Goal: Task Accomplishment & Management: Manage account settings

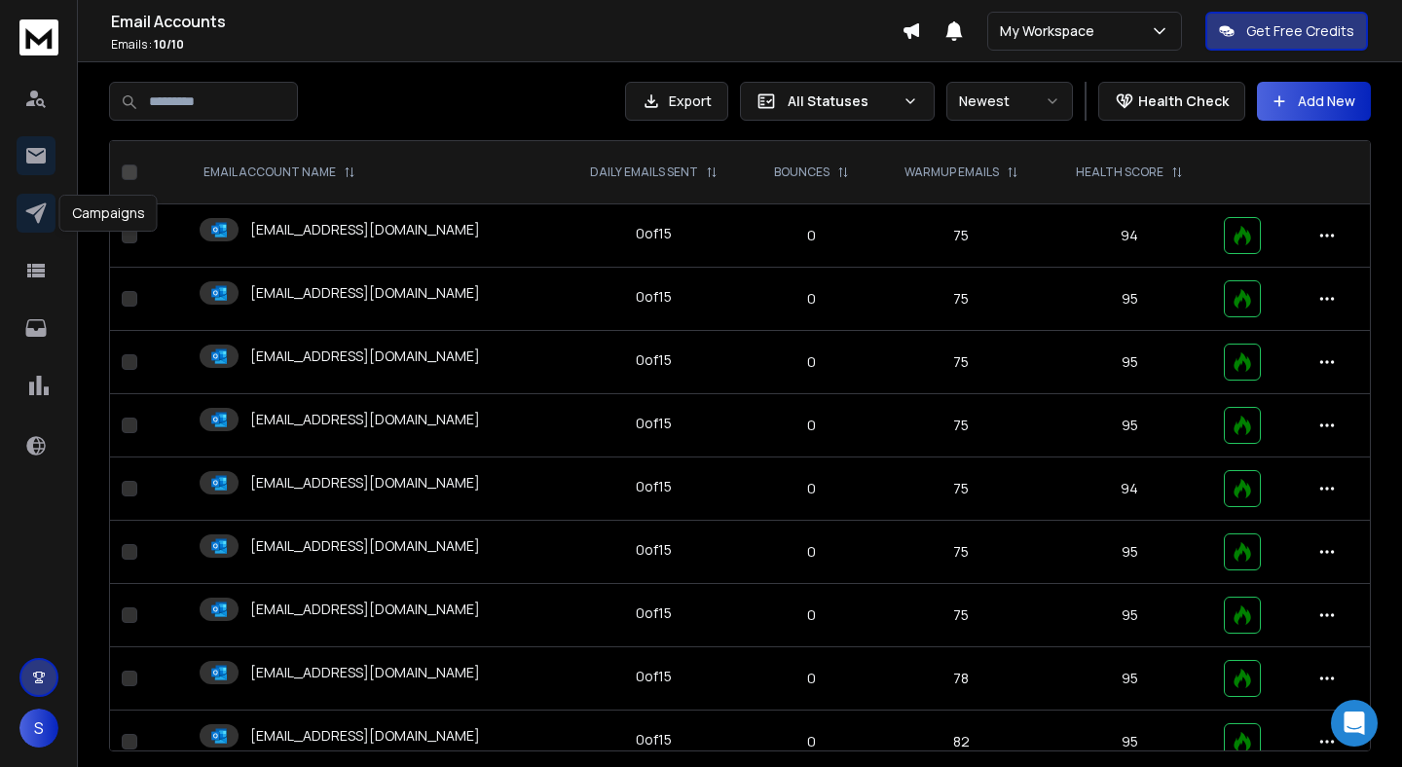
click at [36, 216] on icon at bounding box center [35, 213] width 20 height 20
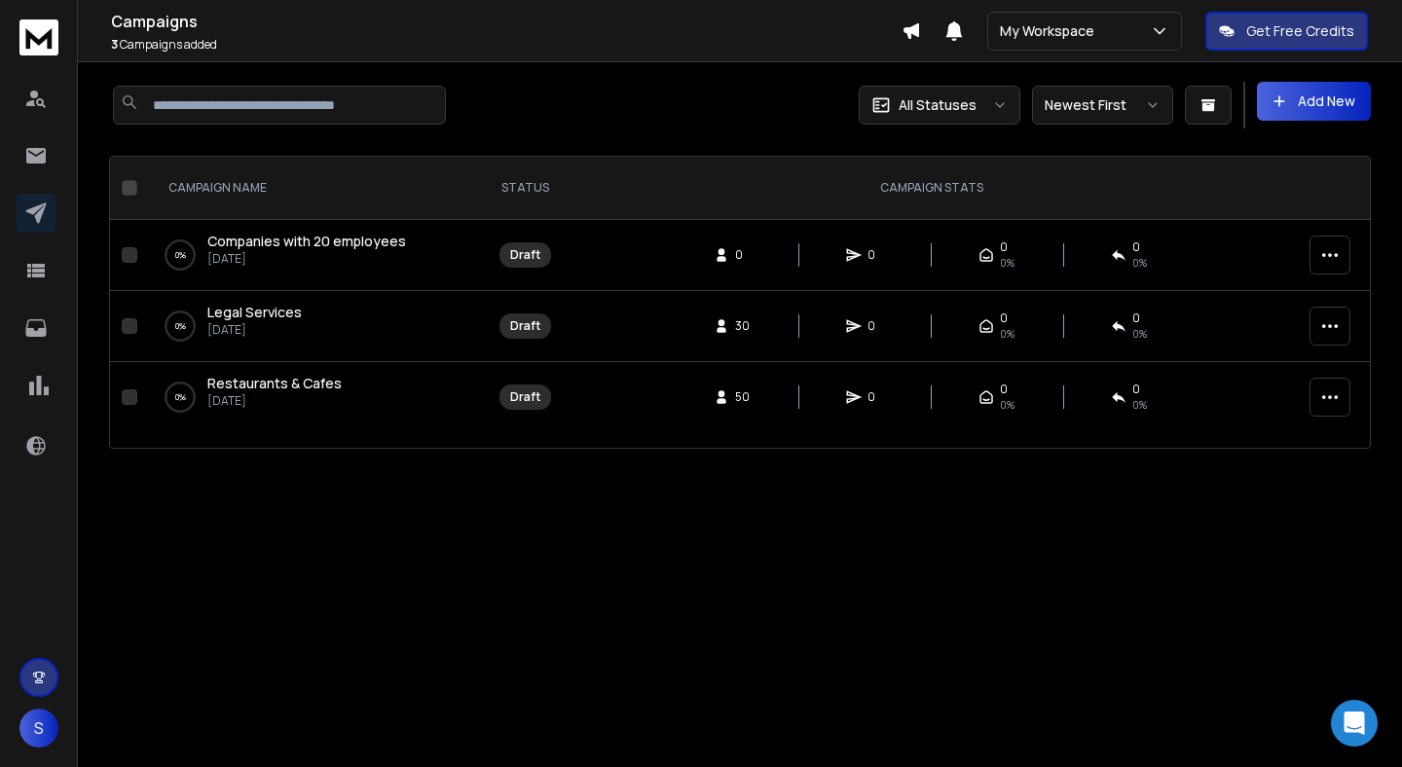
click at [247, 248] on span "Companies with 20 employees" at bounding box center [306, 241] width 199 height 19
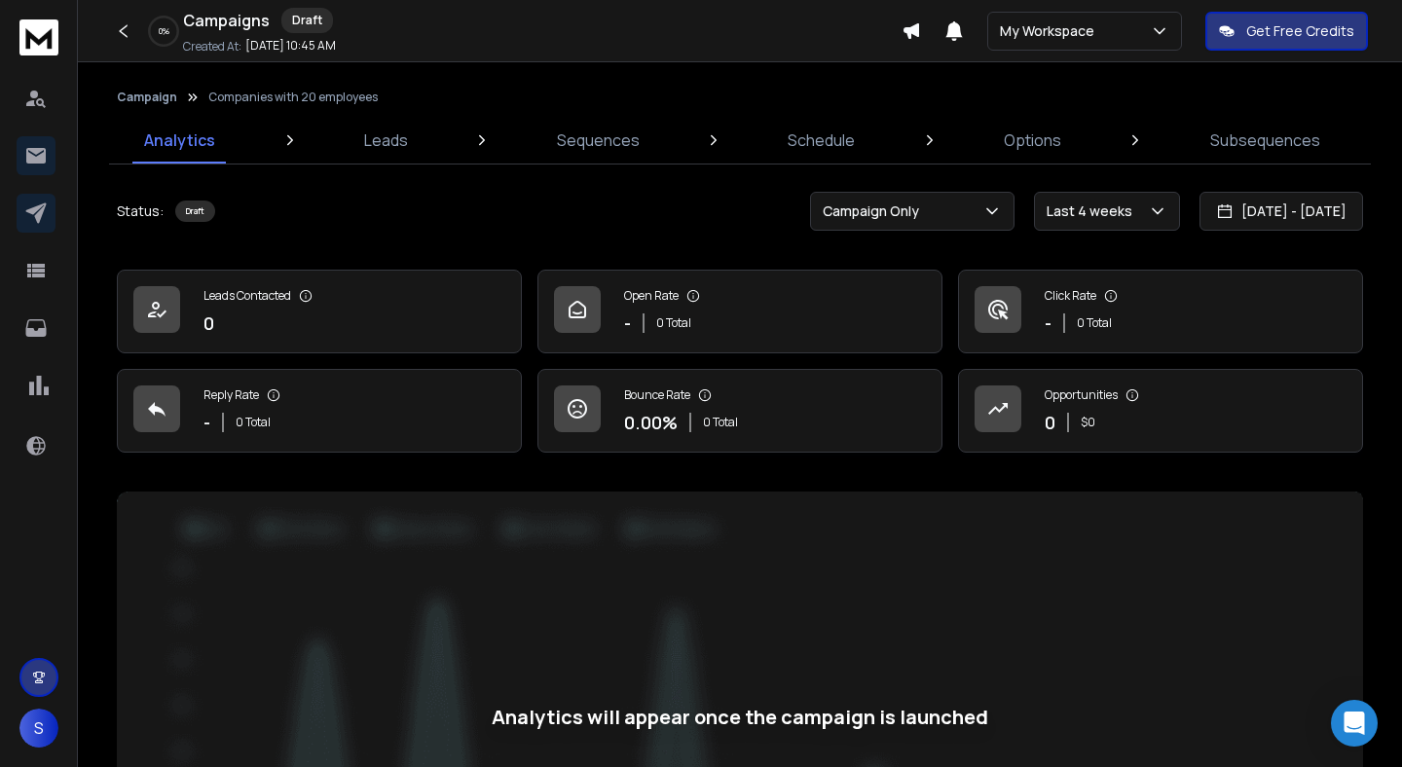
click at [34, 174] on link at bounding box center [36, 155] width 39 height 39
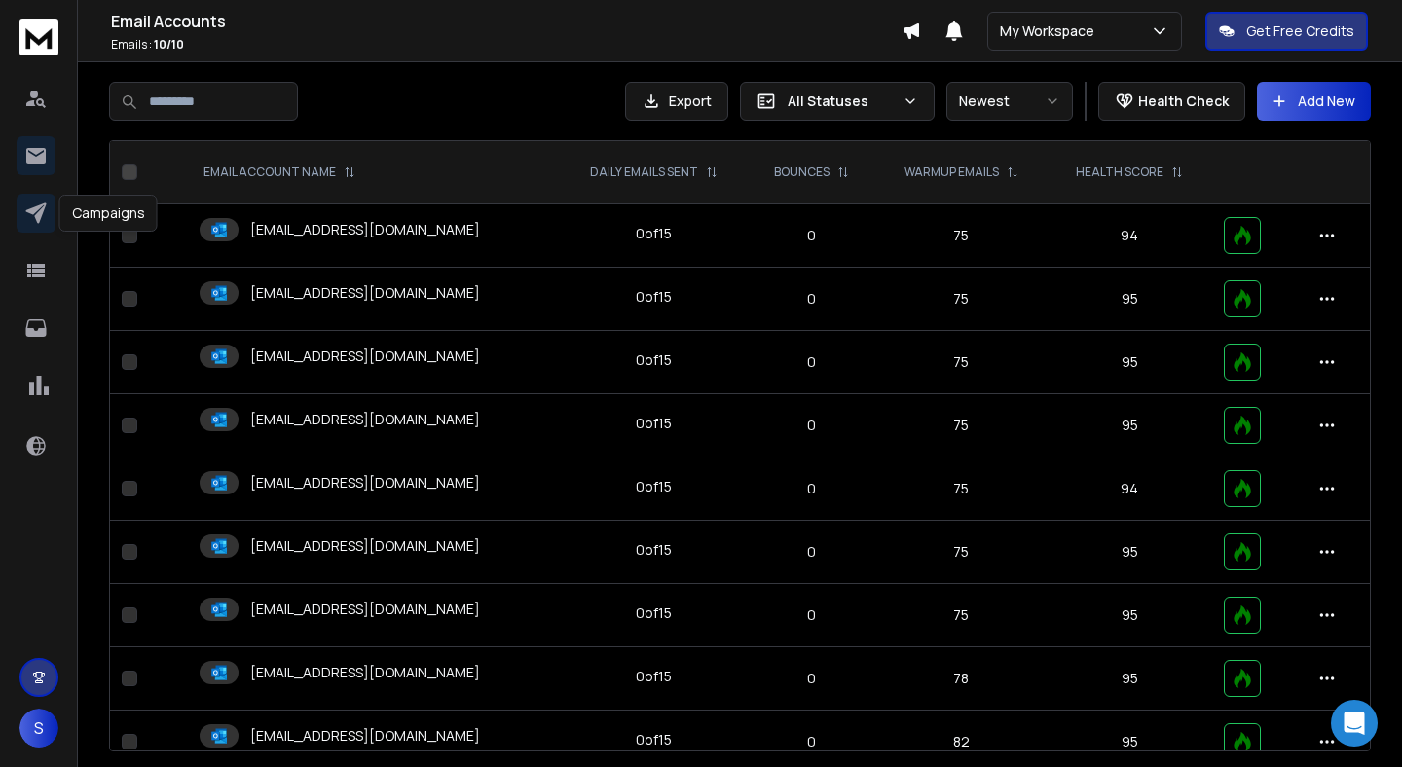
click at [39, 219] on icon at bounding box center [35, 213] width 20 height 20
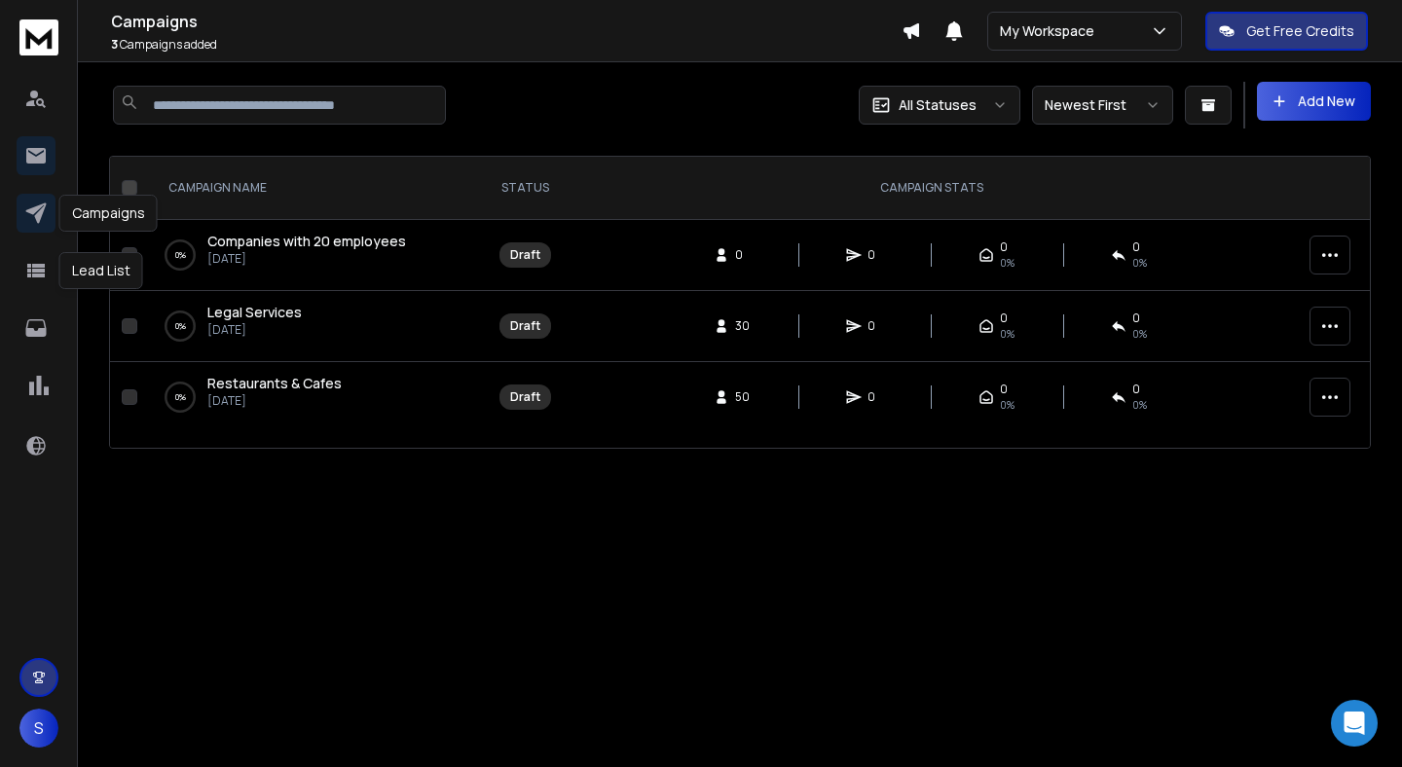
click at [36, 168] on link at bounding box center [36, 155] width 39 height 39
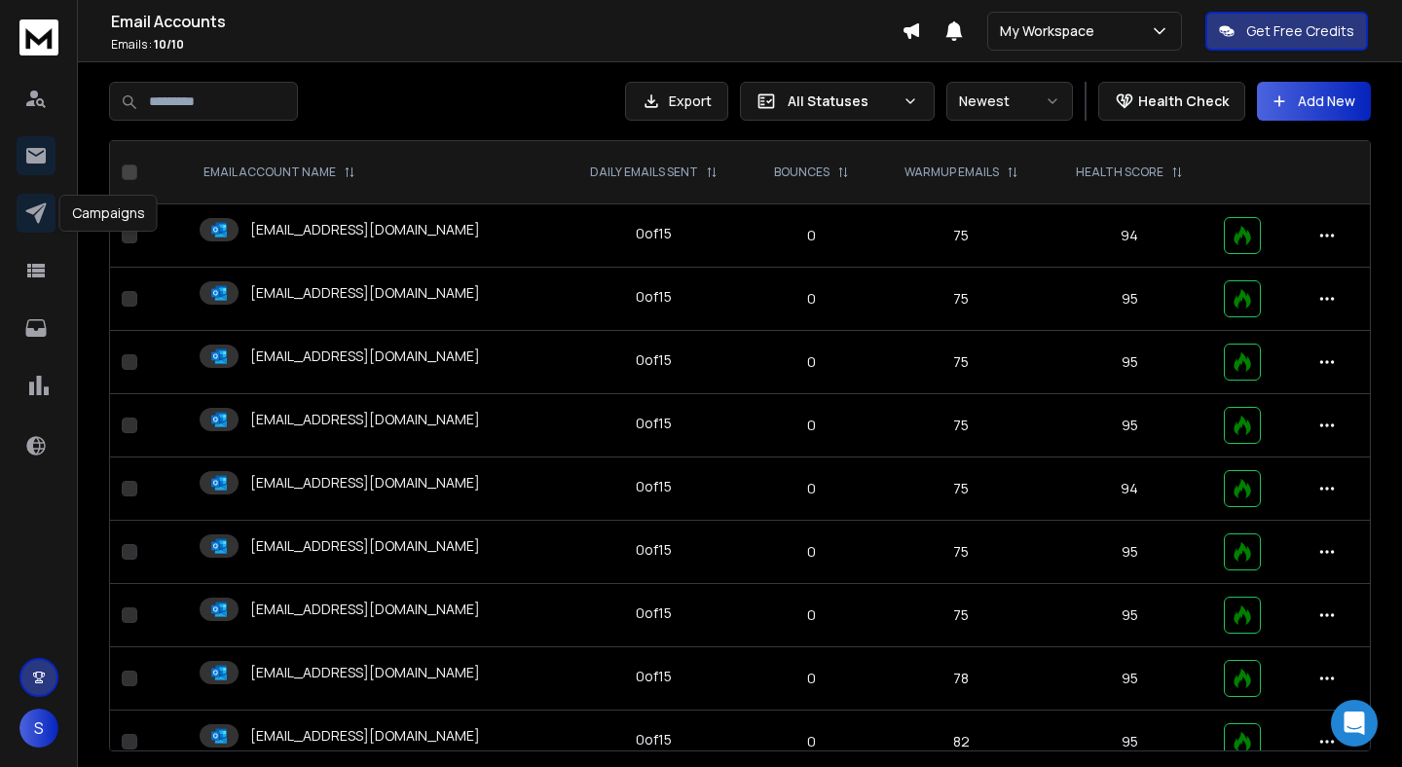
click at [25, 221] on icon at bounding box center [35, 213] width 23 height 23
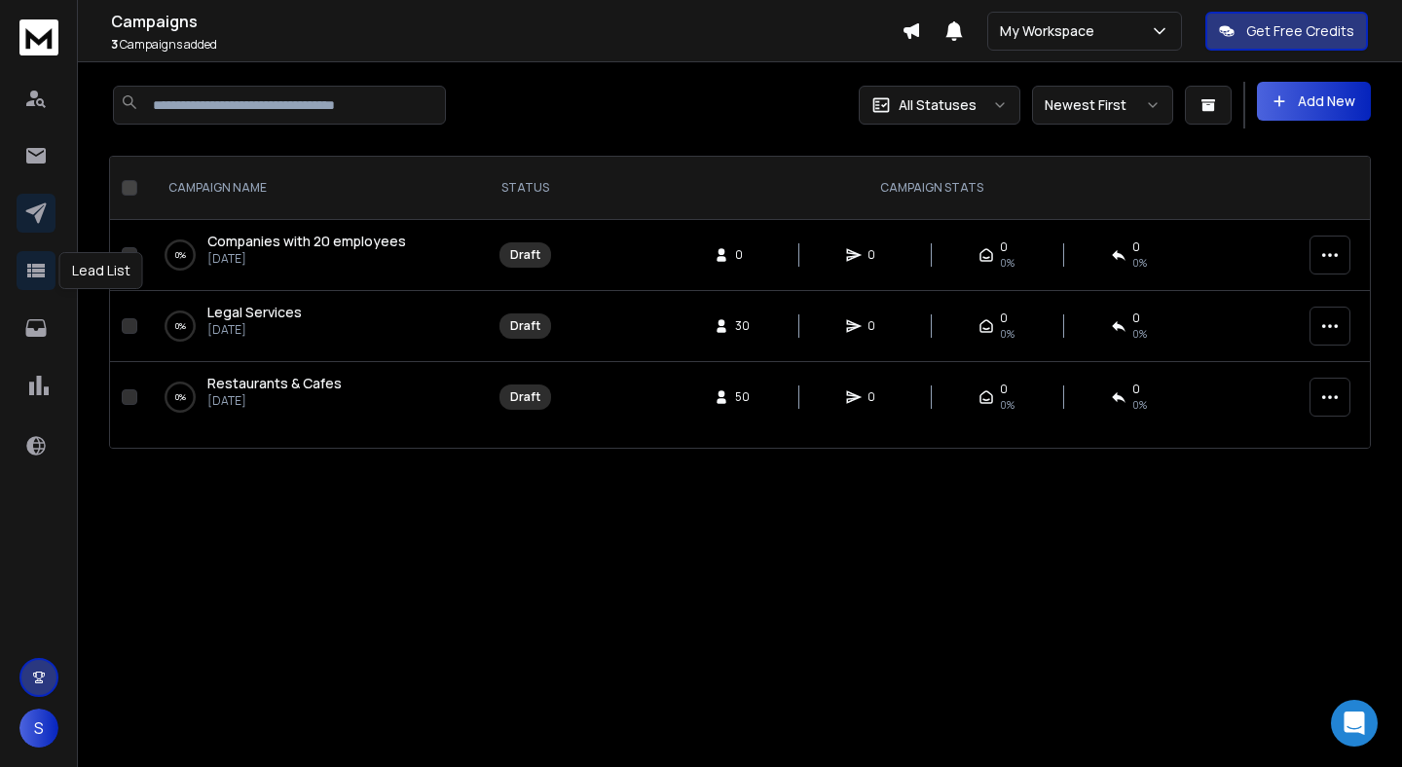
click at [25, 261] on icon at bounding box center [35, 270] width 23 height 23
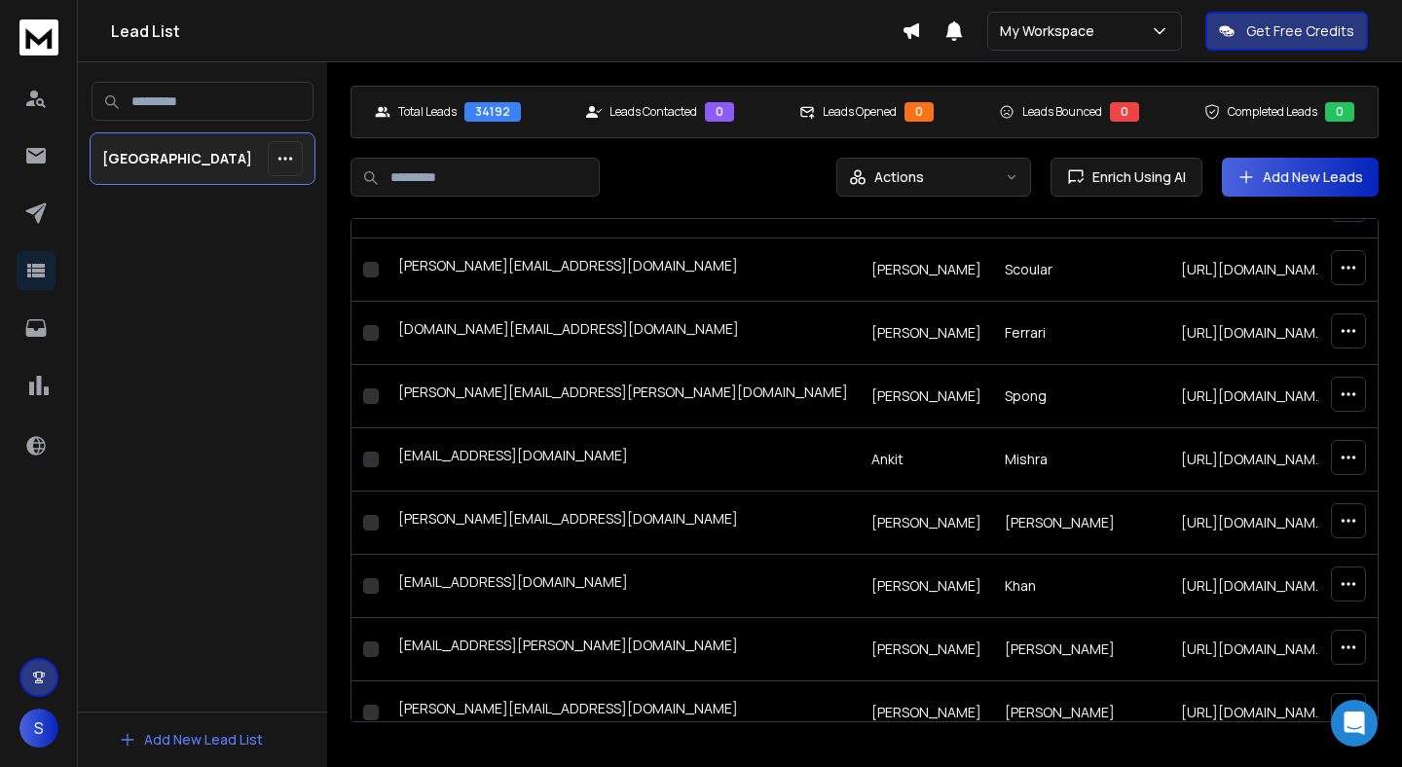
scroll to position [2105, 0]
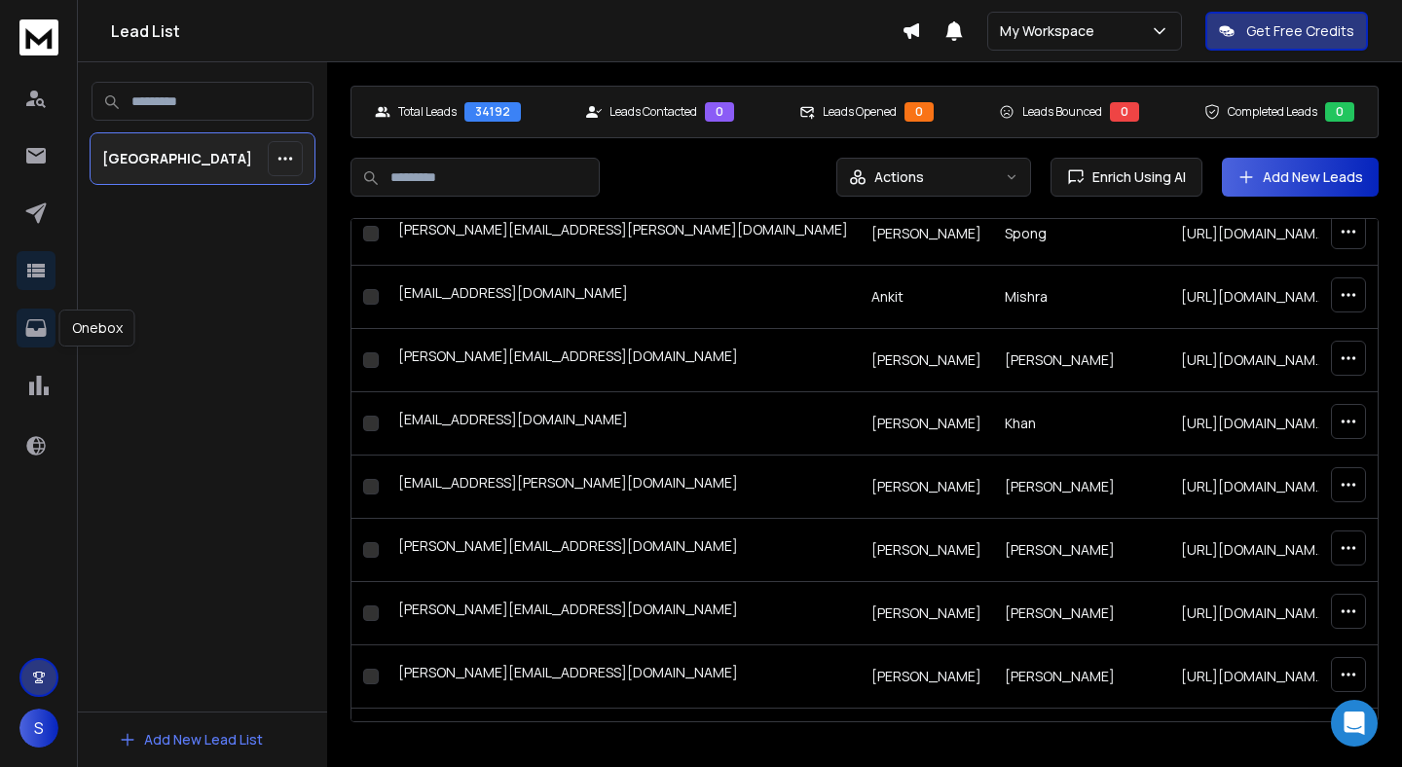
click at [29, 339] on icon at bounding box center [35, 327] width 23 height 23
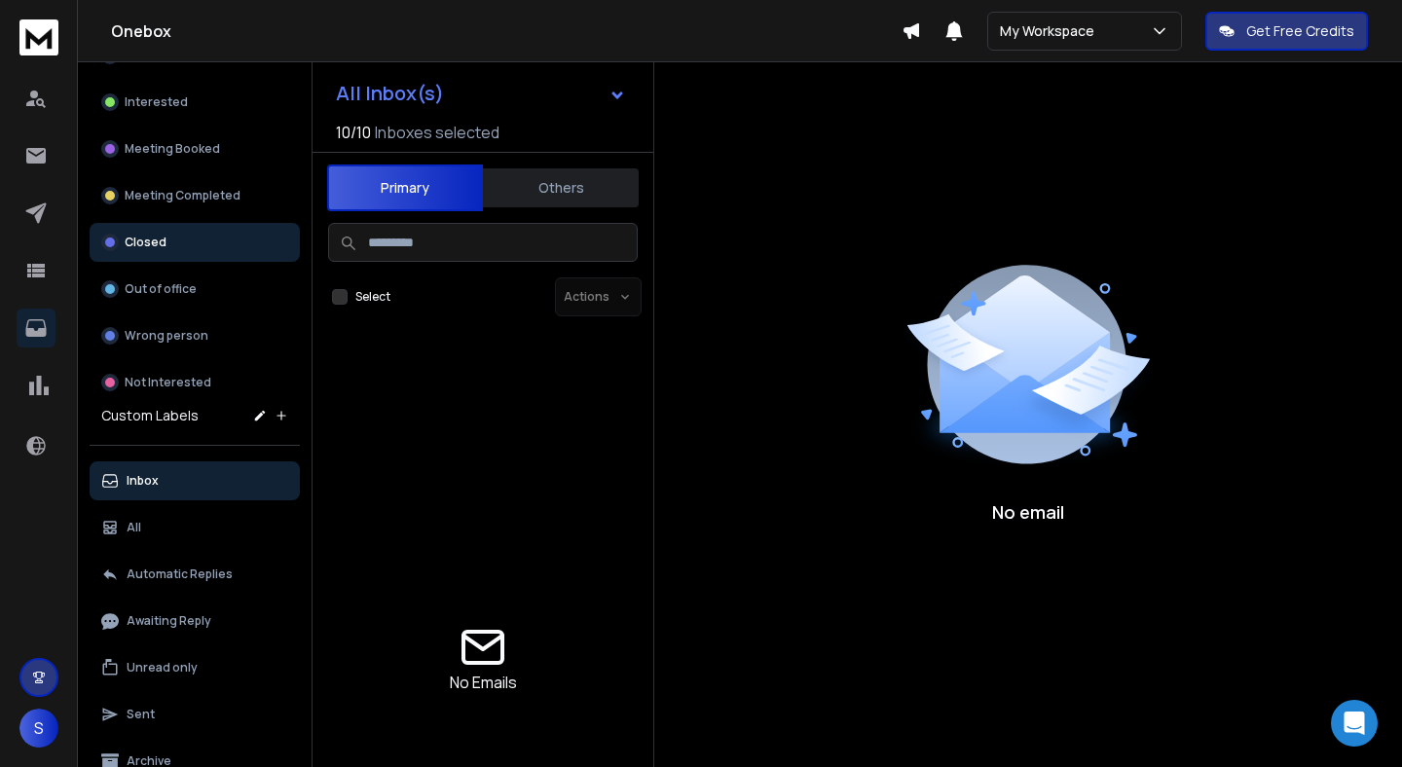
scroll to position [306, 0]
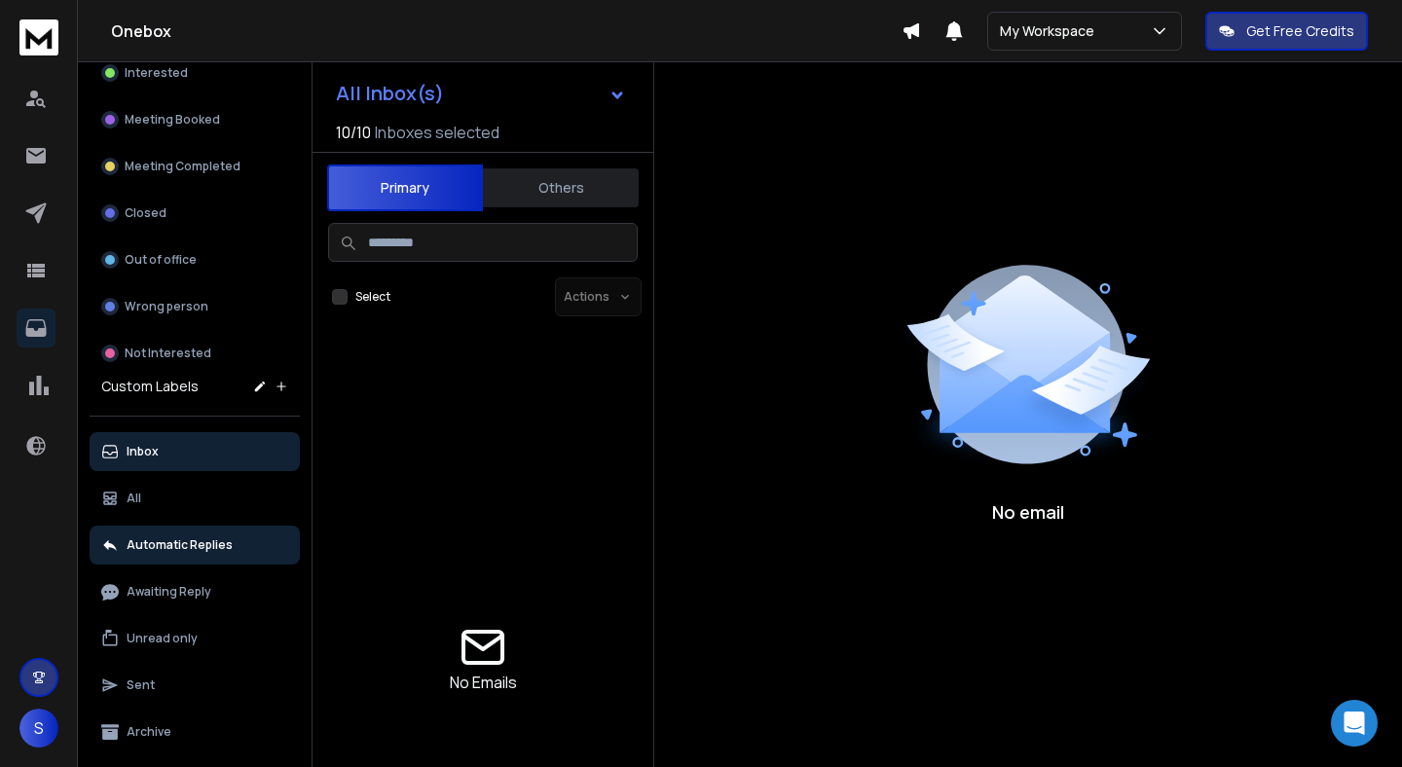
click at [179, 538] on div "Automatic Replies" at bounding box center [166, 545] width 131 height 23
click at [41, 443] on icon at bounding box center [35, 445] width 19 height 19
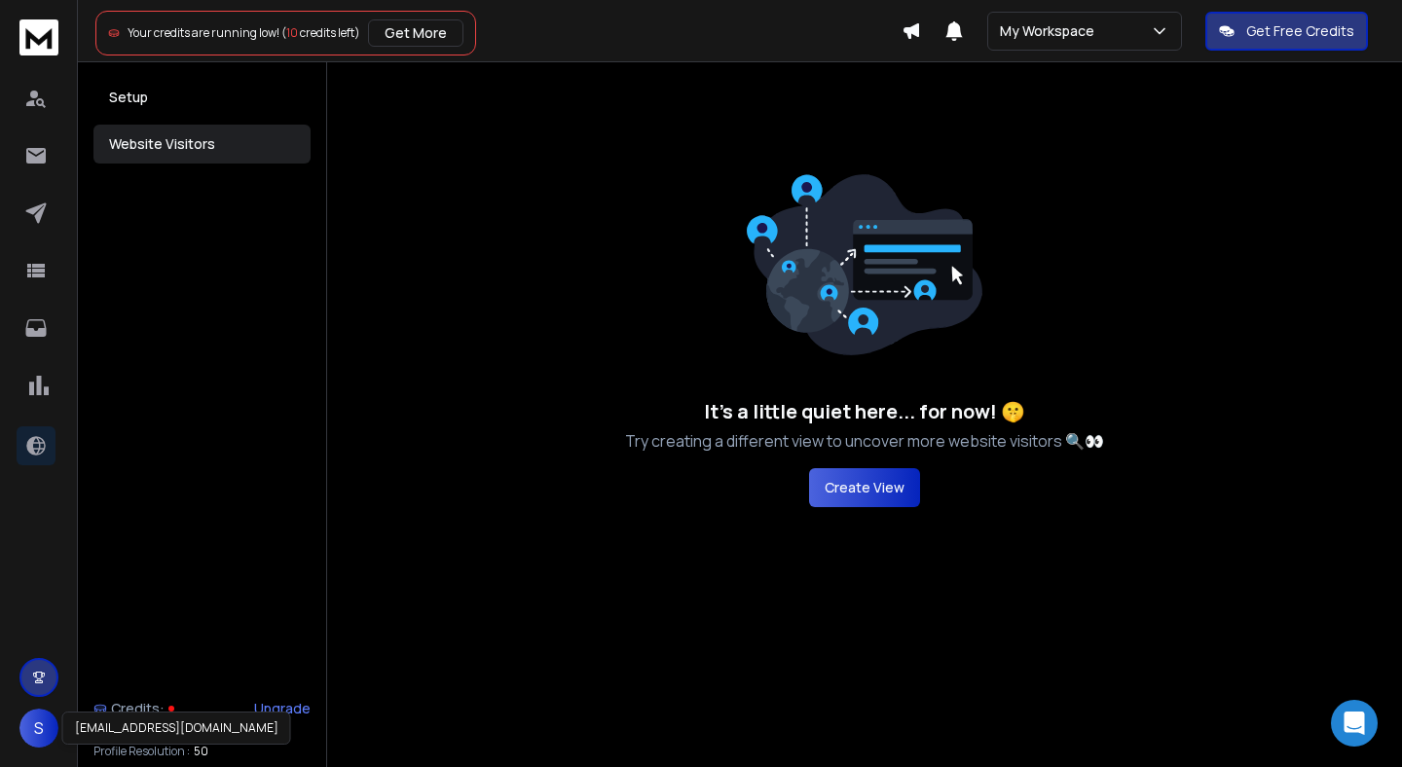
click at [36, 731] on span "S" at bounding box center [38, 728] width 39 height 39
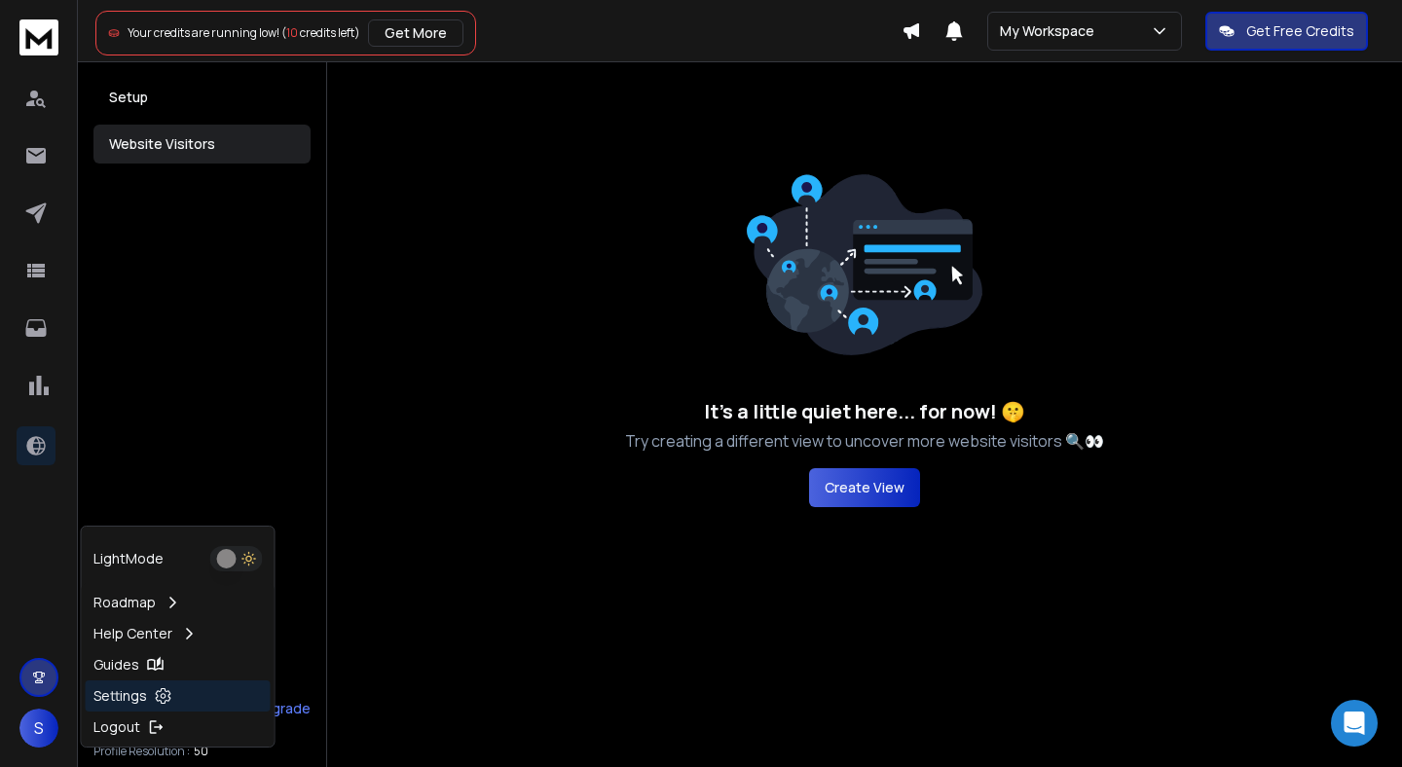
click at [137, 694] on p "Settings" at bounding box center [120, 695] width 54 height 19
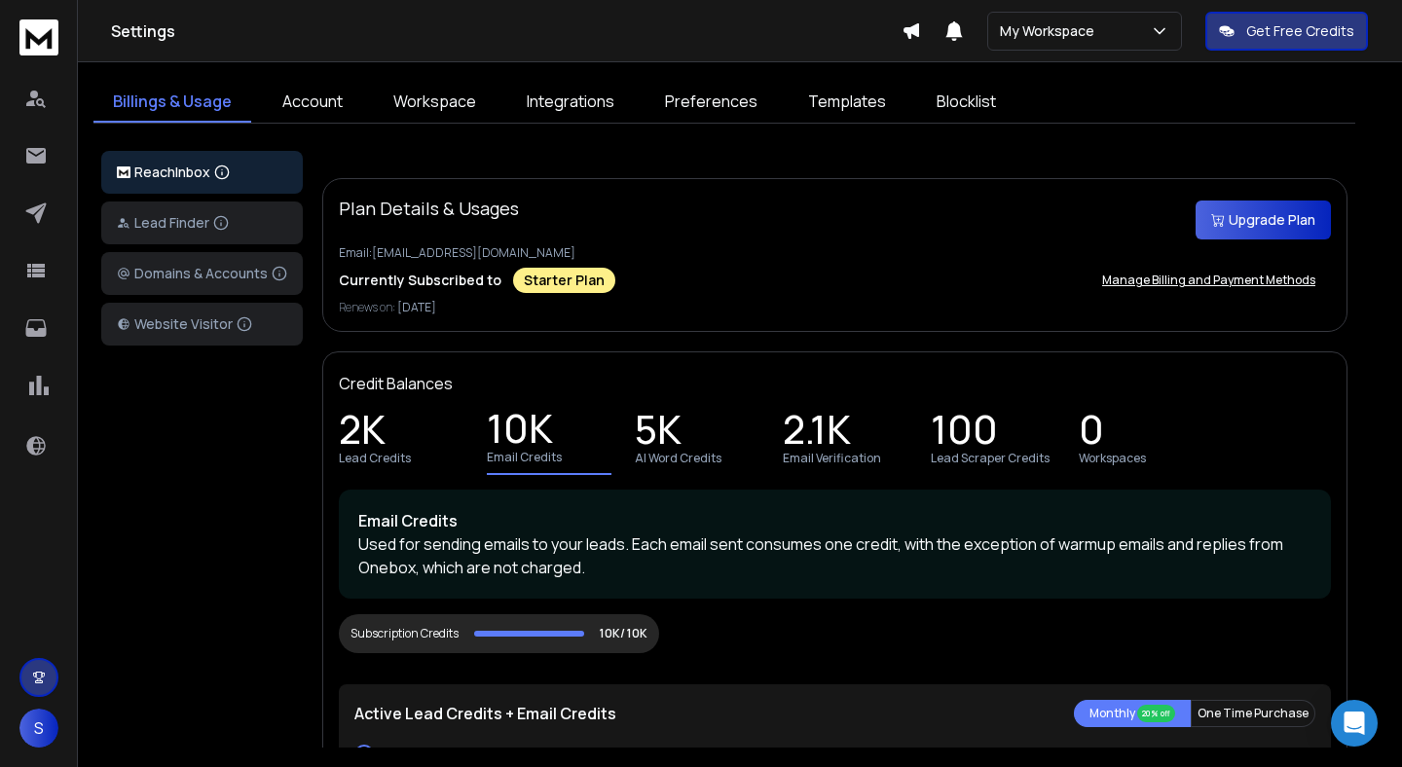
click at [534, 450] on button "10K Email Credits" at bounding box center [549, 447] width 125 height 56
click at [962, 490] on div "Email Credits Used for sending emails to your leads. Each email sent consumes o…" at bounding box center [835, 544] width 992 height 109
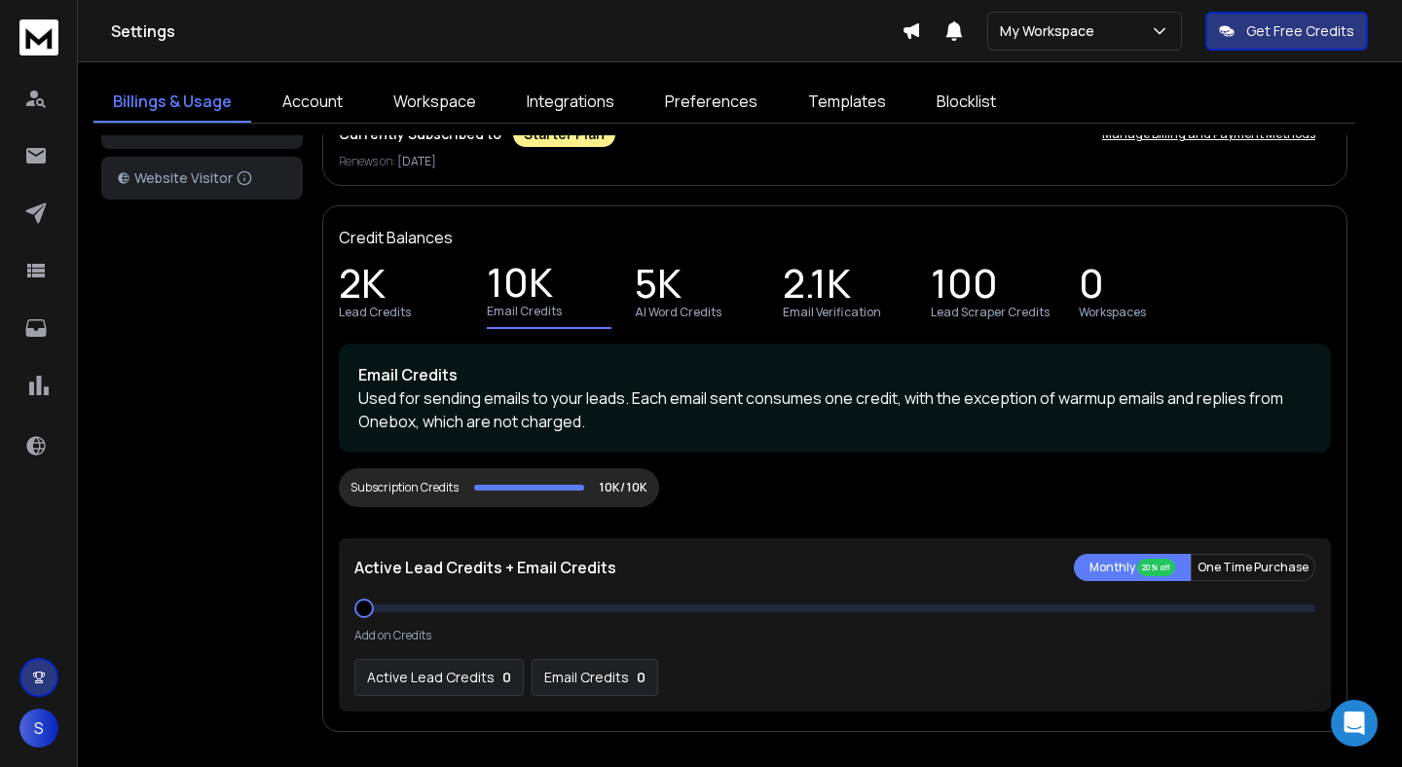
scroll to position [143, 0]
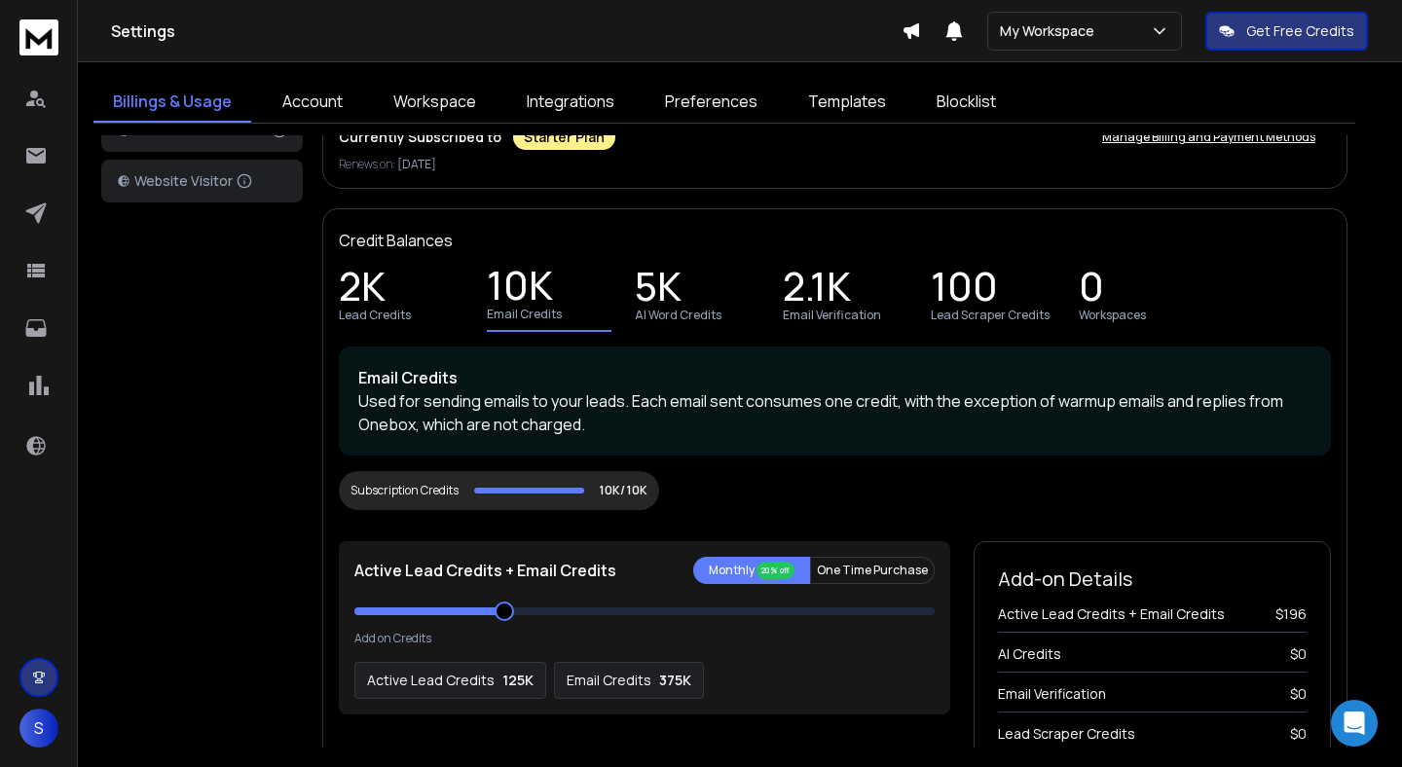
click at [514, 621] on span at bounding box center [504, 611] width 19 height 19
click at [1136, 501] on div "Email Credits Used for sending emails to your leads. Each email sent consumes o…" at bounding box center [835, 429] width 992 height 164
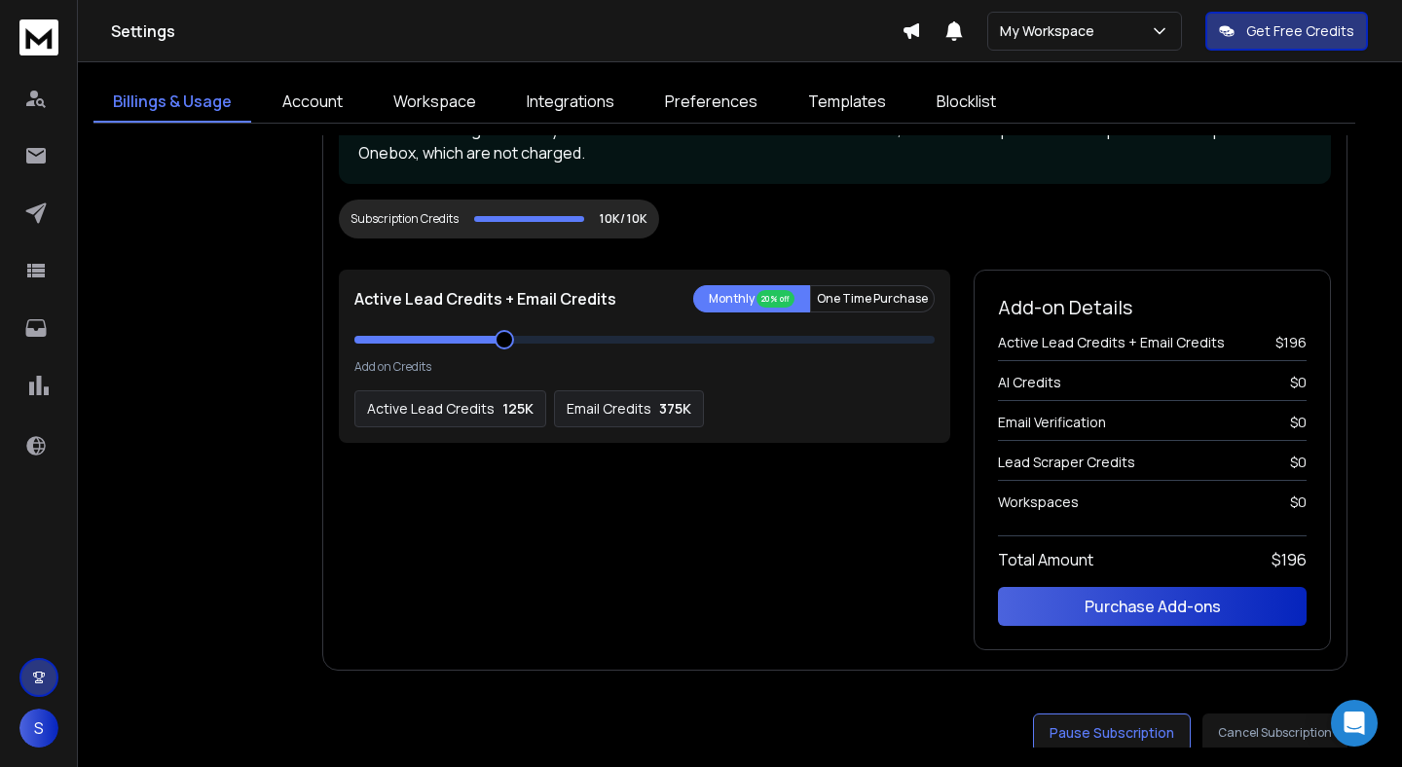
scroll to position [420, 0]
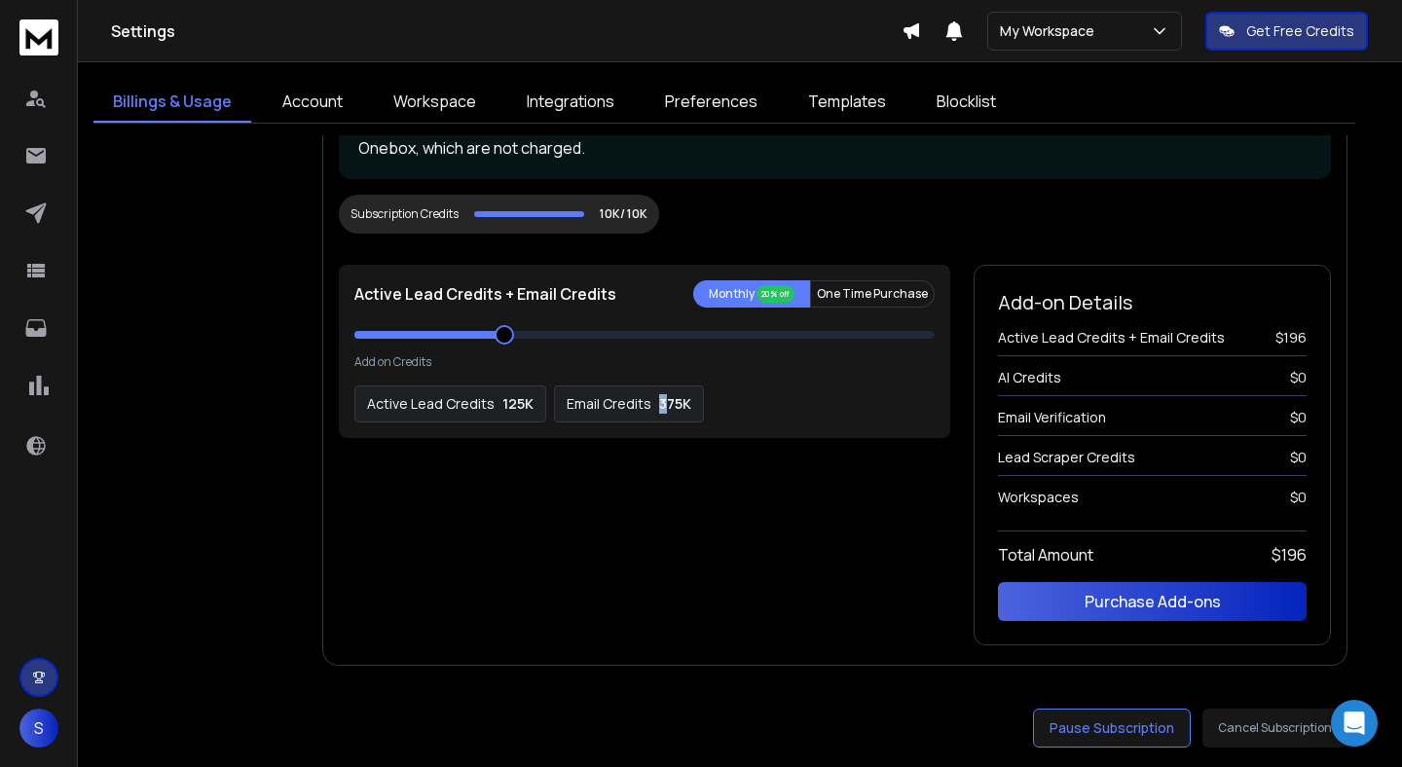
drag, startPoint x: 656, startPoint y: 405, endPoint x: 755, endPoint y: 390, distance: 99.4
click at [755, 390] on div "Active Lead Credits 125K Email Credits 375K" at bounding box center [644, 404] width 580 height 37
click at [690, 419] on div "Email Credits 375K" at bounding box center [629, 404] width 150 height 37
click at [887, 298] on button "One Time Purchase" at bounding box center [872, 293] width 125 height 27
click at [649, 400] on div "Email Credits 375K" at bounding box center [629, 404] width 150 height 37
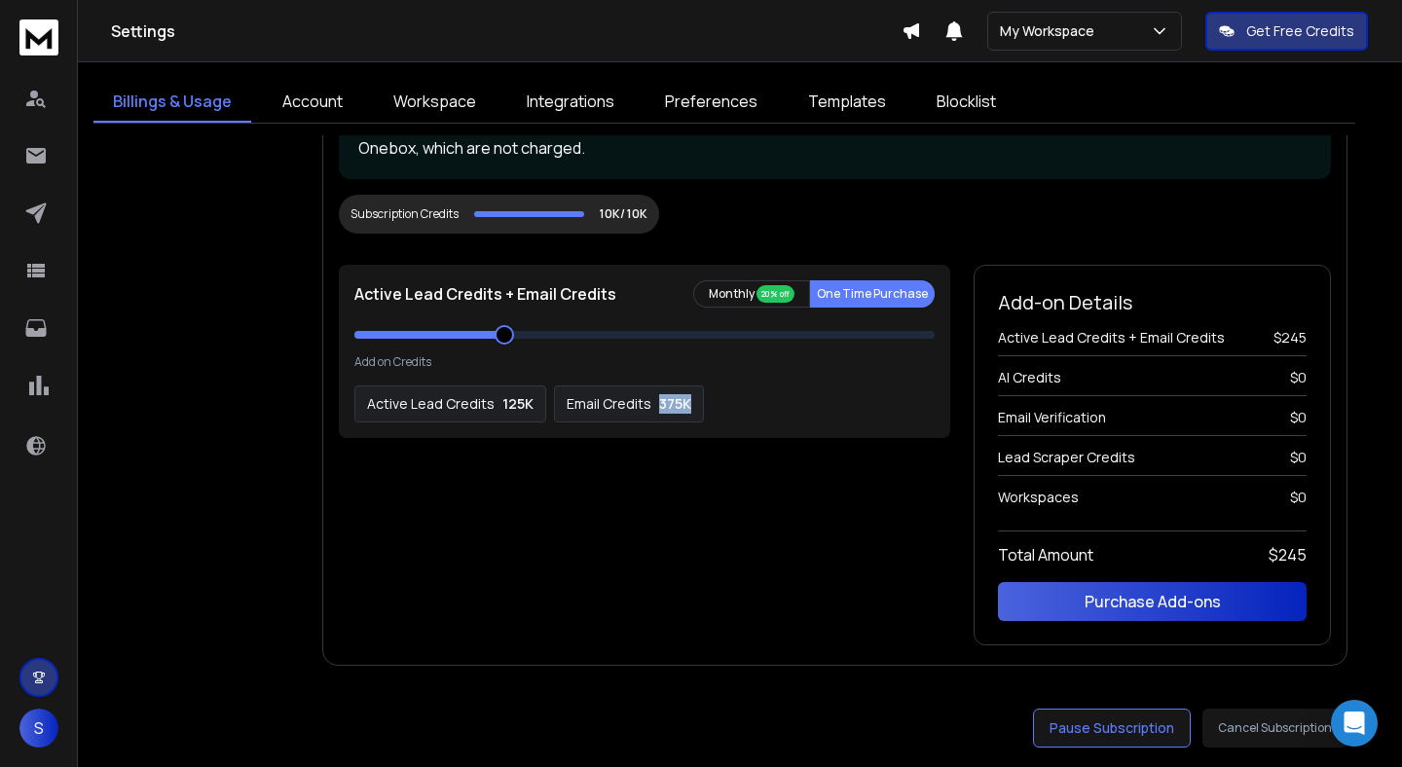
drag, startPoint x: 645, startPoint y: 409, endPoint x: 685, endPoint y: 405, distance: 40.1
click at [685, 405] on div "Email Credits 375K" at bounding box center [629, 404] width 150 height 37
drag, startPoint x: 649, startPoint y: 407, endPoint x: 763, endPoint y: 407, distance: 114.9
click at [763, 407] on div "Active Lead Credits 125K Email Credits 375K" at bounding box center [644, 404] width 580 height 37
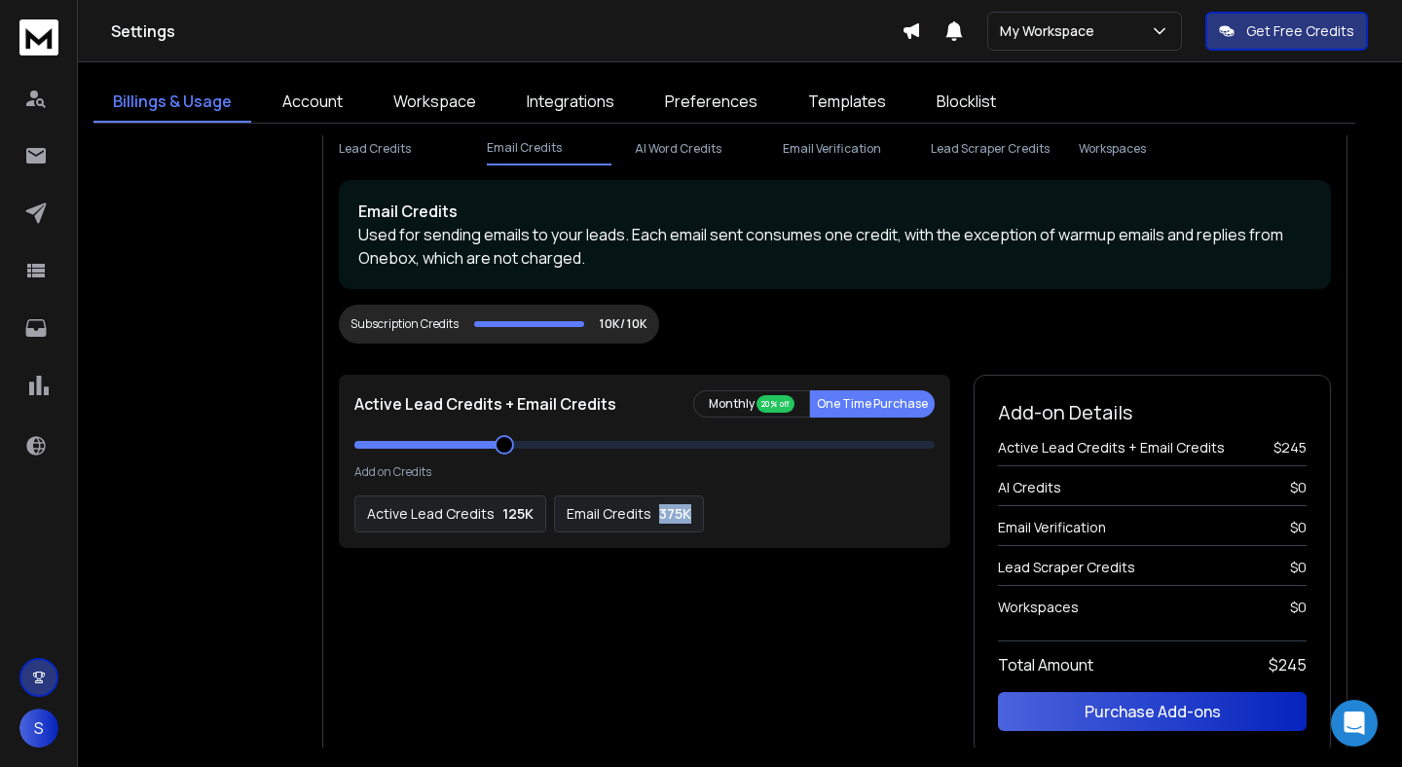
scroll to position [164, 0]
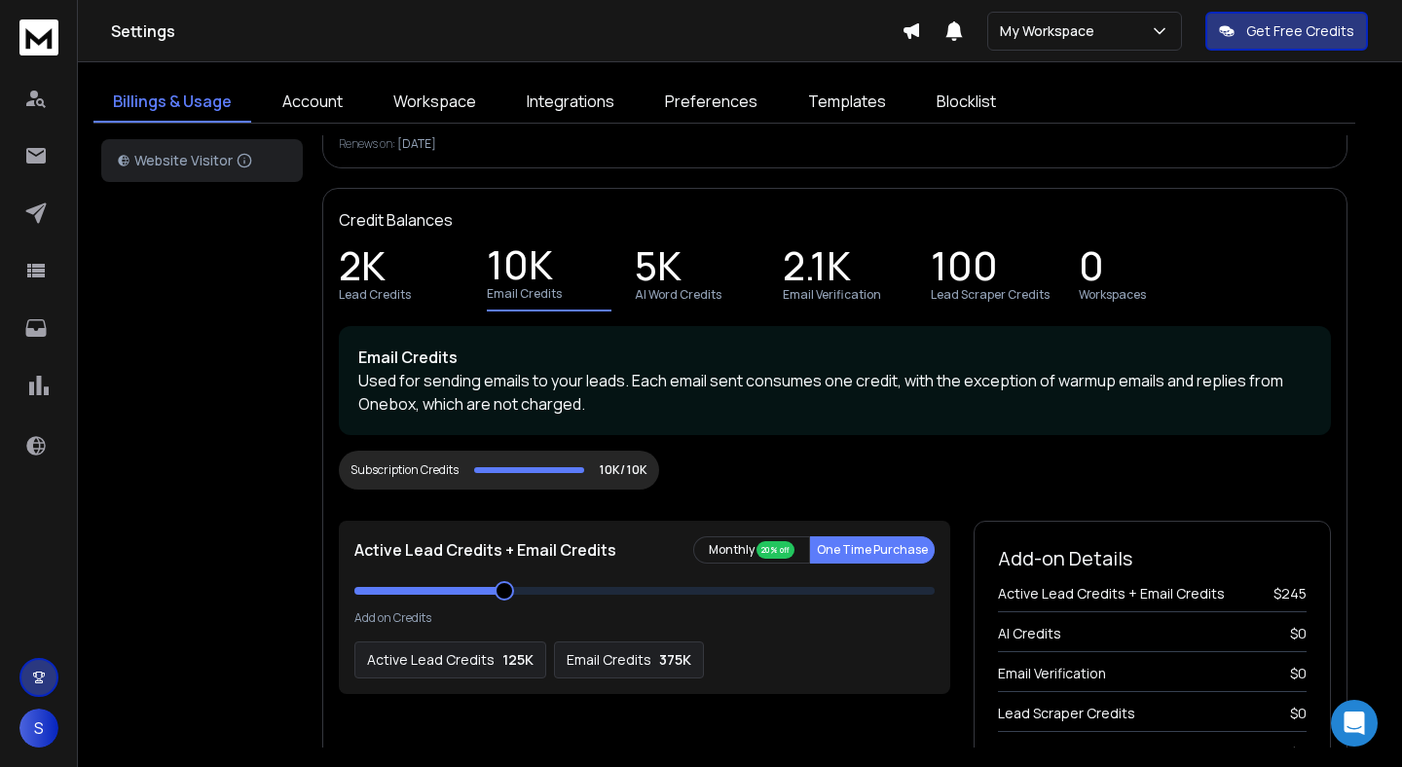
click at [454, 667] on p "Active Lead Credits" at bounding box center [431, 659] width 128 height 19
drag, startPoint x: 353, startPoint y: 663, endPoint x: 524, endPoint y: 663, distance: 170.4
click at [524, 663] on div "Active Lead Credits 125K" at bounding box center [450, 660] width 192 height 37
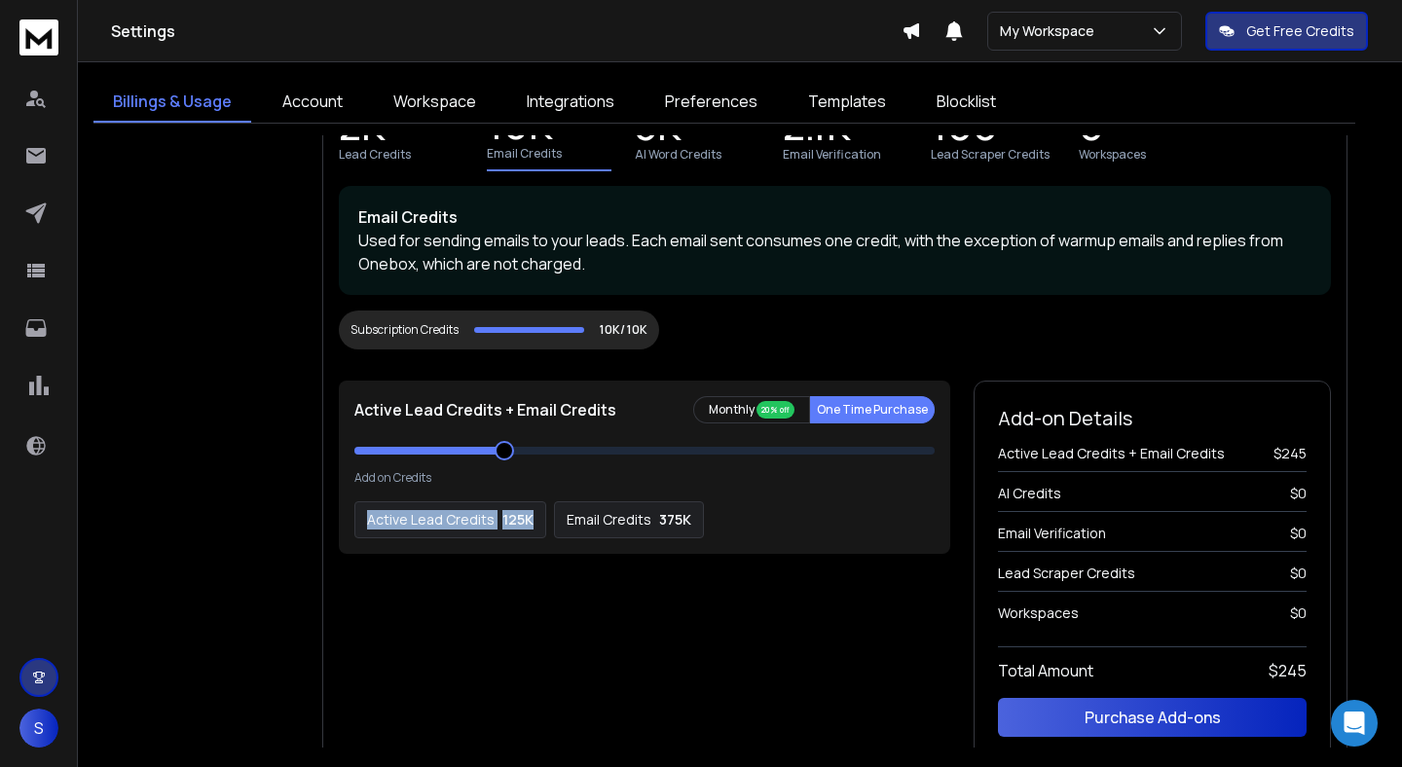
scroll to position [420, 0]
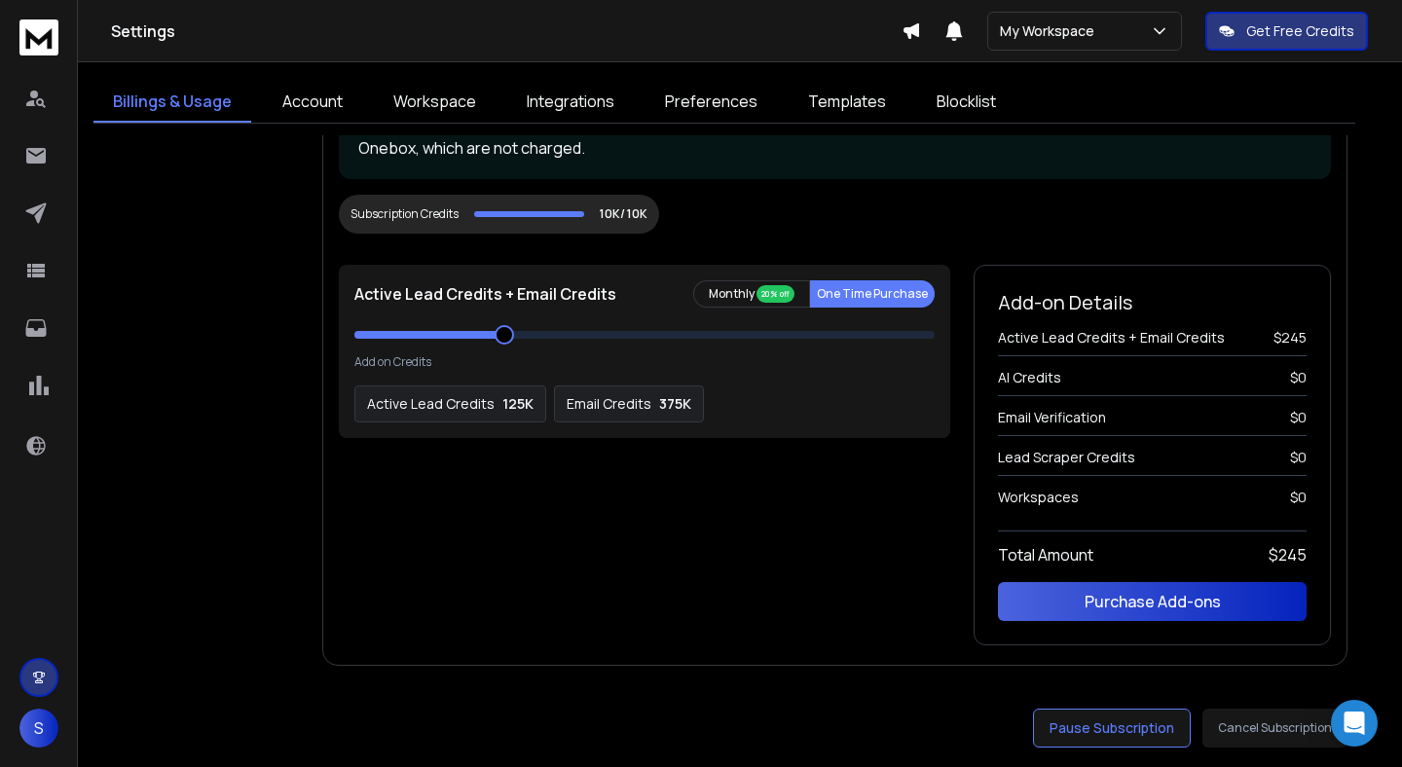
click at [502, 405] on p "125K" at bounding box center [517, 403] width 31 height 19
click at [502, 408] on p "125K" at bounding box center [517, 403] width 31 height 19
click at [476, 341] on span at bounding box center [475, 334] width 19 height 19
click at [835, 295] on button "One Time Purchase" at bounding box center [872, 293] width 125 height 27
drag, startPoint x: 1263, startPoint y: 565, endPoint x: 1290, endPoint y: 564, distance: 27.3
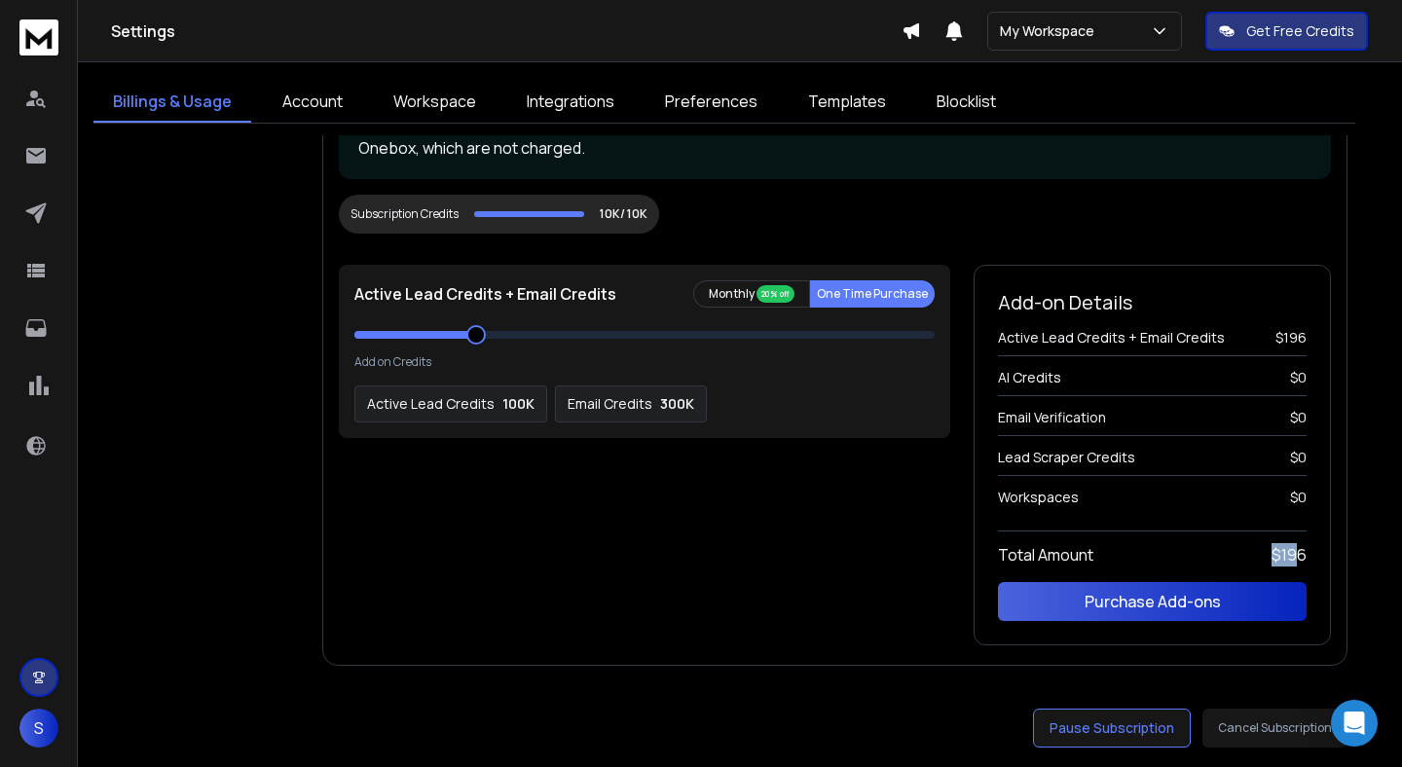
click at [1289, 564] on div "Total Amount $ 196" at bounding box center [1152, 549] width 309 height 36
click at [723, 296] on button "Monthly 20% off" at bounding box center [751, 293] width 117 height 27
click at [795, 430] on div "Active Lead Credits + Email Credits One Time Purchase Monthly 20% off Add on Cr…" at bounding box center [645, 351] width 612 height 173
click at [895, 485] on div "Active Lead Credits + Email Credits One Time Purchase Monthly 20% off Add on Cr…" at bounding box center [835, 455] width 992 height 381
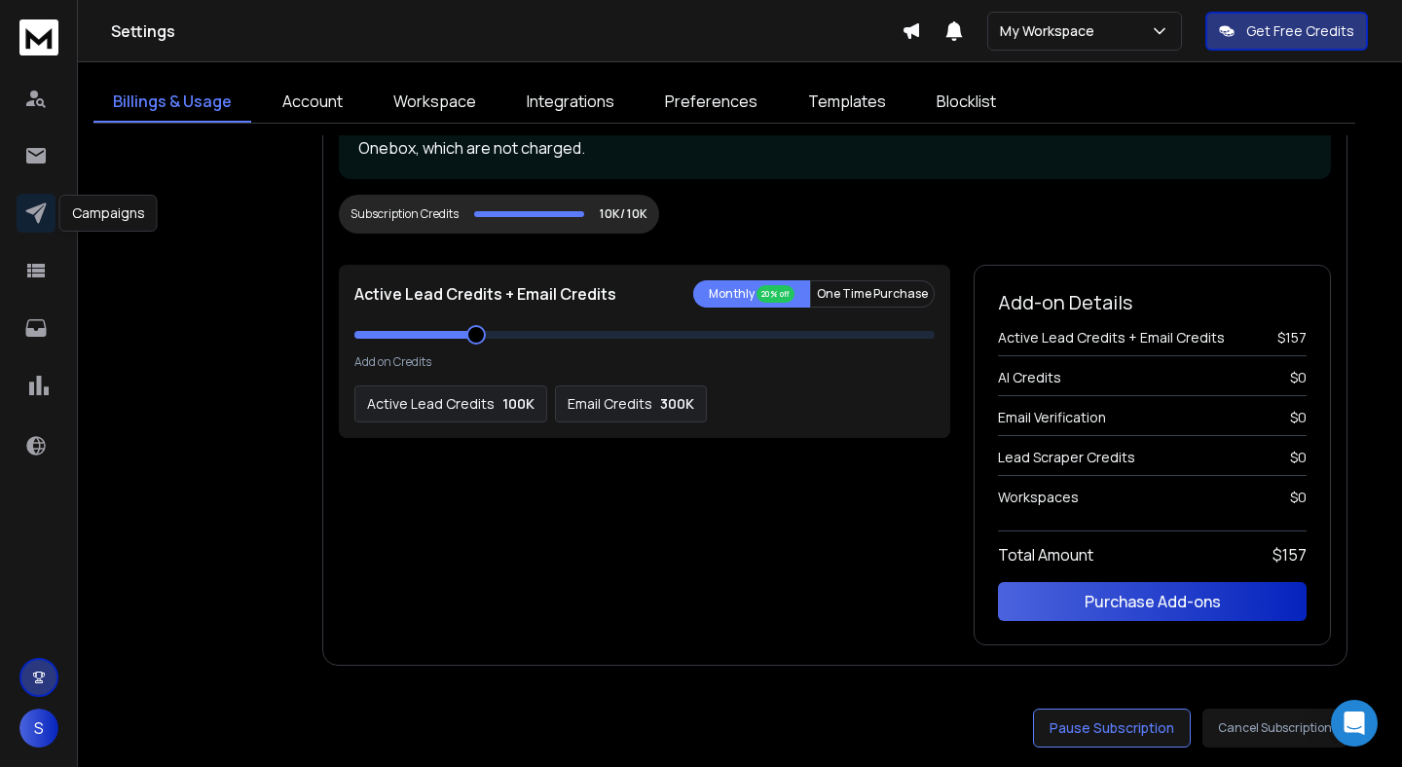
click at [36, 224] on icon at bounding box center [35, 213] width 23 height 23
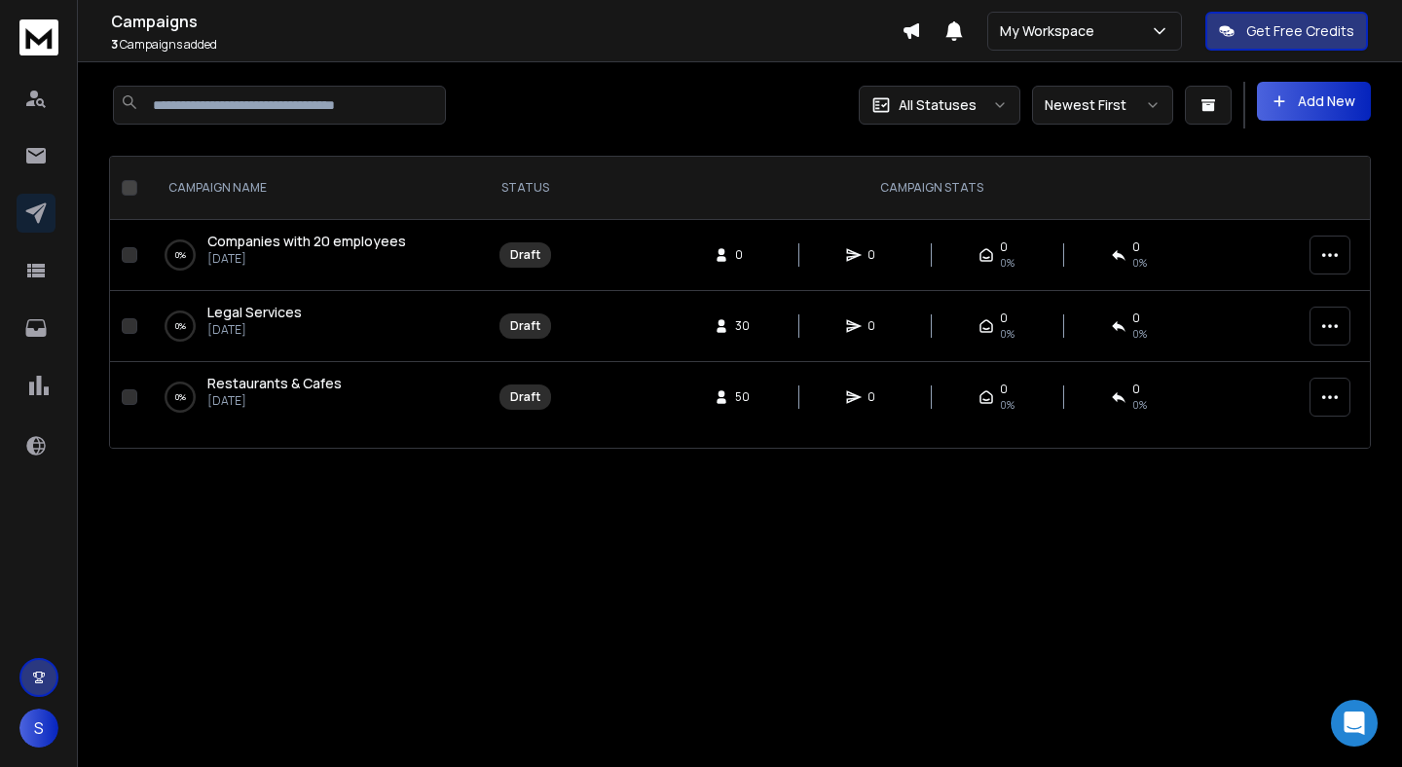
click at [296, 265] on p "[DATE]" at bounding box center [306, 259] width 199 height 16
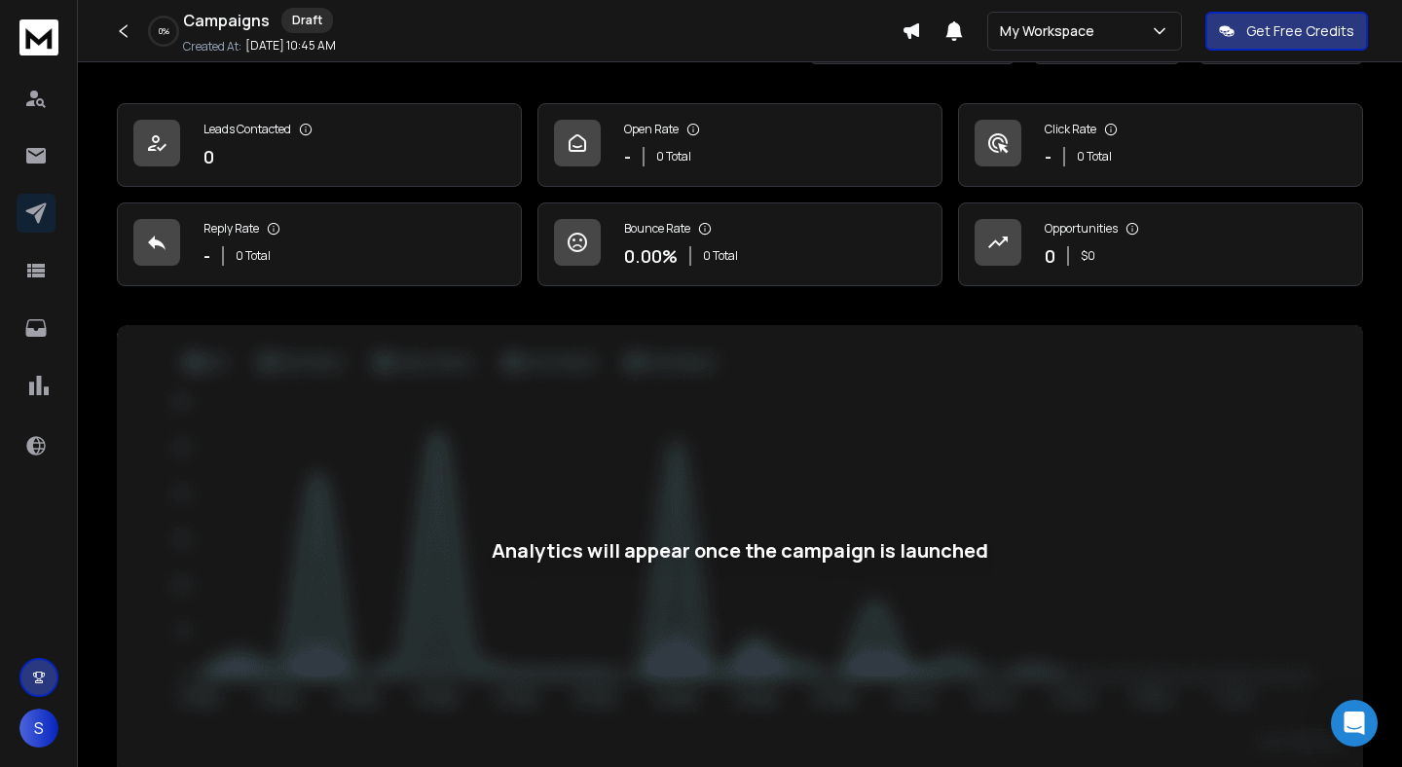
scroll to position [129, 0]
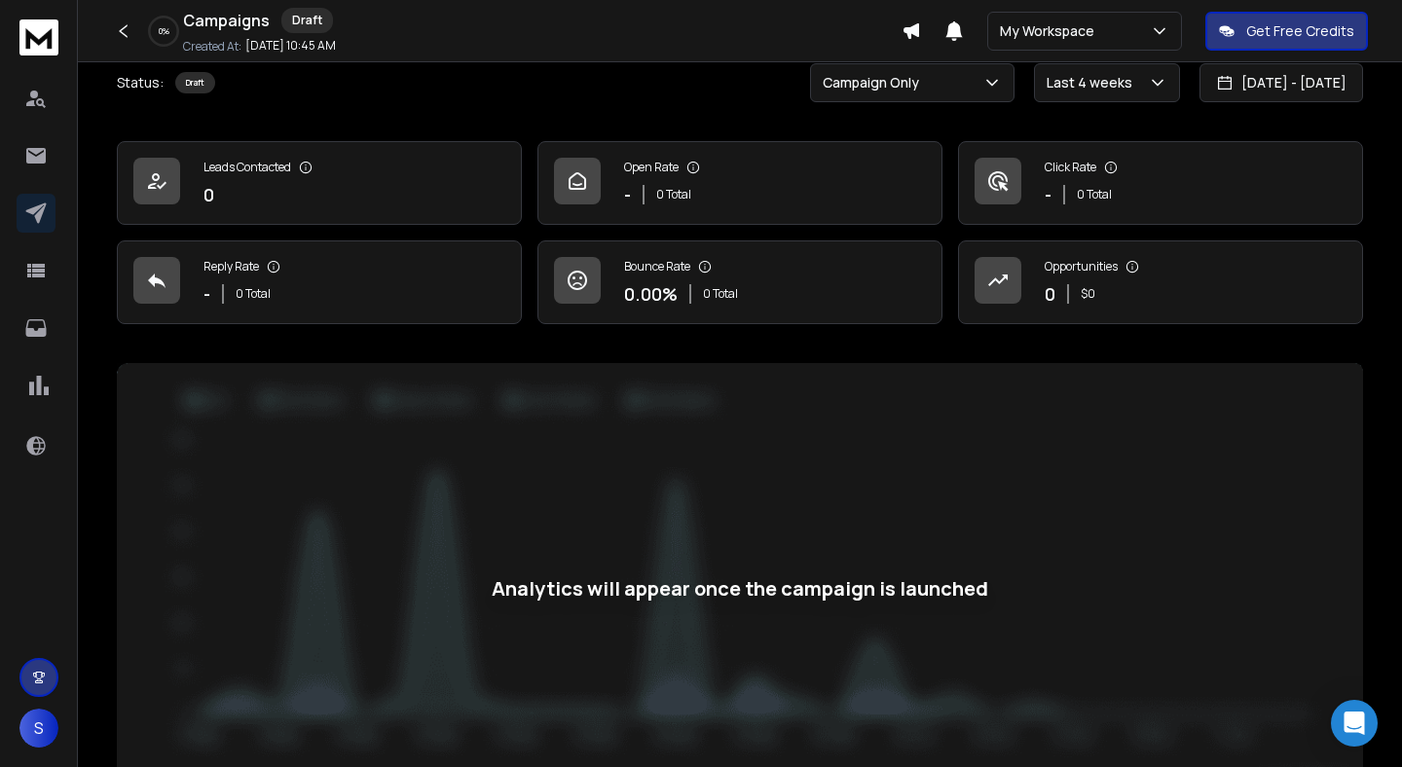
click at [1153, 262] on link "Opportunities 0 $ 0" at bounding box center [1160, 283] width 405 height 84
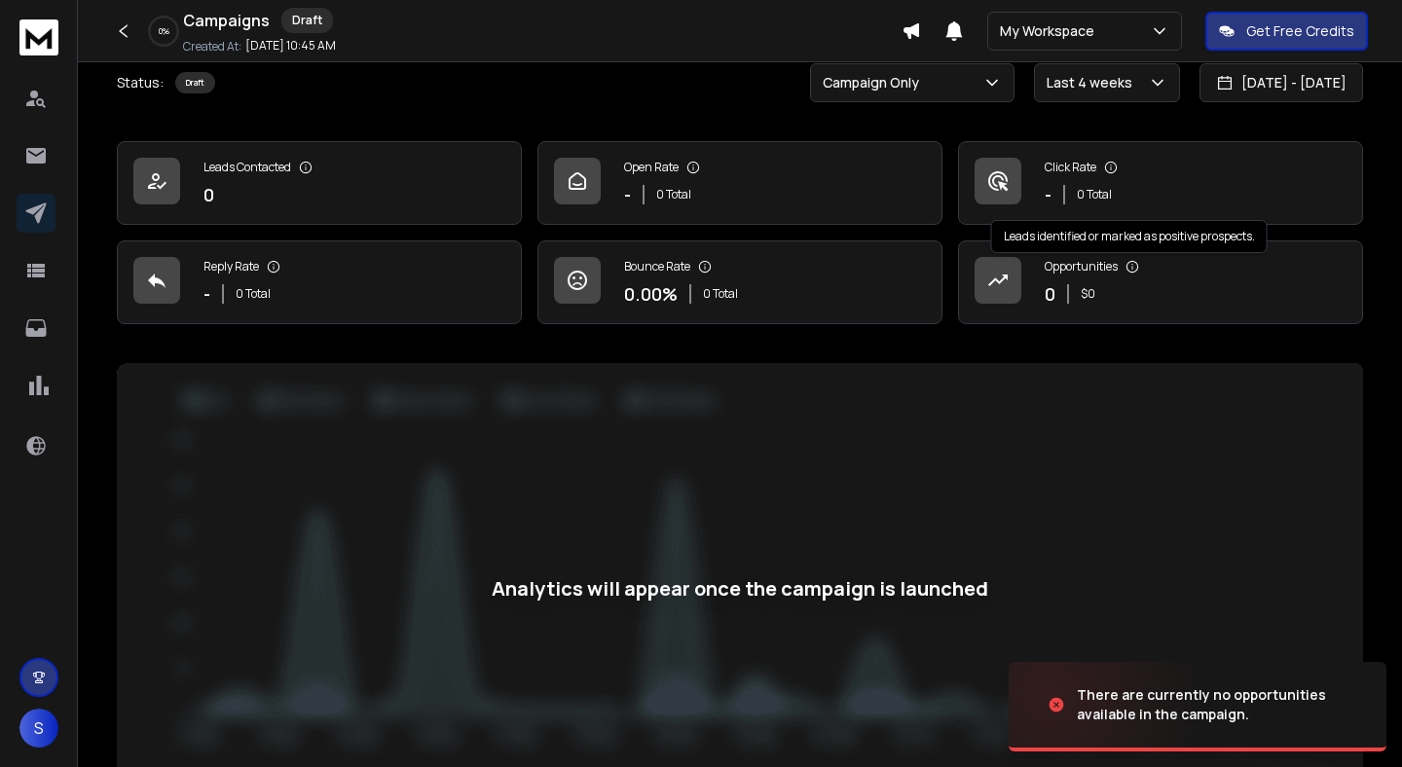
click at [1137, 262] on icon at bounding box center [1133, 267] width 12 height 12
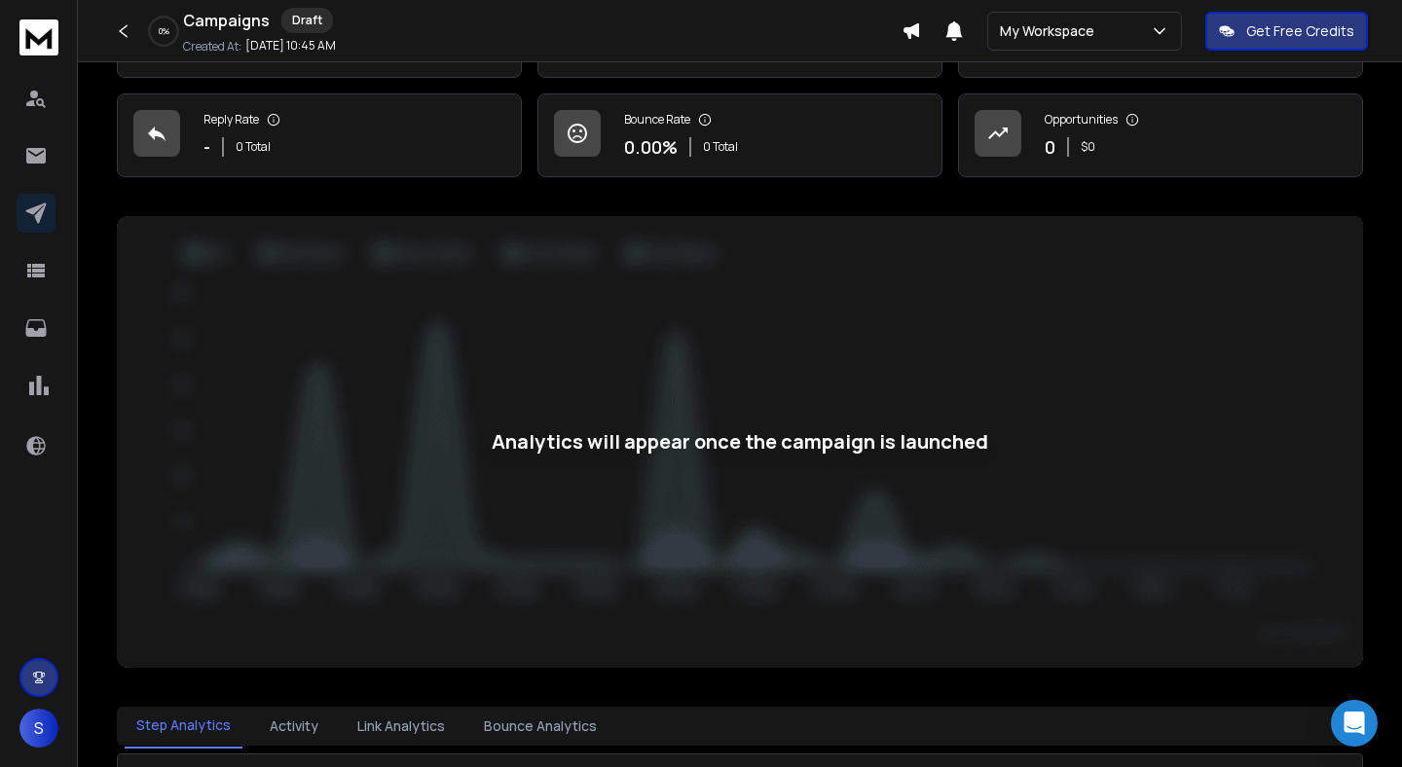
scroll to position [511, 0]
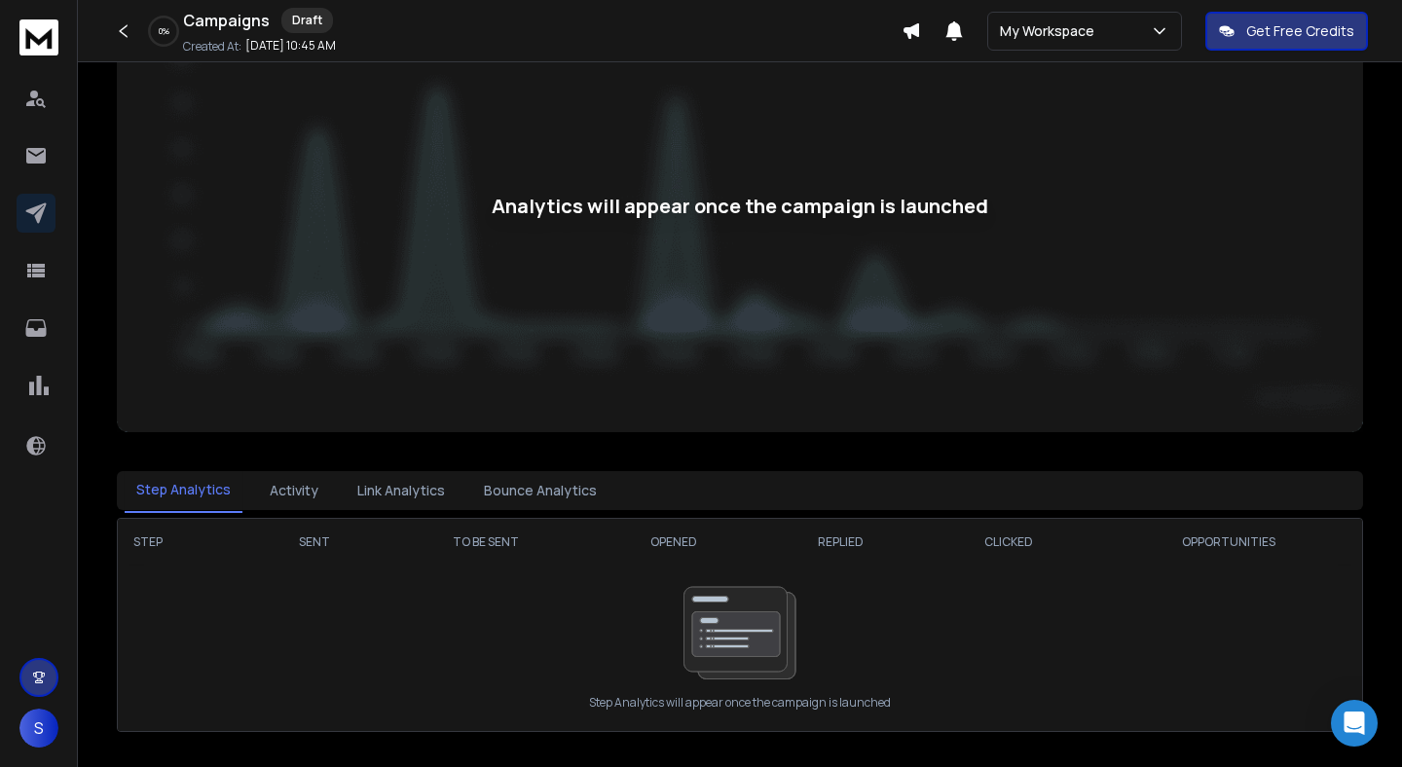
click at [273, 491] on div "Leads Contacted 0 Open Rate - 0 Total Click Rate - 0 Total Reply Rate - 0 Total…" at bounding box center [740, 250] width 1246 height 982
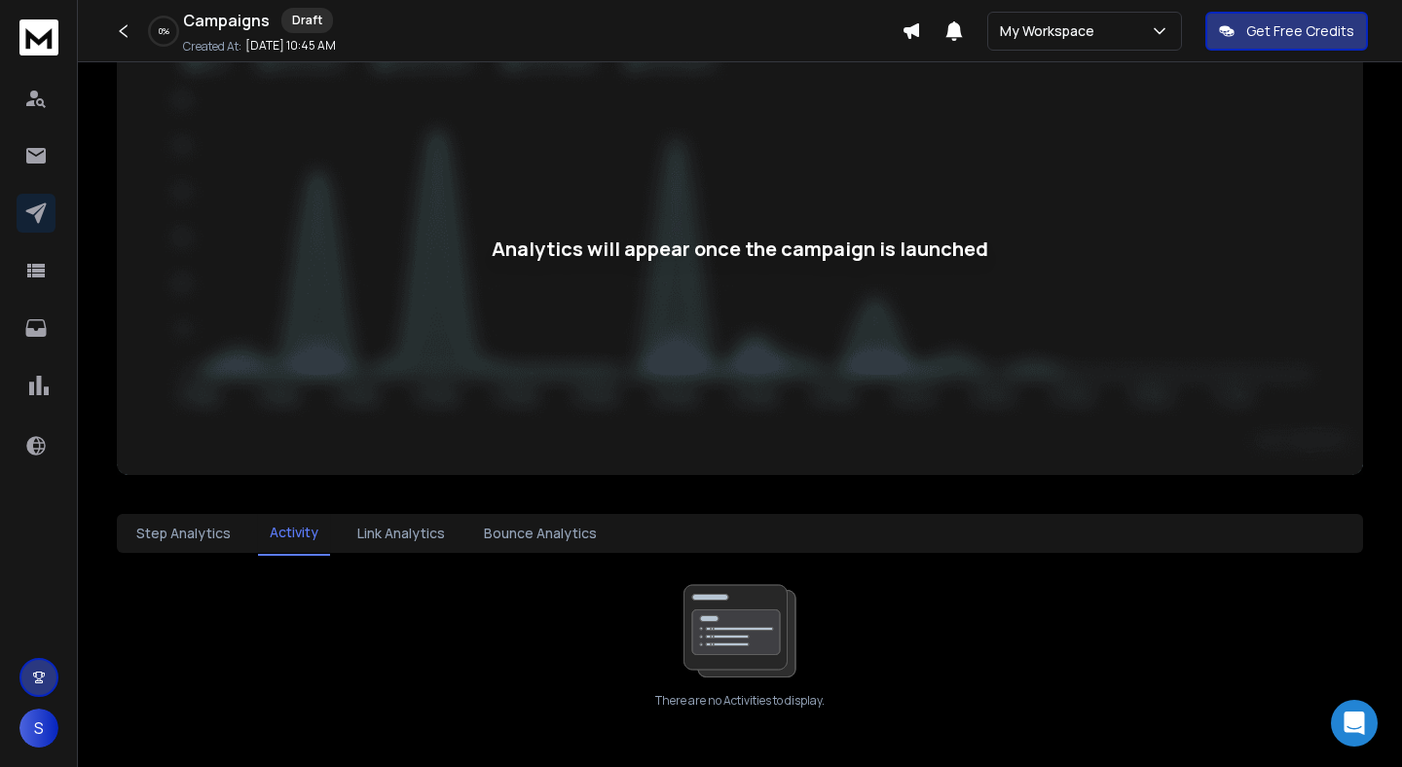
scroll to position [468, 0]
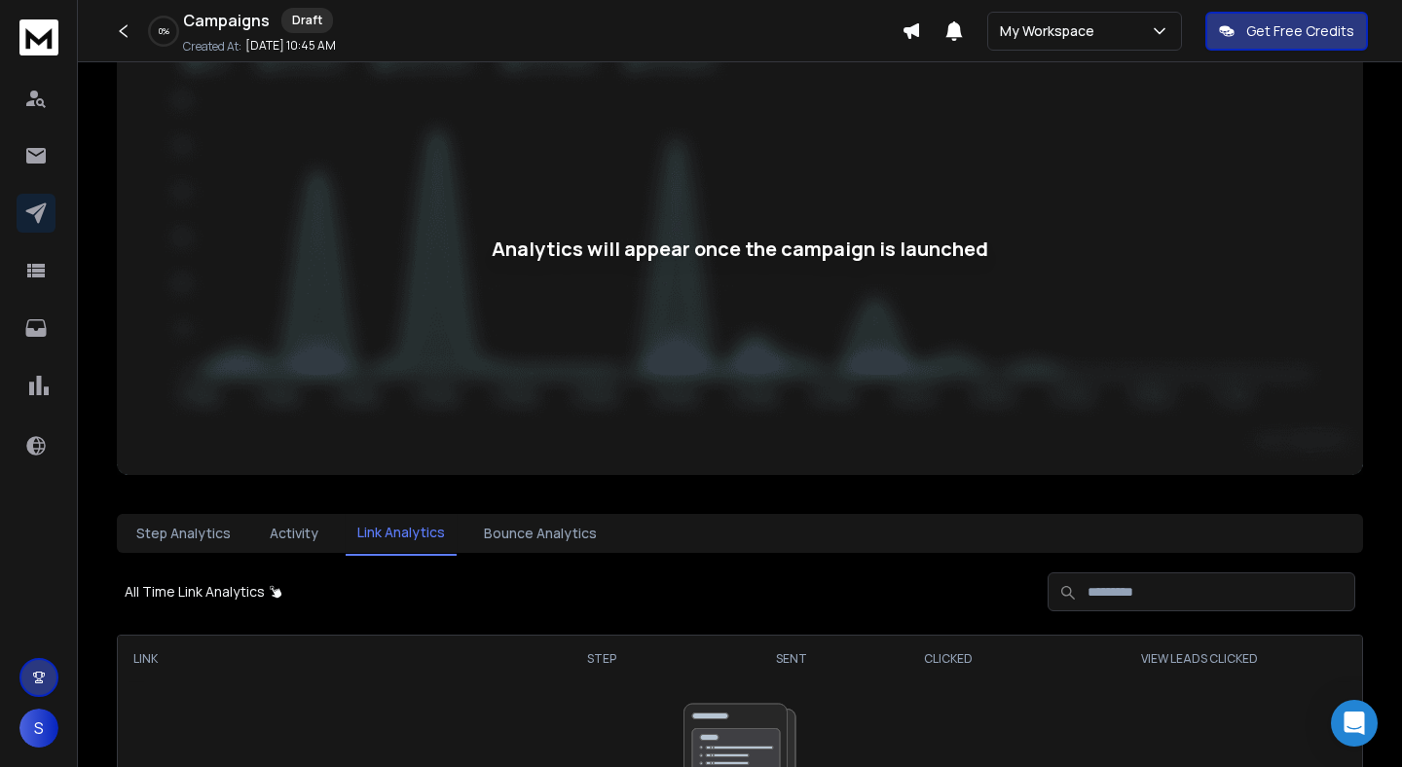
click at [370, 534] on button "Link Analytics" at bounding box center [401, 533] width 111 height 45
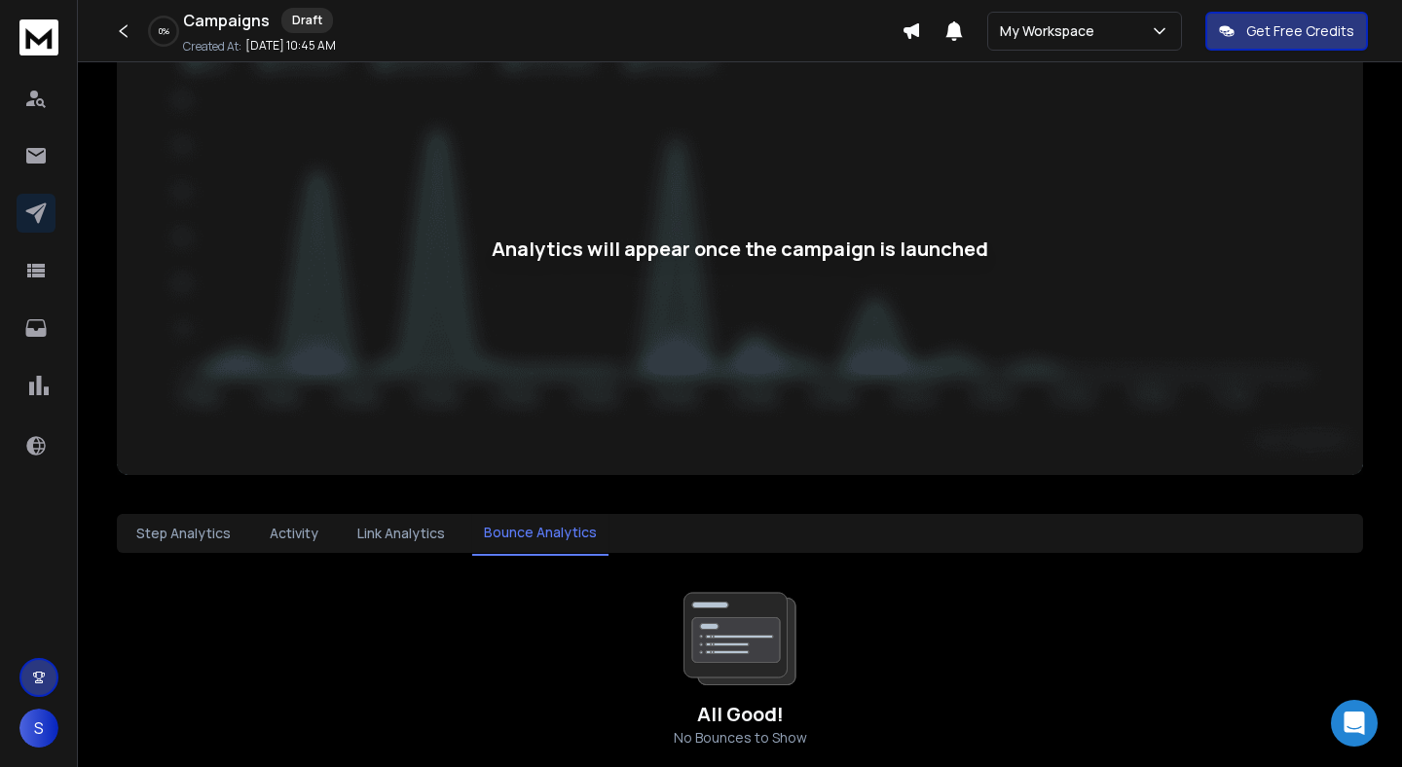
click at [533, 550] on button "Bounce Analytics" at bounding box center [540, 533] width 136 height 45
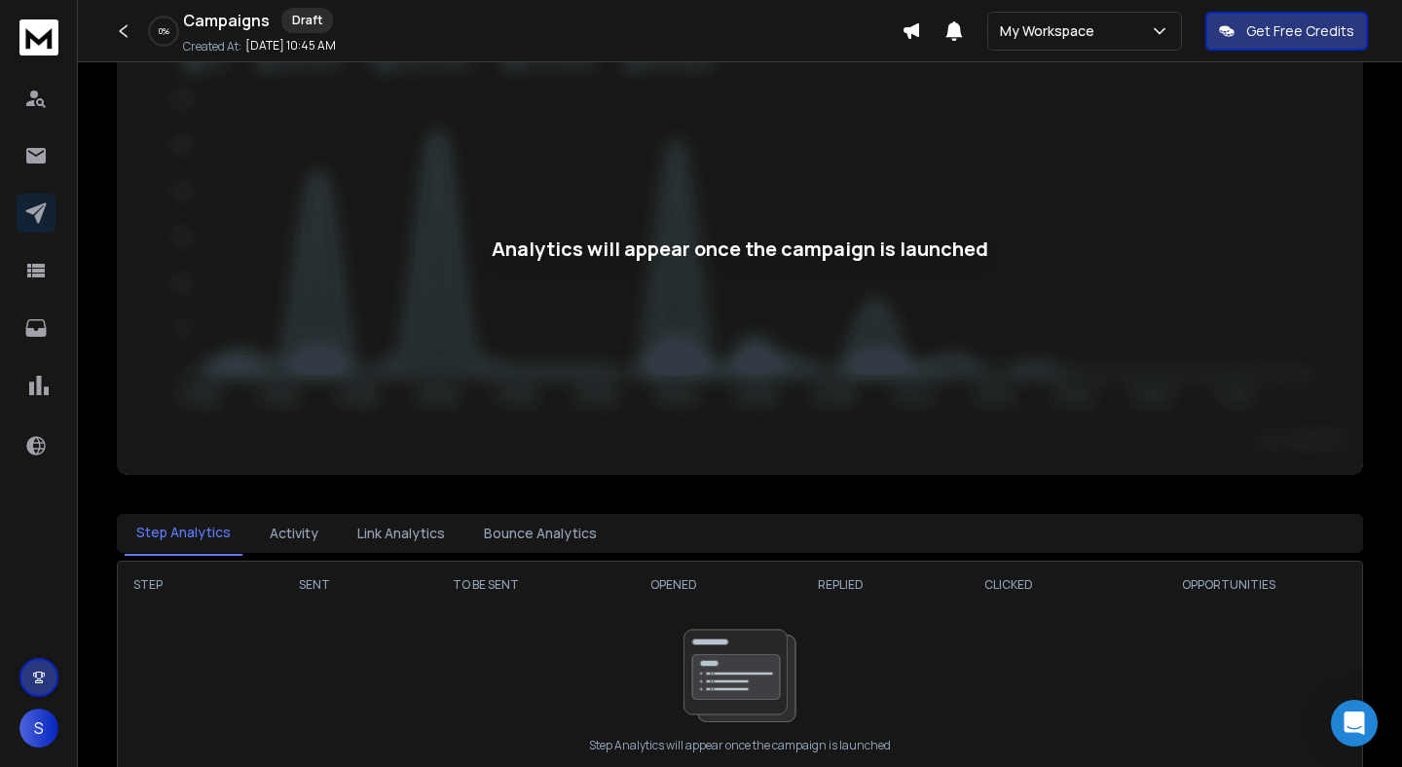
click at [176, 521] on button "Step Analytics" at bounding box center [184, 533] width 118 height 45
click at [661, 264] on img at bounding box center [740, 249] width 1246 height 452
click at [56, 281] on div at bounding box center [39, 274] width 45 height 46
click at [41, 276] on icon at bounding box center [36, 271] width 18 height 14
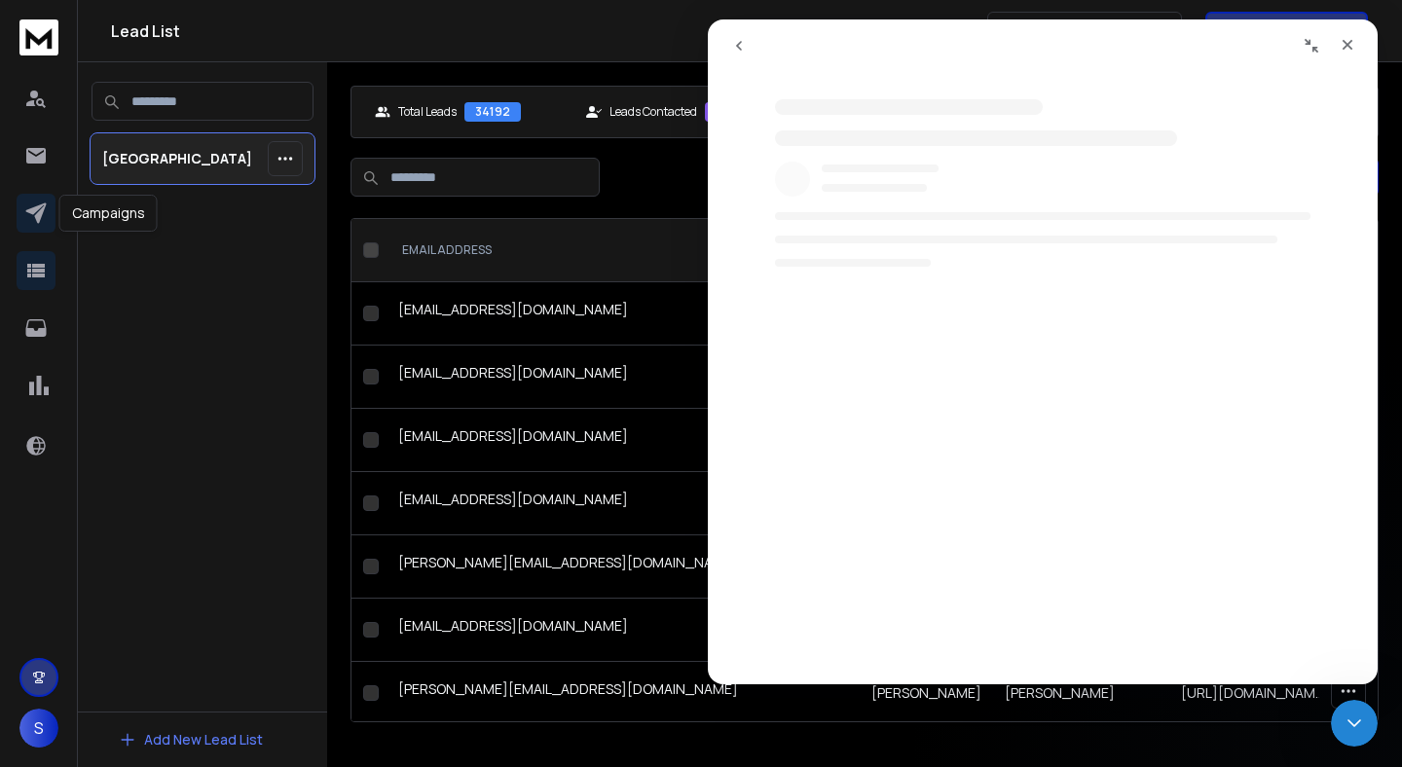
click at [20, 207] on link at bounding box center [36, 213] width 39 height 39
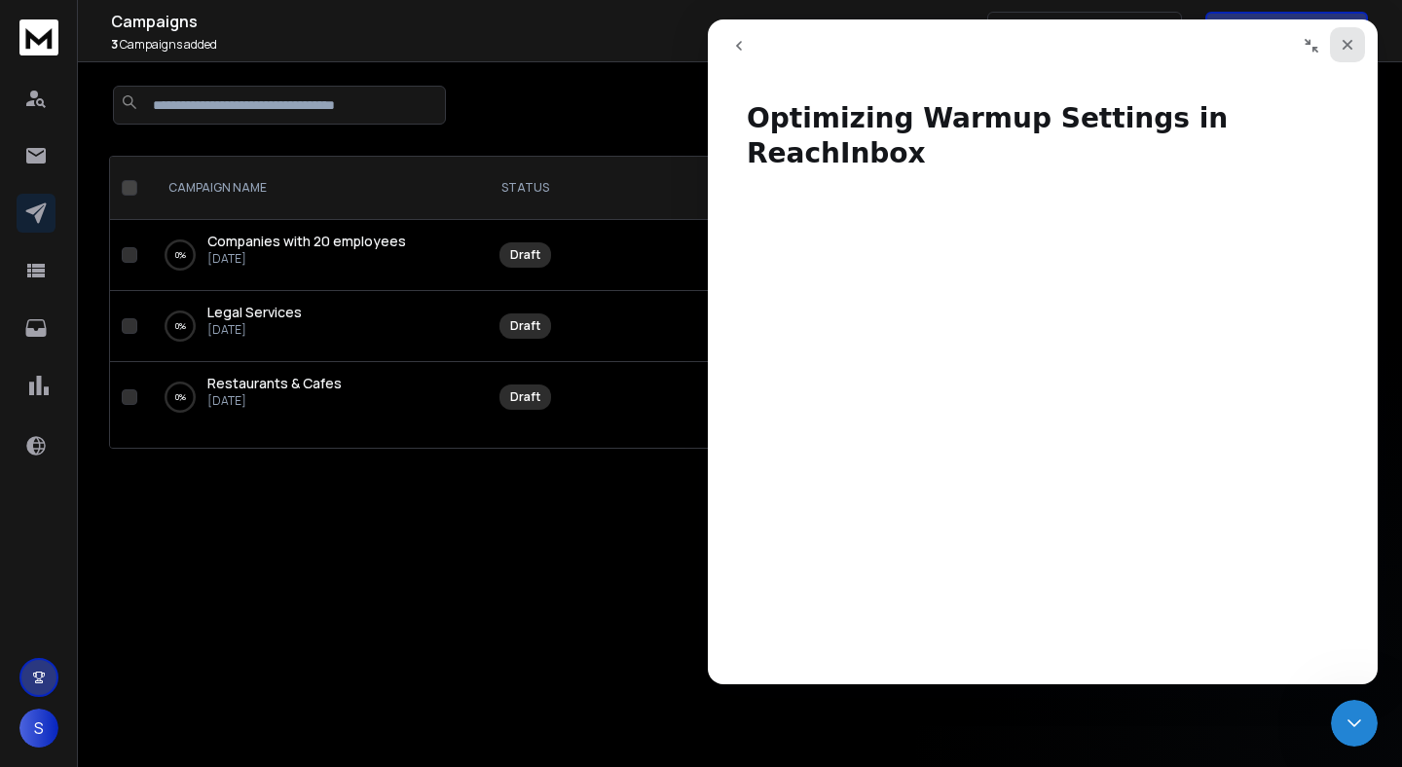
click at [1349, 38] on icon "Close" at bounding box center [1348, 45] width 16 height 16
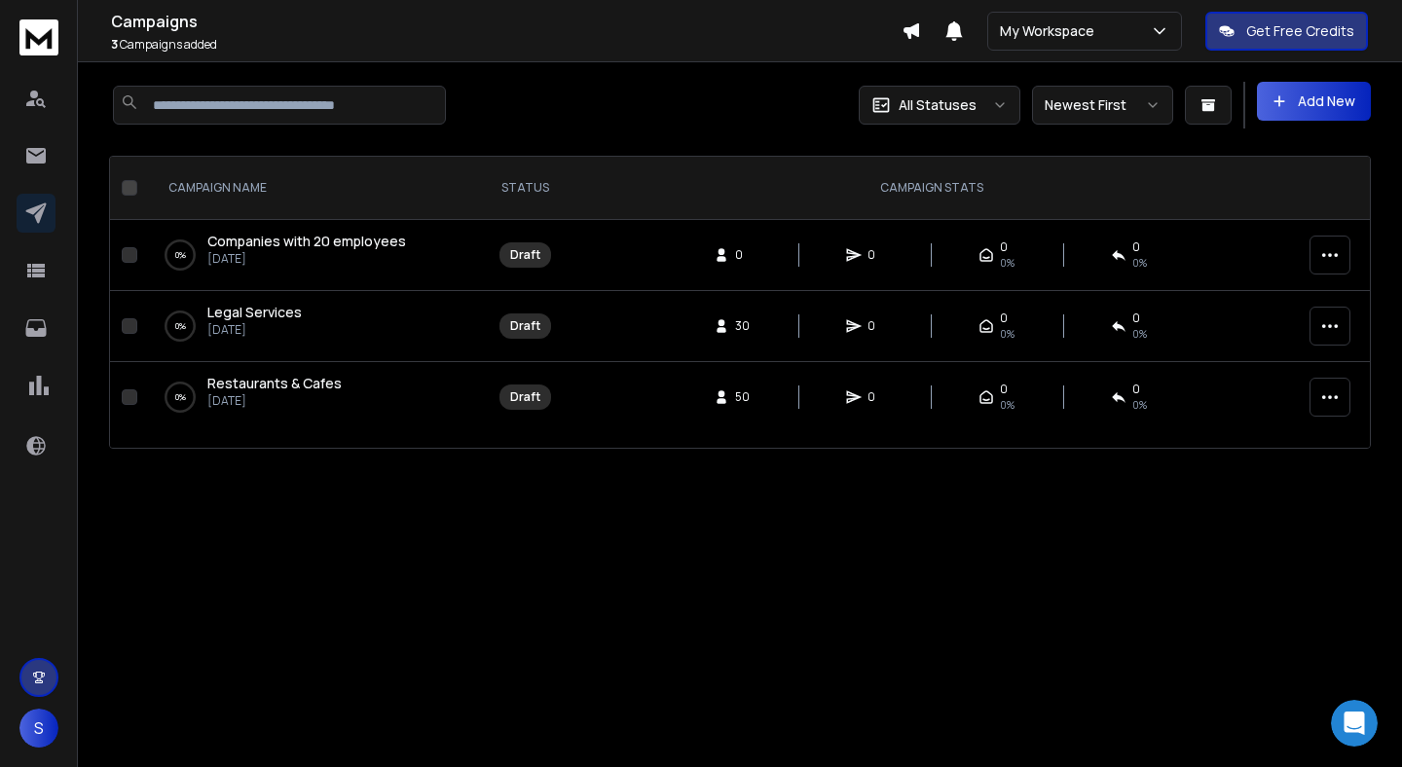
click at [237, 388] on span "Restaurants & Cafes" at bounding box center [274, 383] width 134 height 19
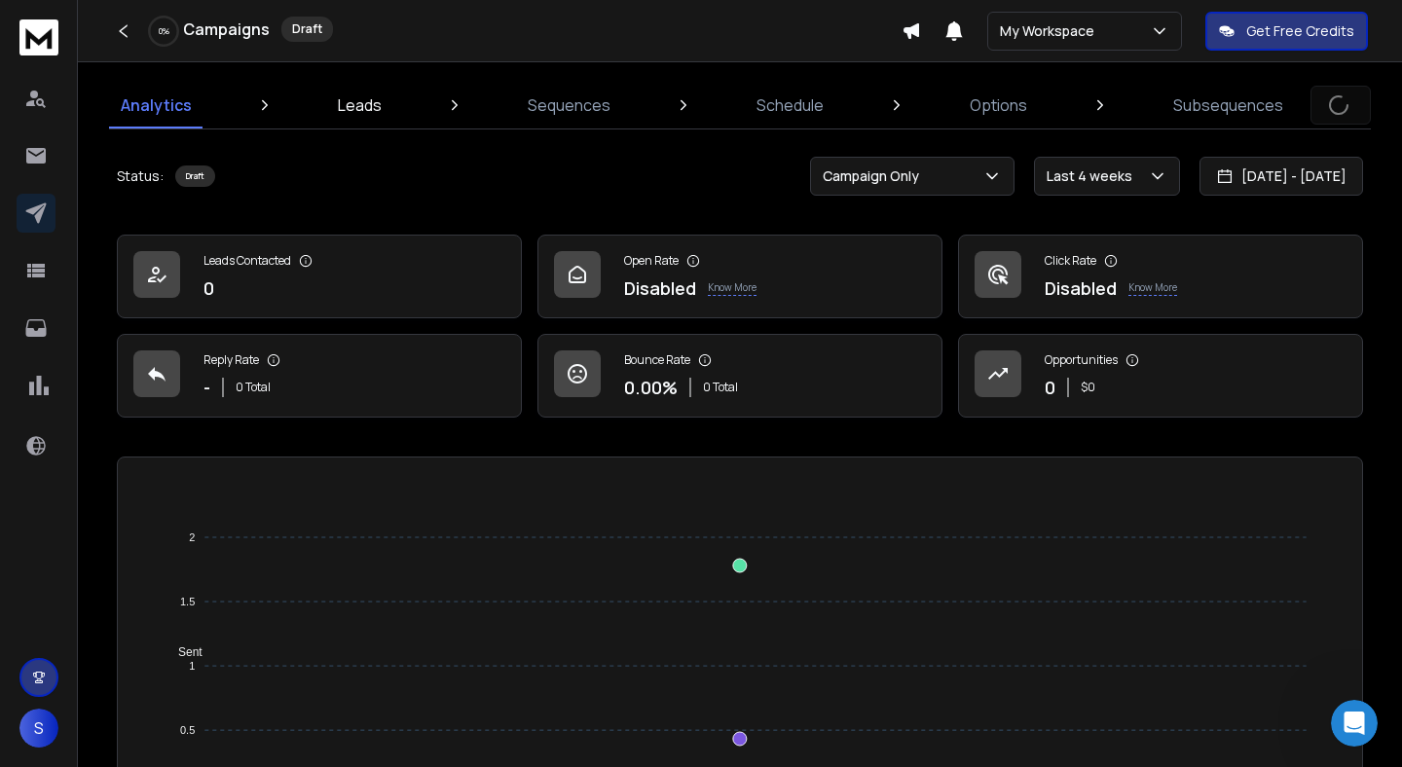
click at [353, 100] on p "Leads" at bounding box center [360, 104] width 44 height 23
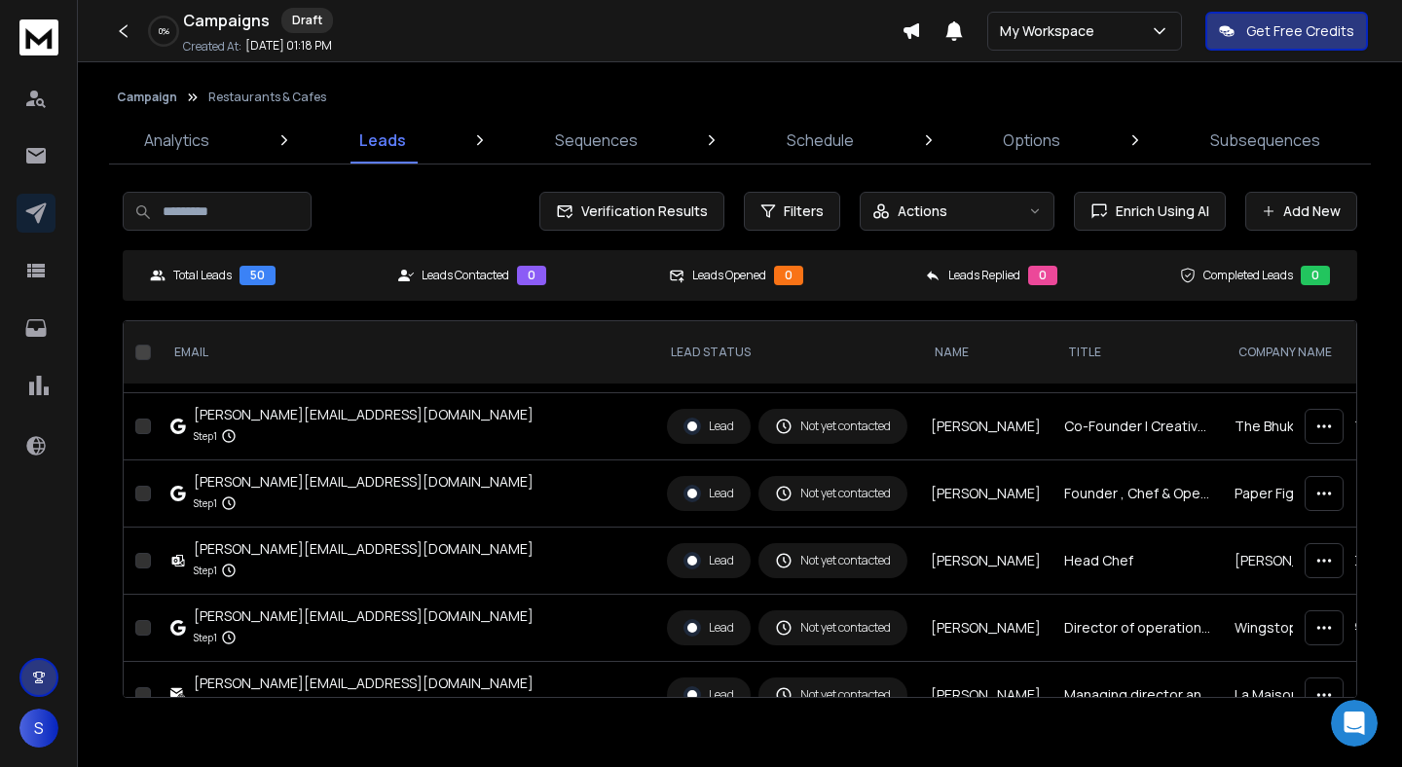
scroll to position [3061, 0]
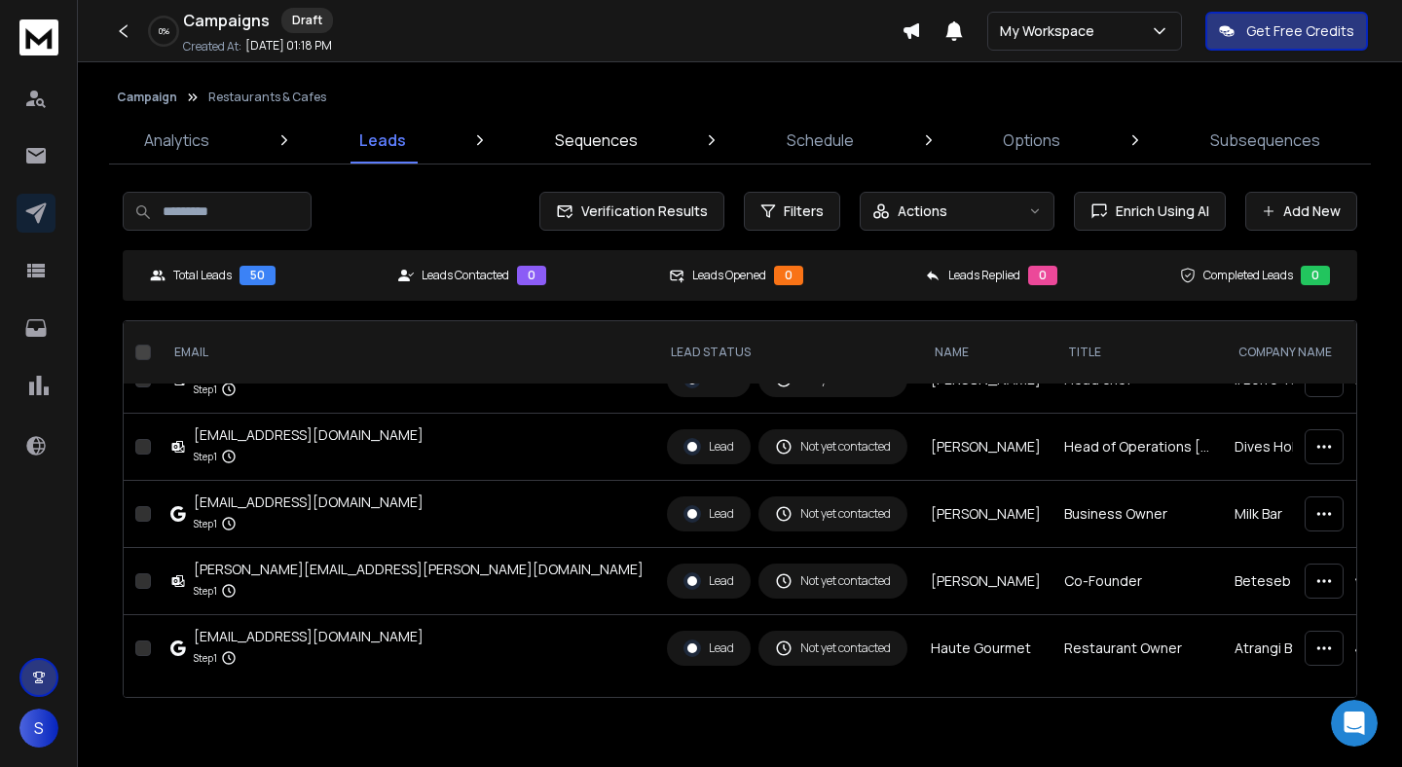
click at [583, 131] on p "Sequences" at bounding box center [596, 140] width 83 height 23
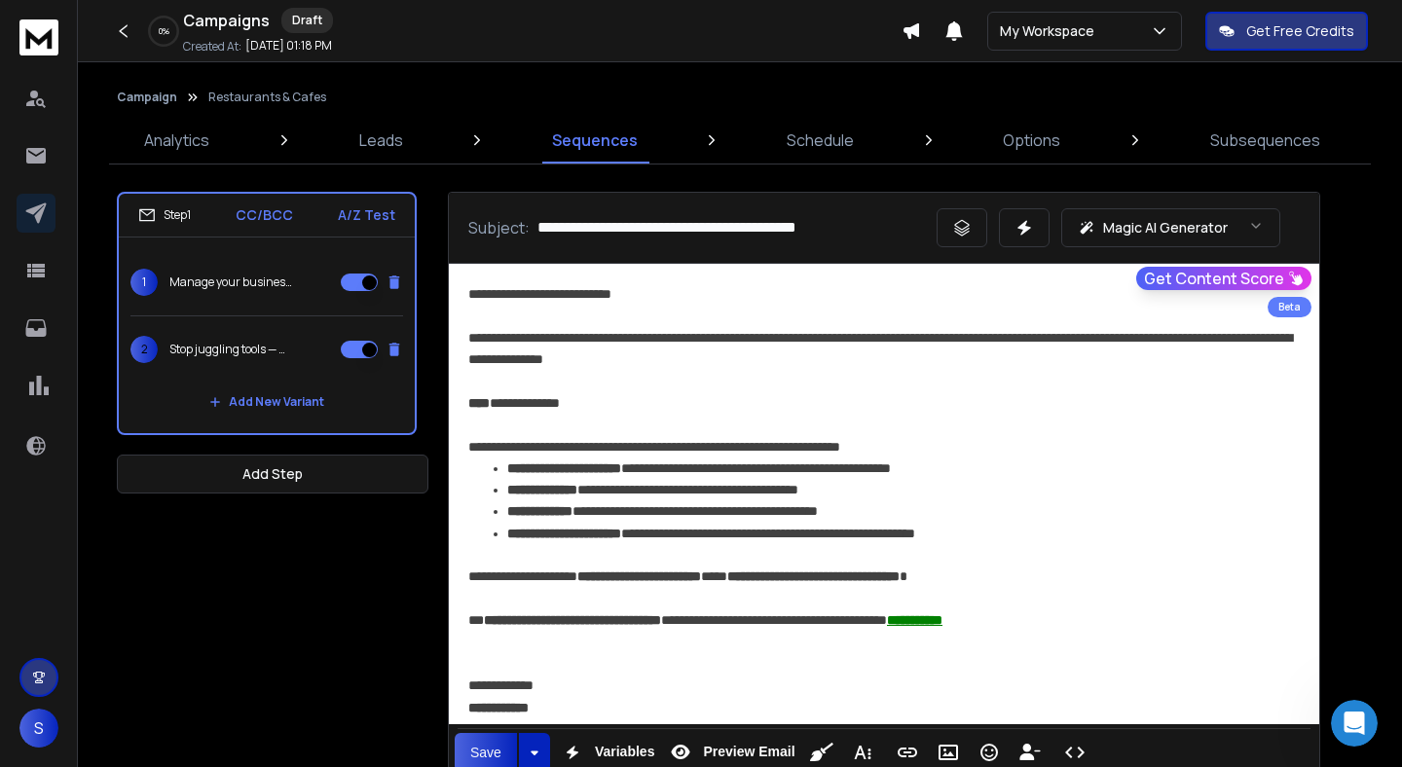
scroll to position [40, 0]
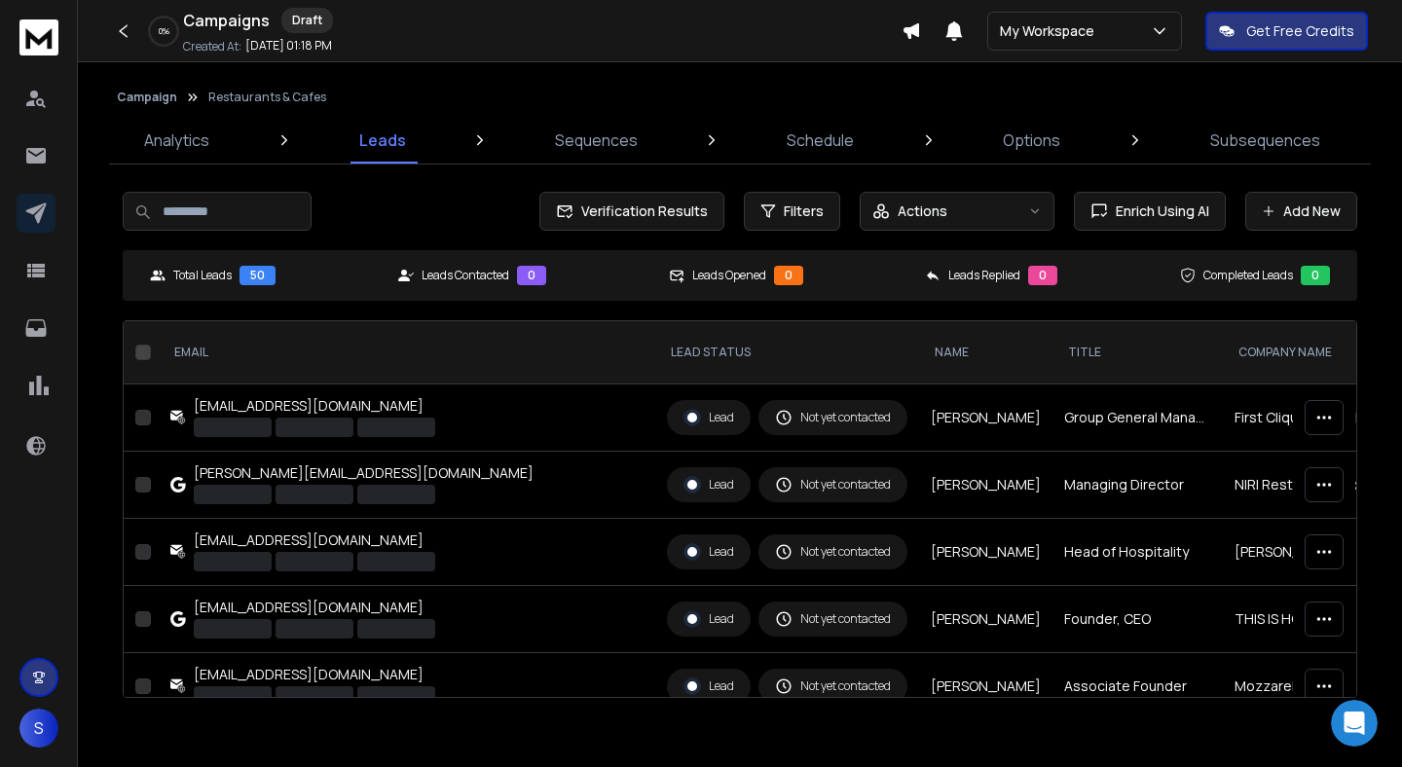
click at [550, 105] on div "Campaign Restaurants & Cafes" at bounding box center [740, 97] width 1262 height 31
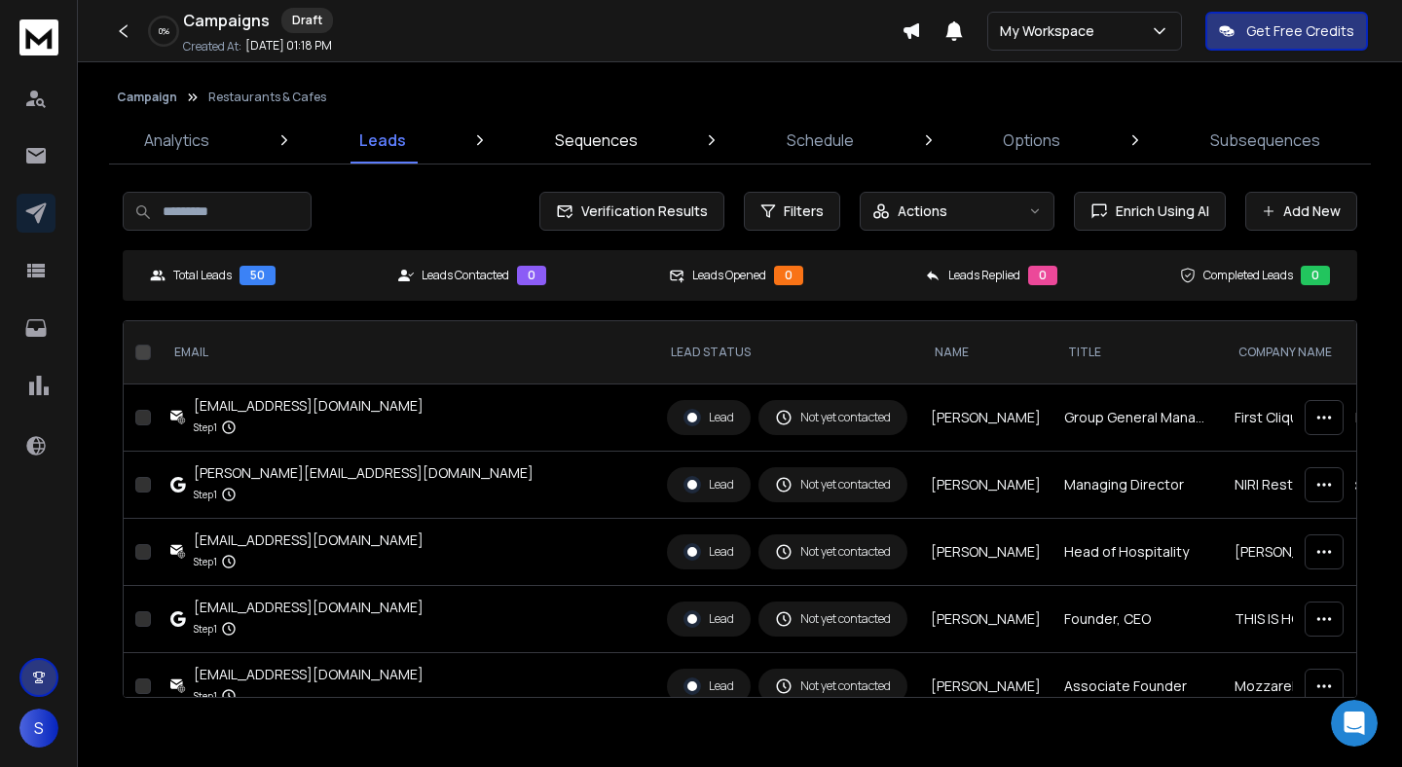
click at [587, 131] on p "Sequences" at bounding box center [596, 140] width 83 height 23
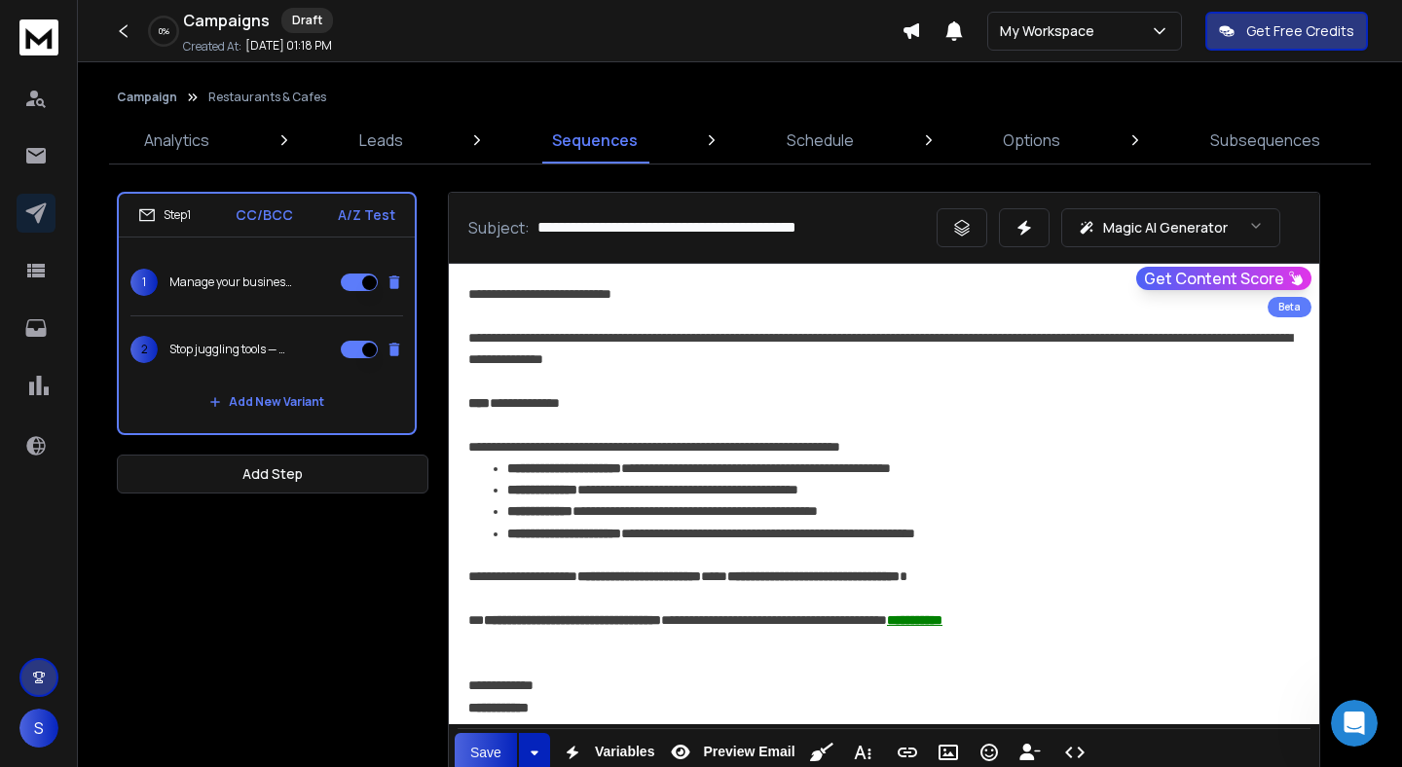
click at [237, 358] on div "2 Stop juggling tools — manage everything in one place" at bounding box center [212, 349] width 164 height 27
type input "**********"
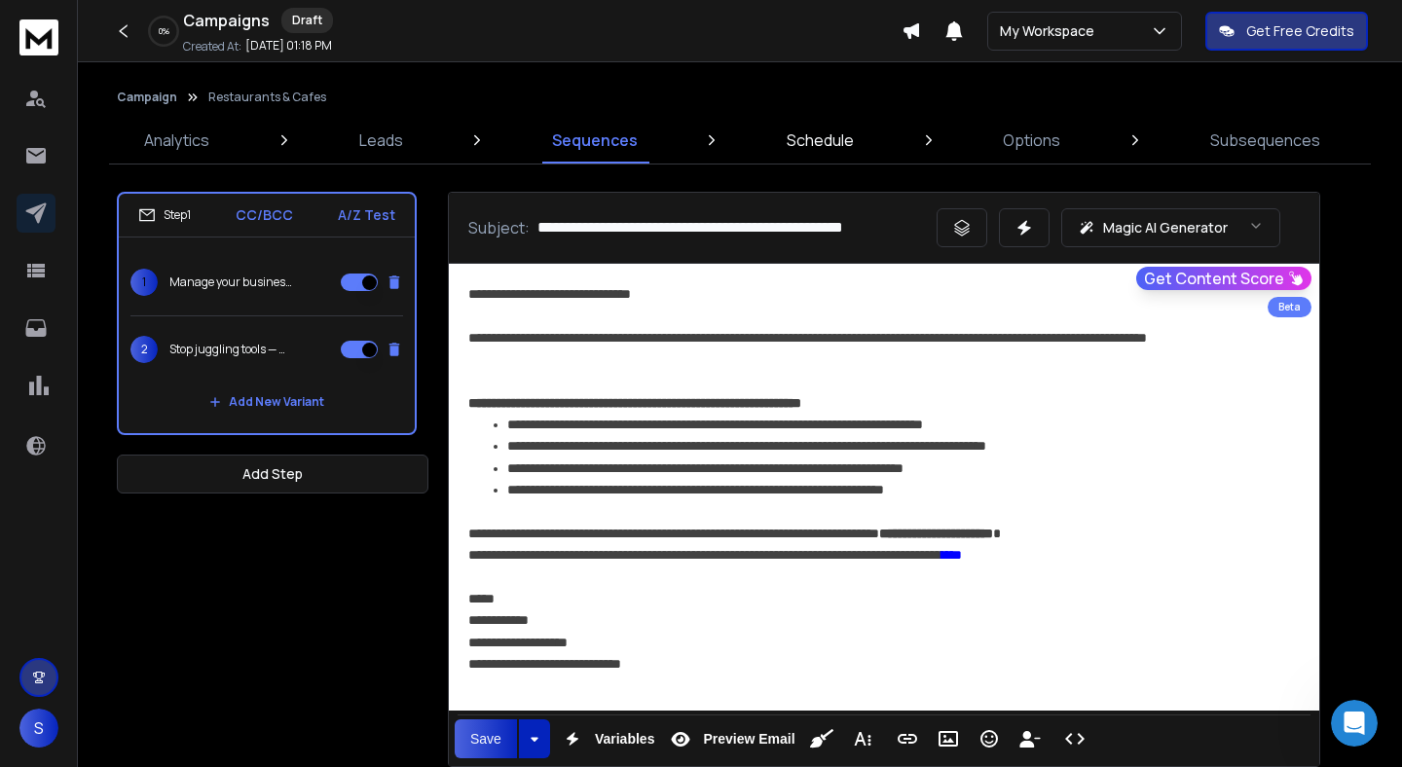
click at [809, 133] on p "Schedule" at bounding box center [820, 140] width 67 height 23
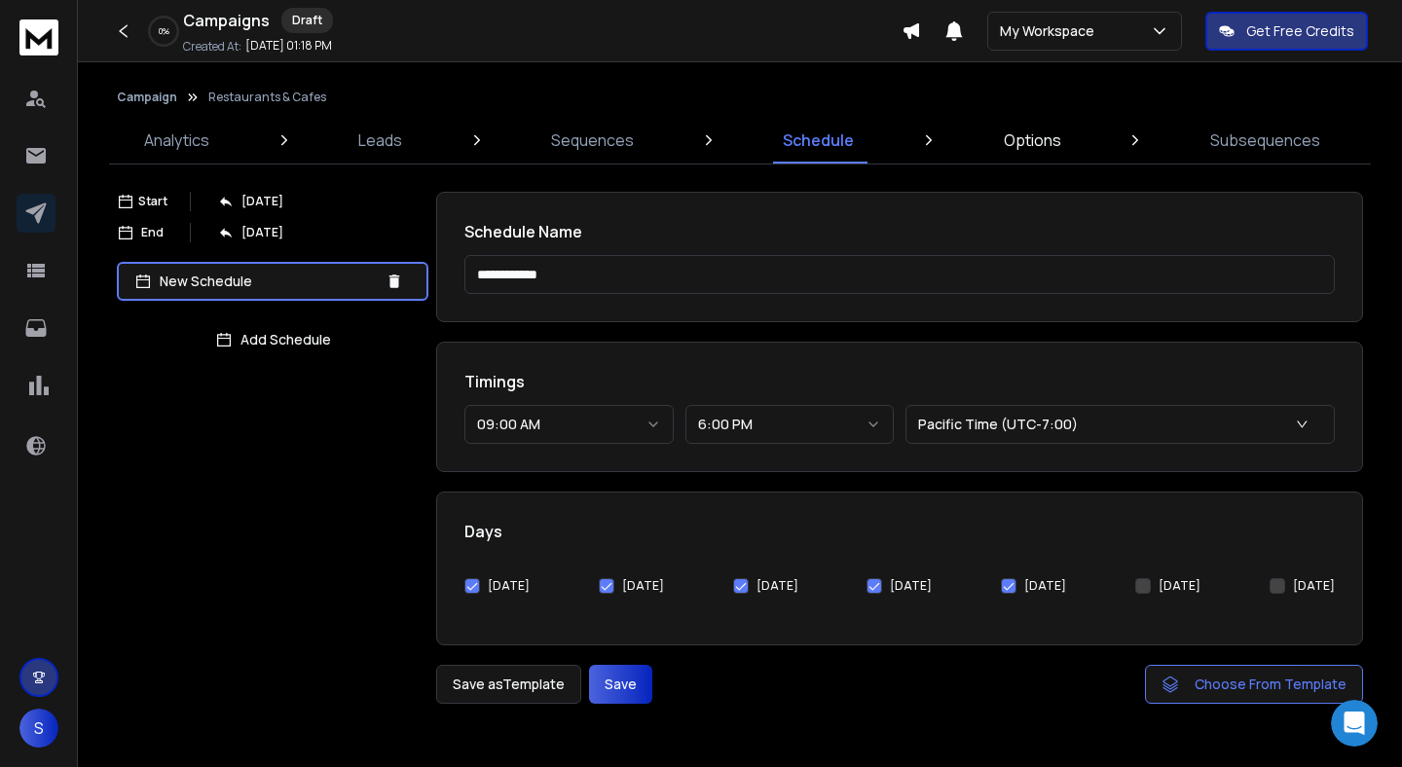
click at [1045, 143] on p "Options" at bounding box center [1032, 140] width 57 height 23
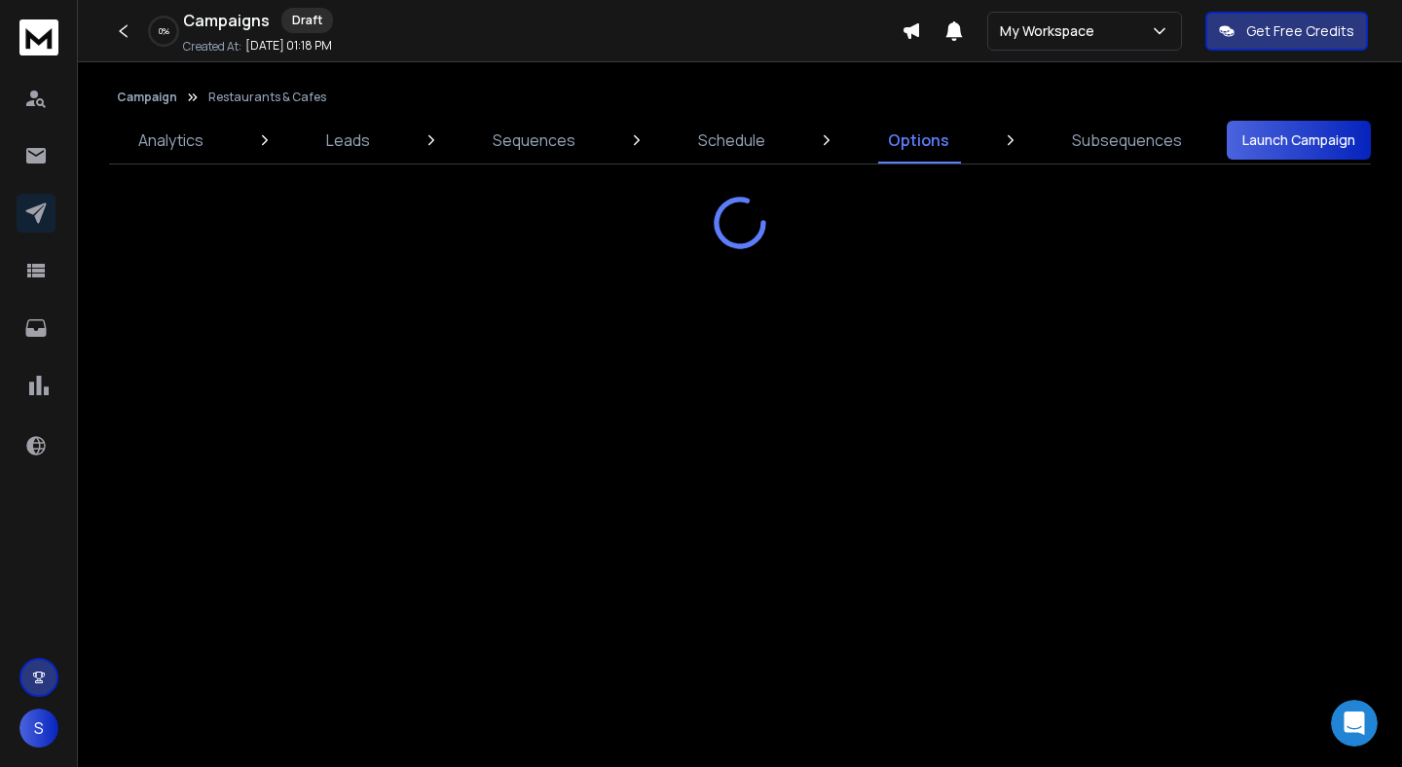
select select "**********"
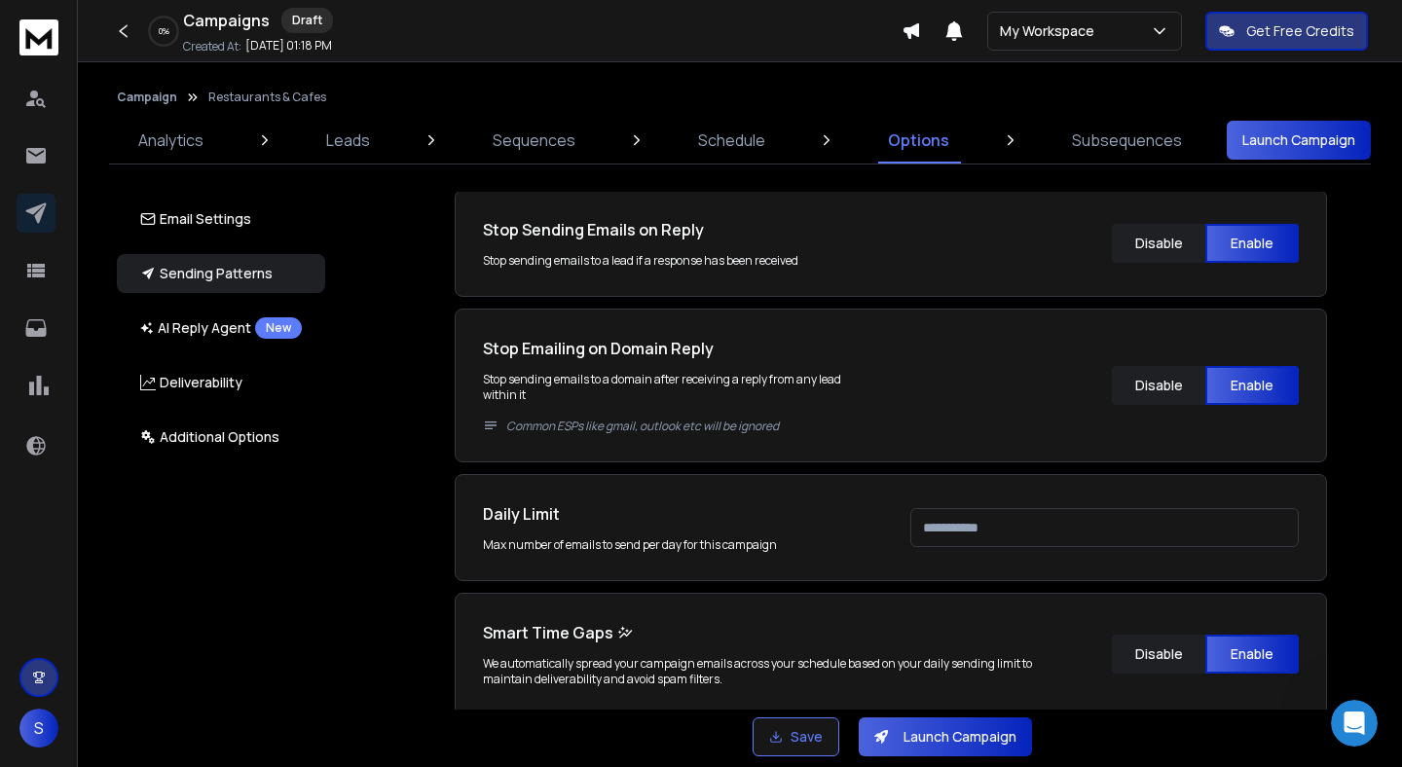
scroll to position [224, 0]
click at [546, 158] on link "Sequences" at bounding box center [534, 140] width 106 height 47
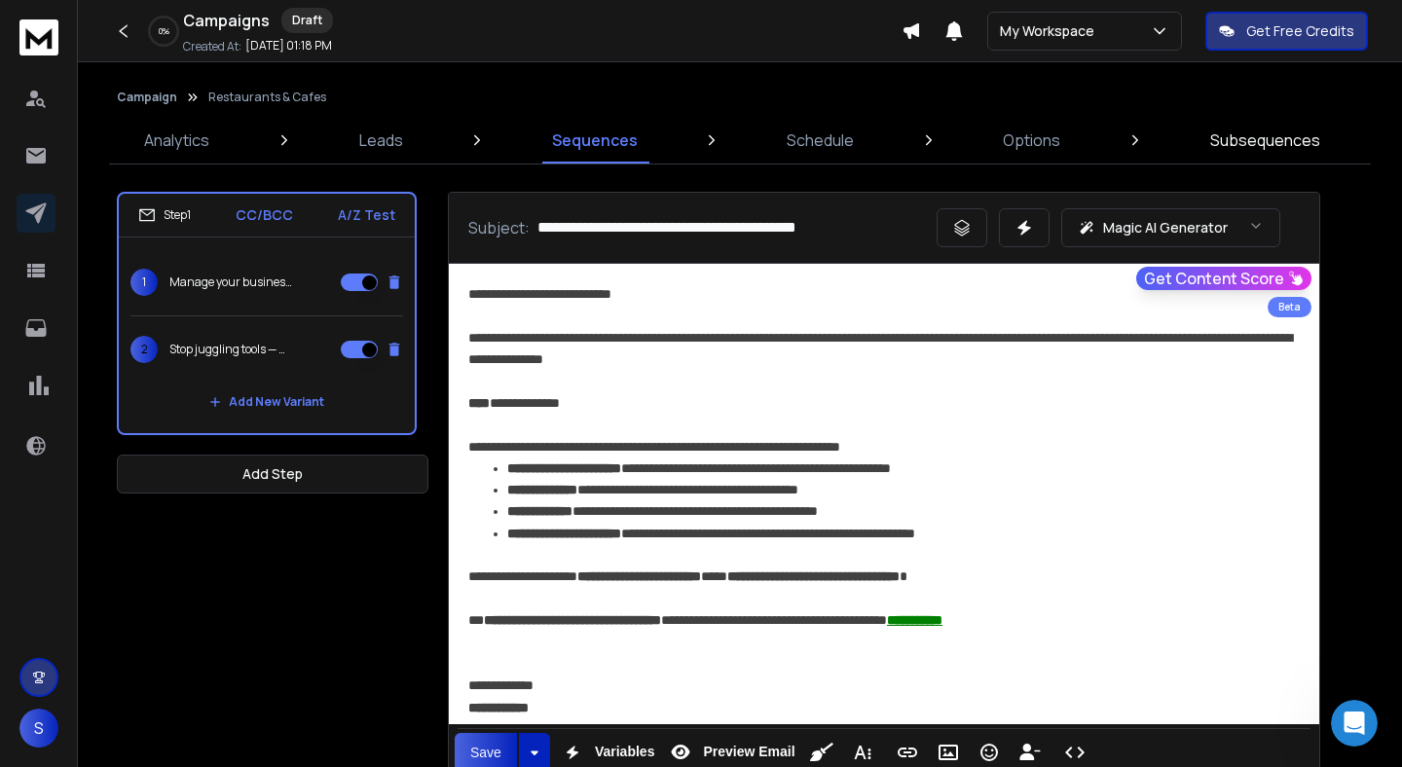
click at [1219, 156] on link "Subsequences" at bounding box center [1265, 140] width 133 height 47
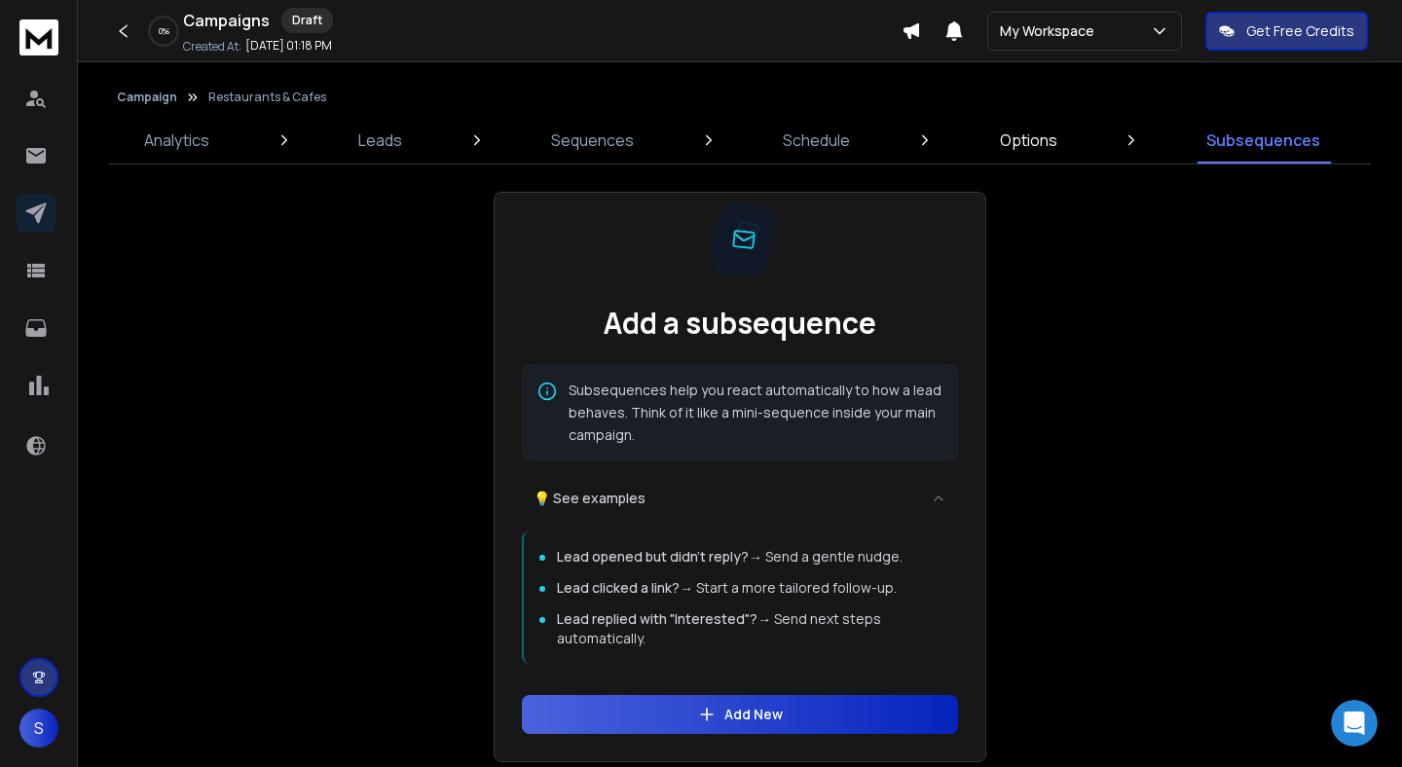
click at [1042, 131] on p "Options" at bounding box center [1028, 140] width 57 height 23
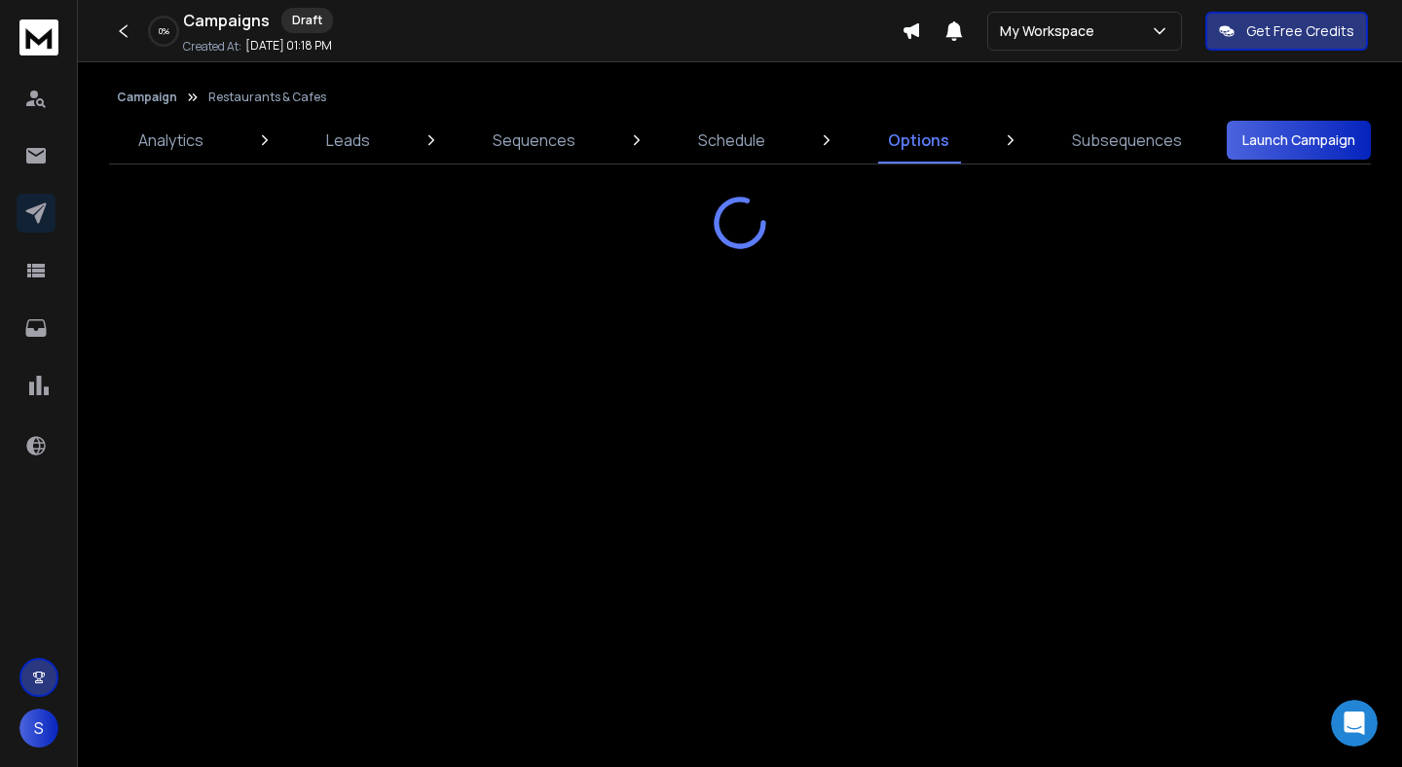
select select "**********"
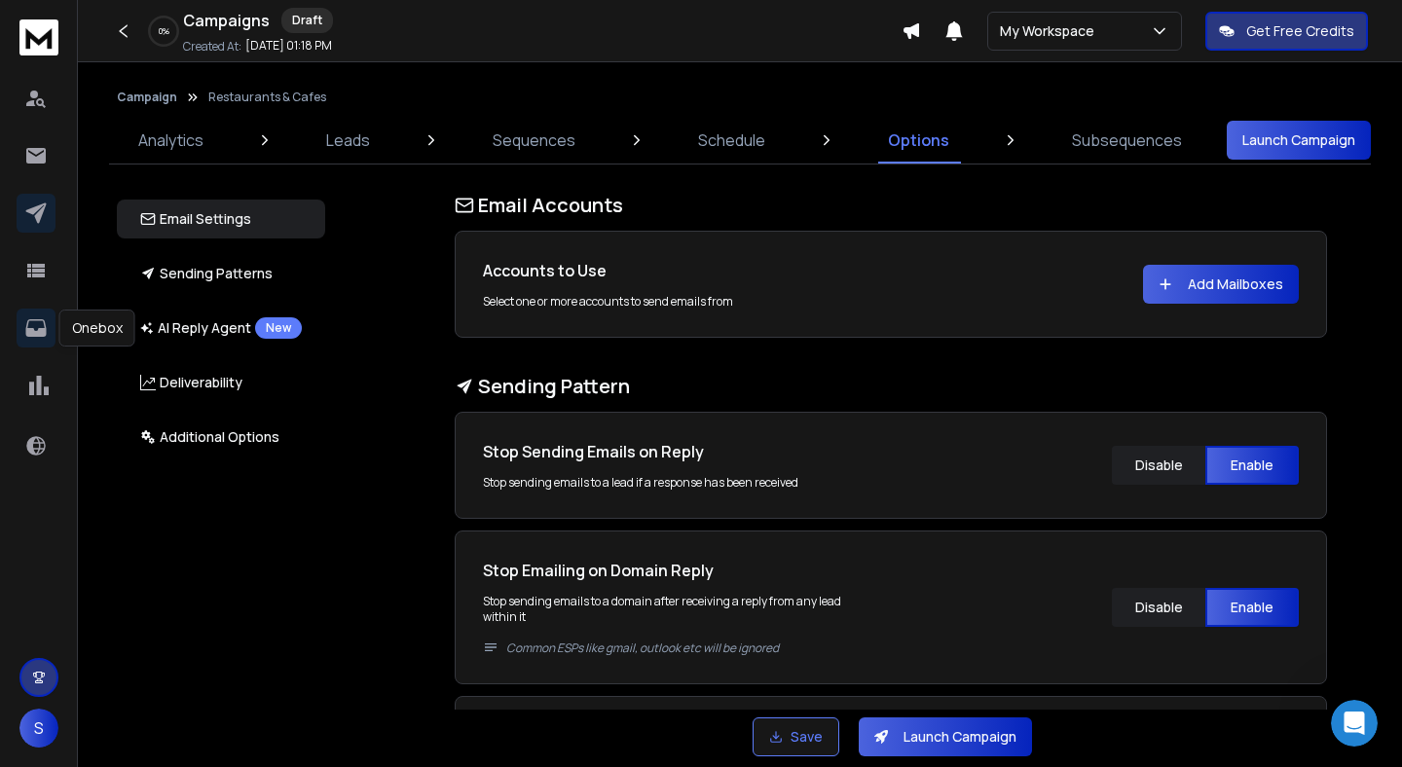
click at [36, 332] on icon at bounding box center [35, 328] width 20 height 18
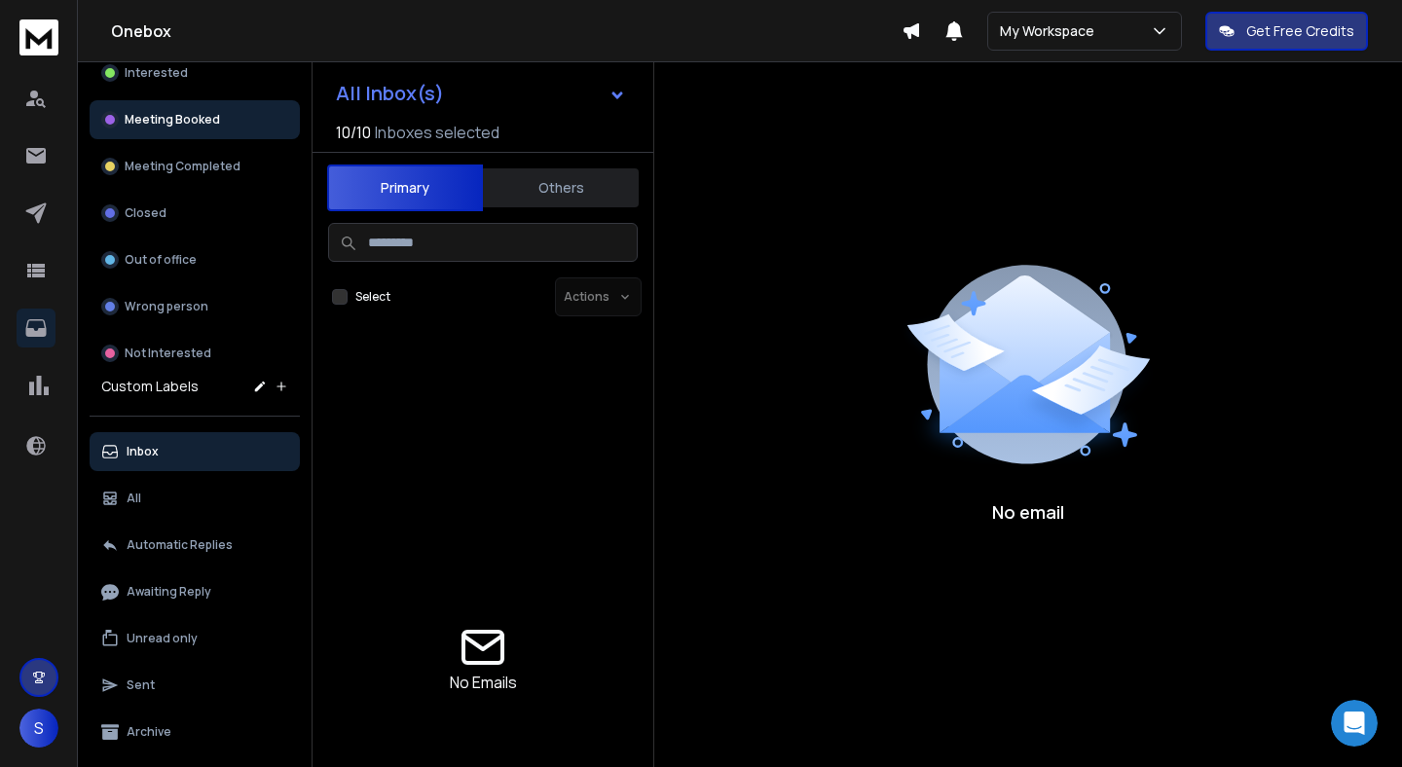
scroll to position [306, 0]
click at [53, 213] on link at bounding box center [36, 213] width 39 height 39
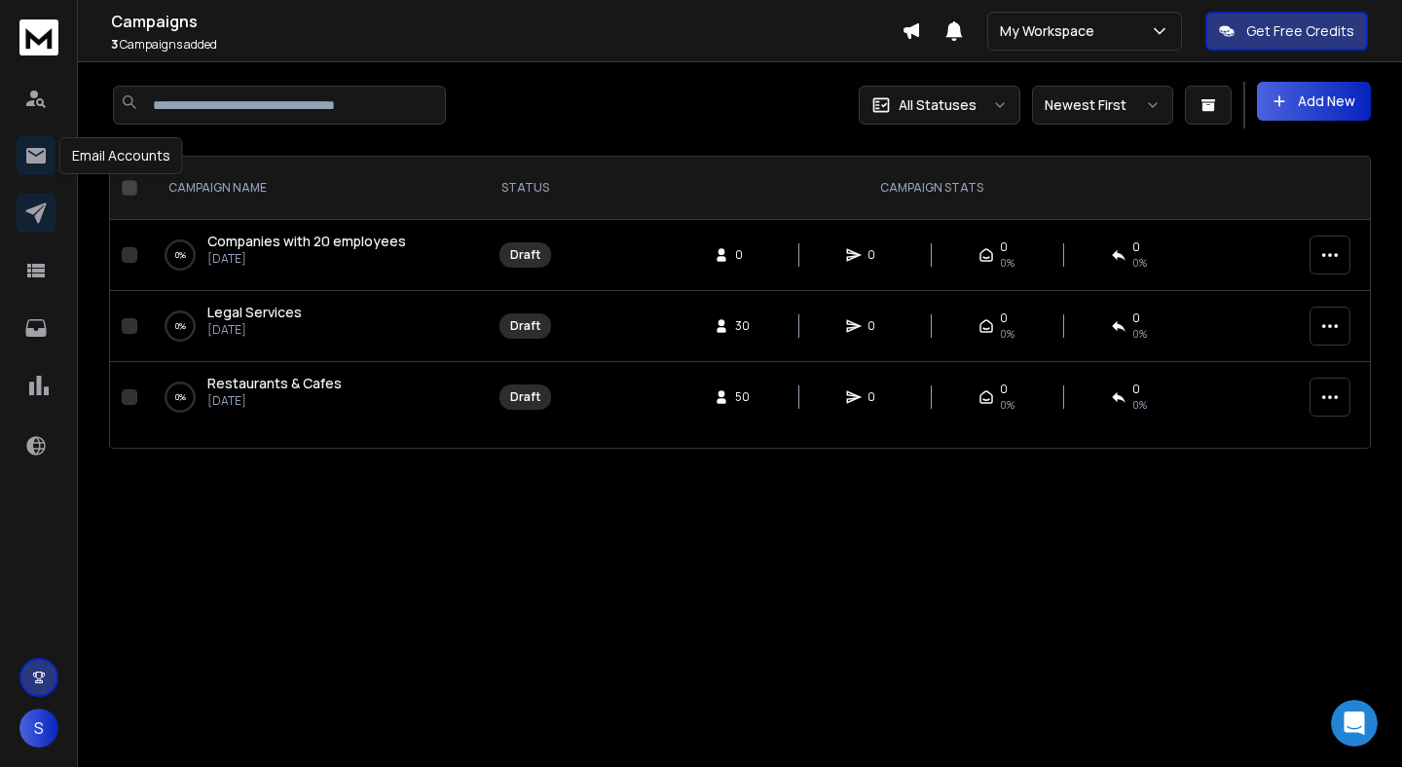
click at [30, 163] on icon at bounding box center [35, 156] width 19 height 16
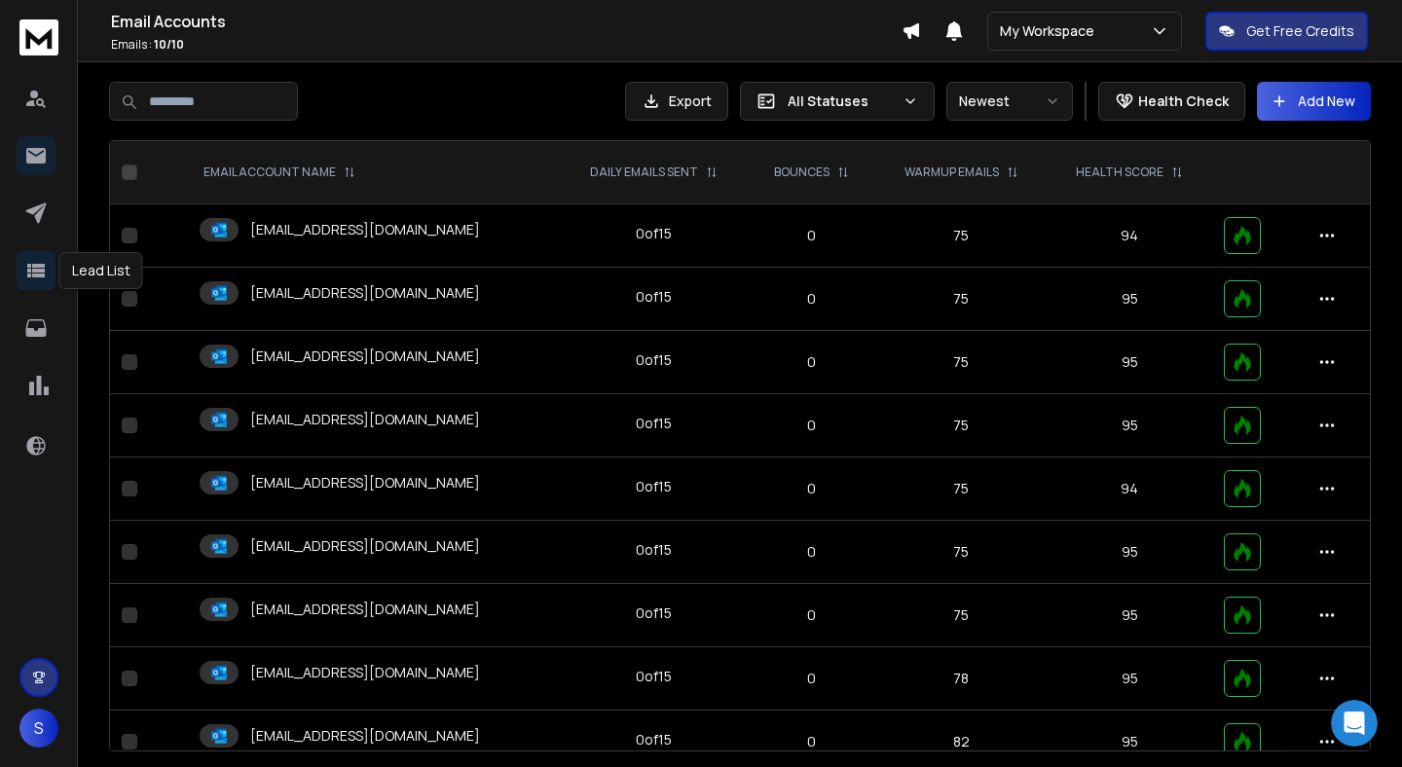
click at [21, 269] on link at bounding box center [36, 270] width 39 height 39
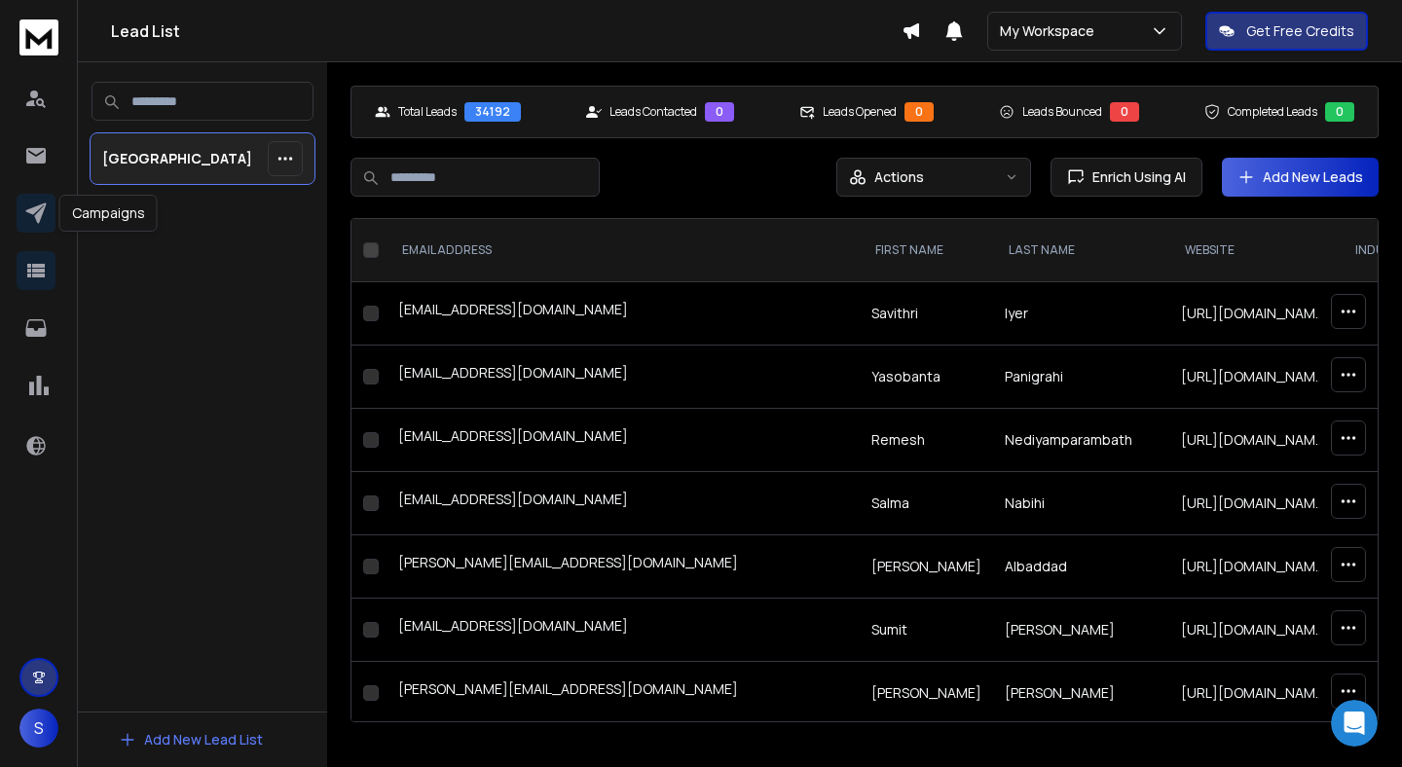
click at [44, 202] on icon at bounding box center [35, 213] width 23 height 23
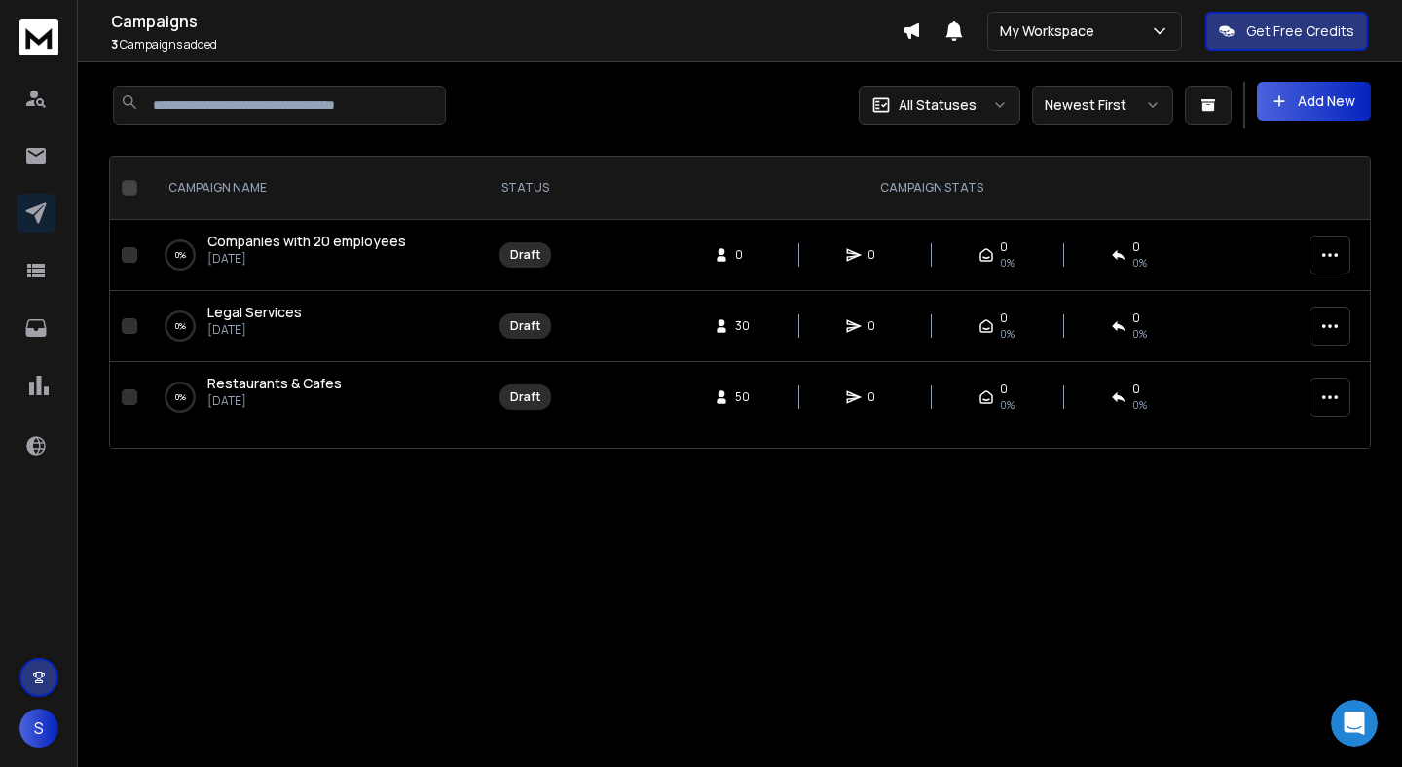
click at [284, 382] on span "Restaurants & Cafes" at bounding box center [274, 383] width 134 height 19
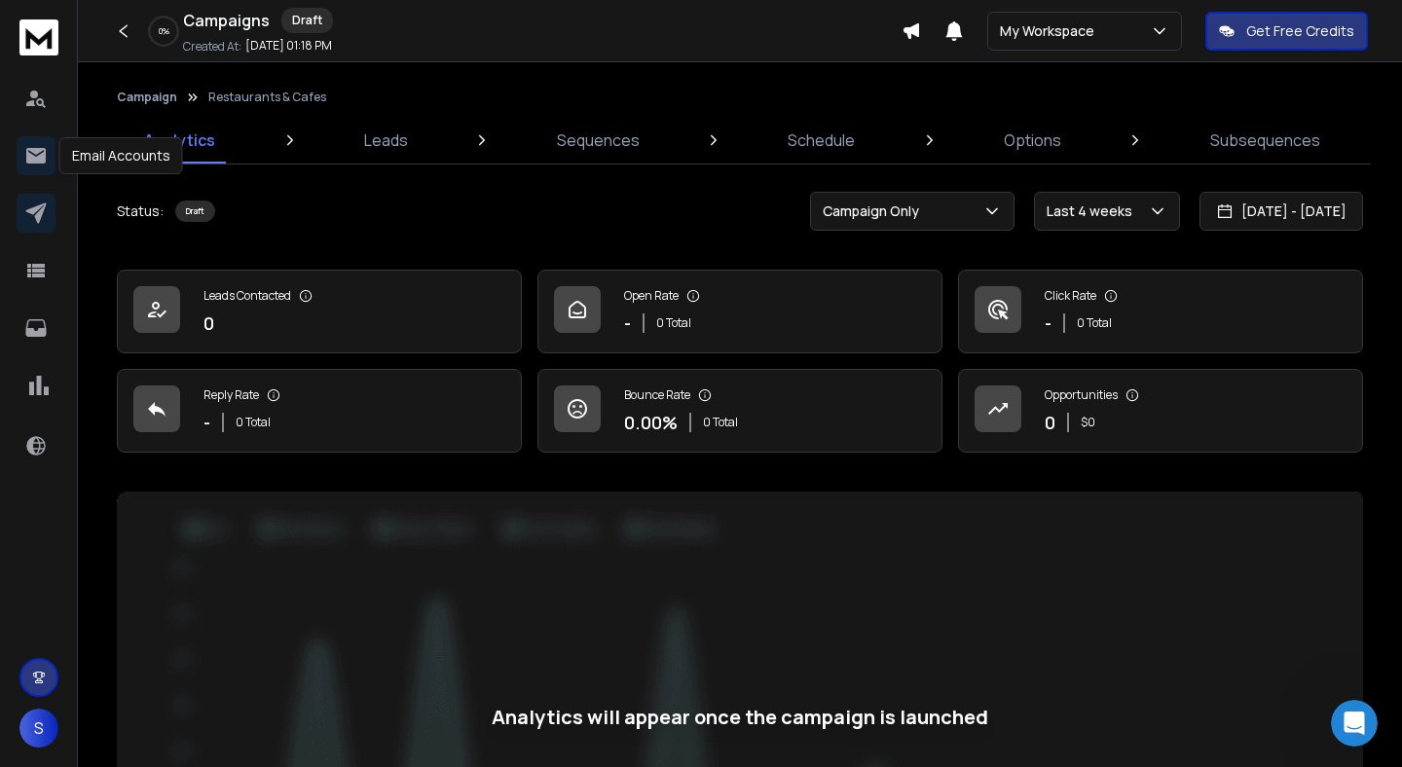
click at [41, 155] on icon at bounding box center [35, 156] width 19 height 16
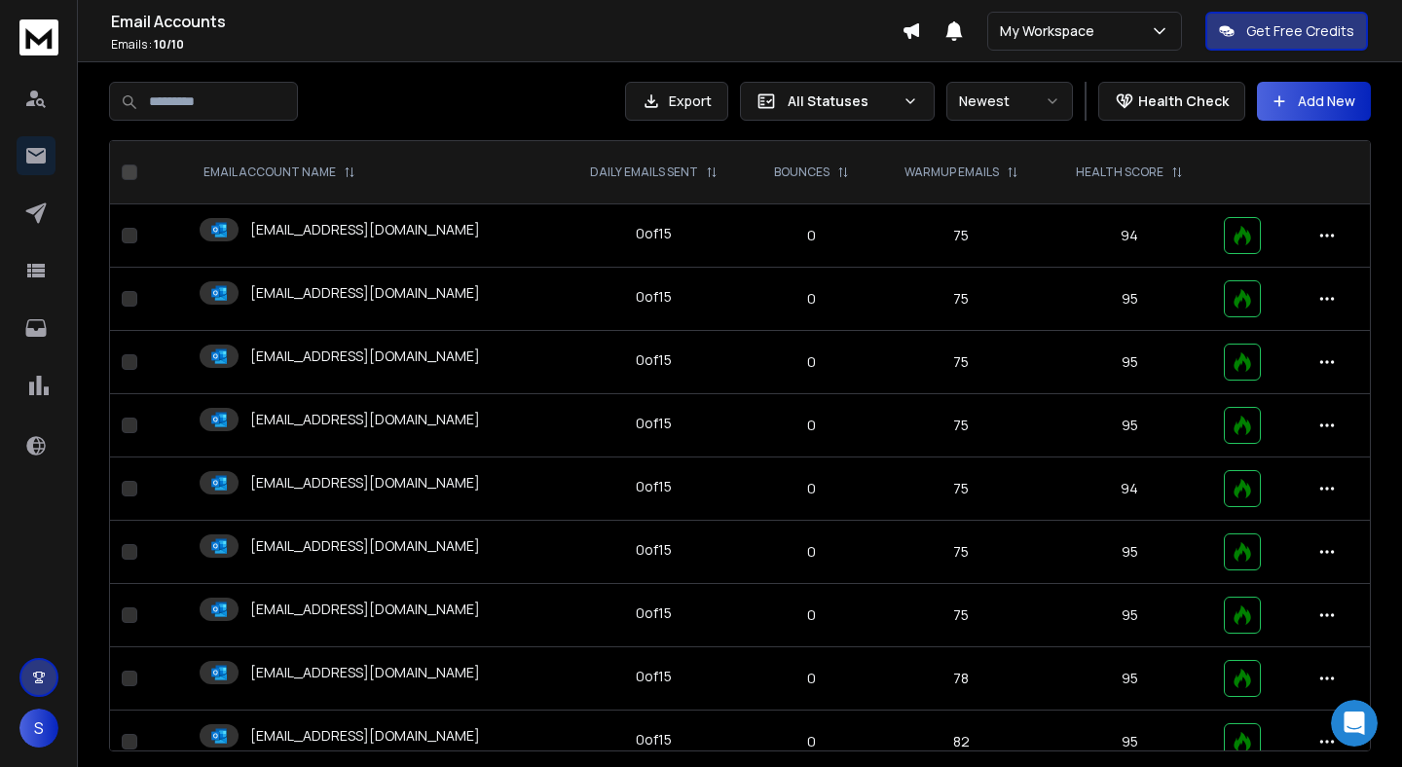
click at [300, 229] on p "[EMAIL_ADDRESS][DOMAIN_NAME]" at bounding box center [365, 229] width 230 height 19
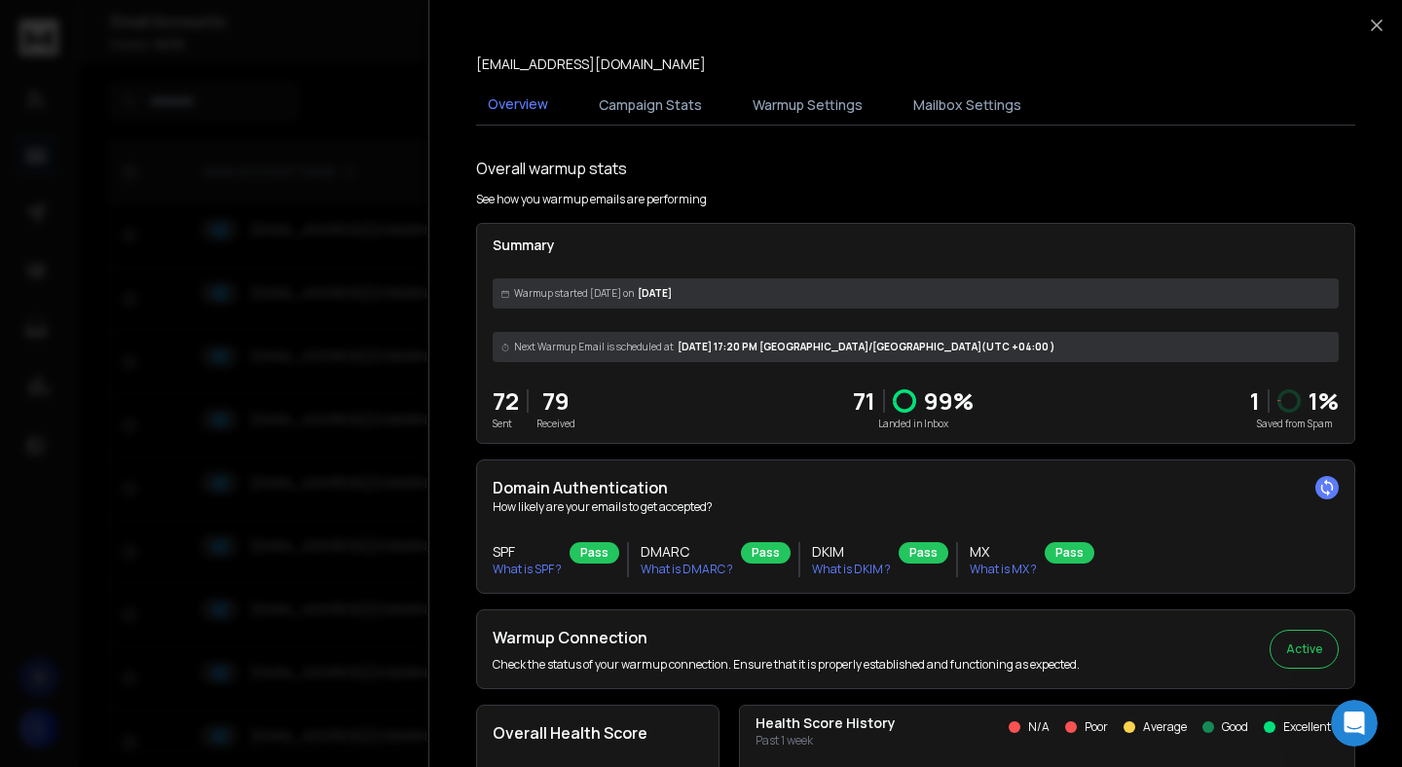
click at [1368, 30] on icon "button" at bounding box center [1376, 25] width 19 height 19
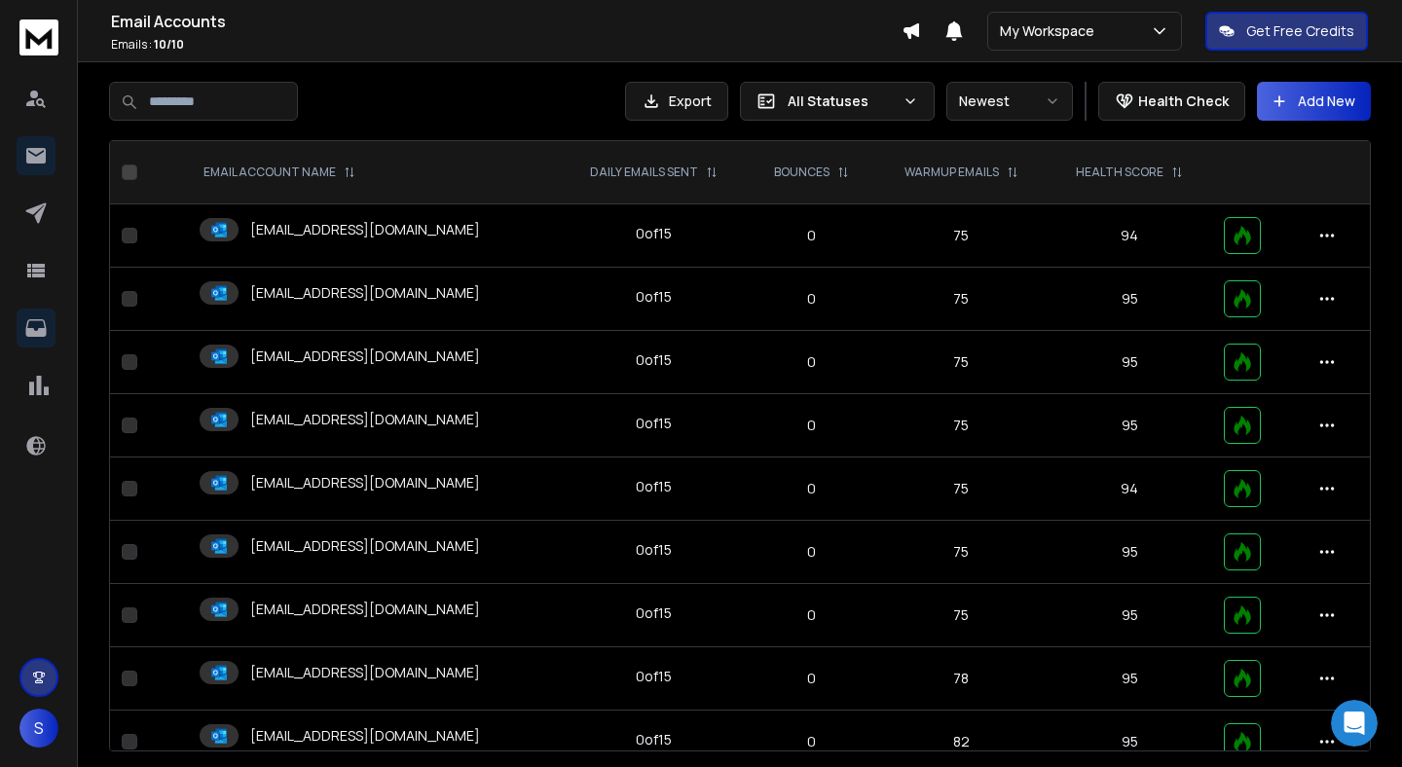
click at [39, 309] on link at bounding box center [36, 328] width 39 height 39
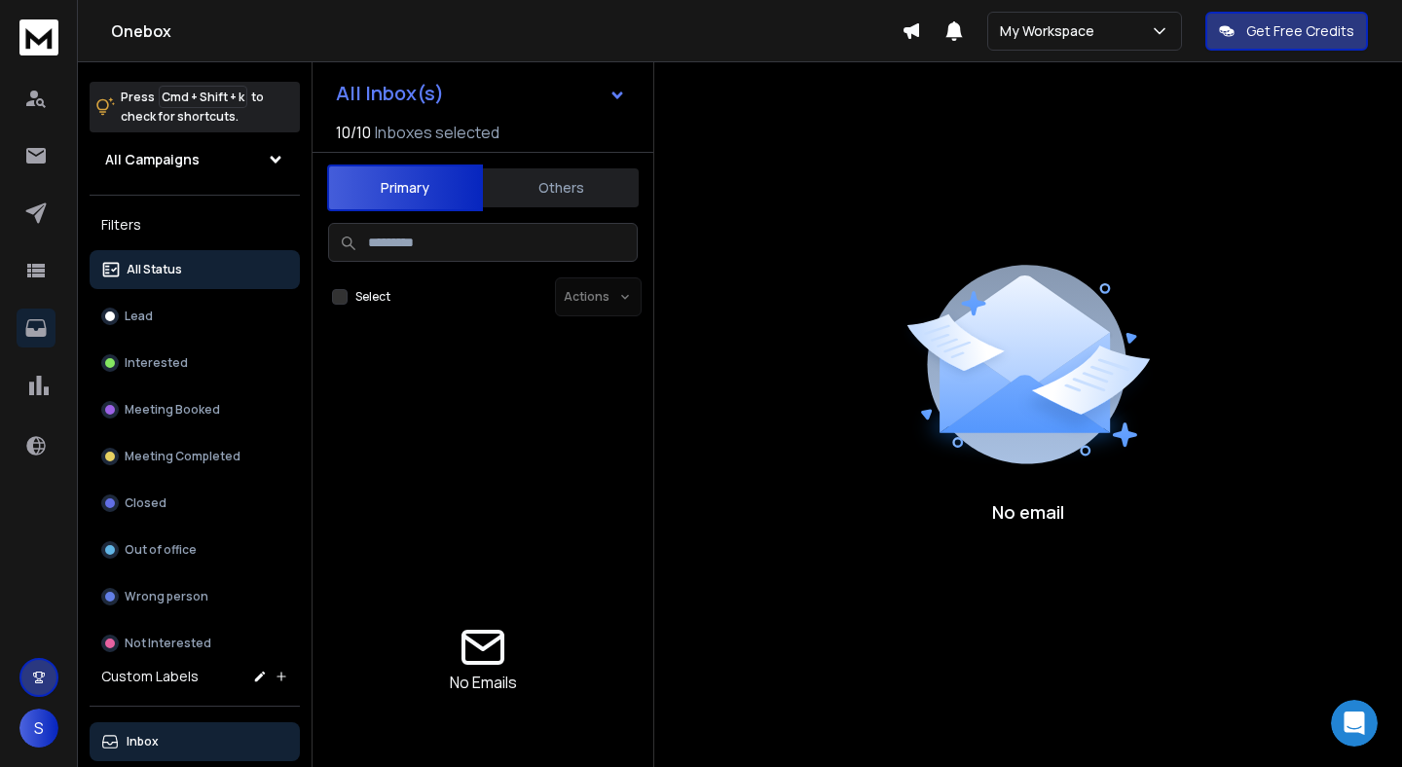
click at [395, 241] on input at bounding box center [483, 242] width 310 height 39
click at [530, 194] on button "Others" at bounding box center [561, 188] width 156 height 43
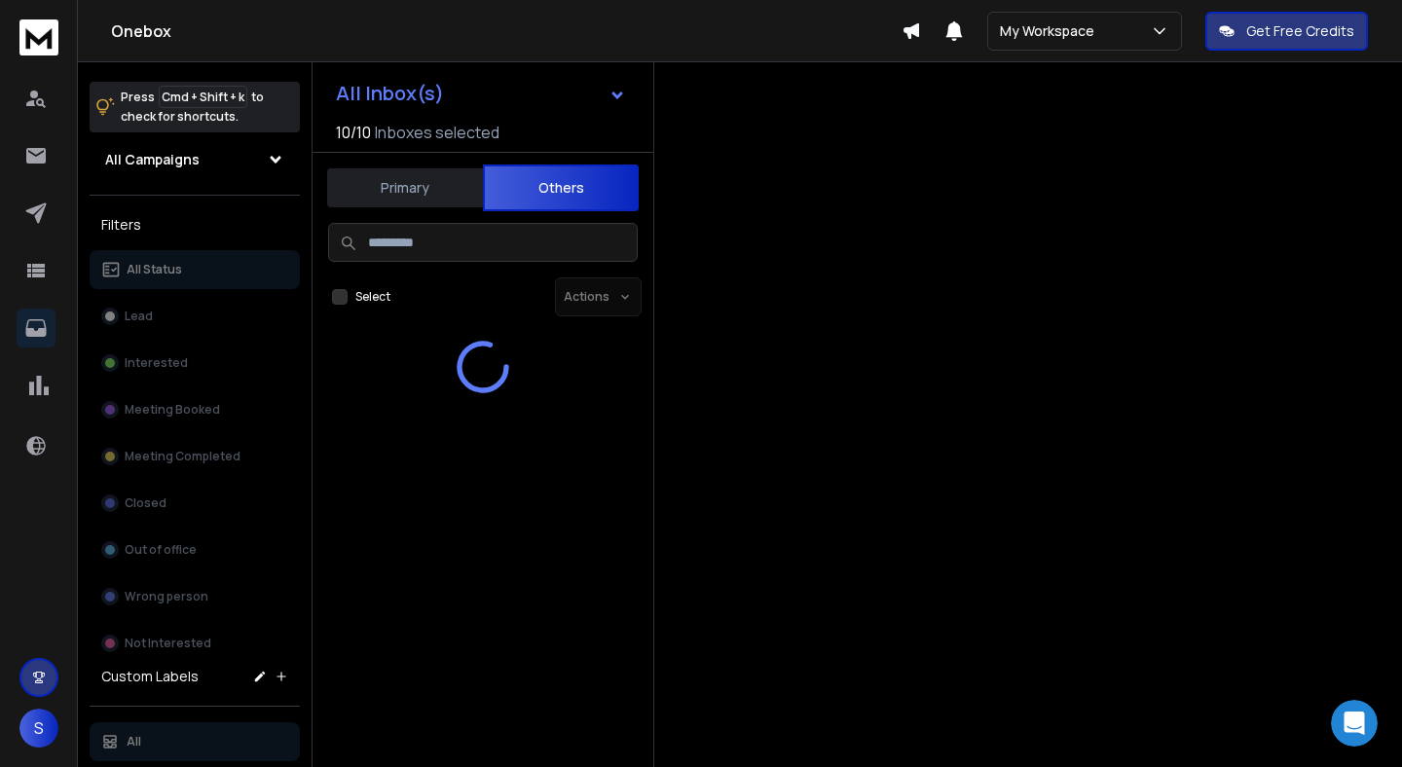
click at [421, 192] on button "Primary" at bounding box center [405, 188] width 156 height 43
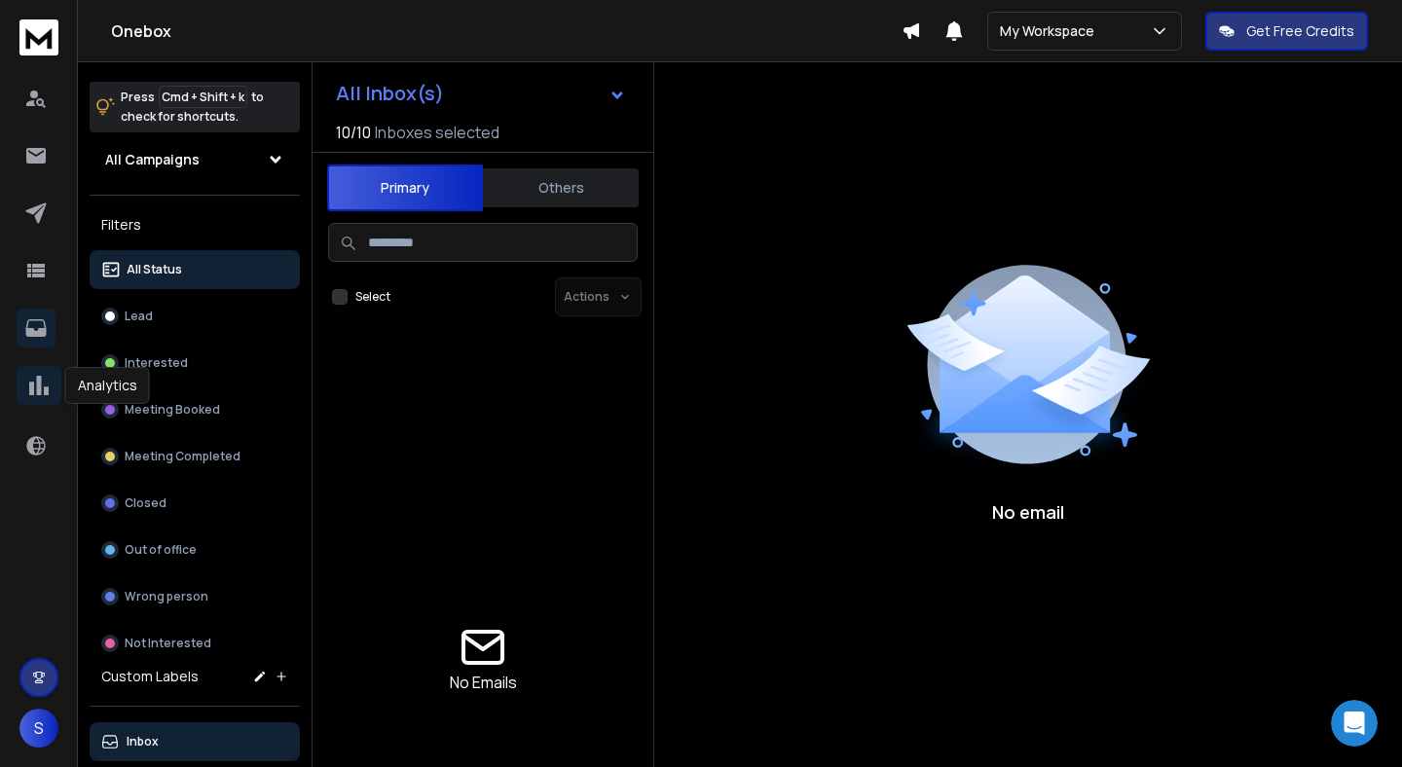
click at [44, 399] on icon at bounding box center [38, 385] width 29 height 29
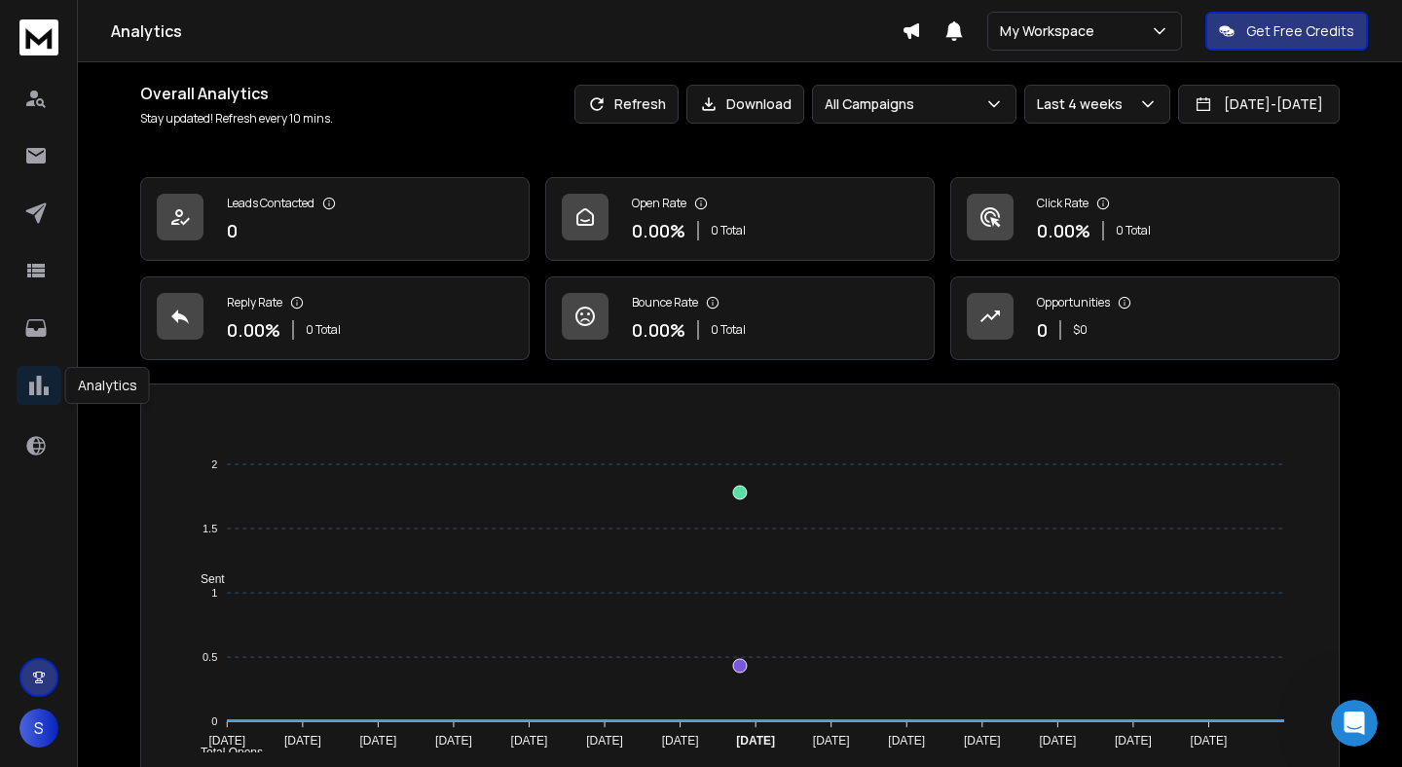
click at [35, 355] on div at bounding box center [39, 275] width 45 height 393
click at [34, 332] on icon at bounding box center [35, 328] width 20 height 18
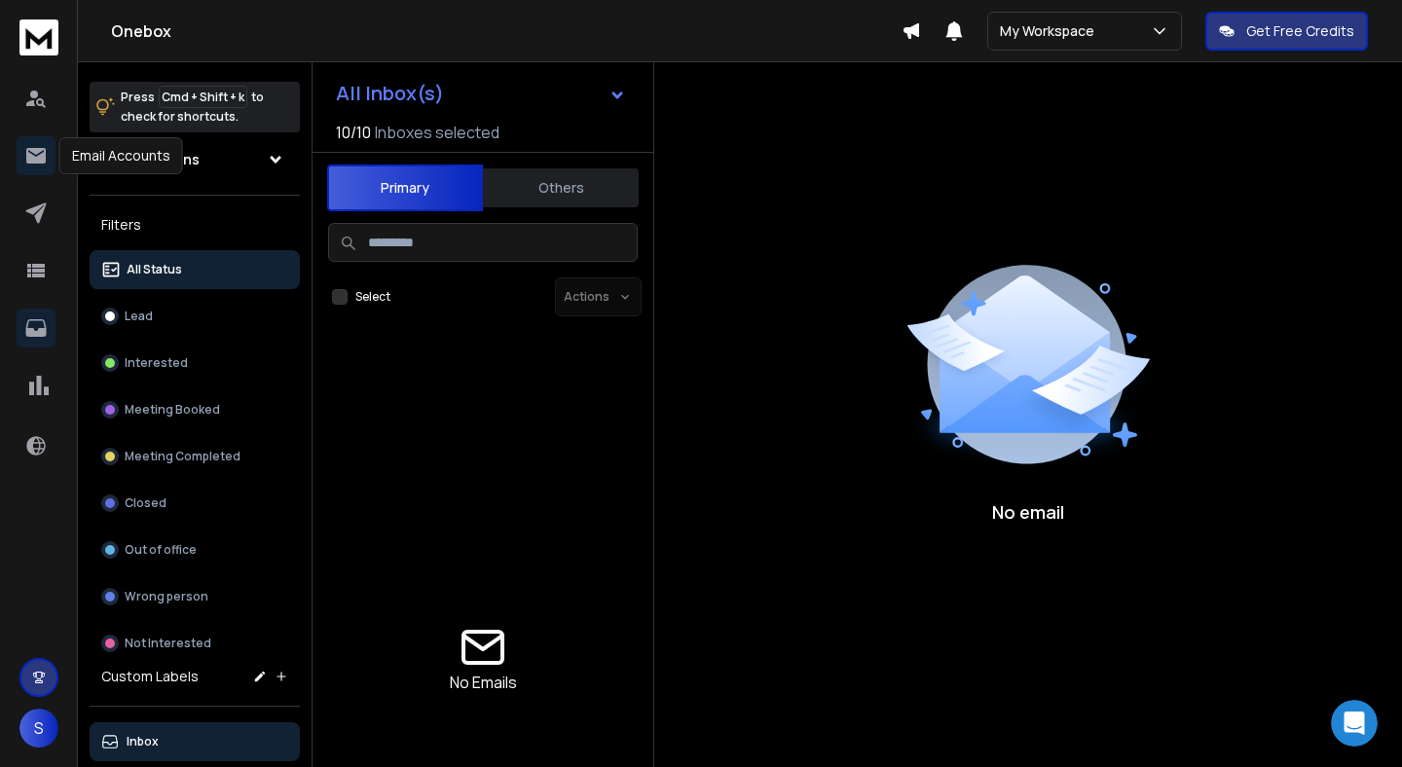
click at [33, 150] on icon at bounding box center [35, 156] width 19 height 16
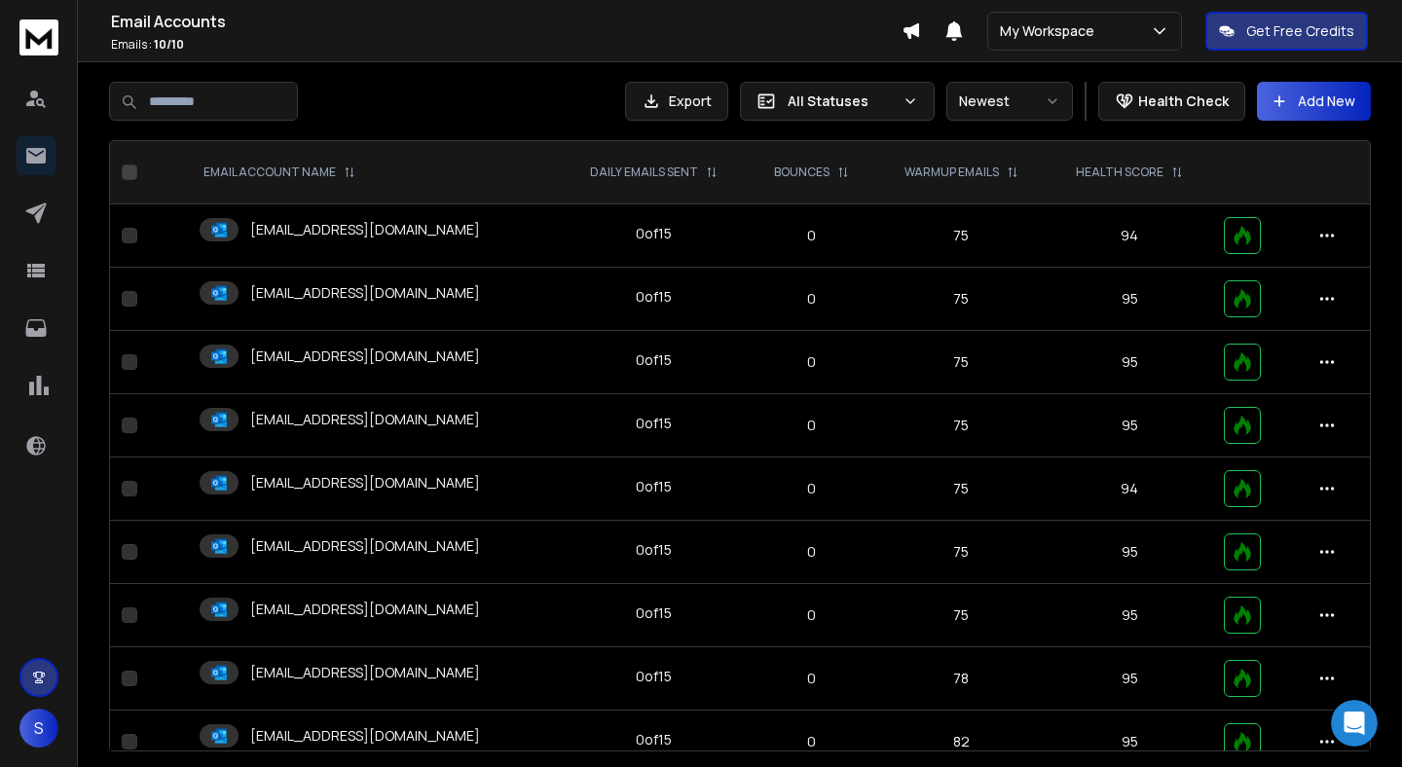
click at [305, 223] on p "[EMAIL_ADDRESS][DOMAIN_NAME]" at bounding box center [365, 229] width 230 height 19
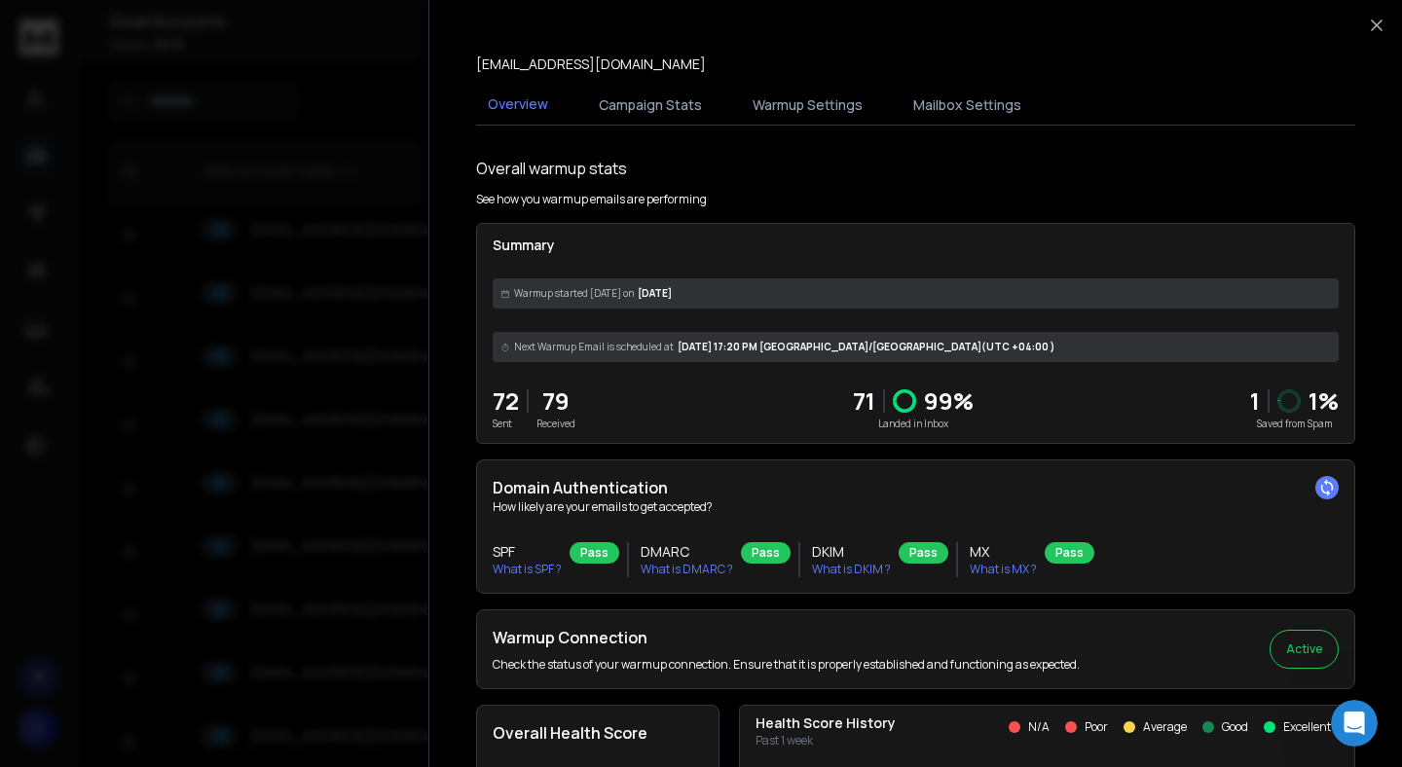
click at [370, 294] on div at bounding box center [701, 383] width 1402 height 767
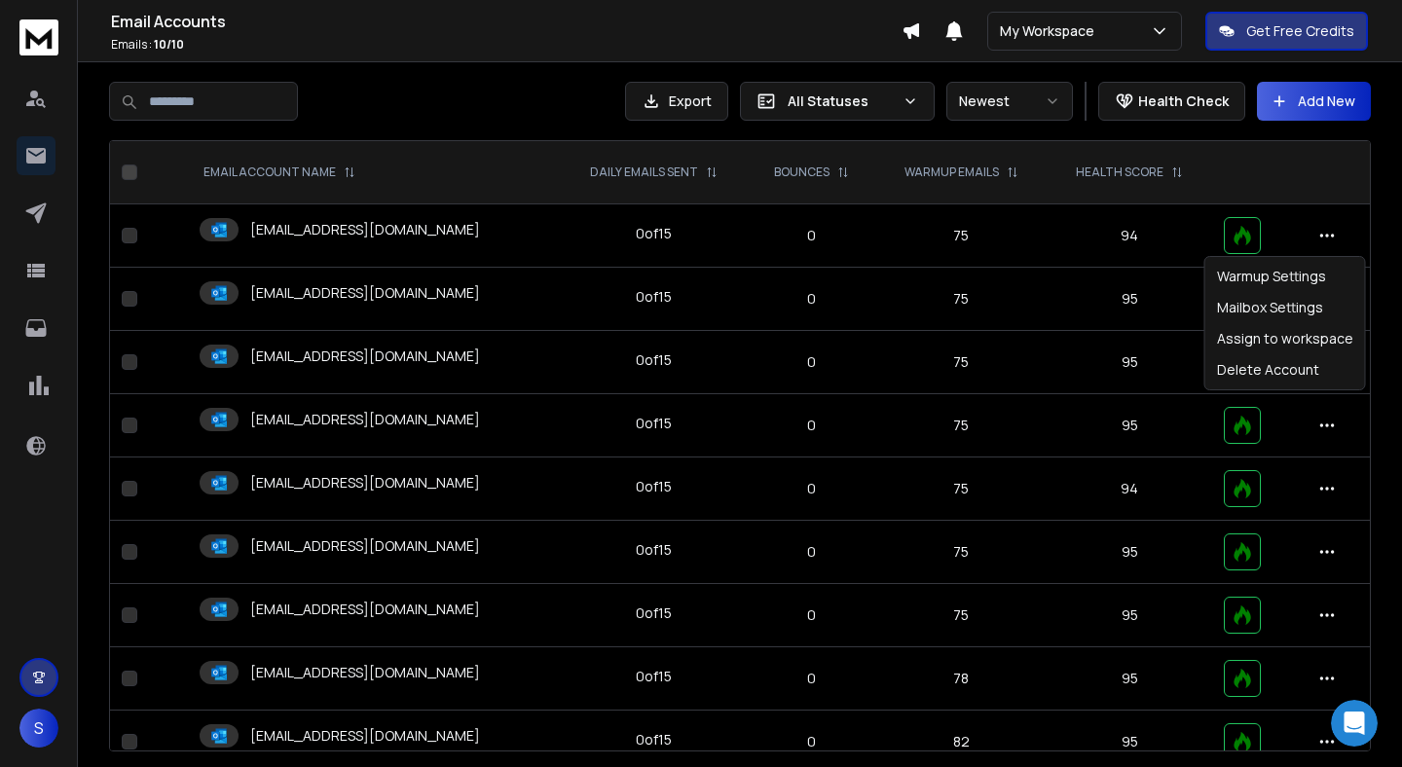
click at [1323, 228] on icon at bounding box center [1327, 236] width 18 height 18
click at [56, 290] on div at bounding box center [39, 274] width 45 height 46
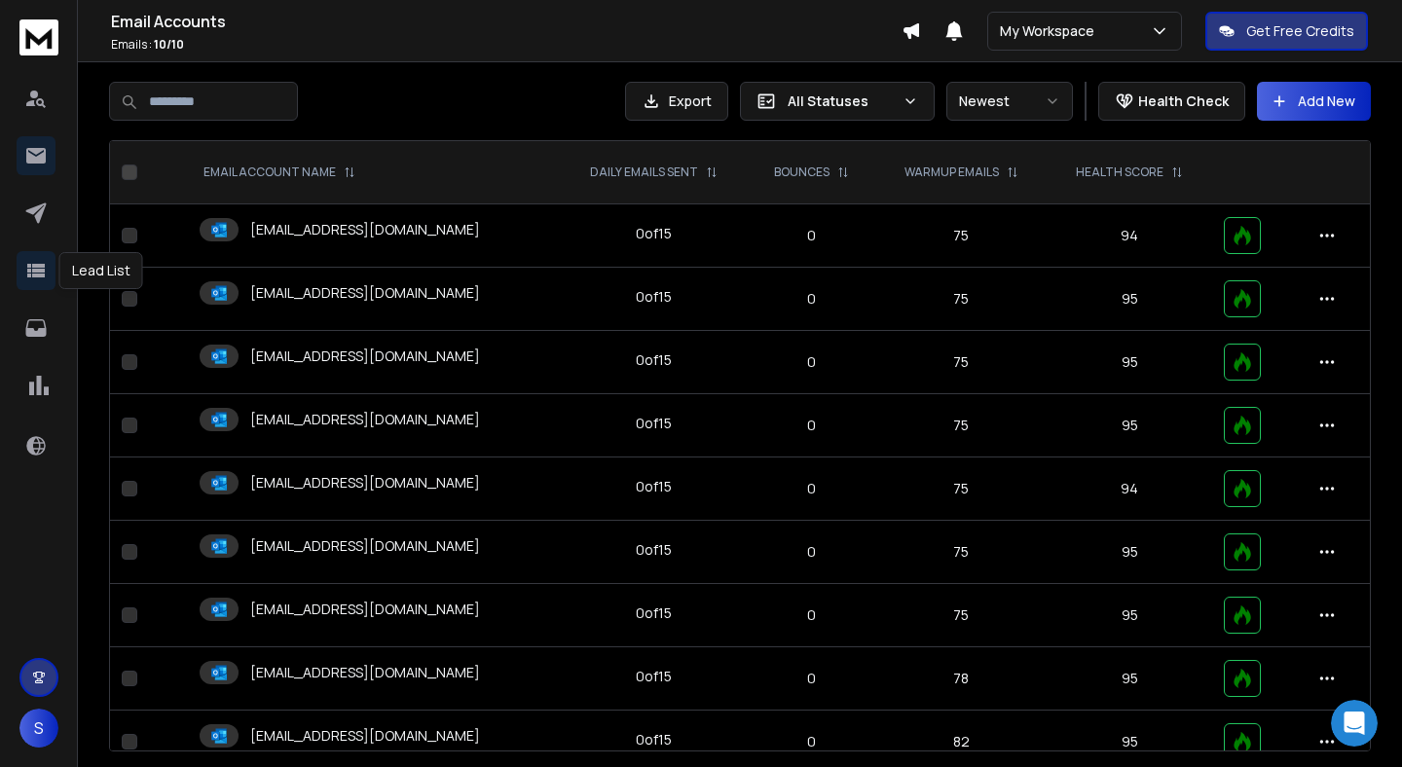
click at [51, 284] on link at bounding box center [36, 270] width 39 height 39
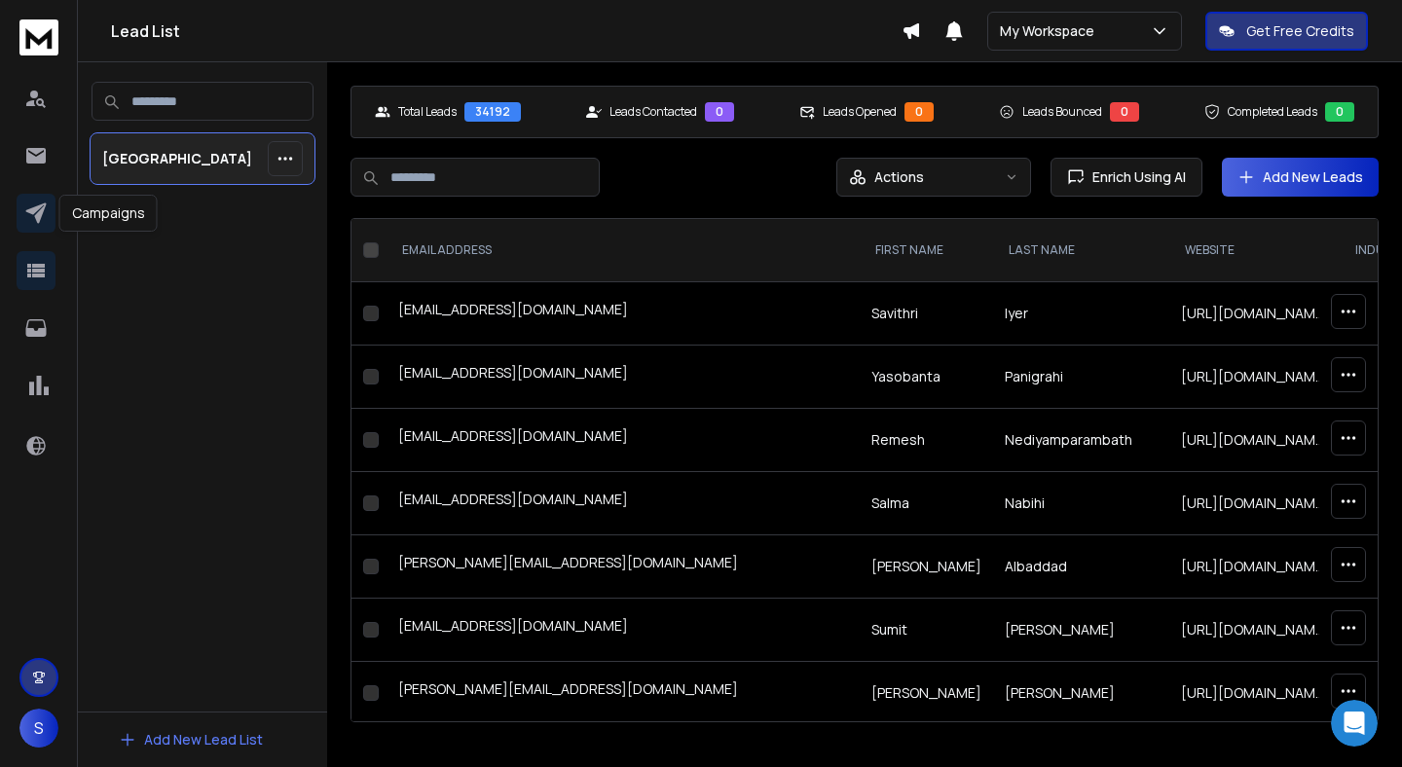
click at [21, 220] on link at bounding box center [36, 213] width 39 height 39
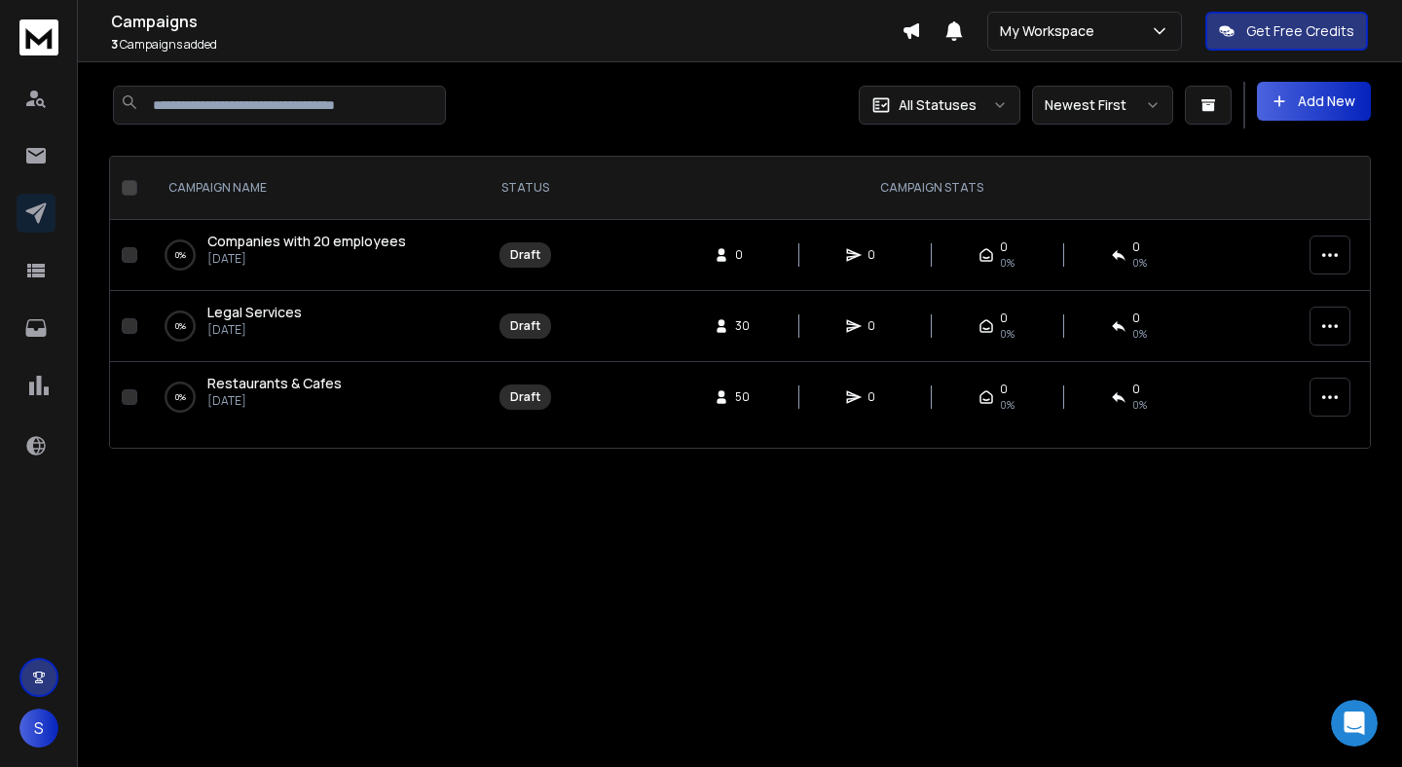
click at [280, 384] on span "Restaurants & Cafes" at bounding box center [274, 383] width 134 height 19
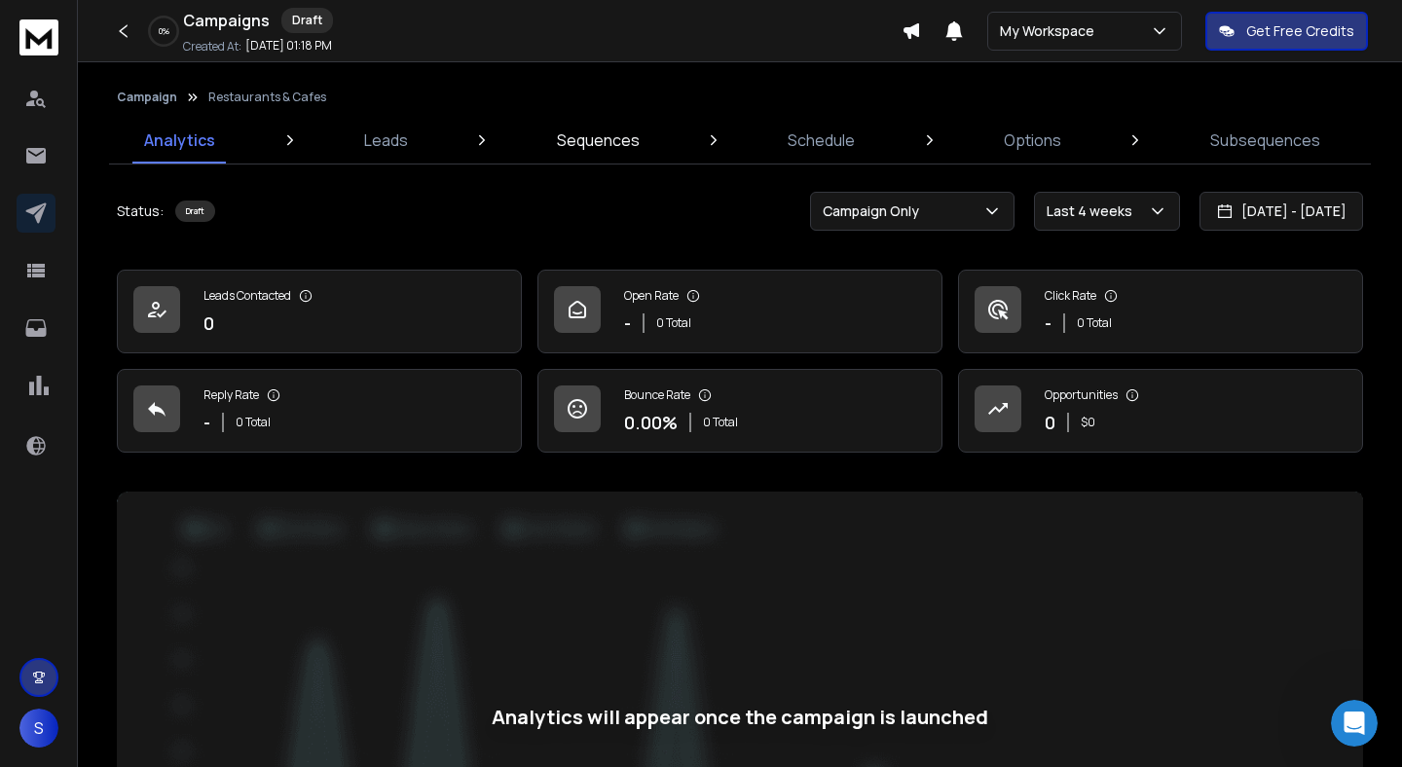
click at [570, 147] on p "Sequences" at bounding box center [598, 140] width 83 height 23
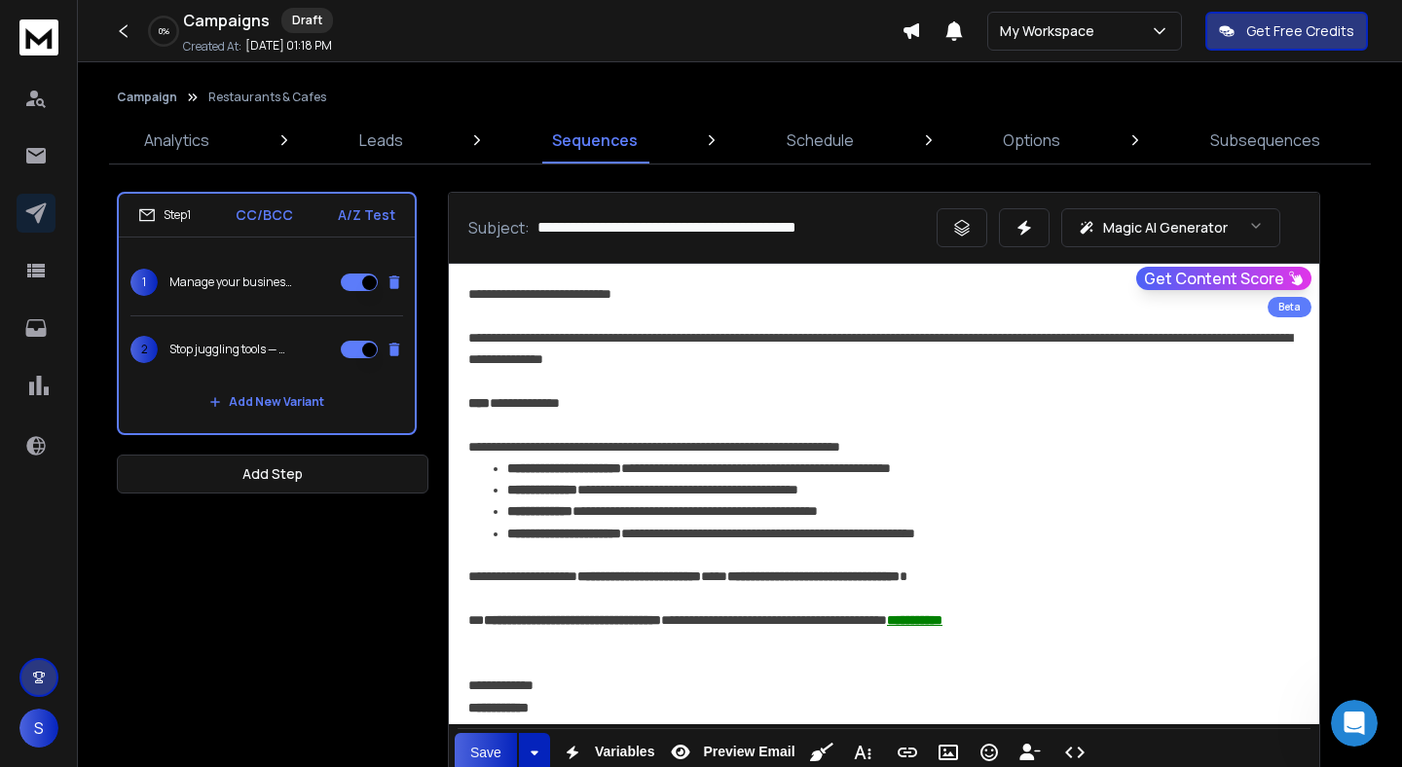
click at [673, 404] on div "**********" at bounding box center [884, 414] width 832 height 88
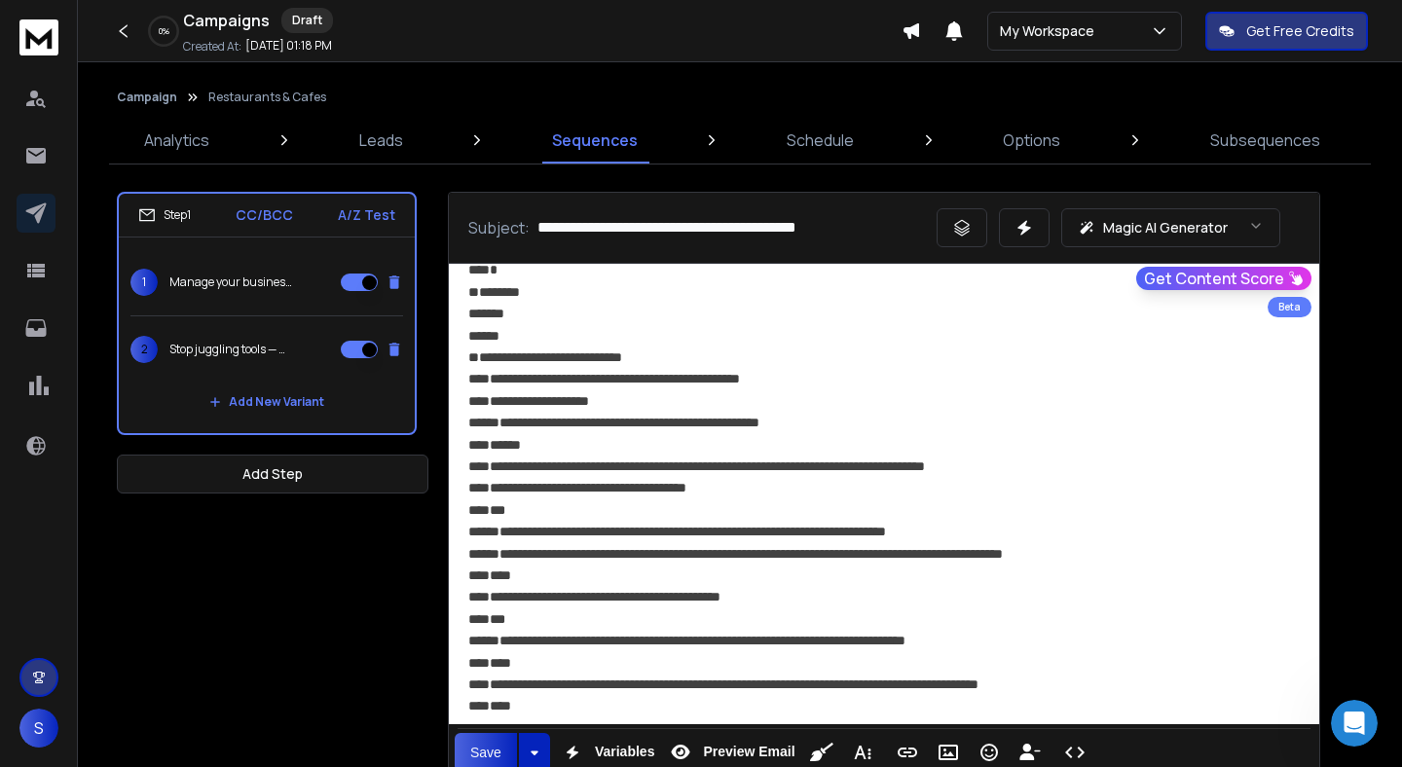
scroll to position [1594, 0]
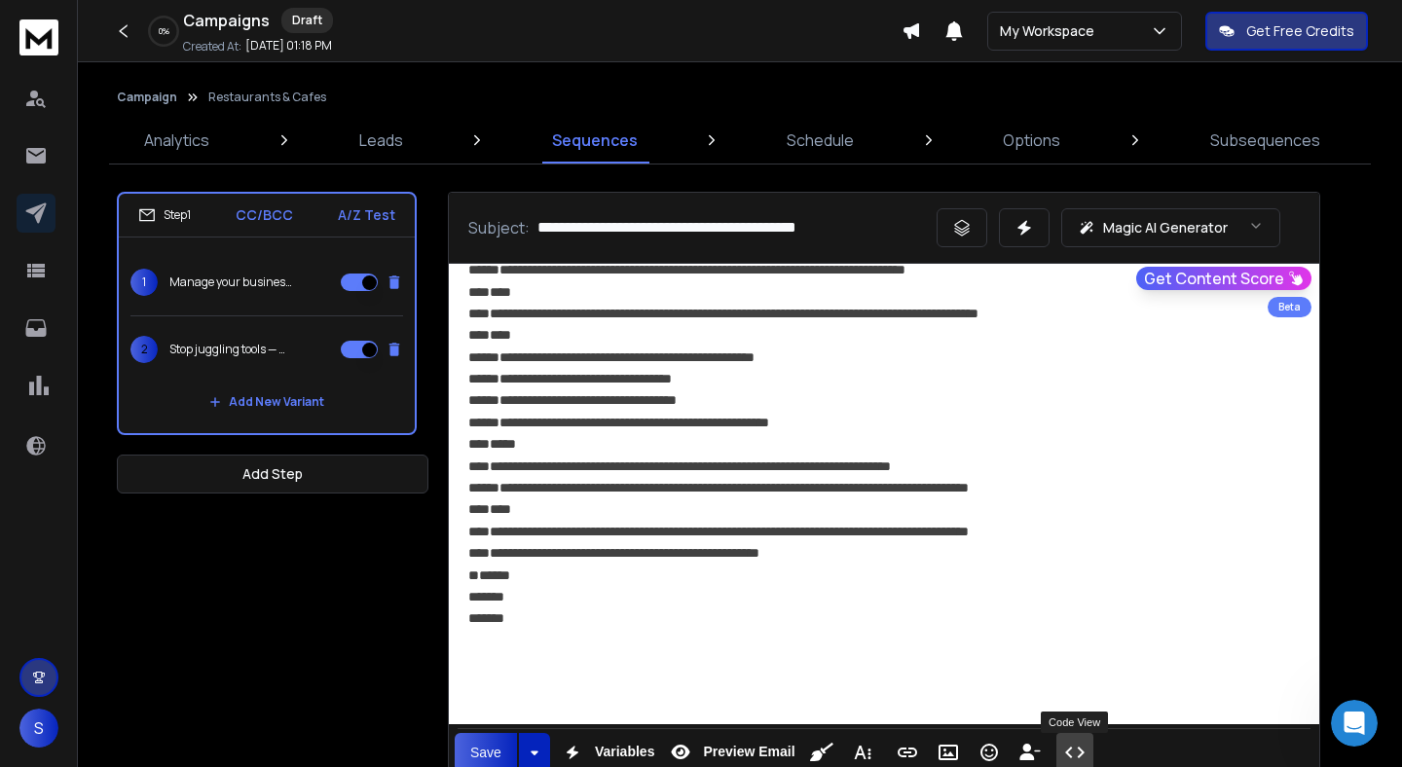
click at [1072, 752] on icon "button" at bounding box center [1074, 752] width 23 height 23
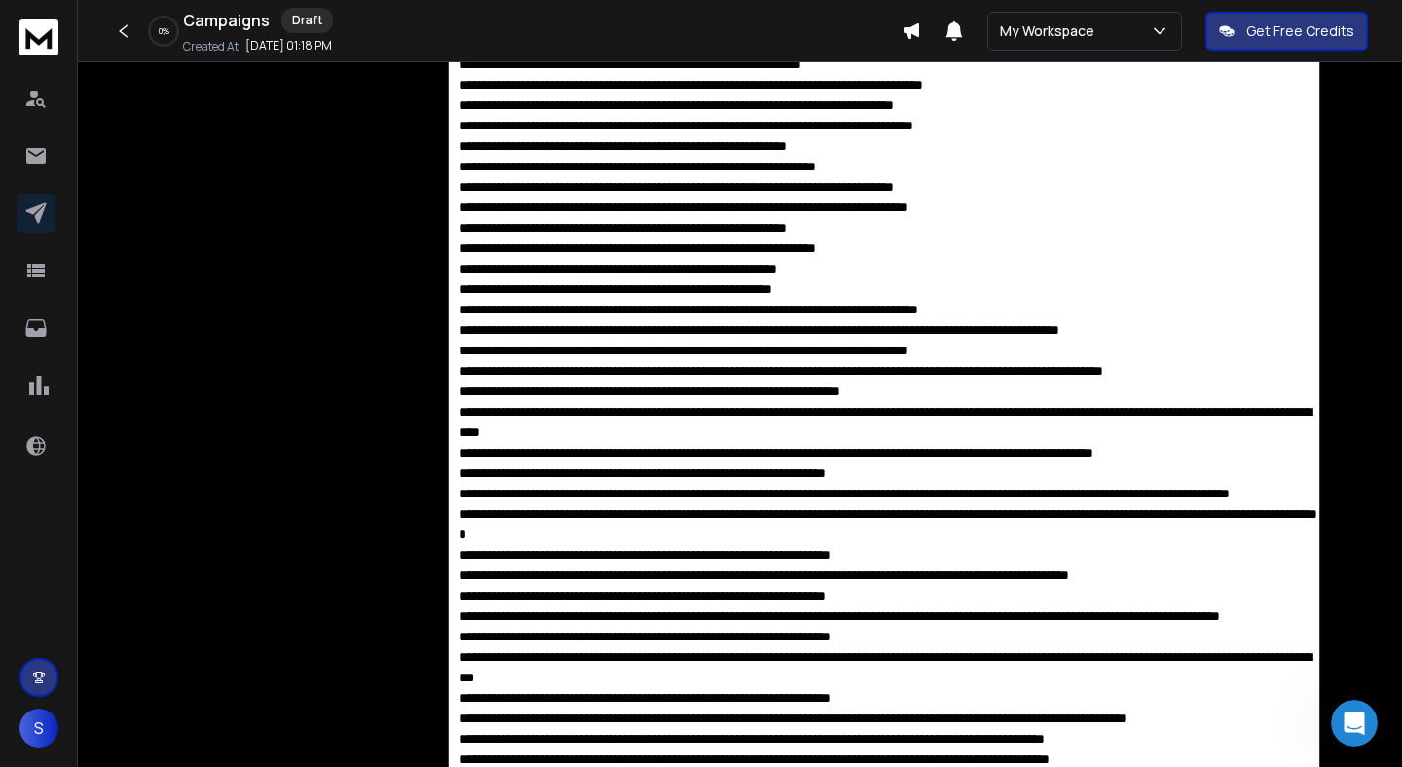
scroll to position [1931, 0]
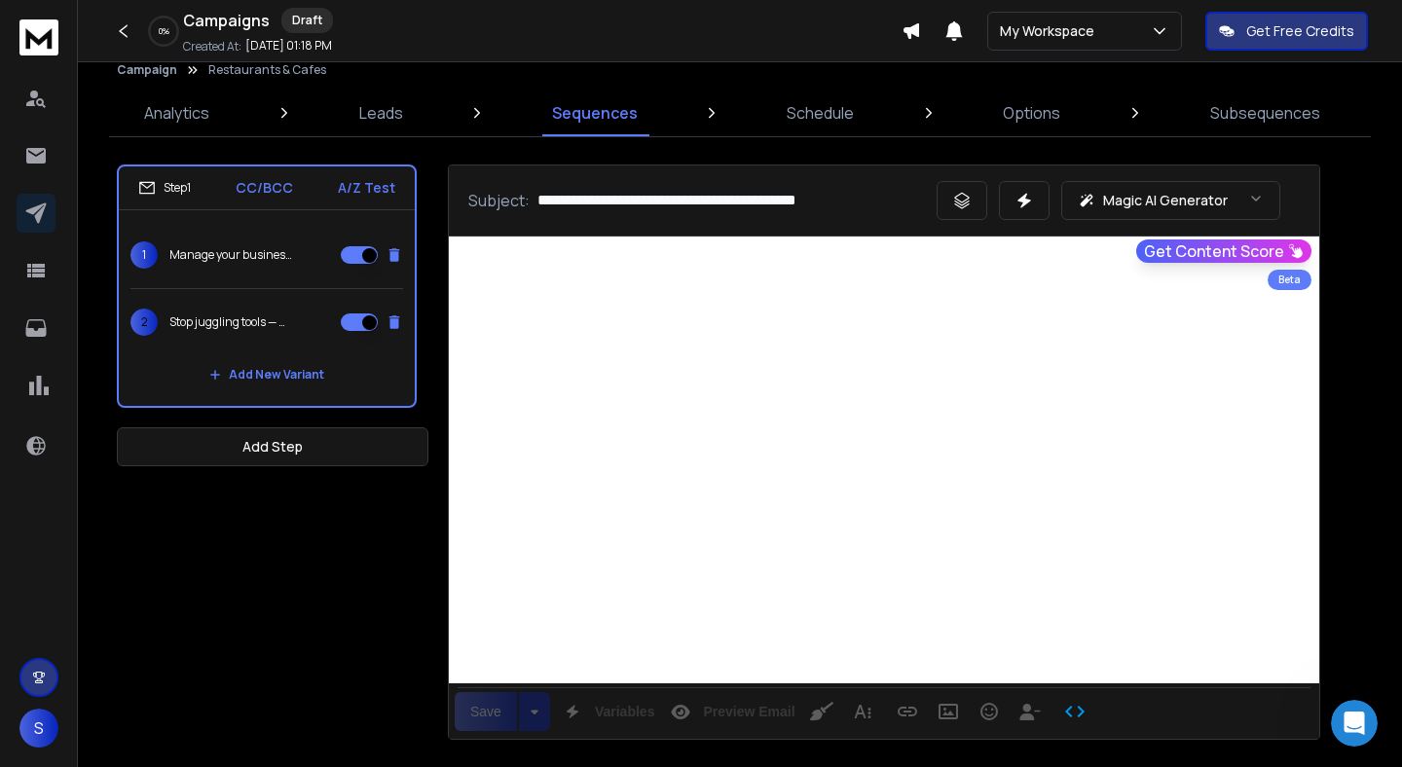
type textarea "**********"
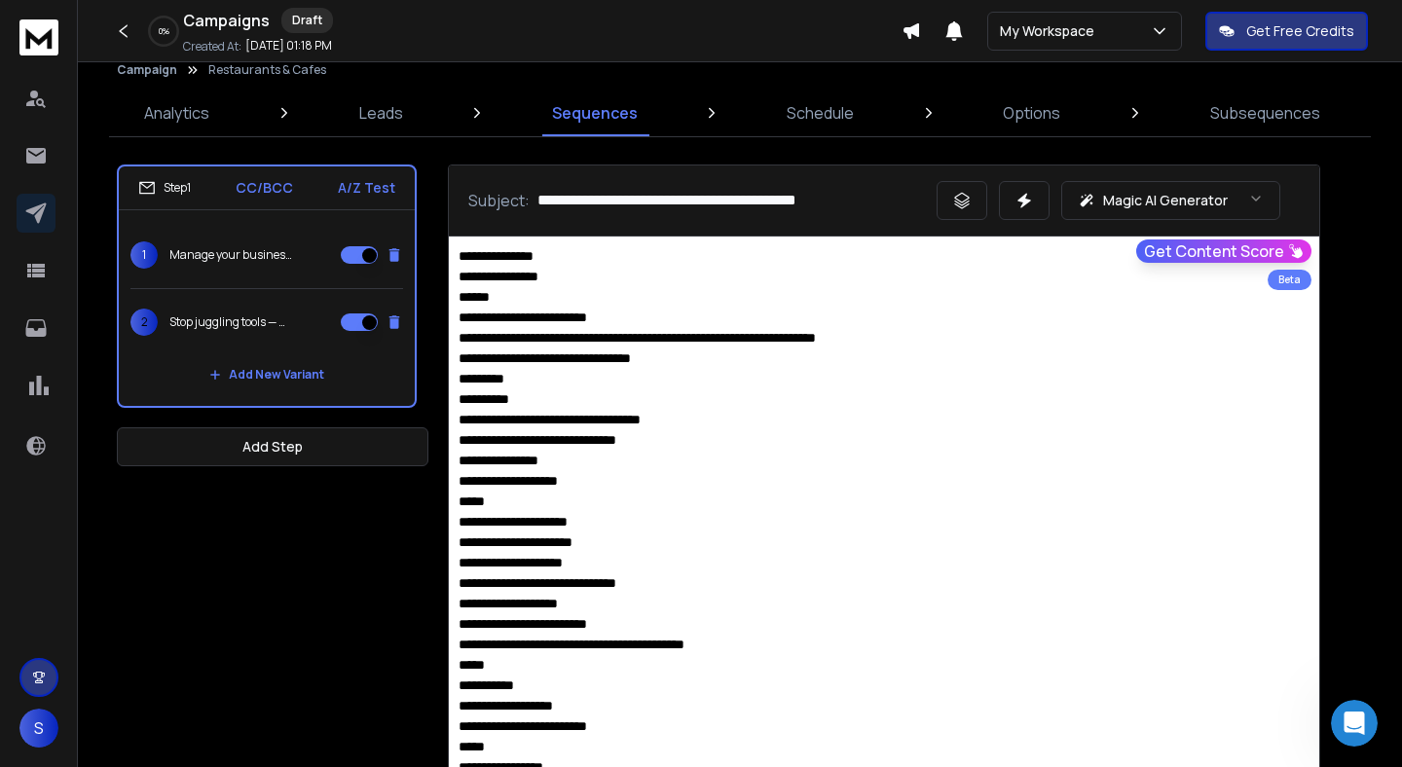
scroll to position [1461, 0]
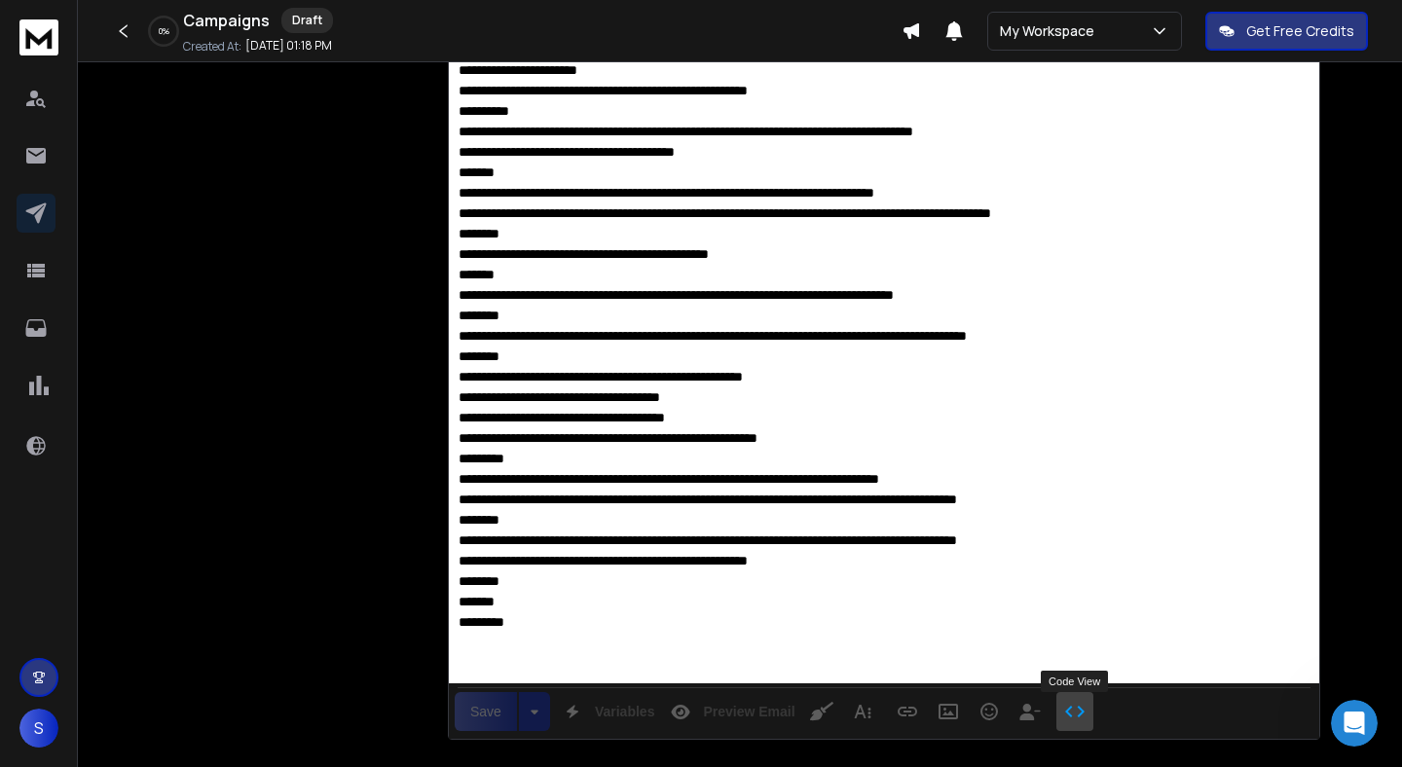
click at [1063, 709] on icon "button" at bounding box center [1074, 711] width 23 height 23
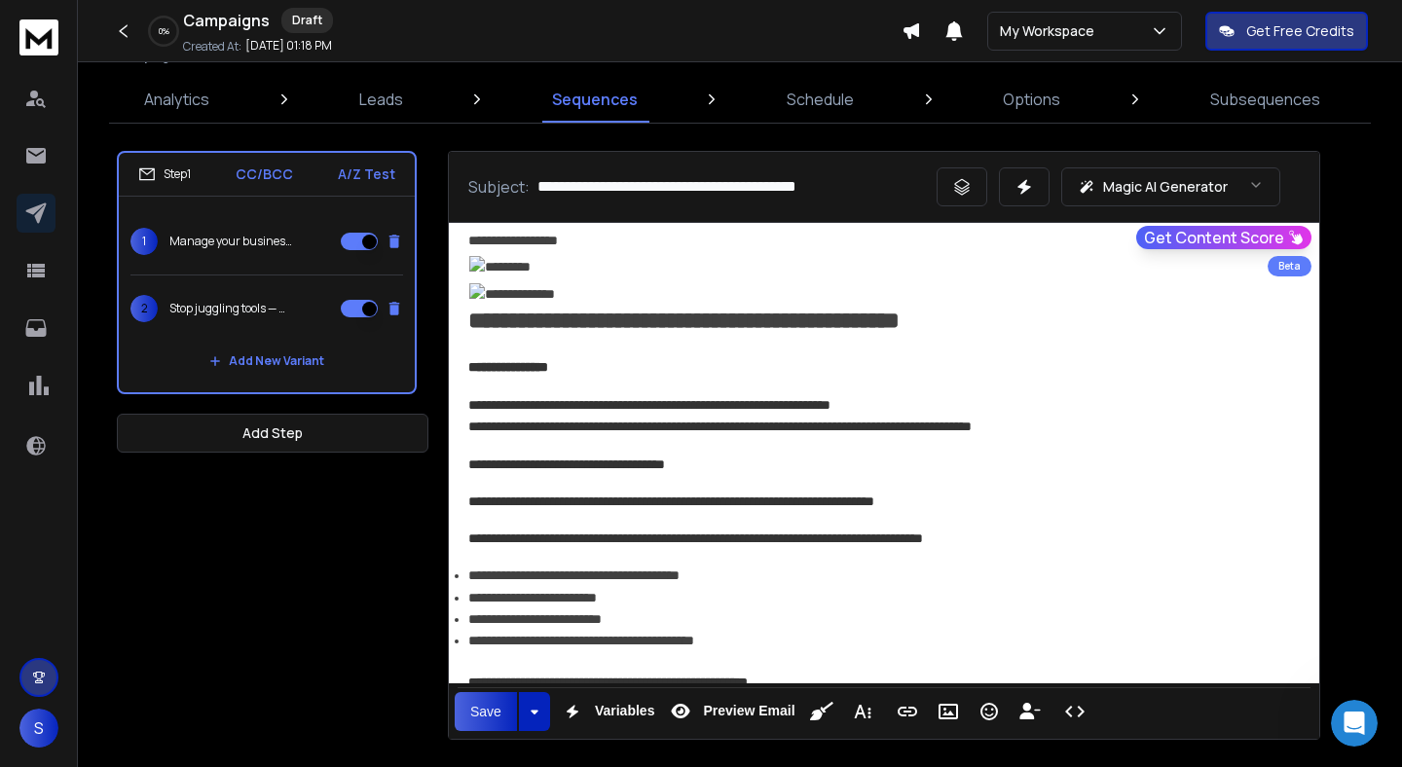
scroll to position [0, 0]
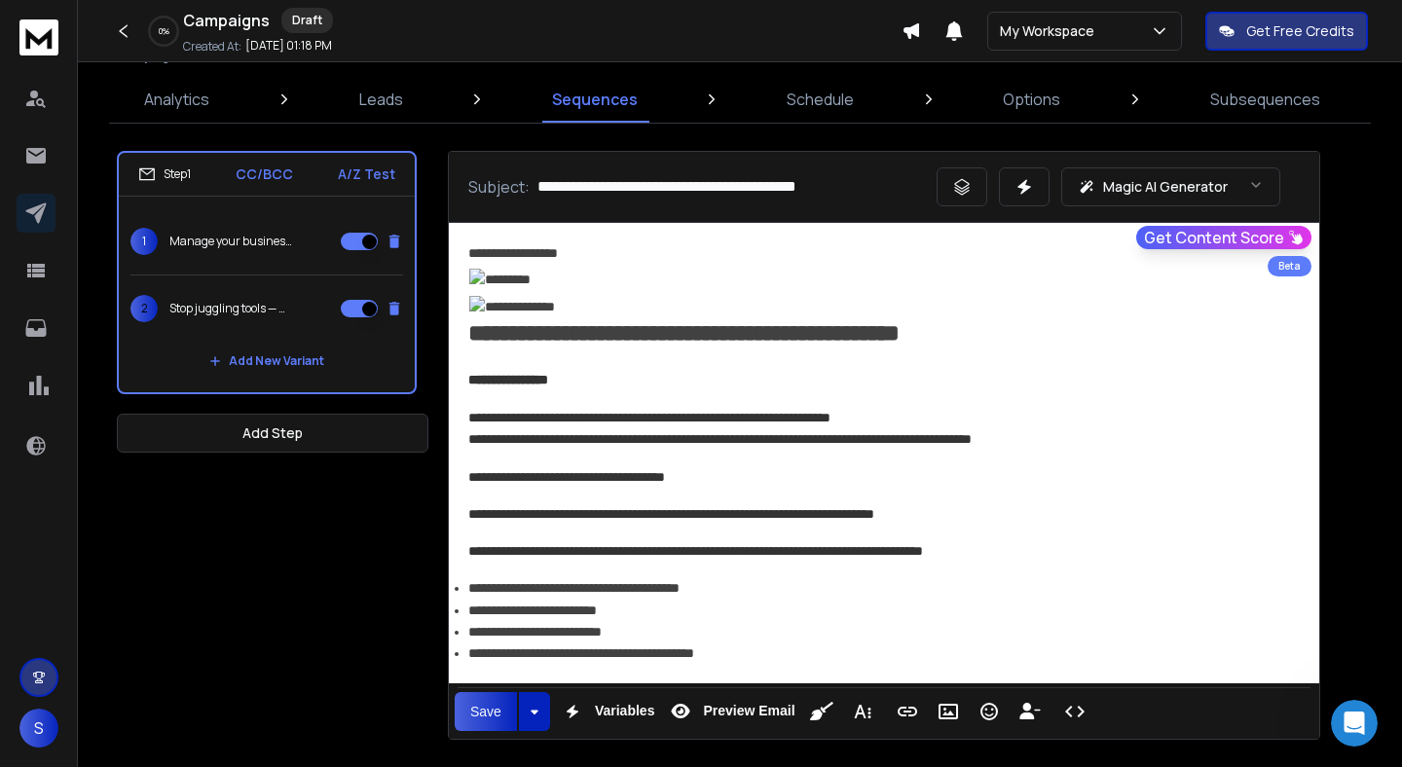
click at [604, 252] on div "**********" at bounding box center [884, 252] width 832 height 21
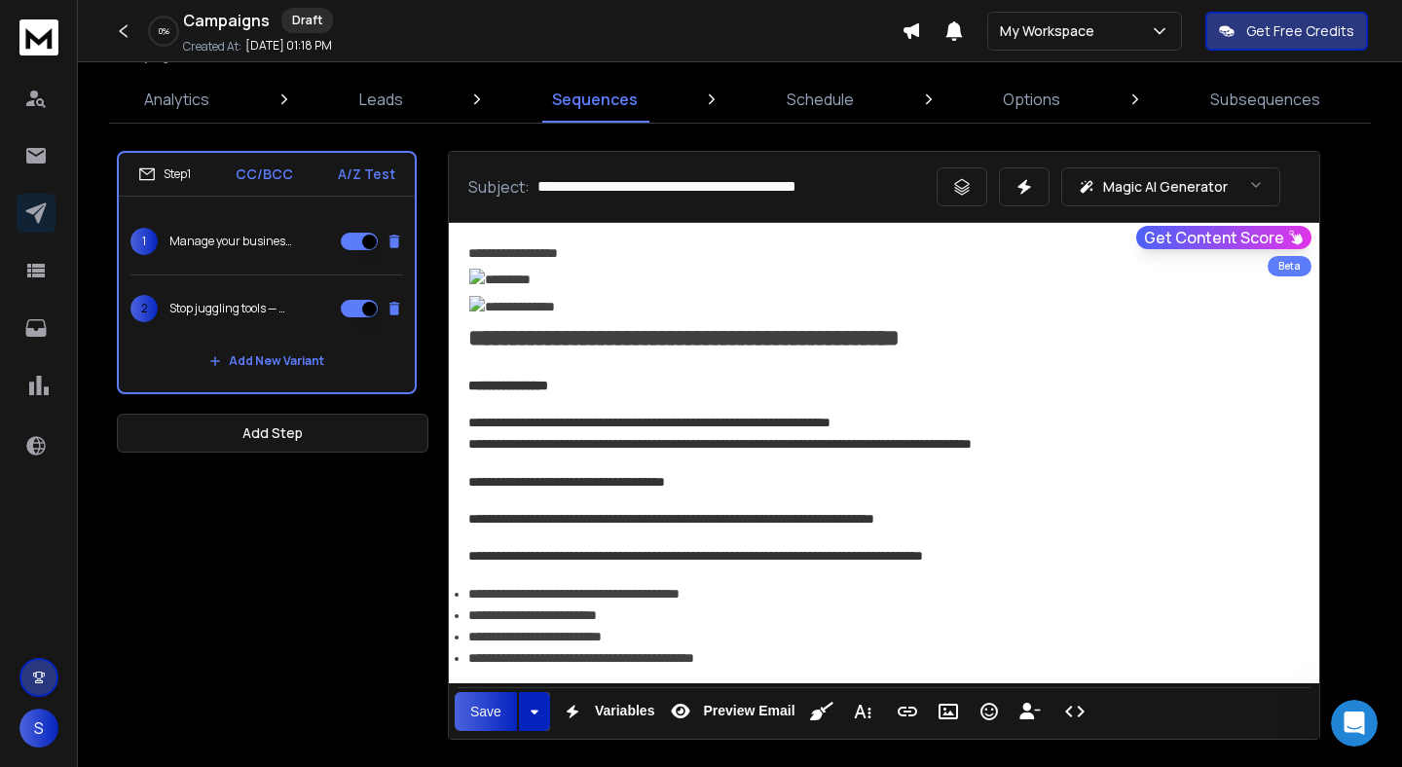
click at [536, 718] on div "button" at bounding box center [534, 711] width 31 height 39
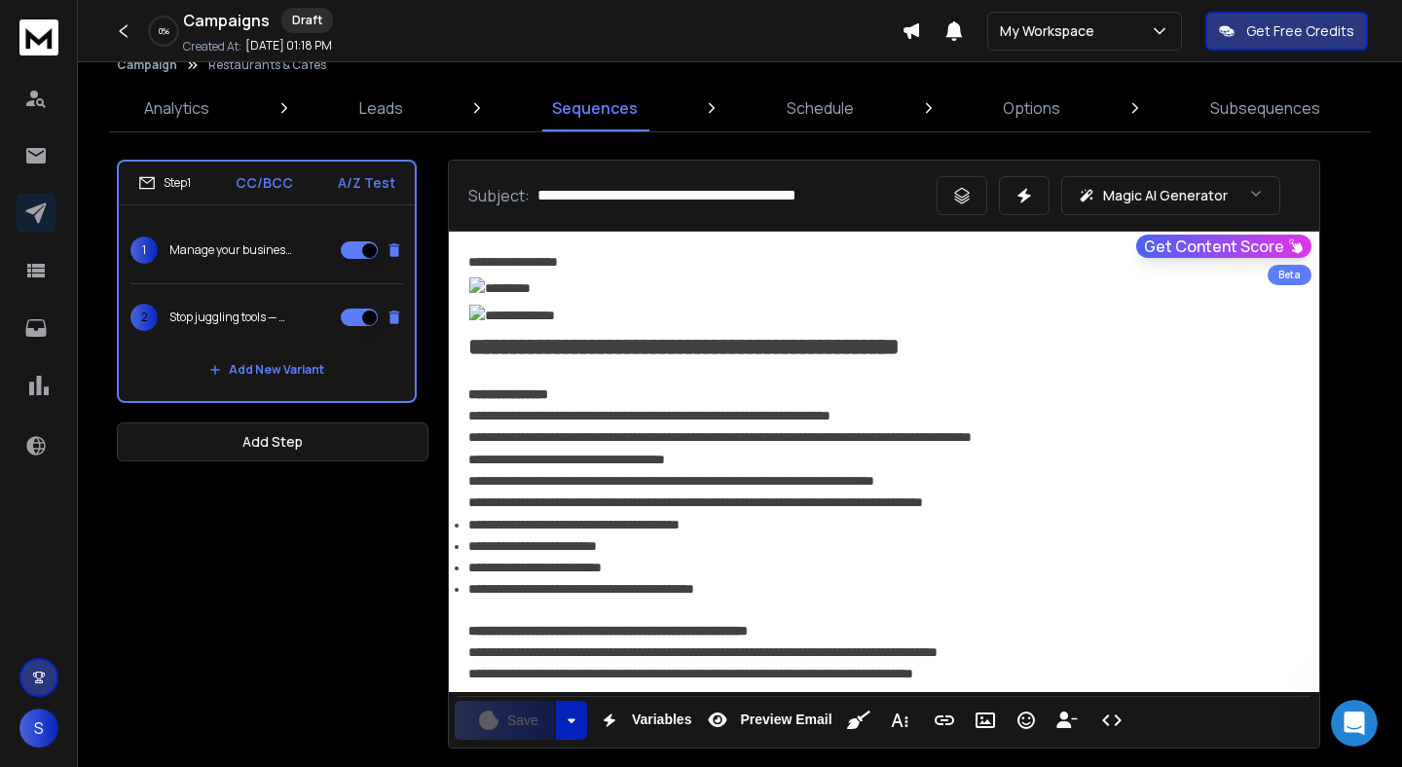
scroll to position [41, 0]
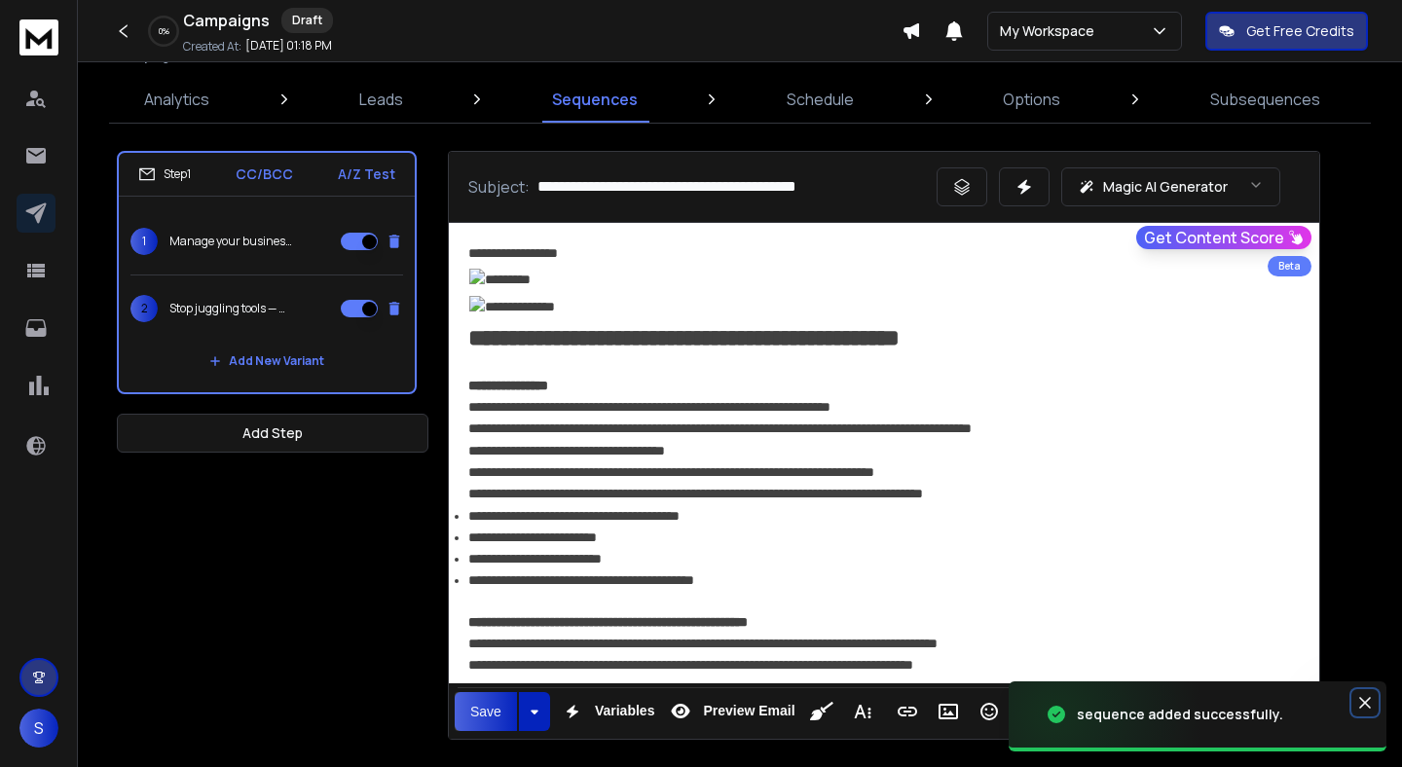
click at [1371, 707] on icon "Notifications (F8)" at bounding box center [1364, 702] width 19 height 19
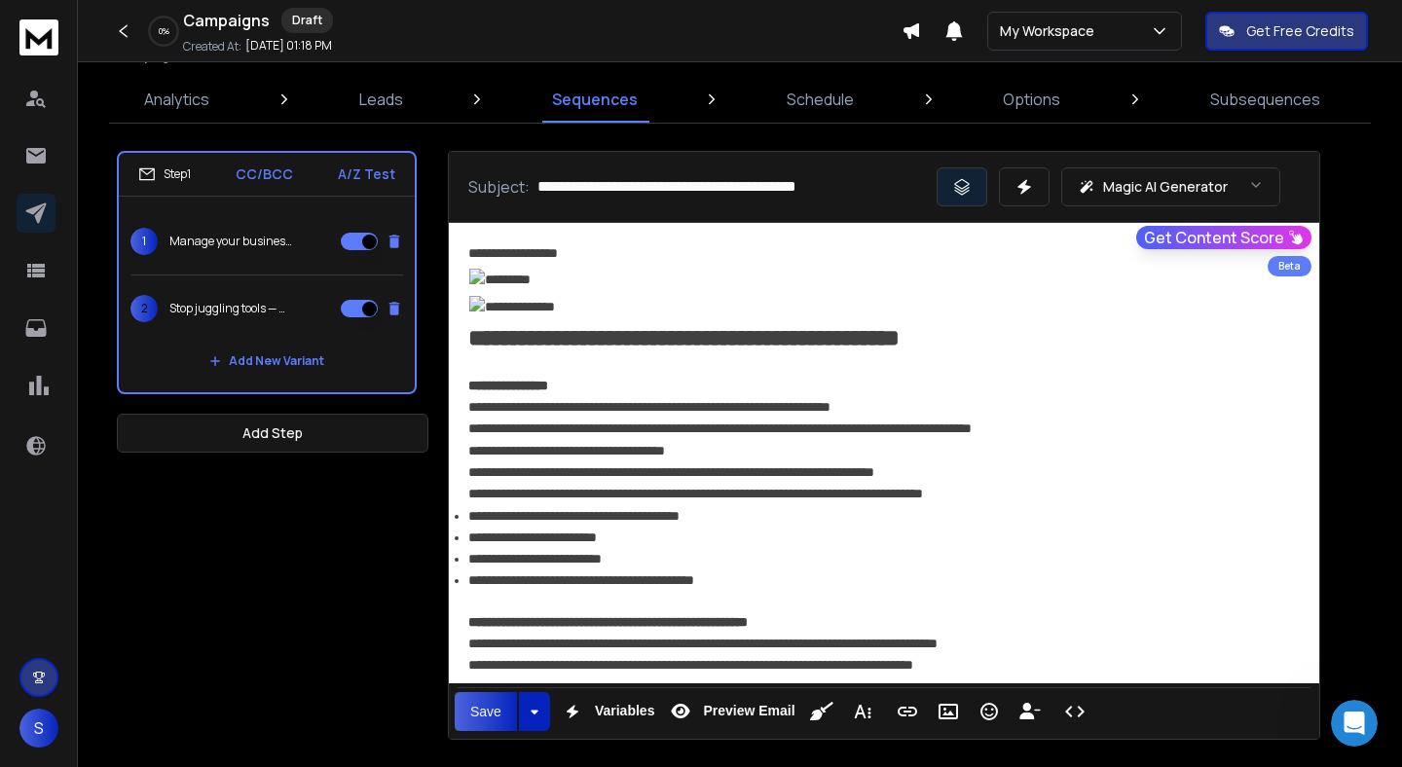
click at [974, 184] on button at bounding box center [962, 186] width 51 height 39
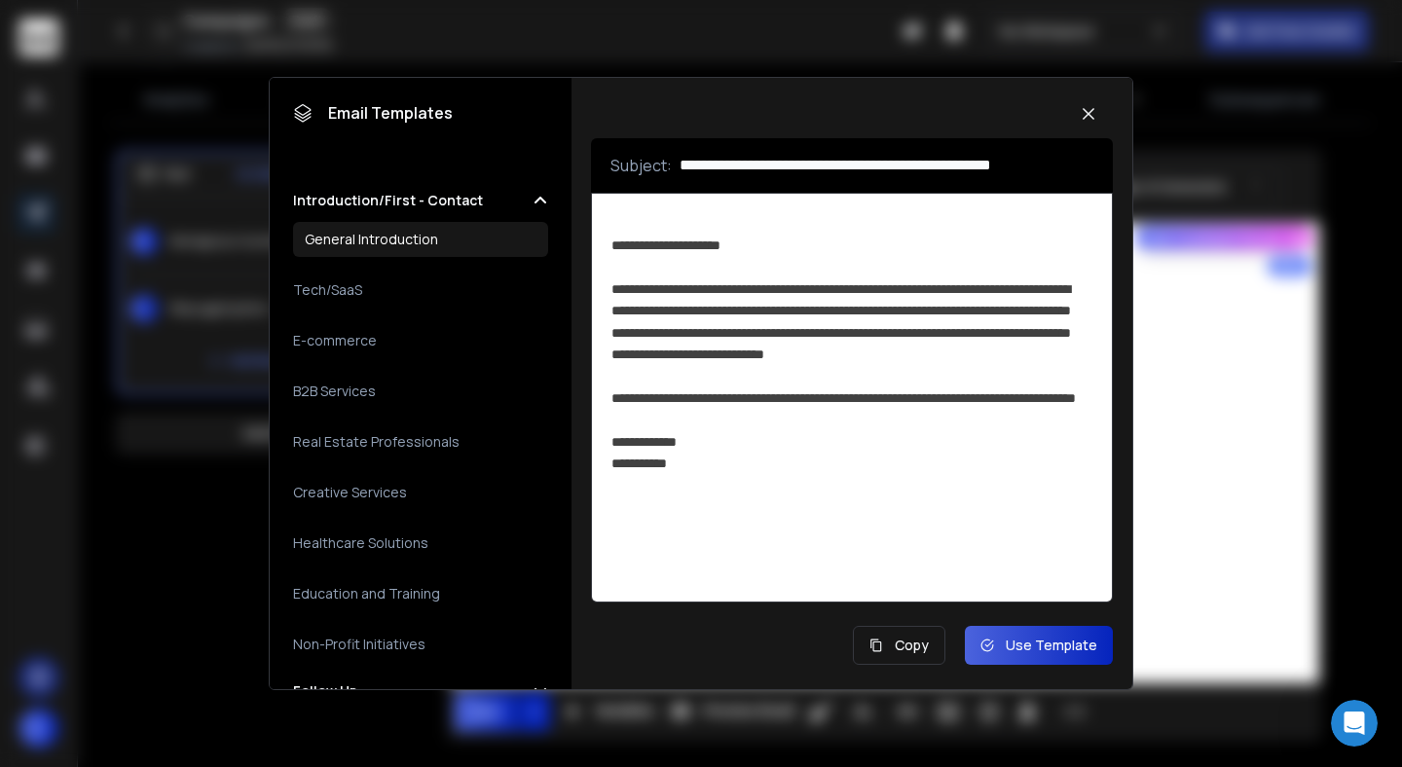
click at [1090, 119] on icon at bounding box center [1089, 114] width 18 height 18
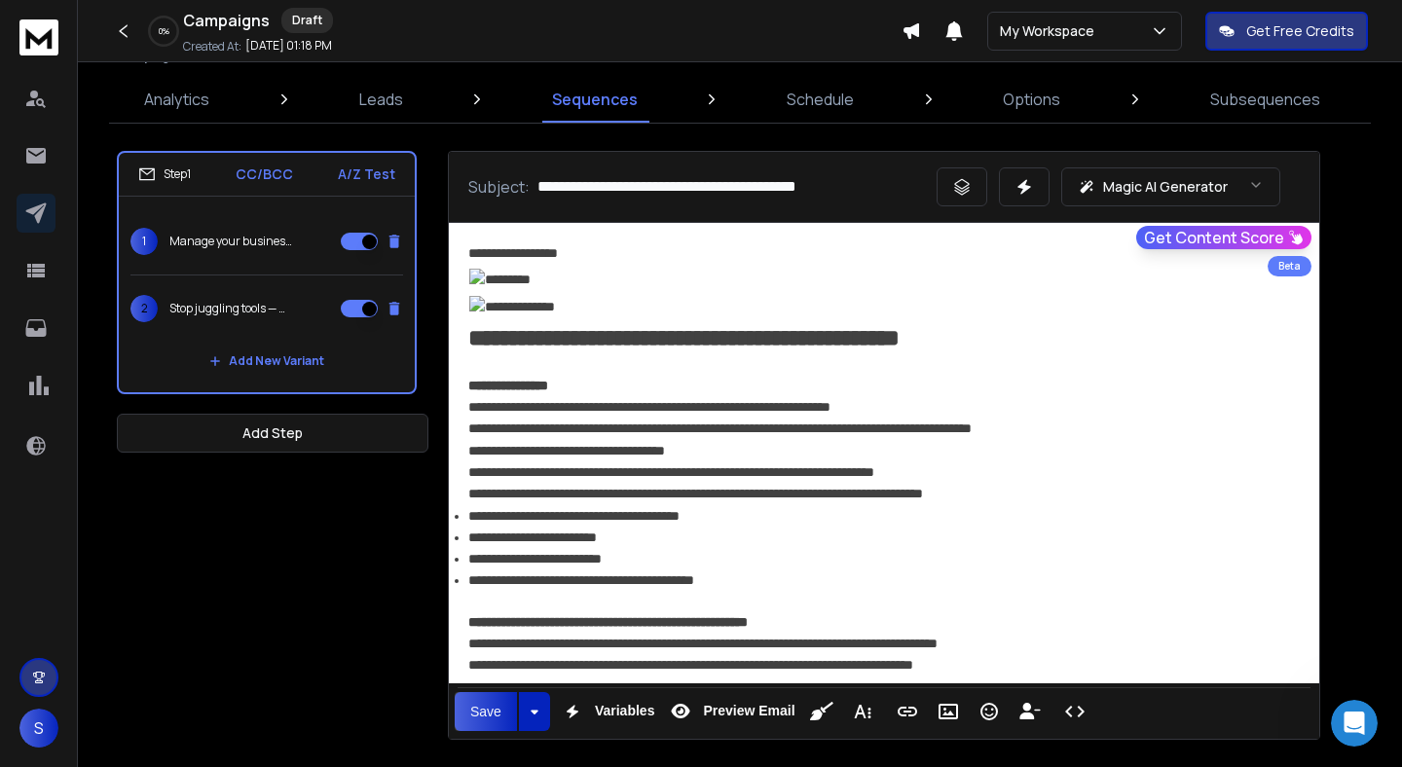
scroll to position [35, 0]
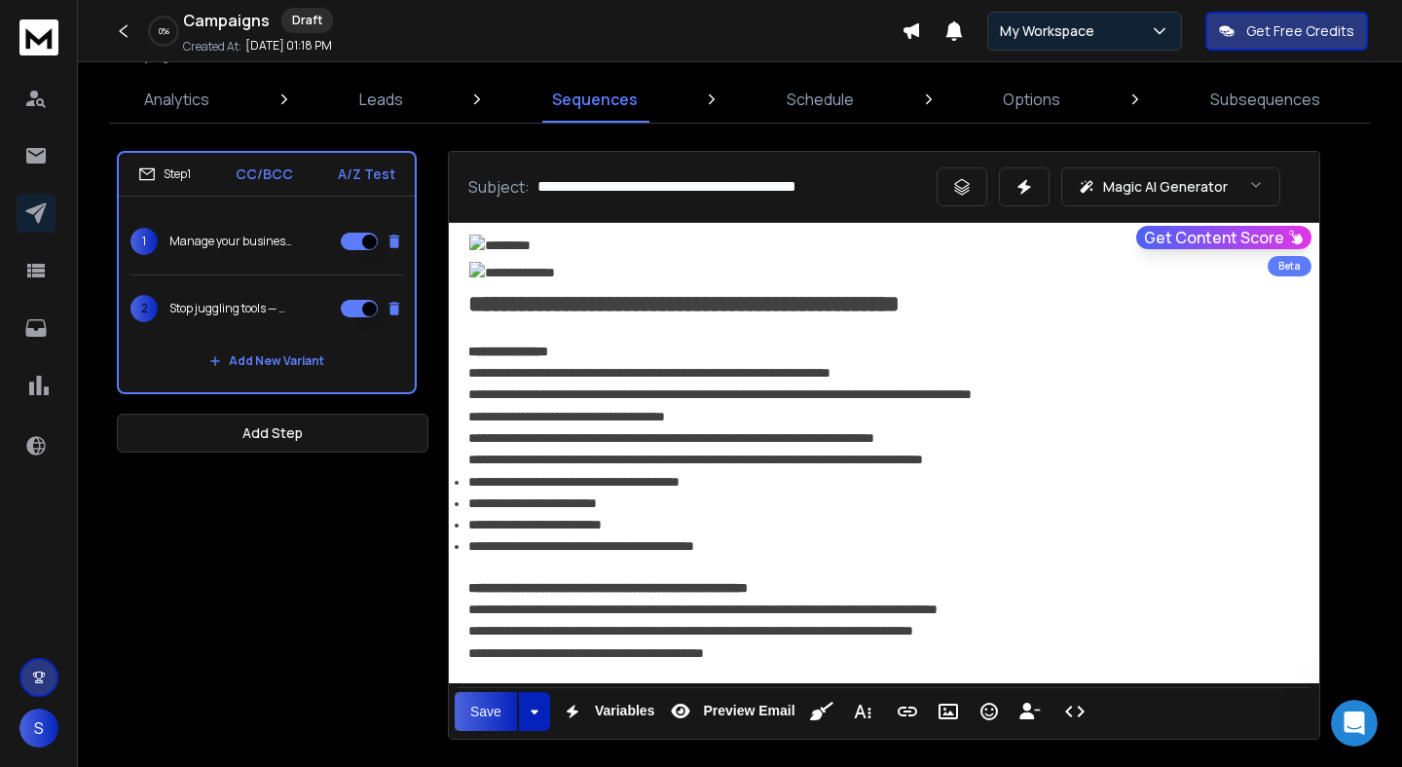
click at [1044, 30] on p "My Workspace" at bounding box center [1051, 30] width 102 height 19
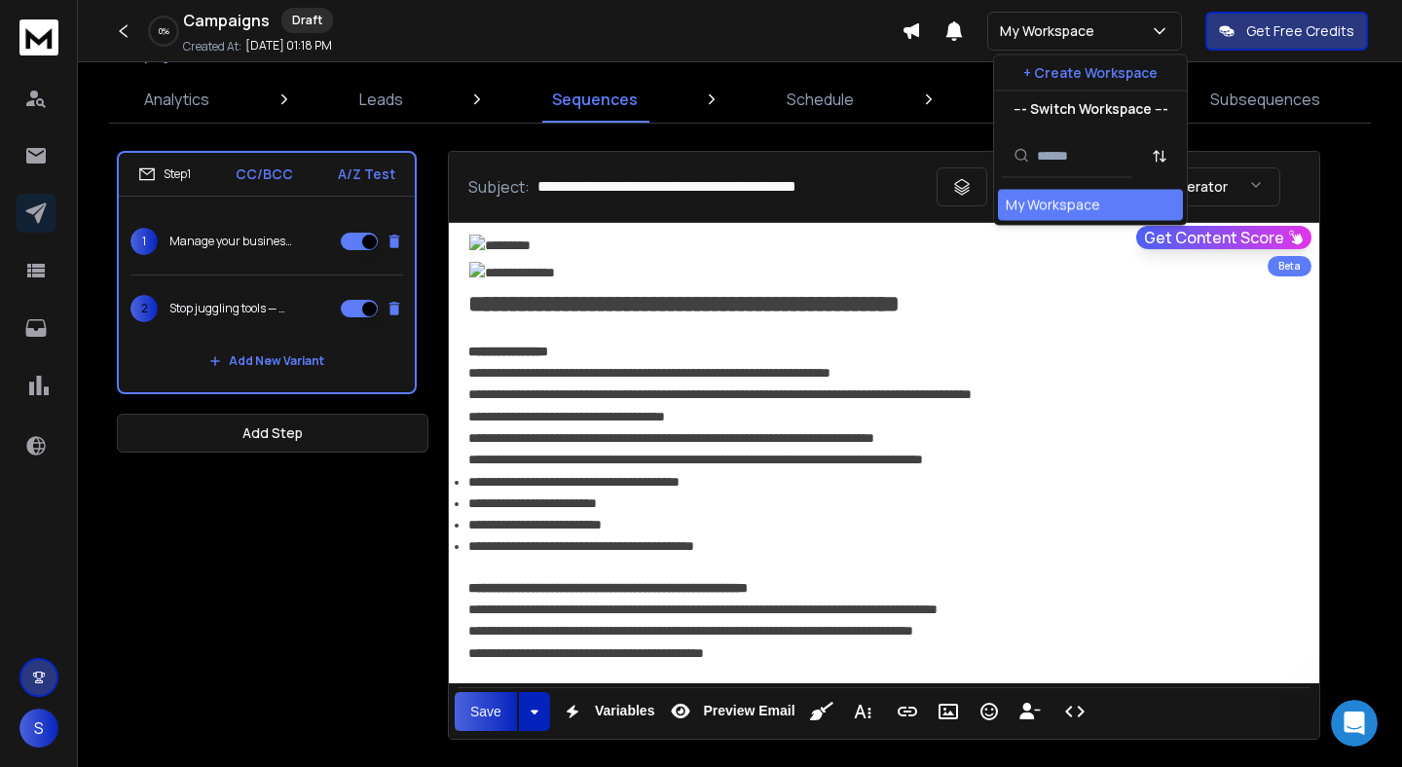
click at [580, 42] on div "0 % Campaigns Draft Created At: [DATE] 01:18 PM My Workspace Get Free Credits" at bounding box center [701, 31] width 1402 height 62
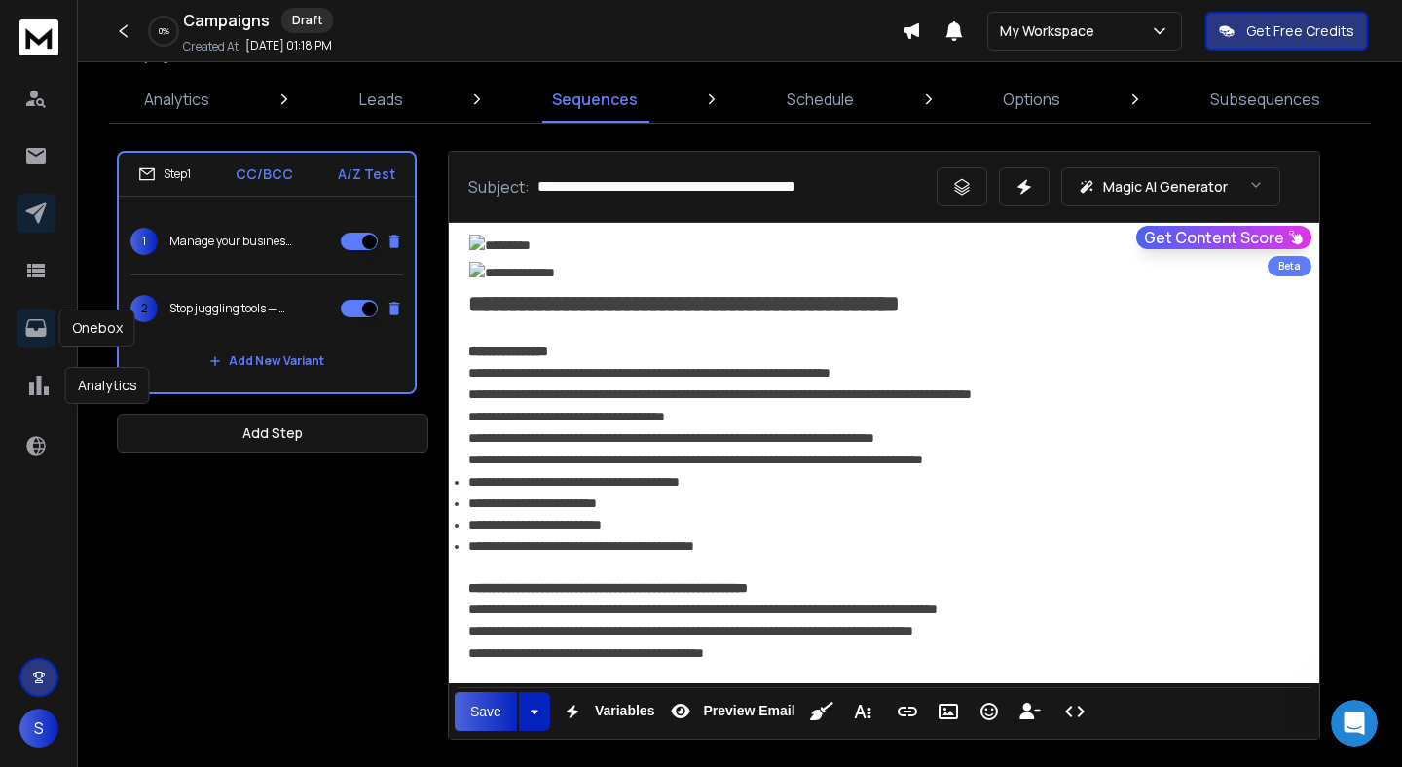
click at [27, 336] on icon at bounding box center [35, 328] width 20 height 18
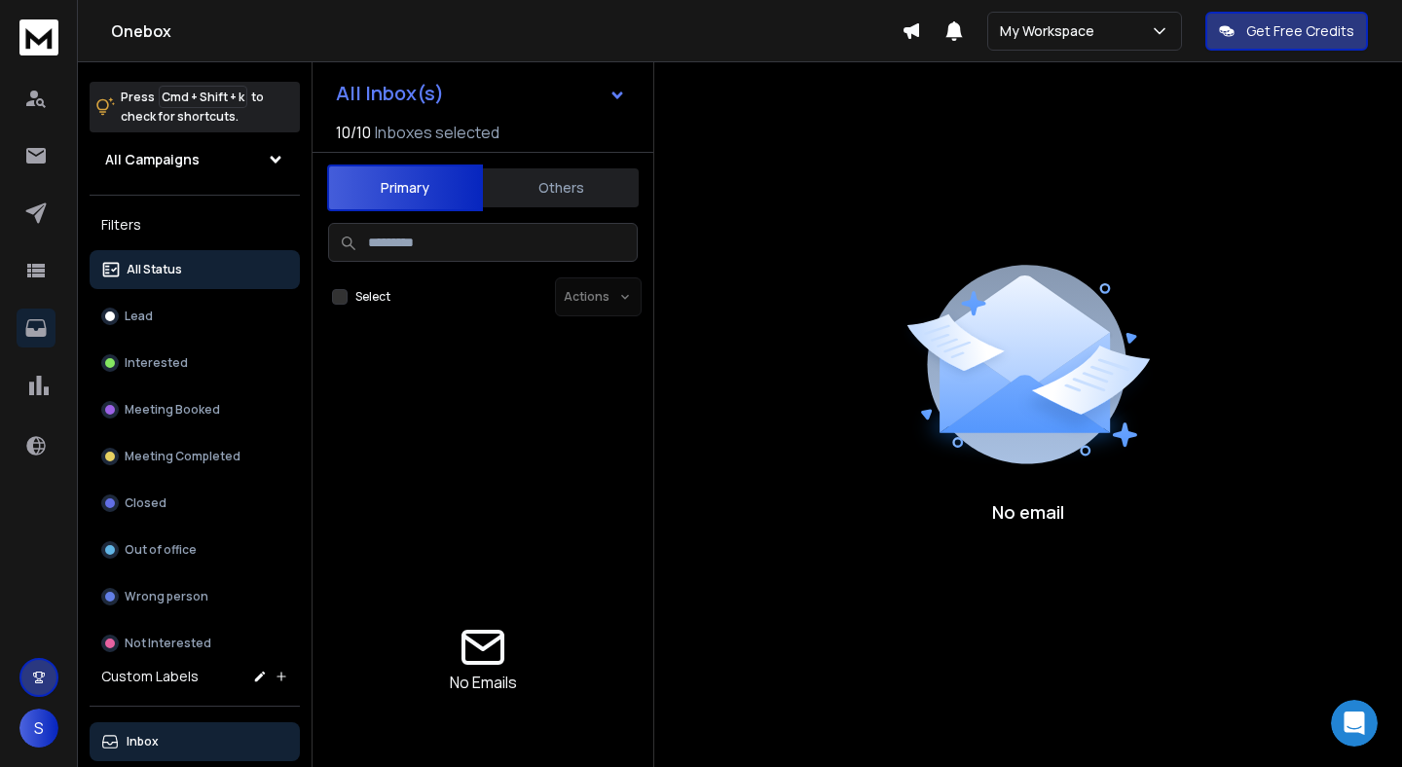
click at [199, 743] on button "Inbox" at bounding box center [195, 742] width 210 height 39
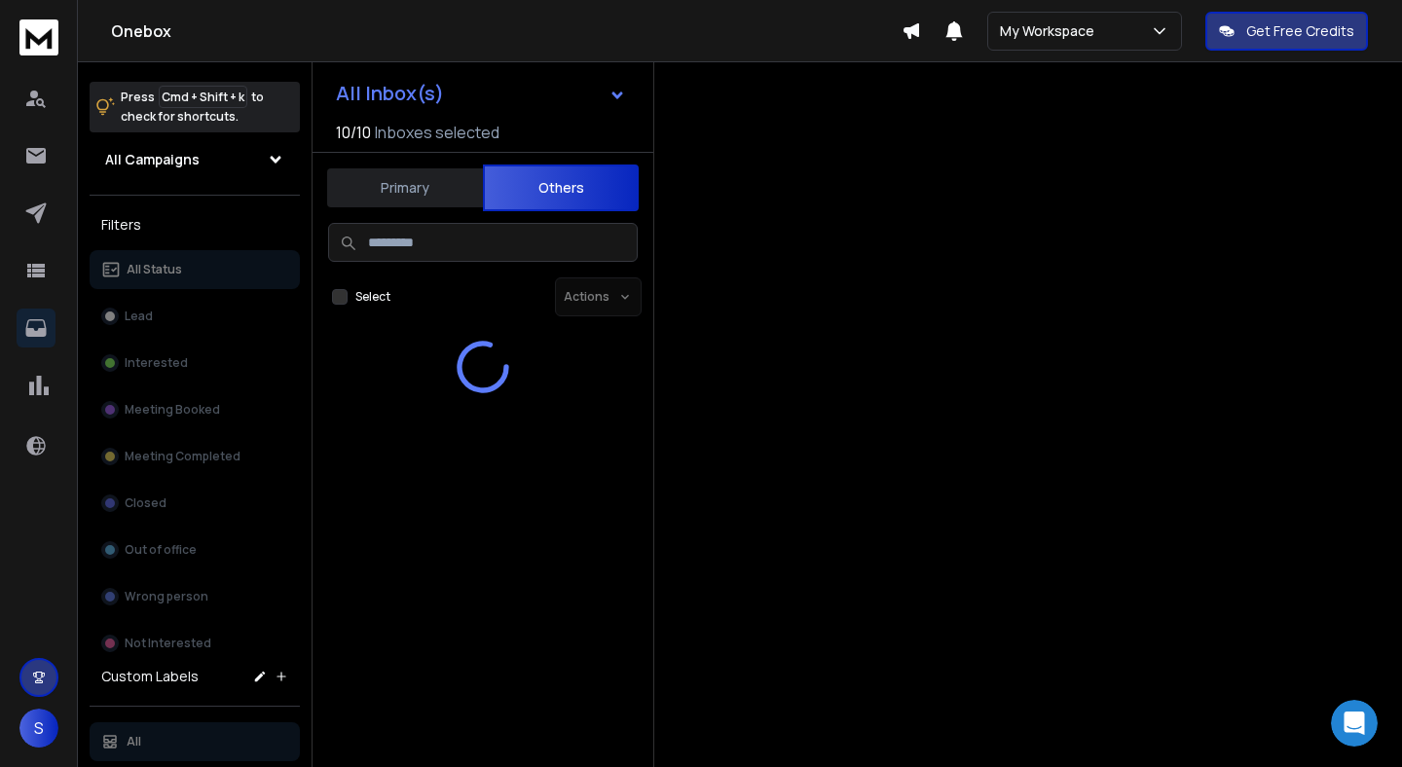
click at [567, 204] on button "Others" at bounding box center [561, 188] width 156 height 47
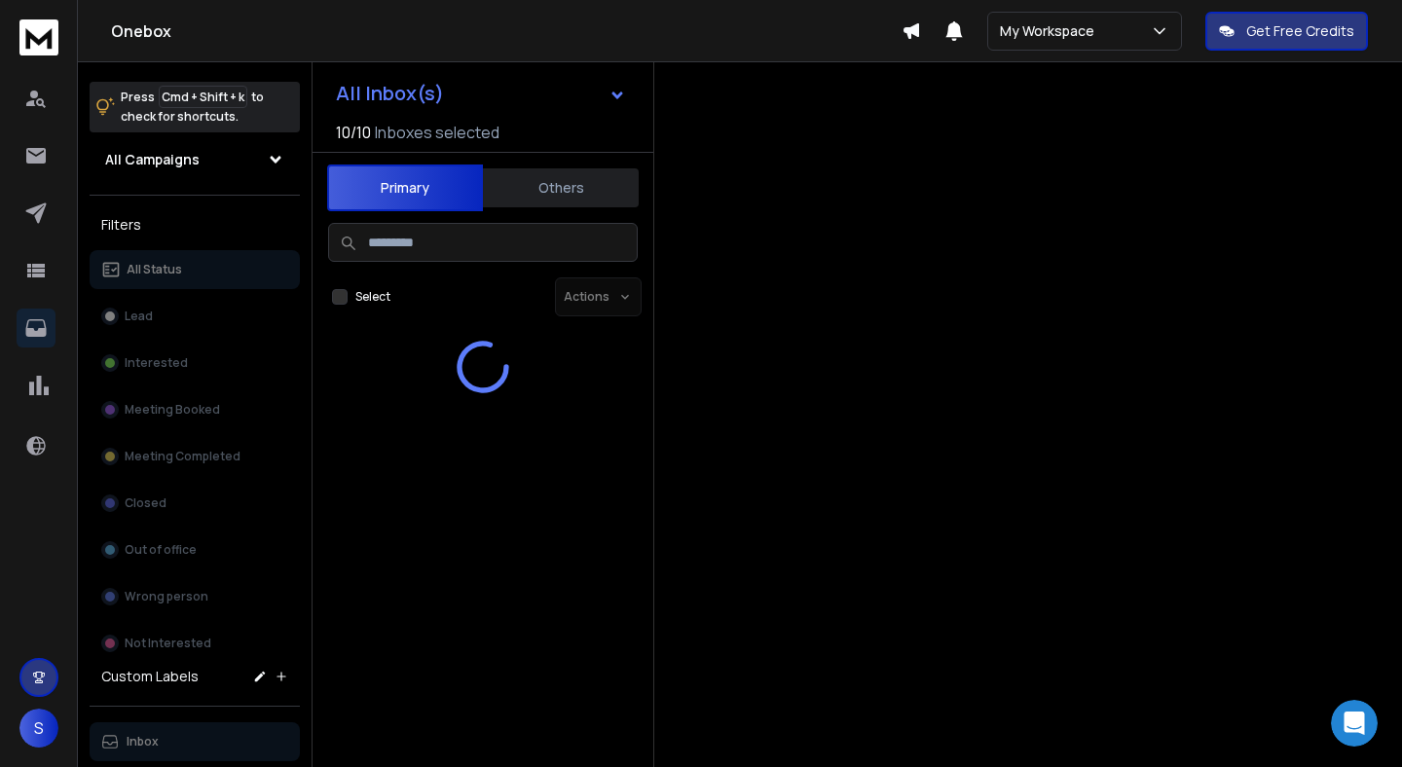
click at [442, 195] on button "Primary" at bounding box center [405, 188] width 156 height 47
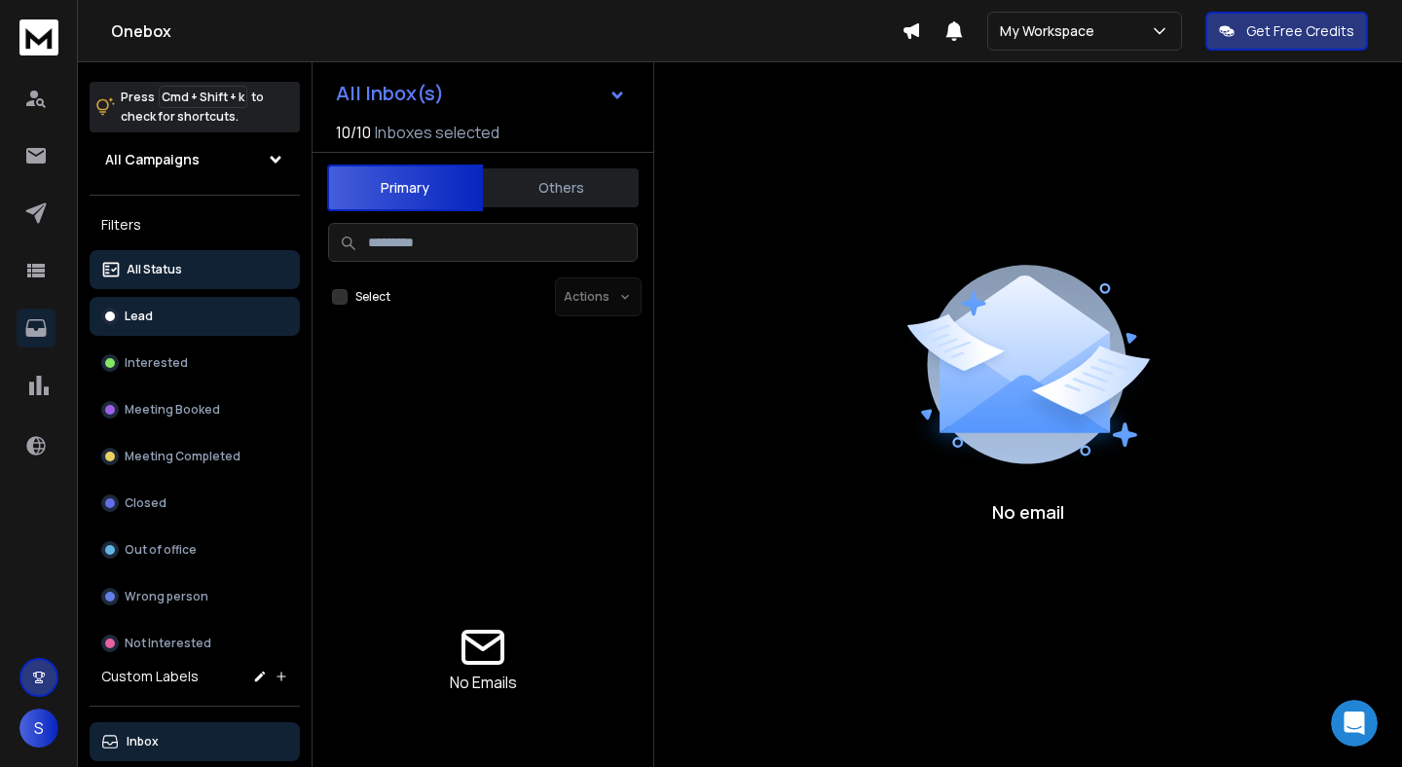
click at [140, 322] on p "Lead" at bounding box center [139, 317] width 28 height 16
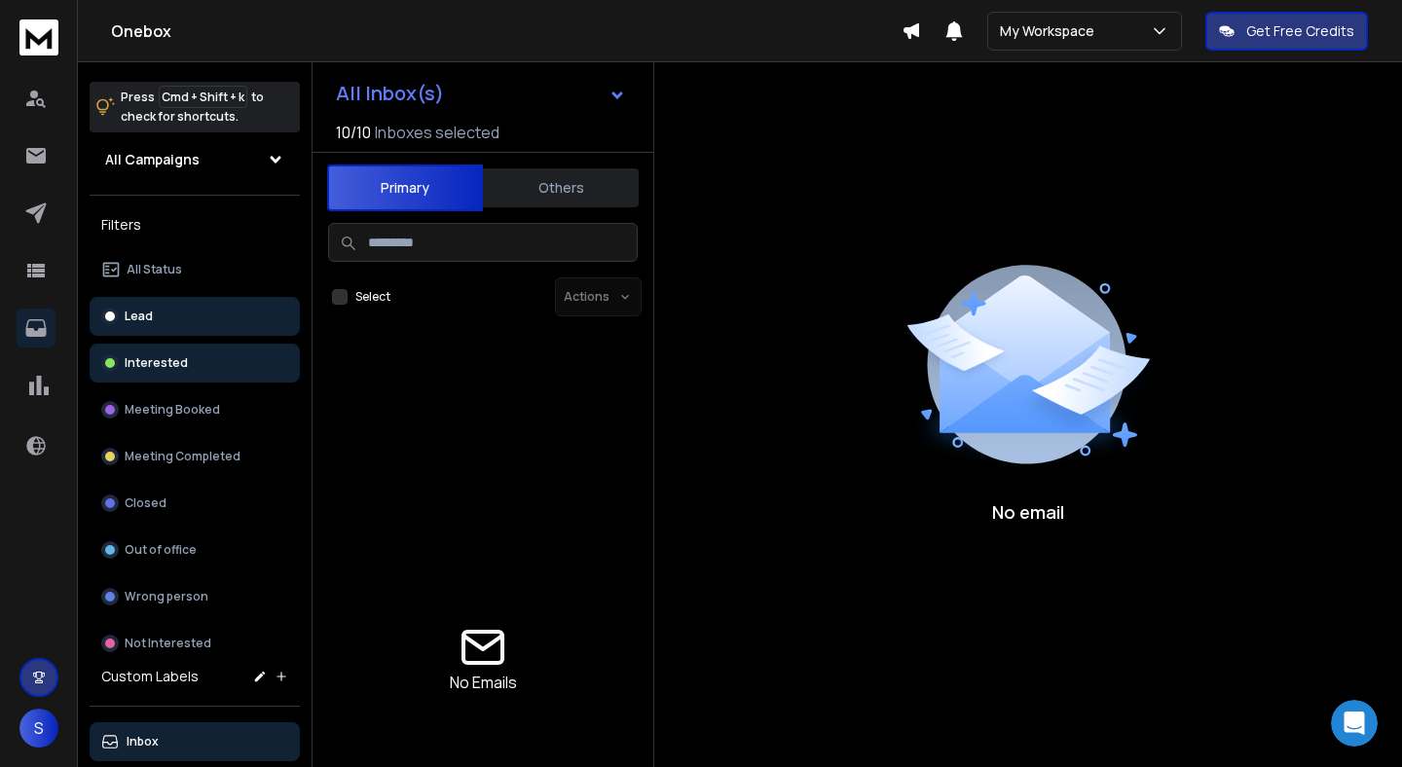
click at [165, 353] on button "Interested" at bounding box center [195, 363] width 210 height 39
click at [165, 312] on button "Lead" at bounding box center [195, 316] width 210 height 39
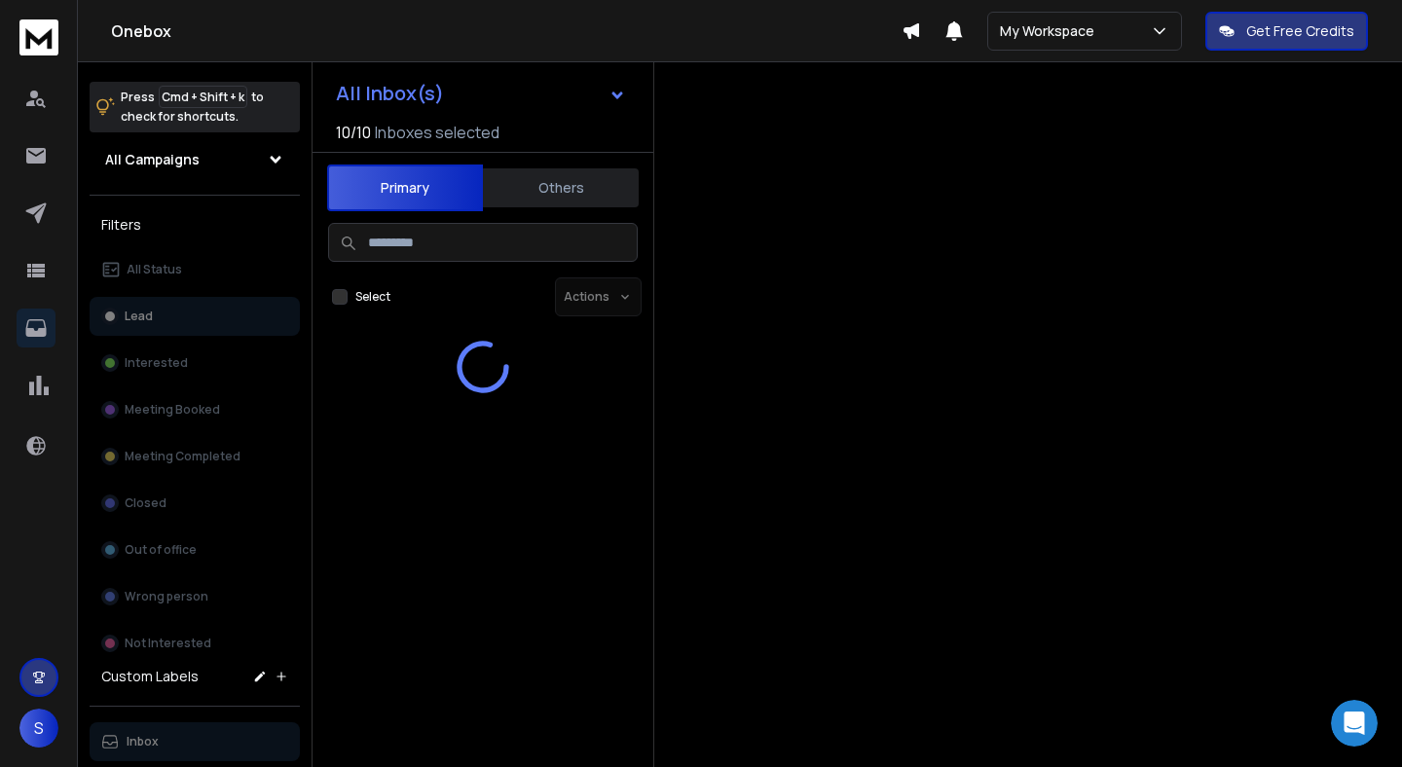
click at [168, 272] on p "All Status" at bounding box center [155, 270] width 56 height 16
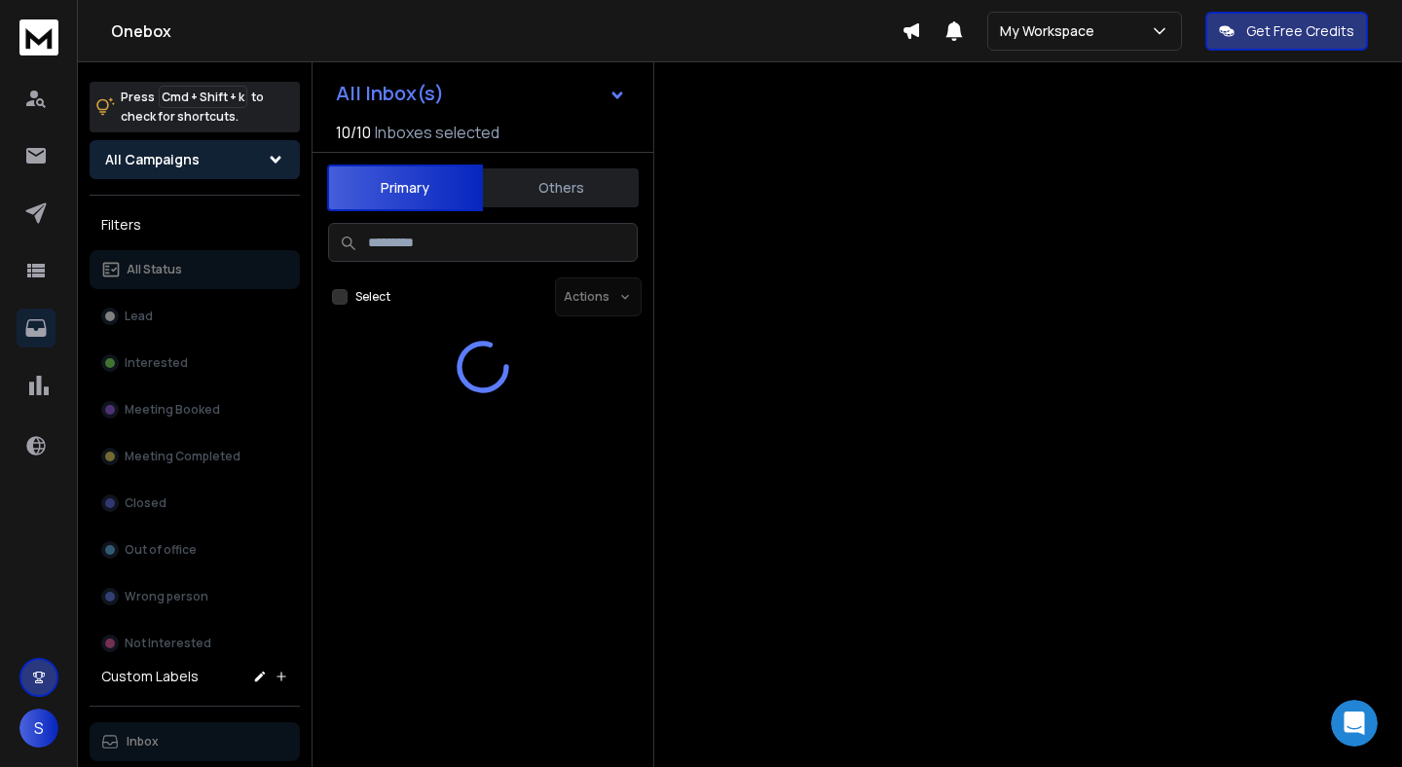
click at [187, 152] on h1 "All Campaigns" at bounding box center [152, 159] width 94 height 19
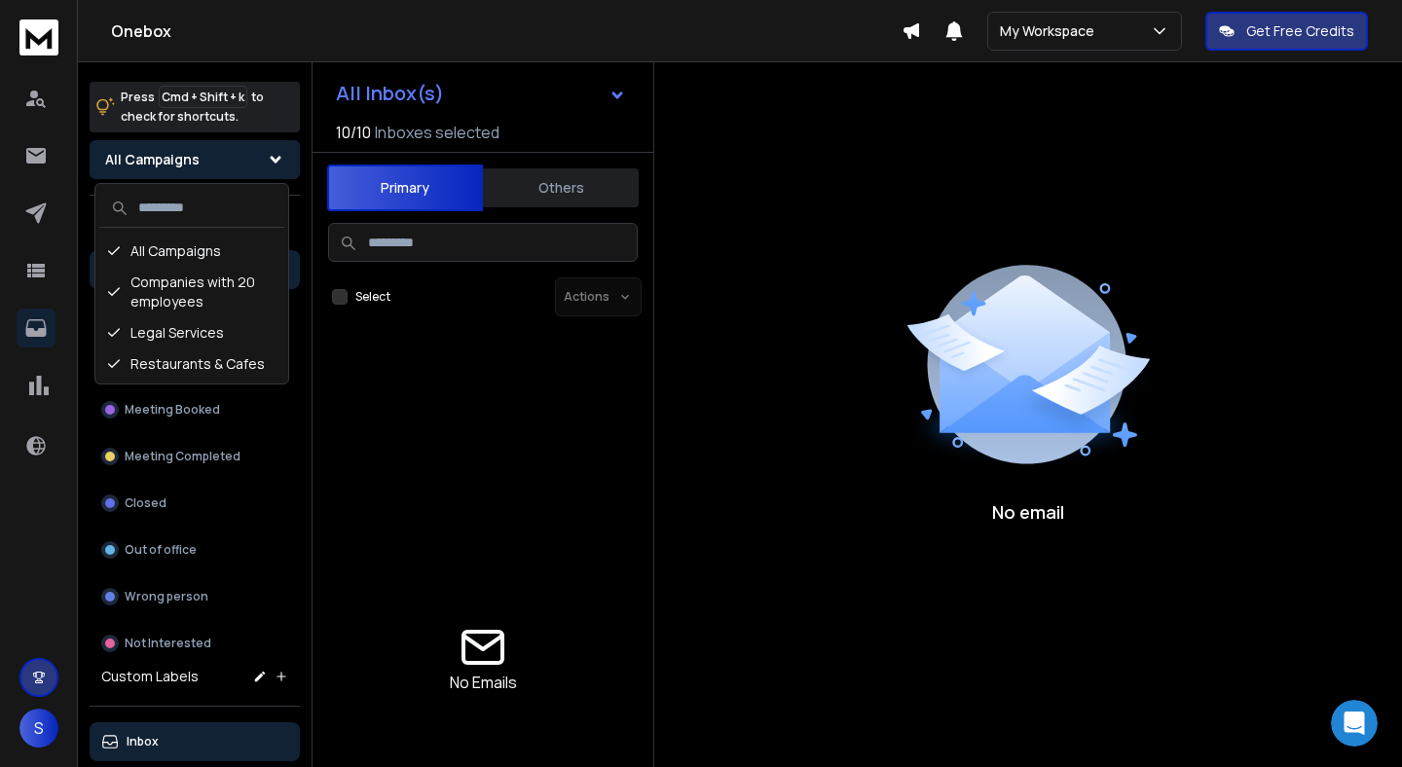
click at [258, 157] on button "All Campaigns" at bounding box center [195, 159] width 210 height 39
click at [190, 740] on button "Inbox" at bounding box center [195, 742] width 210 height 39
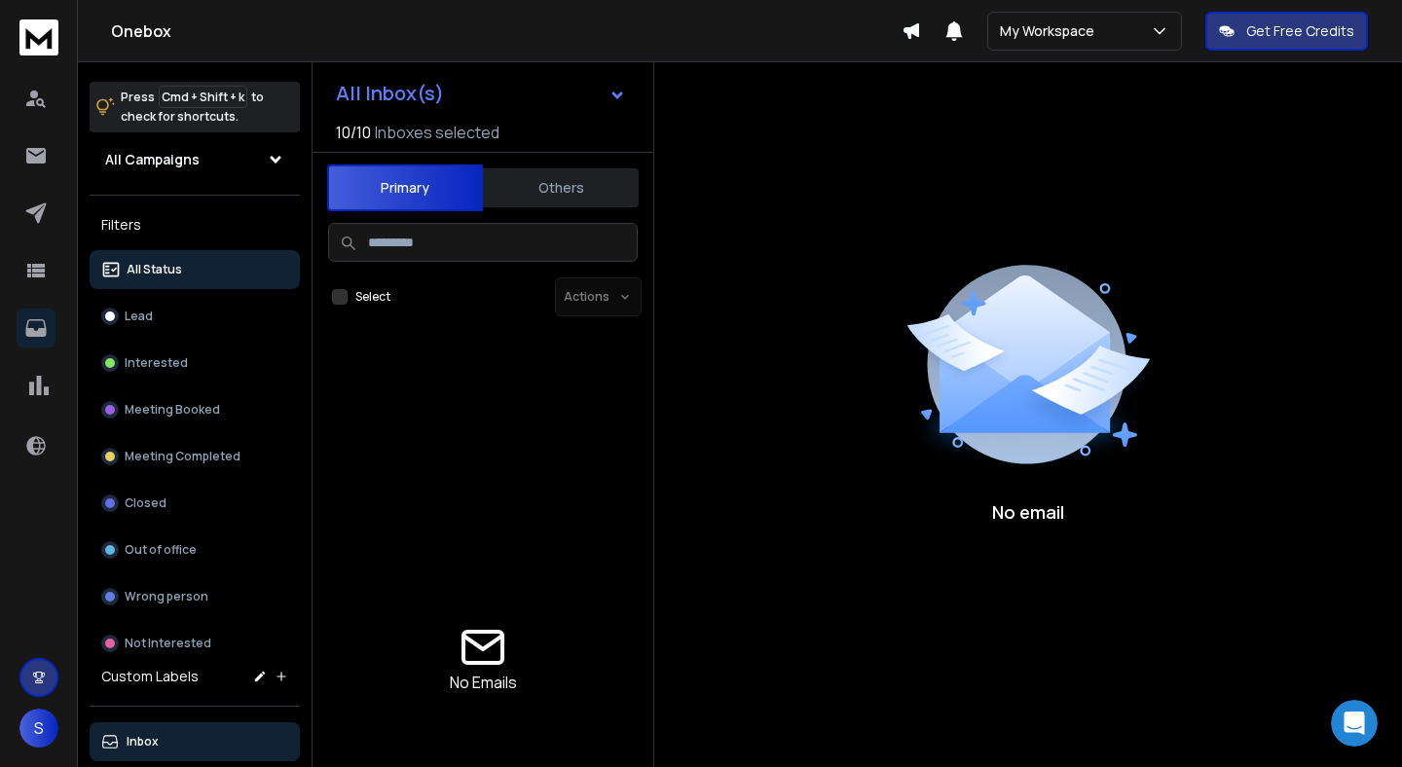
click at [190, 740] on button "Inbox" at bounding box center [195, 742] width 210 height 39
click at [128, 740] on p "Inbox" at bounding box center [143, 742] width 32 height 16
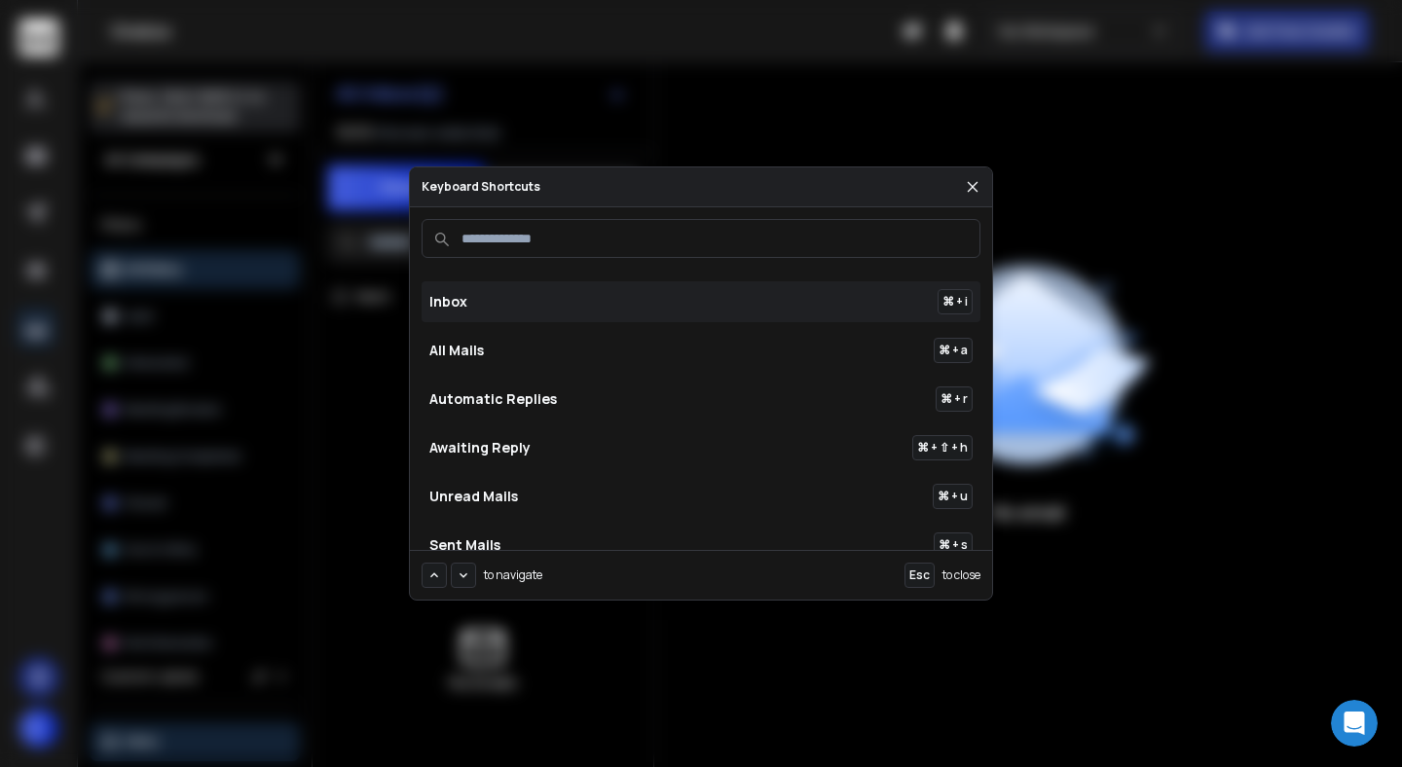
click at [379, 430] on div "Keyboard Shortcuts Inbox ⌘ + i All Mails ⌘ + a Automatic Replies ⌘ + r Awaiting…" at bounding box center [701, 383] width 1402 height 473
click at [337, 489] on div "Keyboard Shortcuts Inbox ⌘ + i All Mails ⌘ + a Automatic Replies ⌘ + r Awaiting…" at bounding box center [701, 383] width 1402 height 473
click at [977, 185] on icon at bounding box center [973, 187] width 16 height 16
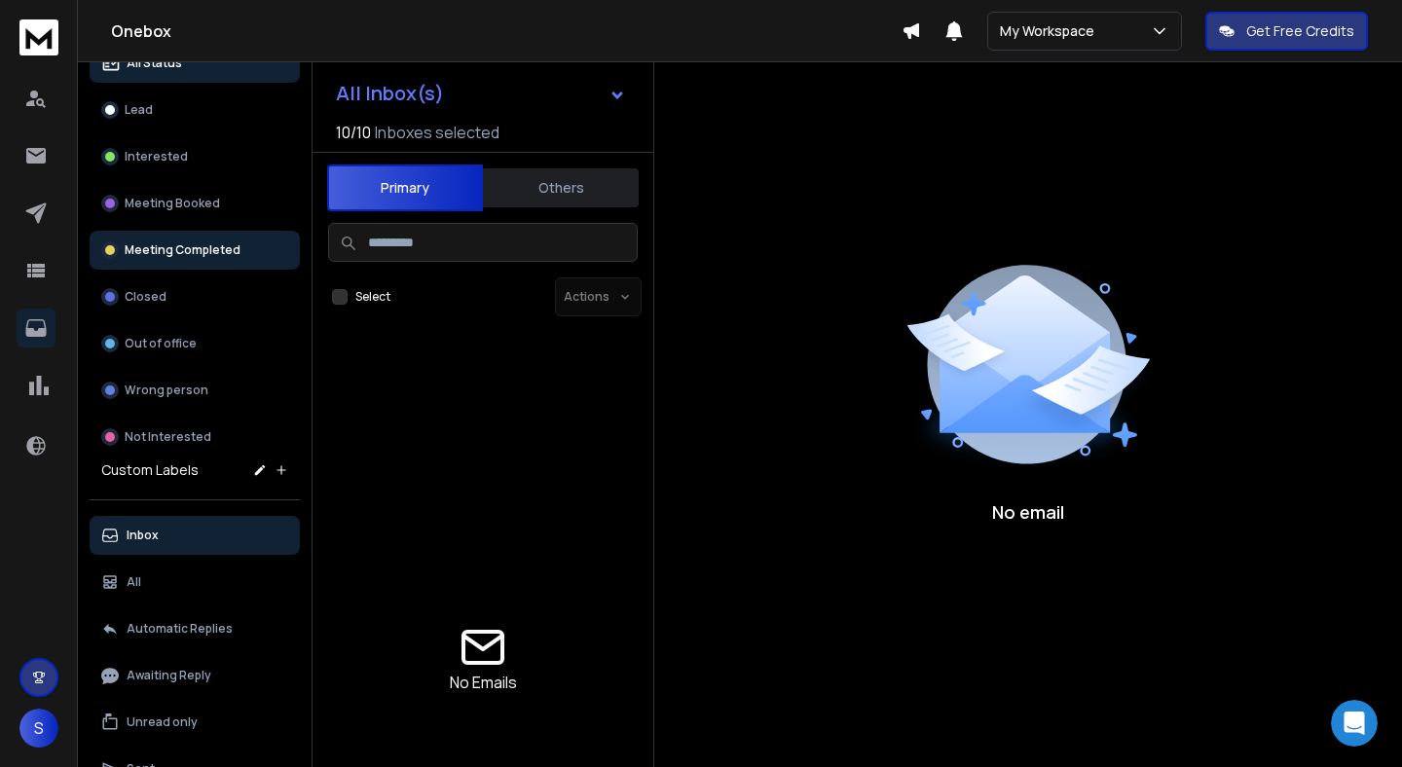
scroll to position [306, 0]
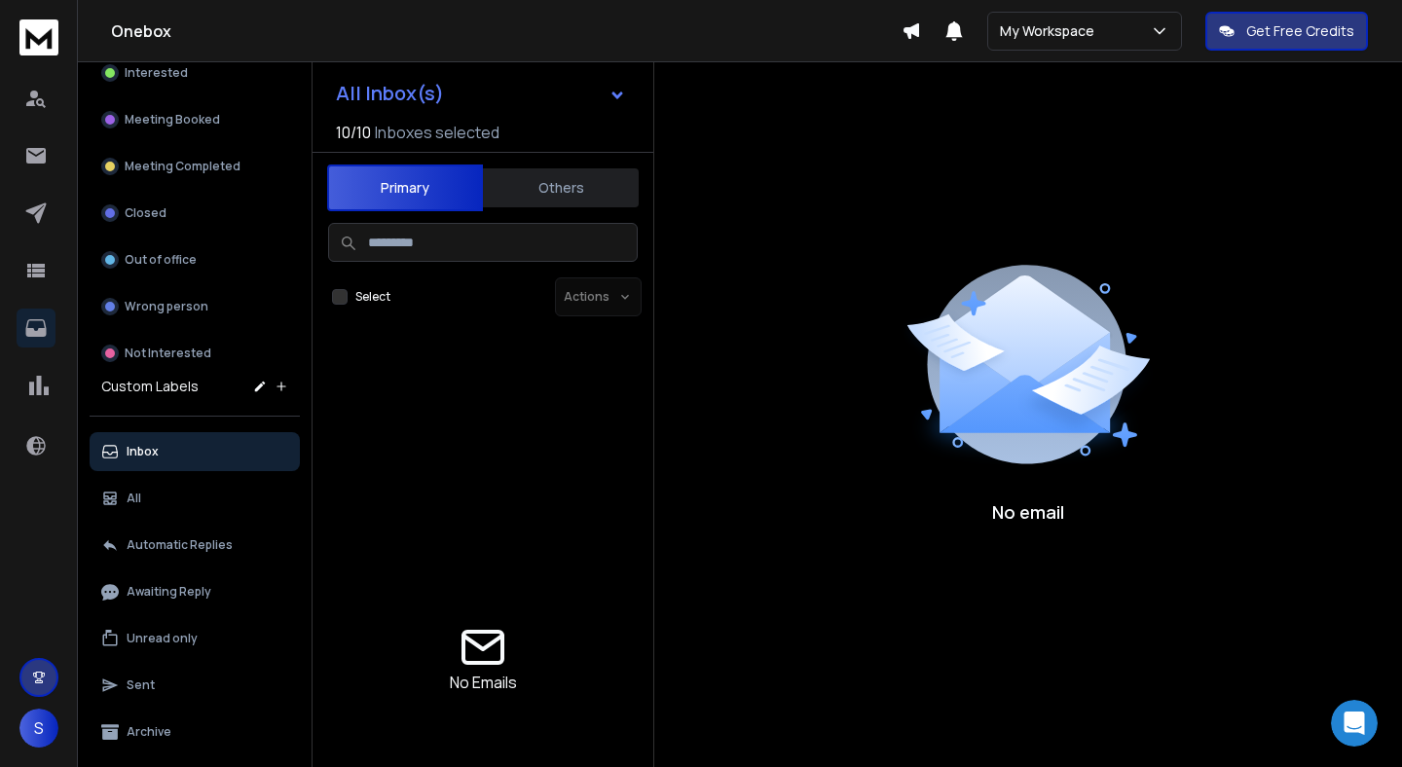
click at [169, 444] on button "Inbox" at bounding box center [195, 451] width 210 height 39
click at [191, 489] on button "All" at bounding box center [195, 498] width 210 height 39
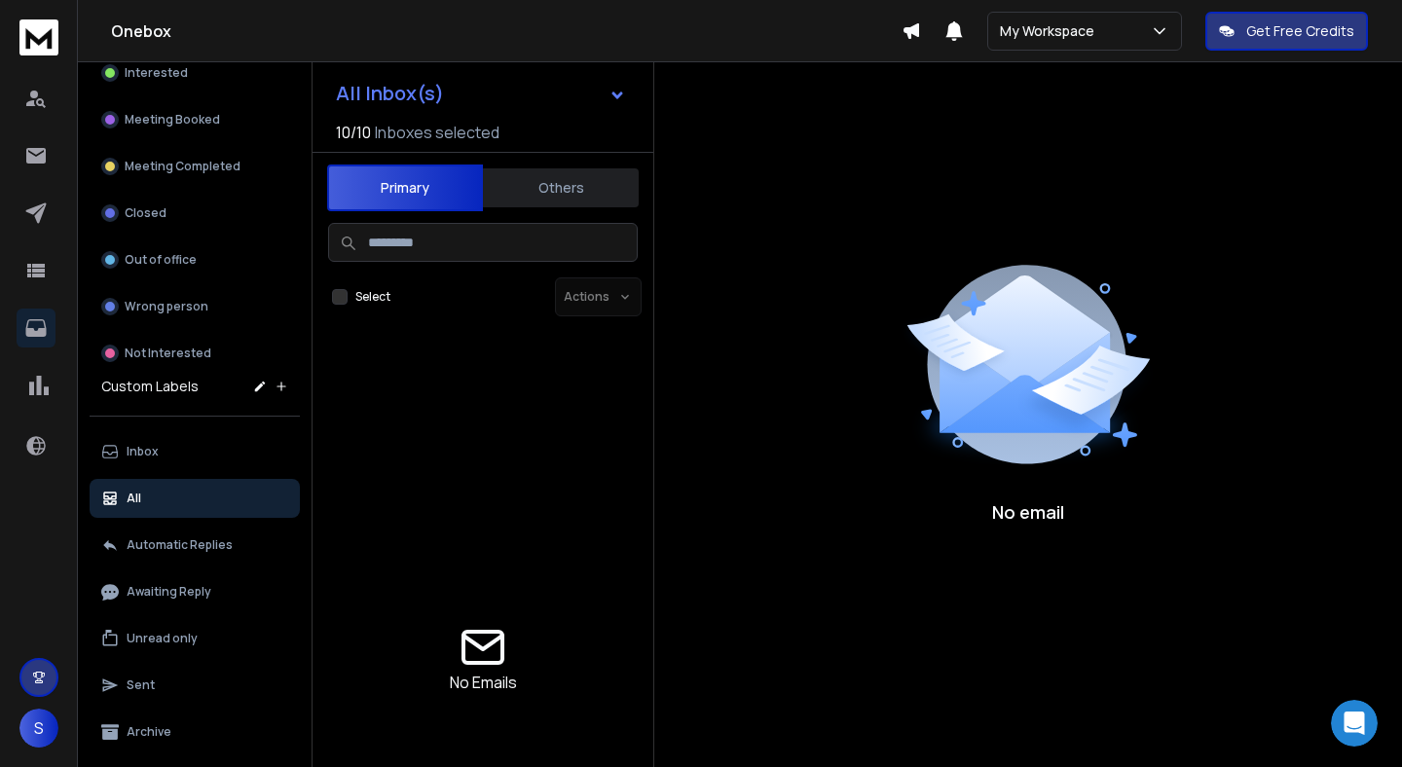
click at [191, 538] on p "Automatic Replies" at bounding box center [180, 546] width 106 height 16
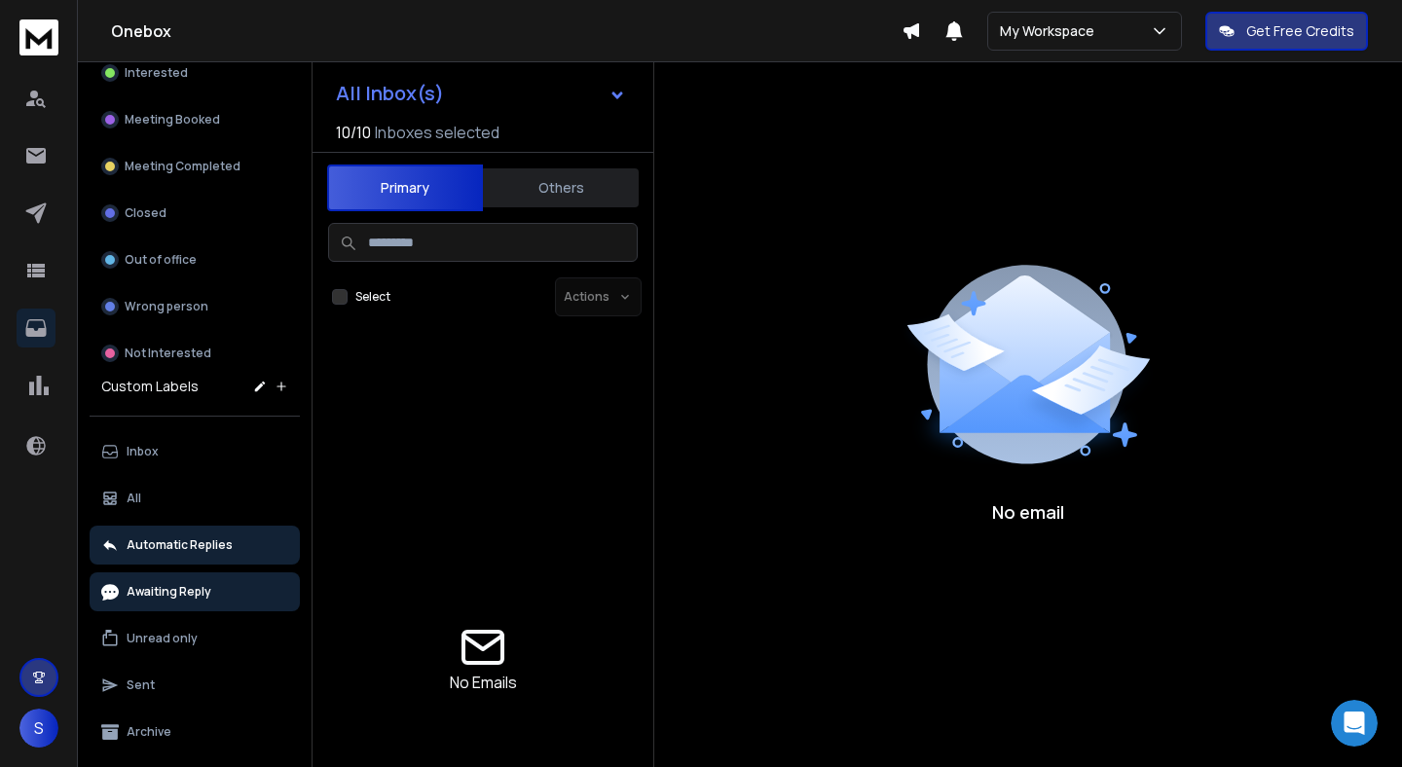
click at [192, 584] on p "Awaiting Reply" at bounding box center [169, 592] width 85 height 16
click at [198, 601] on div "Inbox All Automatic Replies Awaiting Reply Unread only Sent Archive" at bounding box center [195, 591] width 210 height 319
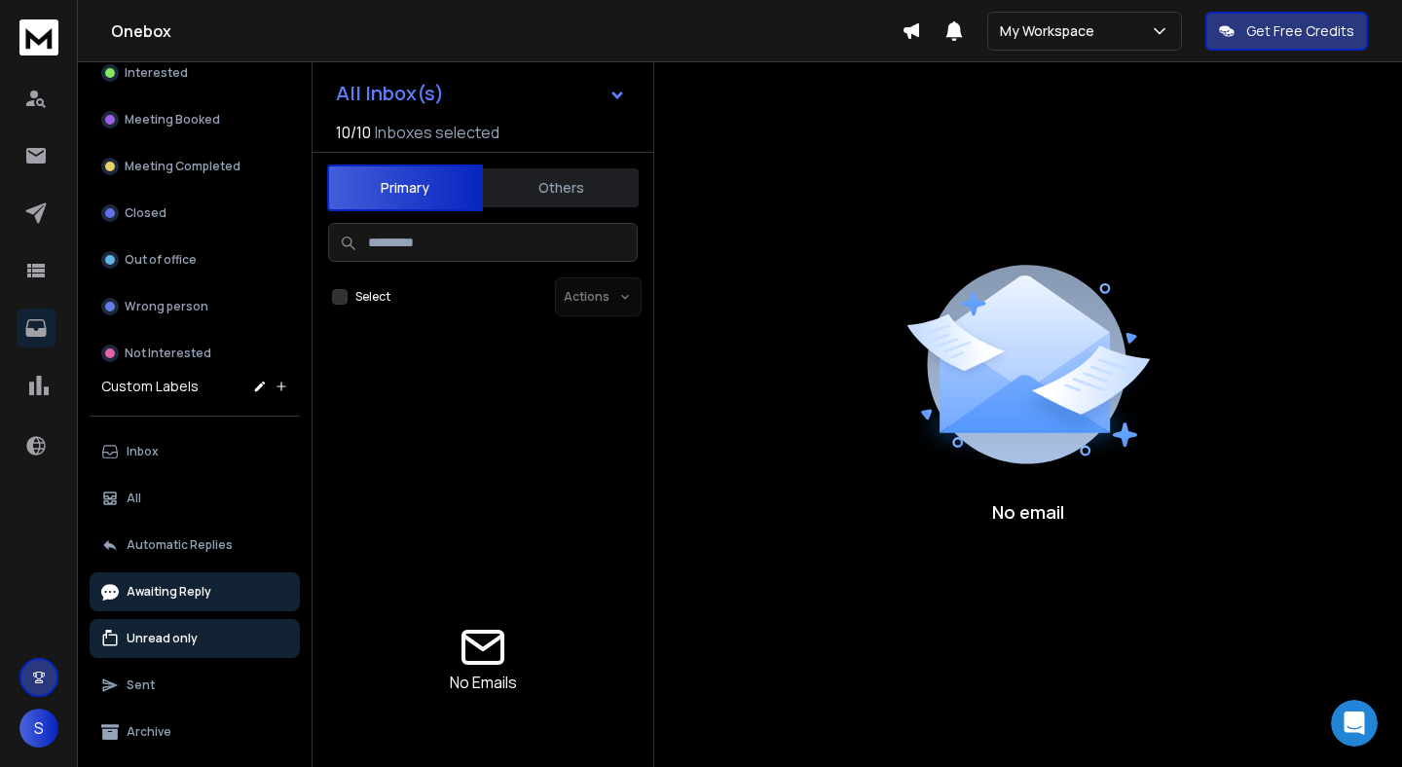
click at [198, 621] on button "Unread only" at bounding box center [195, 638] width 210 height 39
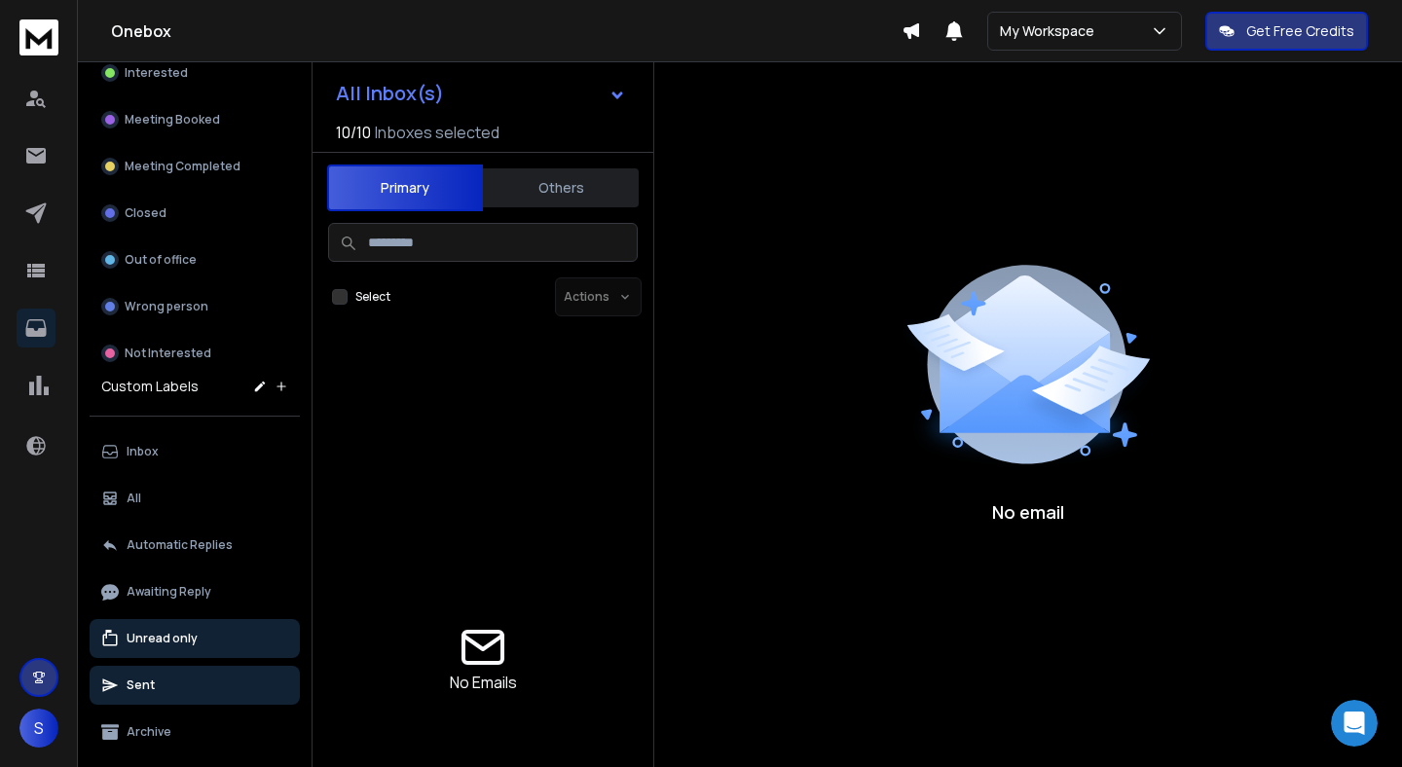
click at [194, 666] on button "Sent" at bounding box center [195, 685] width 210 height 39
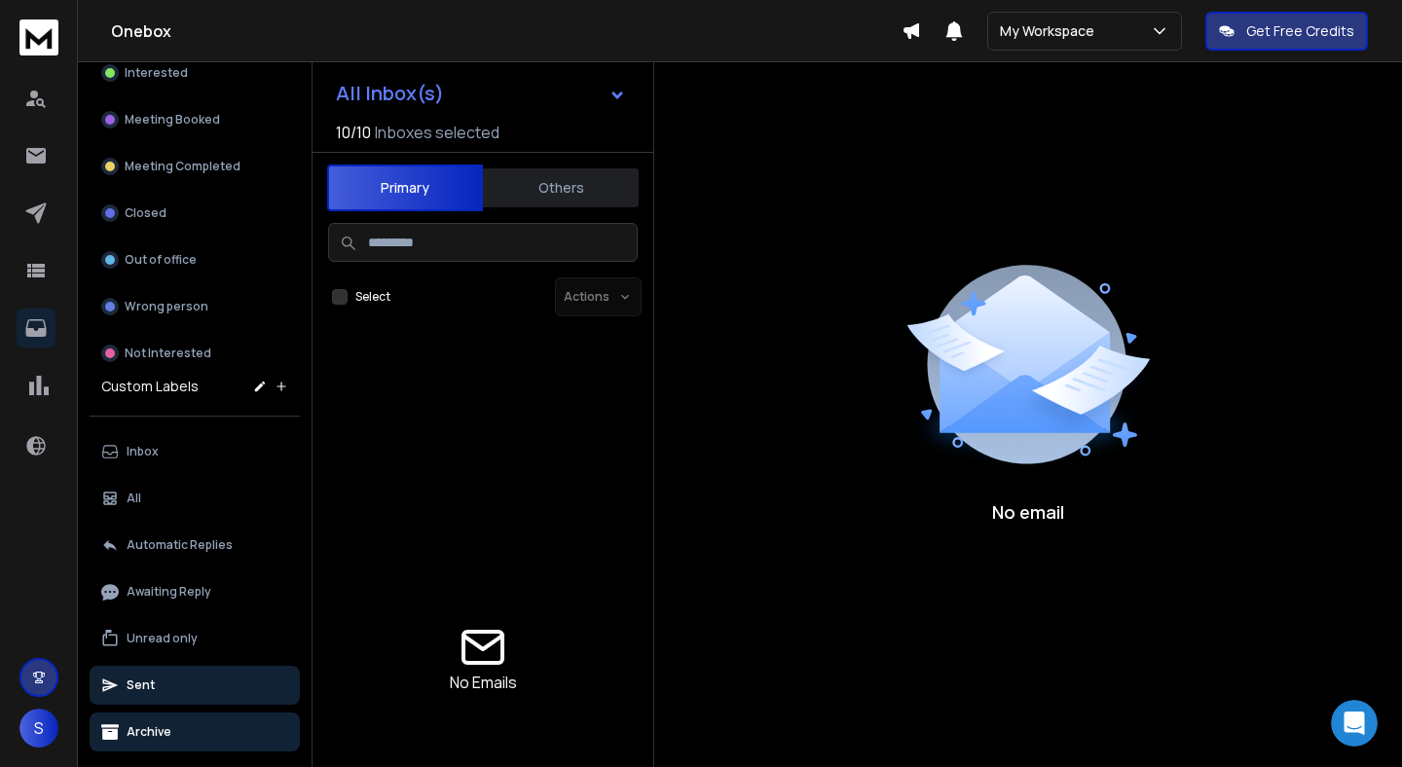
click at [201, 713] on button "Archive" at bounding box center [195, 732] width 210 height 39
click at [624, 294] on div "Actions" at bounding box center [598, 297] width 87 height 39
click at [613, 296] on div "Actions" at bounding box center [598, 297] width 87 height 39
click at [35, 397] on icon at bounding box center [38, 385] width 29 height 29
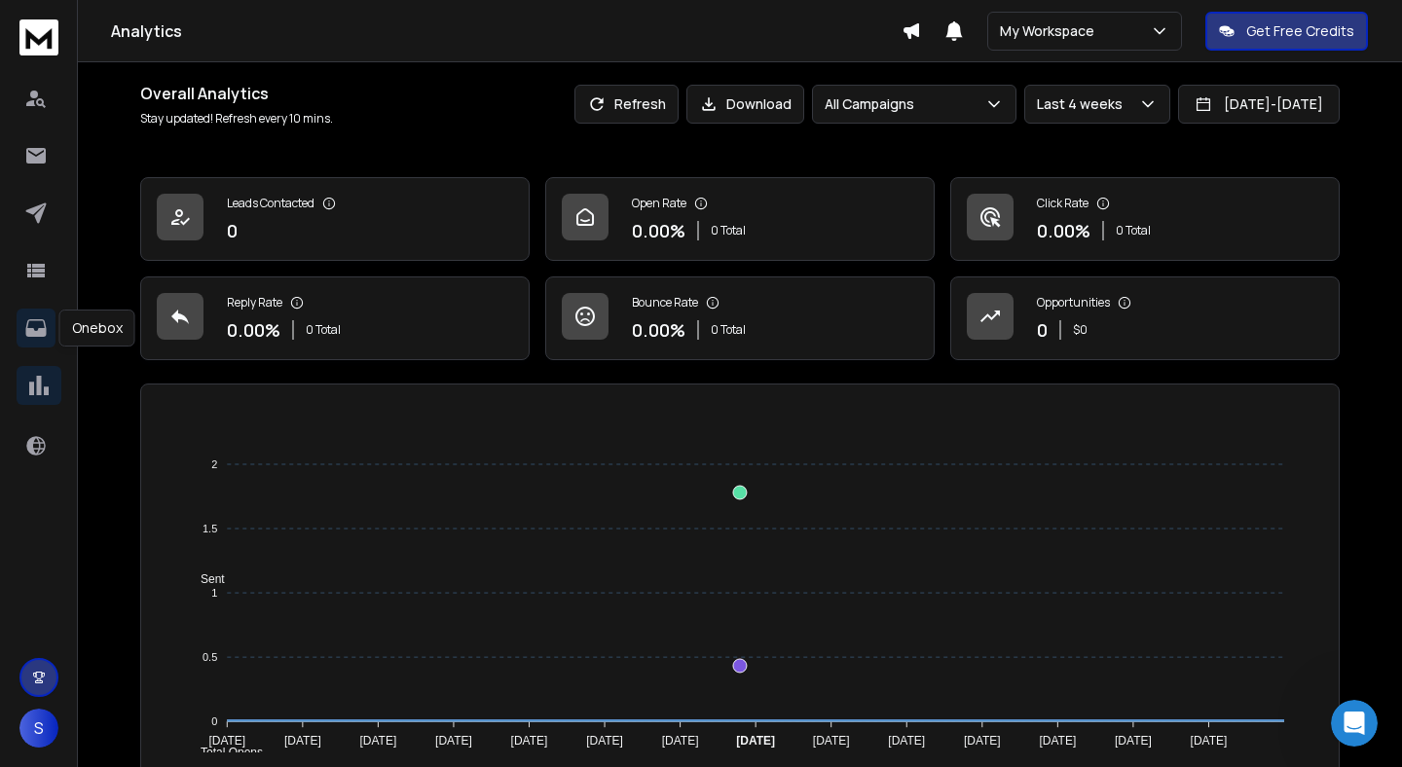
click at [24, 329] on icon at bounding box center [35, 327] width 23 height 23
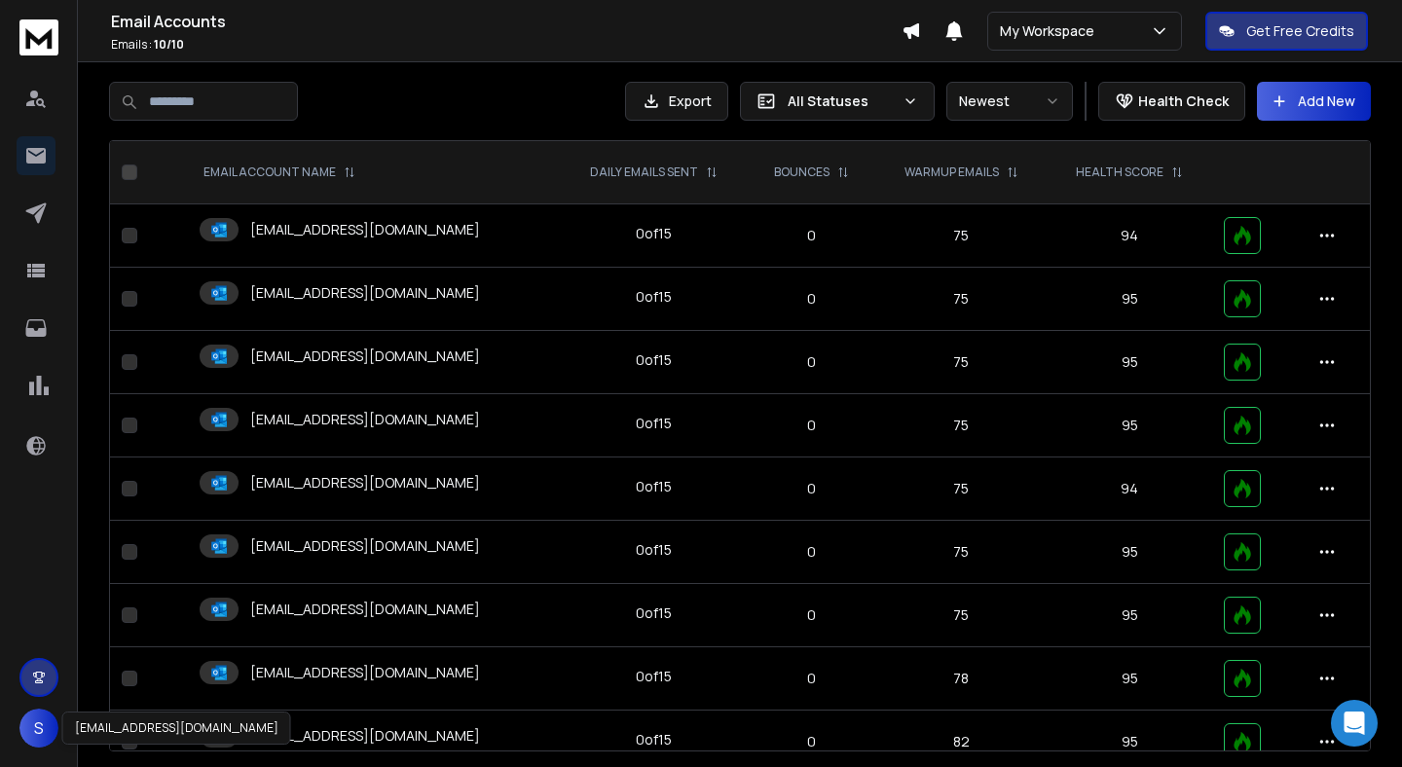
click at [28, 709] on button "S" at bounding box center [38, 728] width 39 height 39
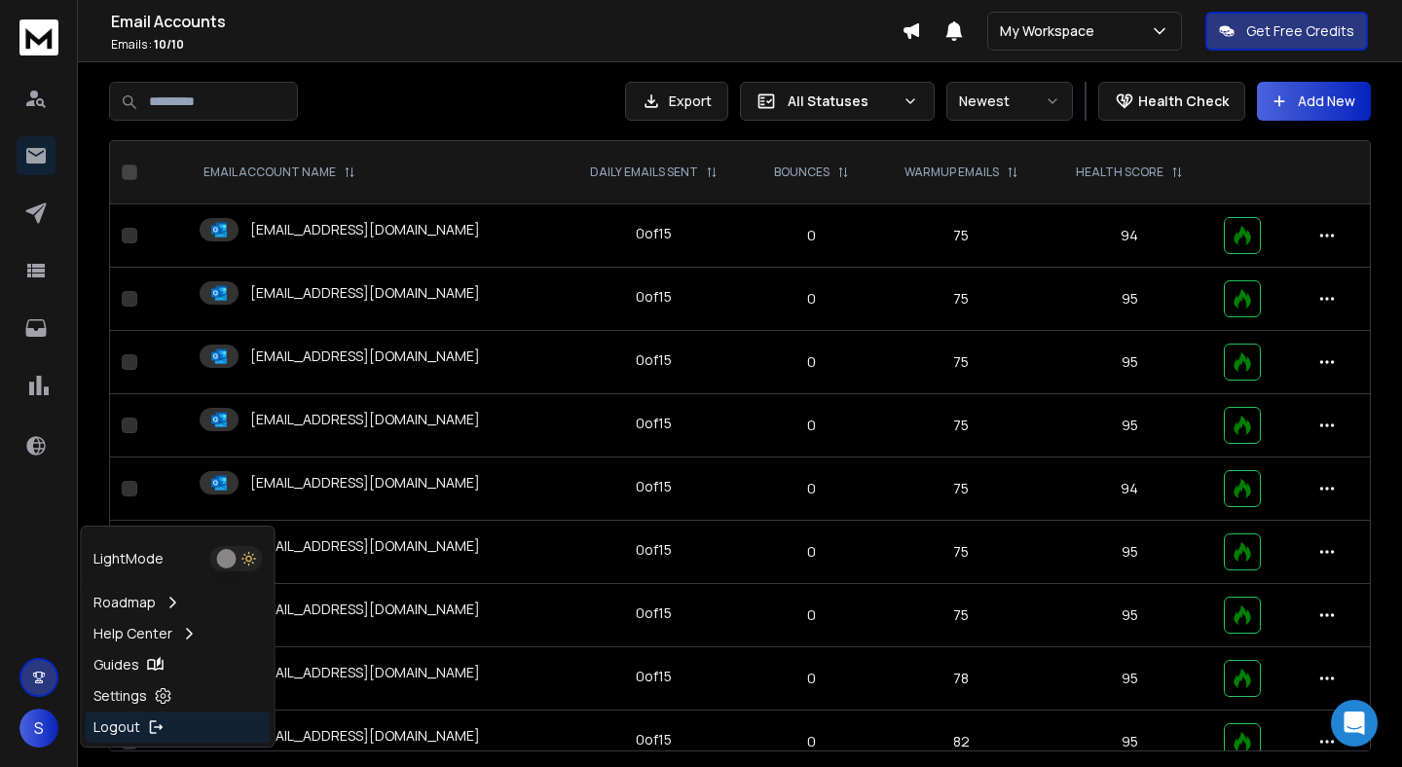
click at [156, 698] on icon at bounding box center [164, 696] width 18 height 18
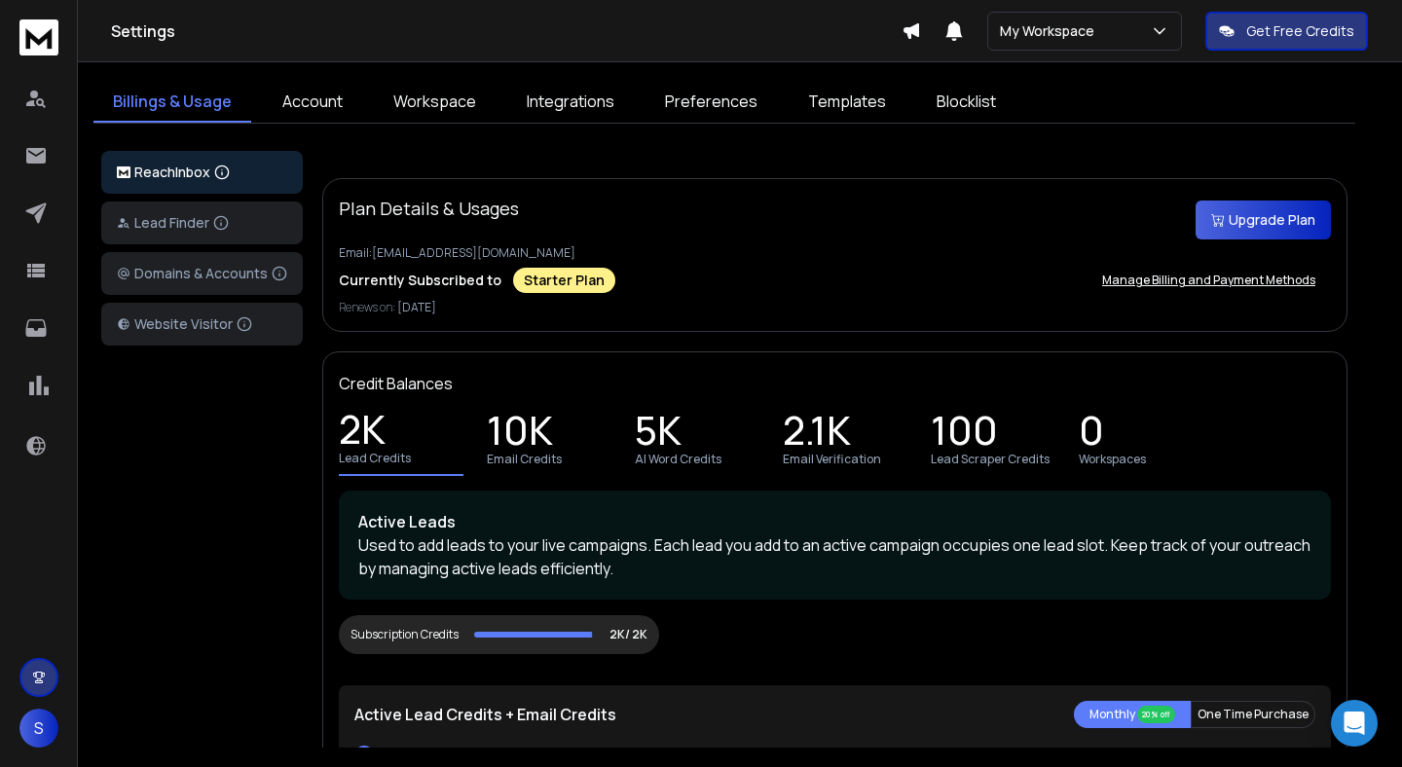
click at [1212, 281] on p "Manage Billing and Payment Methods" at bounding box center [1208, 281] width 213 height 16
click at [314, 114] on link "Account" at bounding box center [312, 102] width 99 height 41
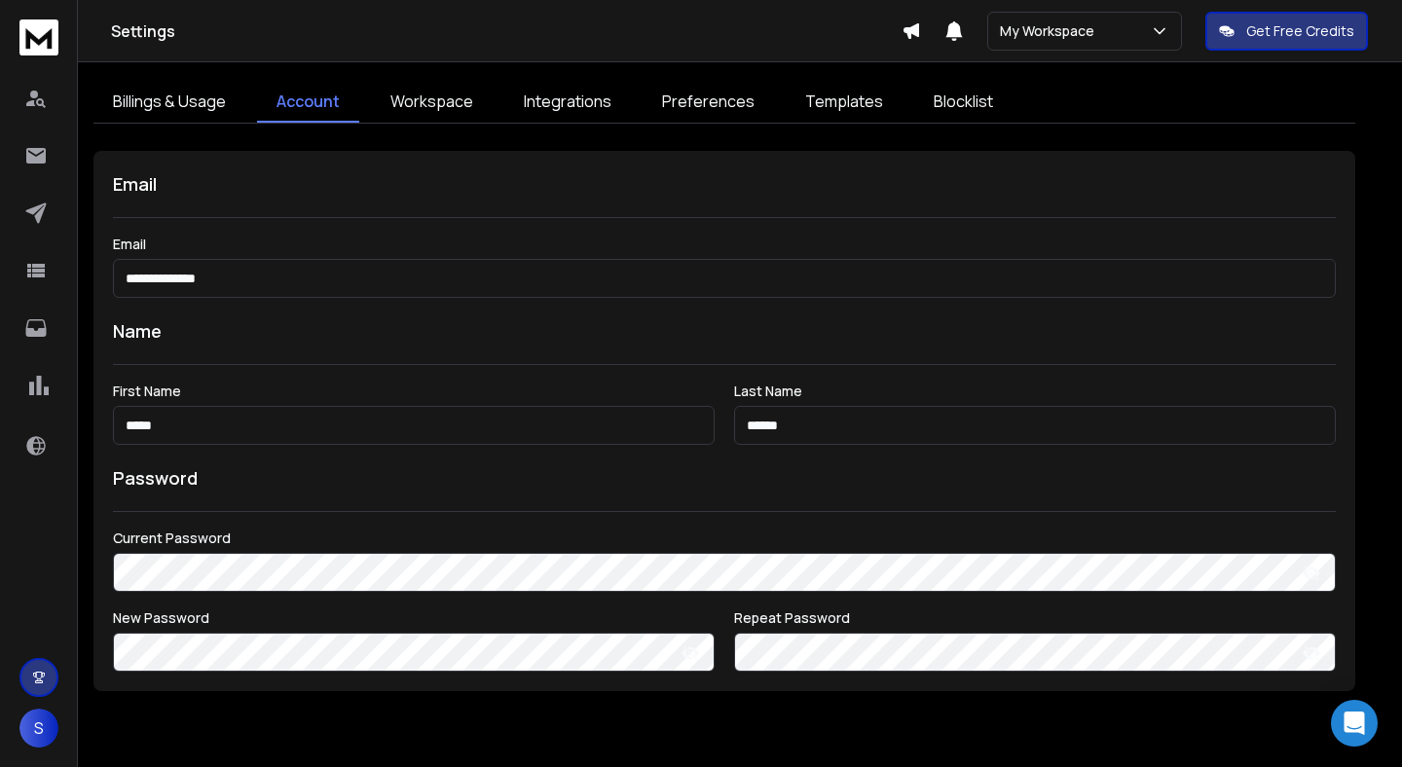
click at [432, 89] on link "Workspace" at bounding box center [432, 102] width 122 height 41
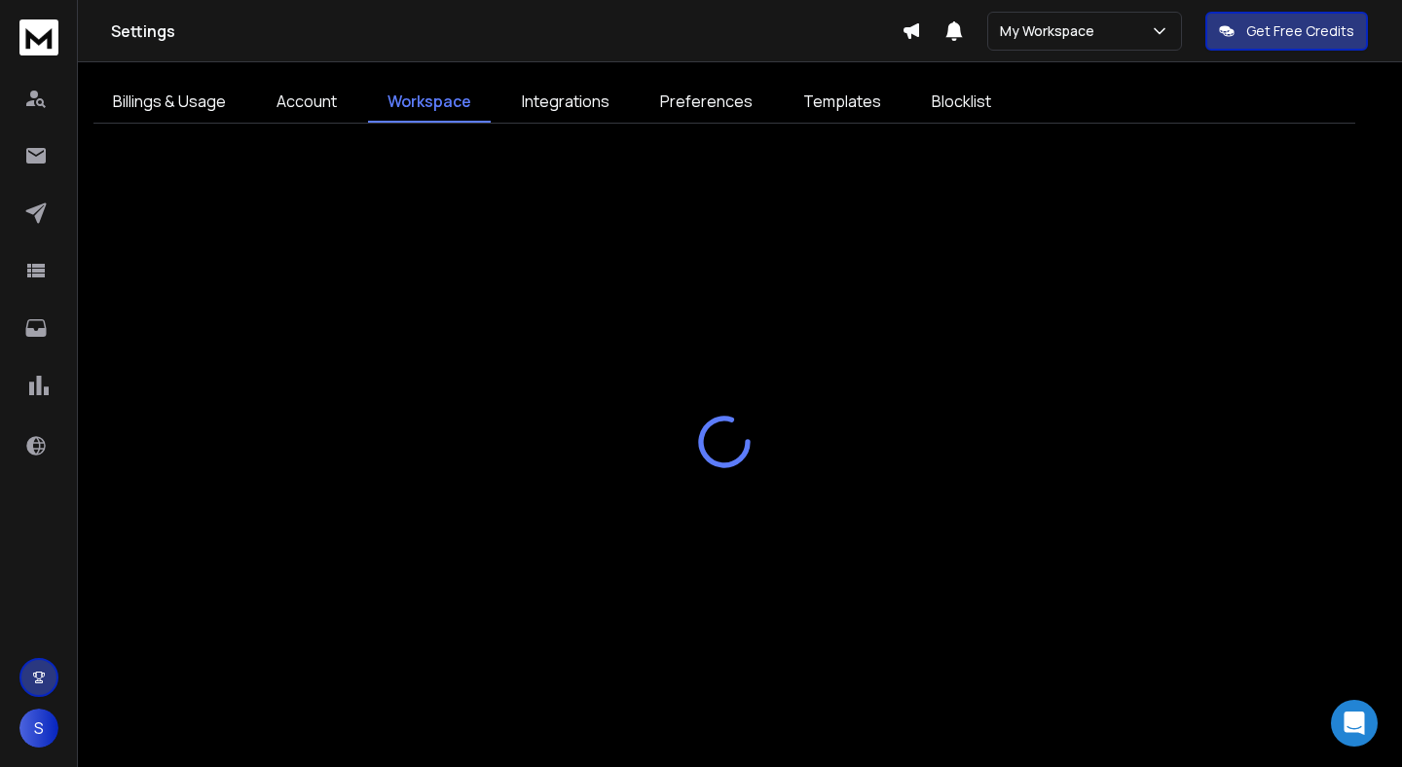
click at [576, 106] on link "Integrations" at bounding box center [565, 102] width 127 height 41
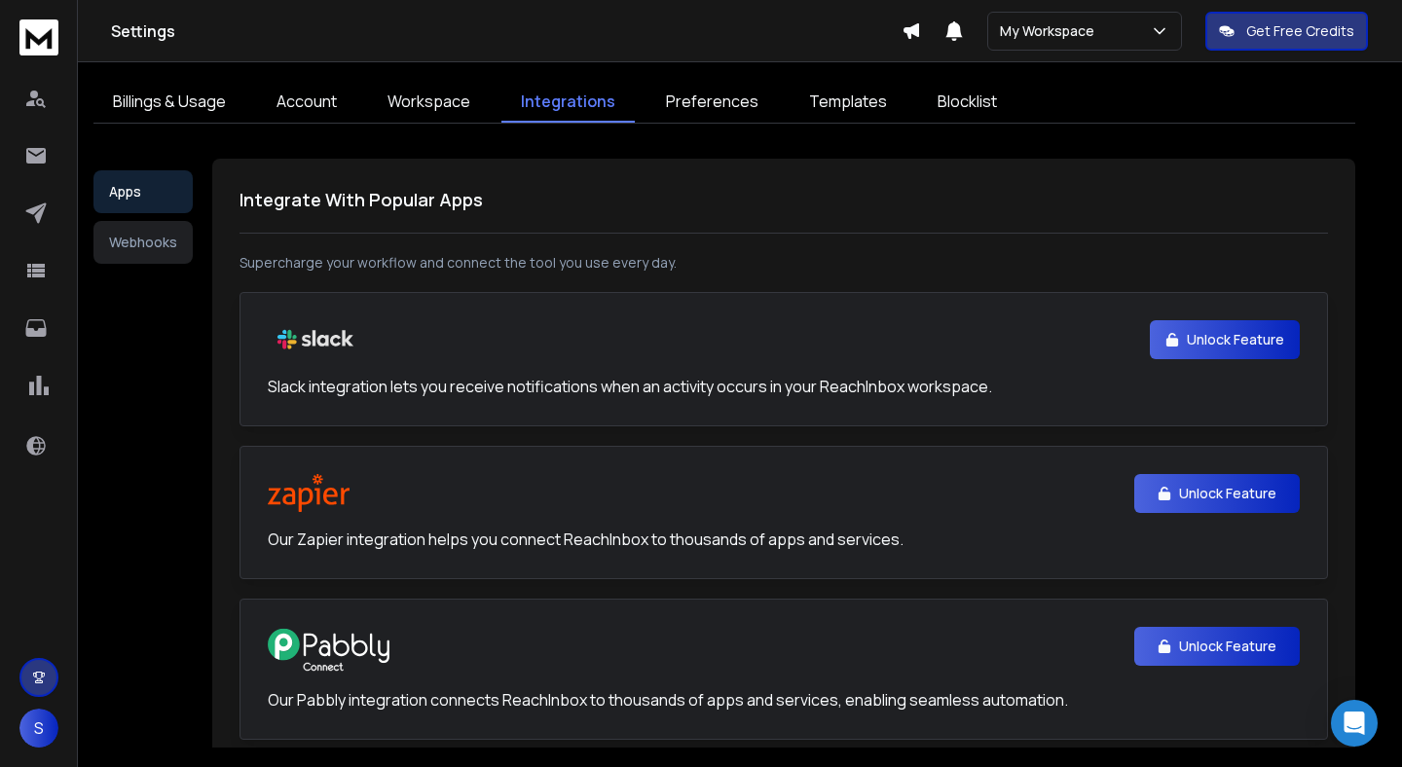
click at [719, 96] on link "Preferences" at bounding box center [712, 102] width 131 height 41
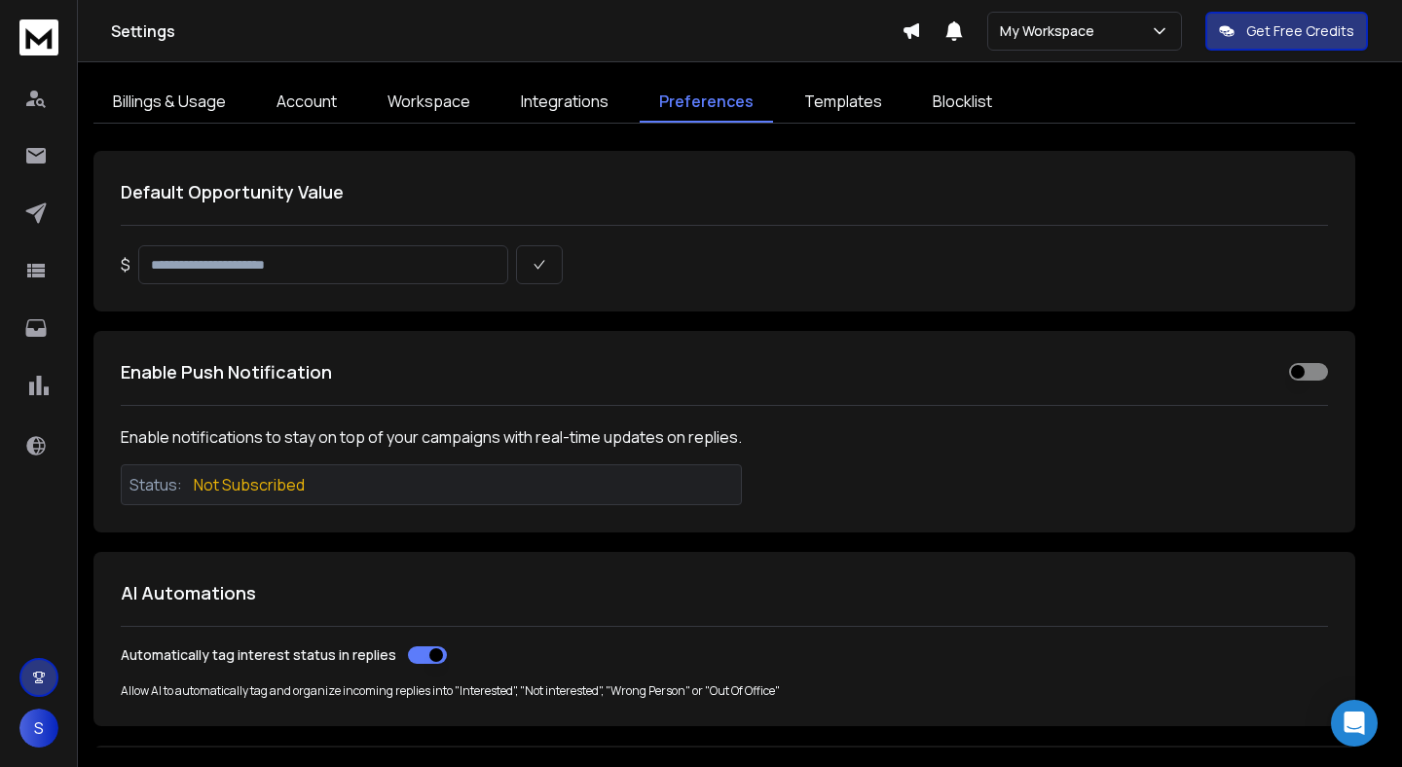
click at [853, 105] on link "Templates" at bounding box center [843, 102] width 117 height 41
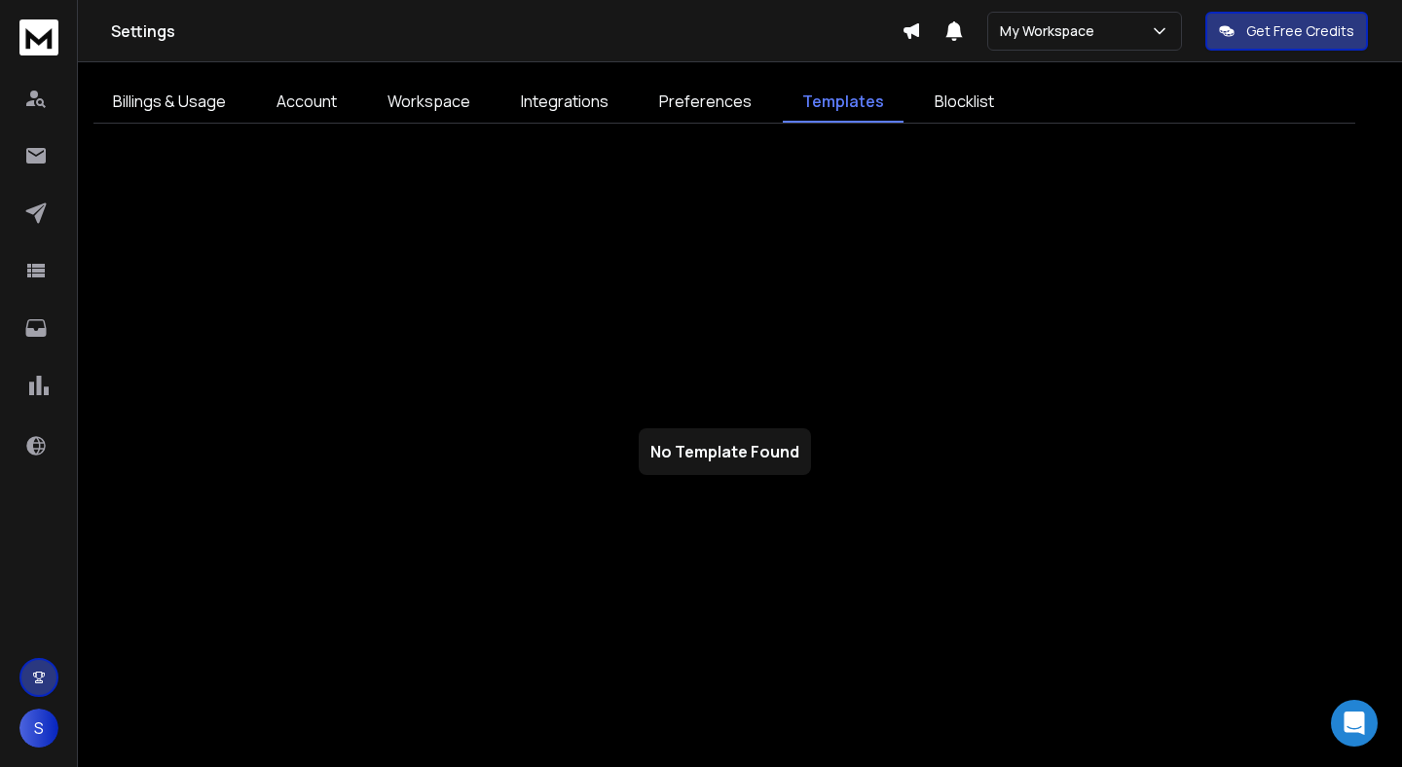
click at [958, 107] on link "Blocklist" at bounding box center [964, 102] width 98 height 41
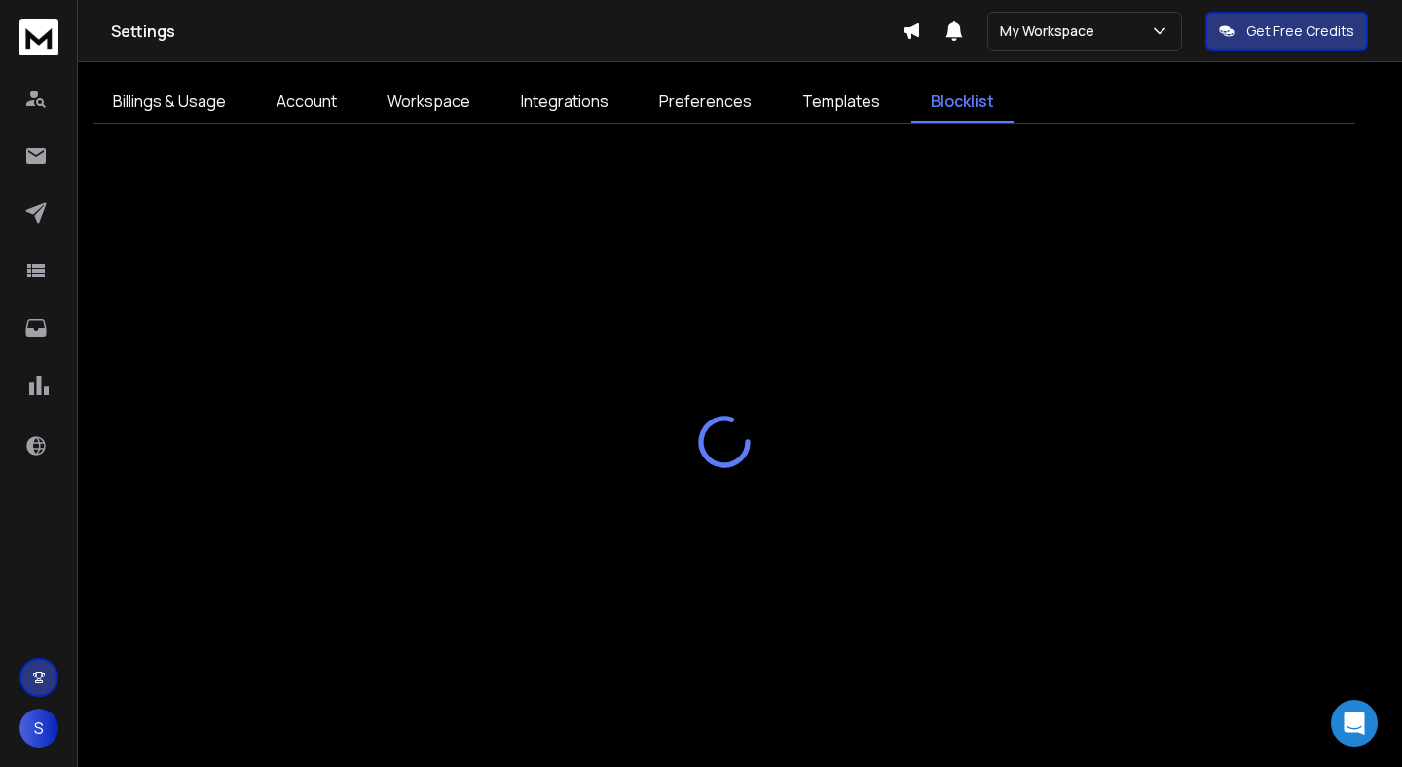
click at [837, 110] on link "Templates" at bounding box center [841, 102] width 117 height 41
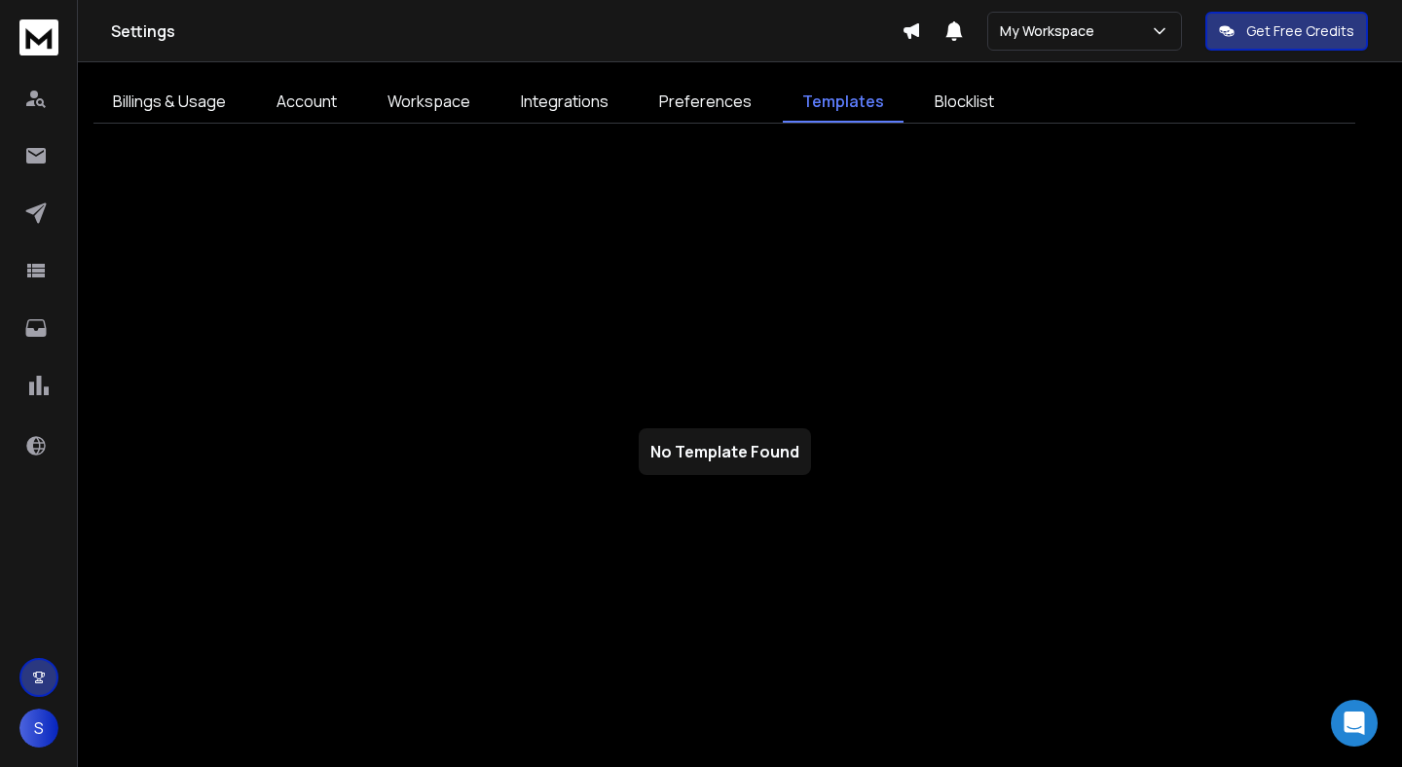
click at [154, 86] on link "Billings & Usage" at bounding box center [169, 102] width 152 height 41
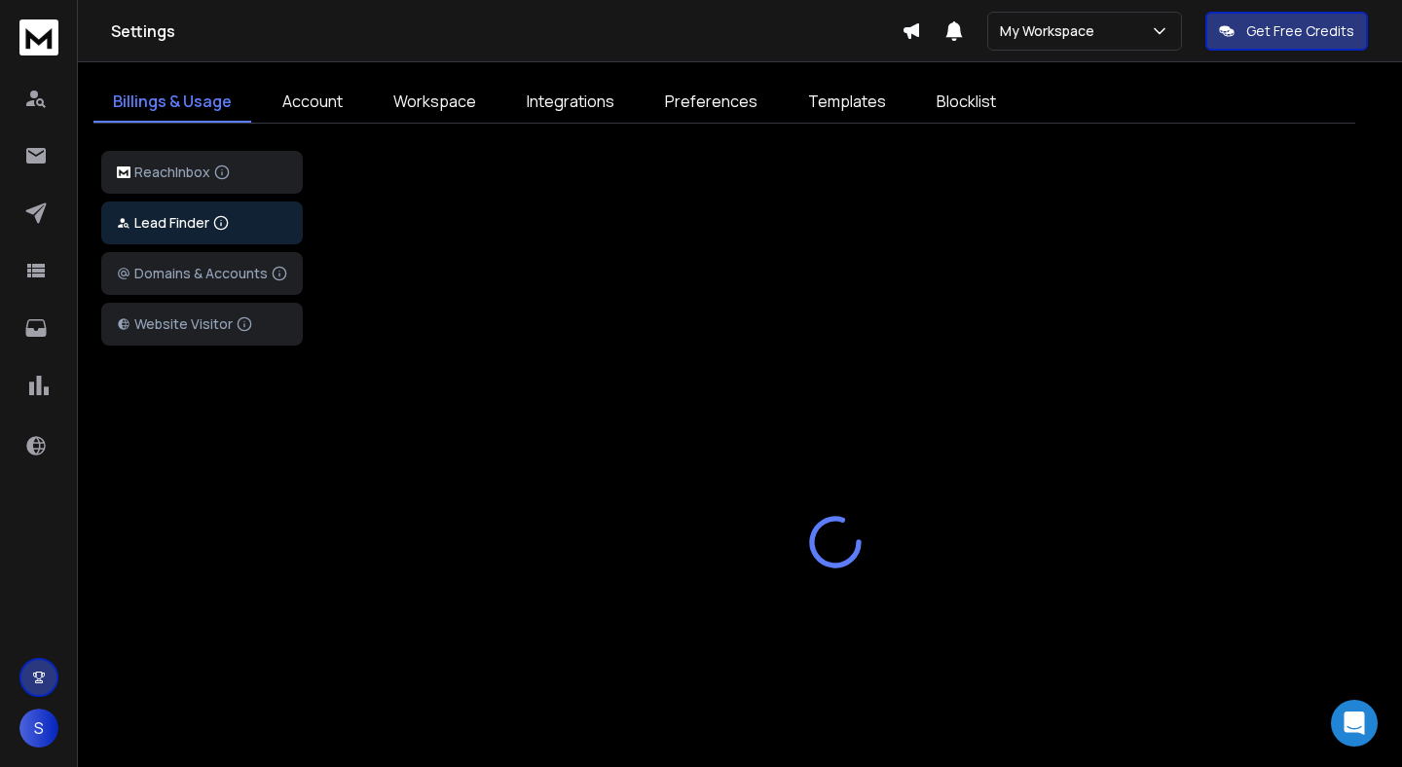
click at [206, 213] on button "Lead Finder" at bounding box center [202, 223] width 202 height 43
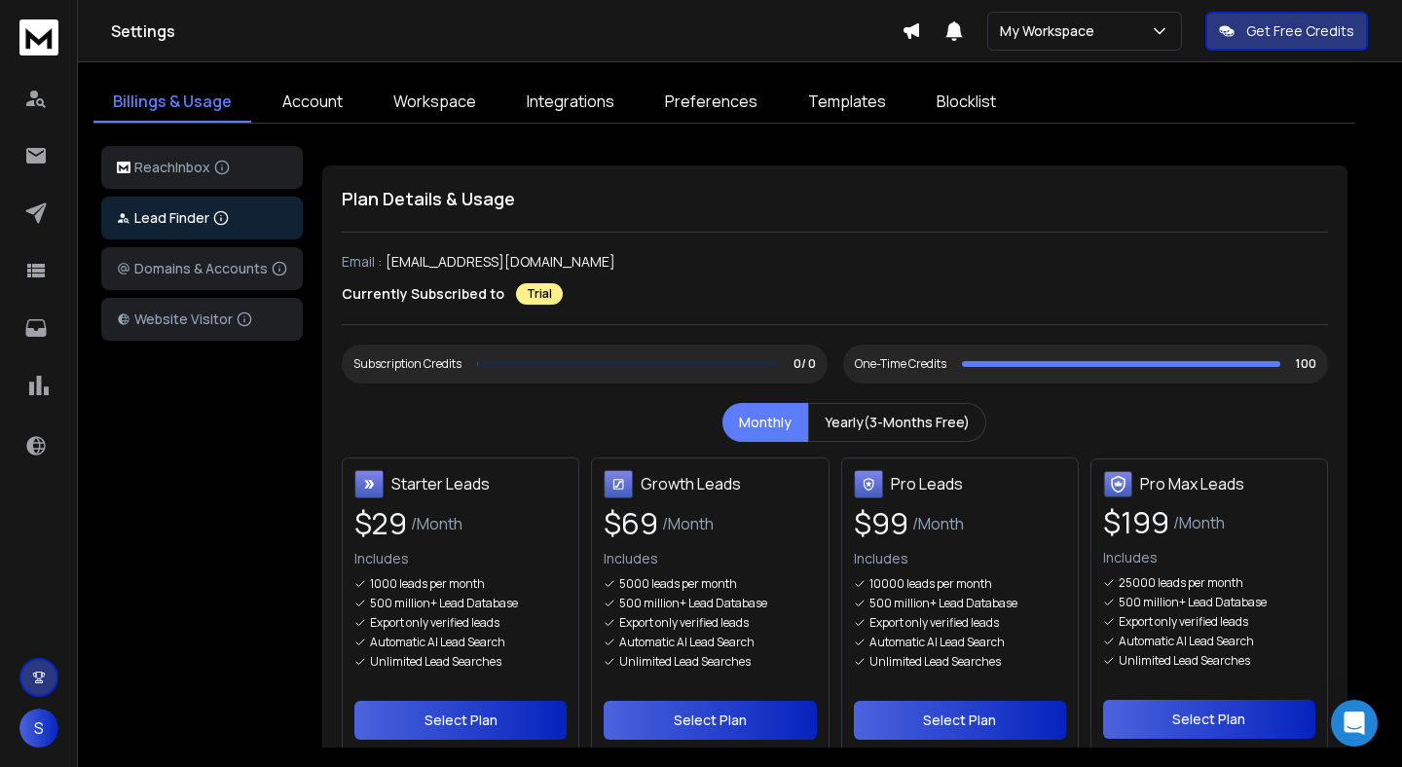
scroll to position [4, 0]
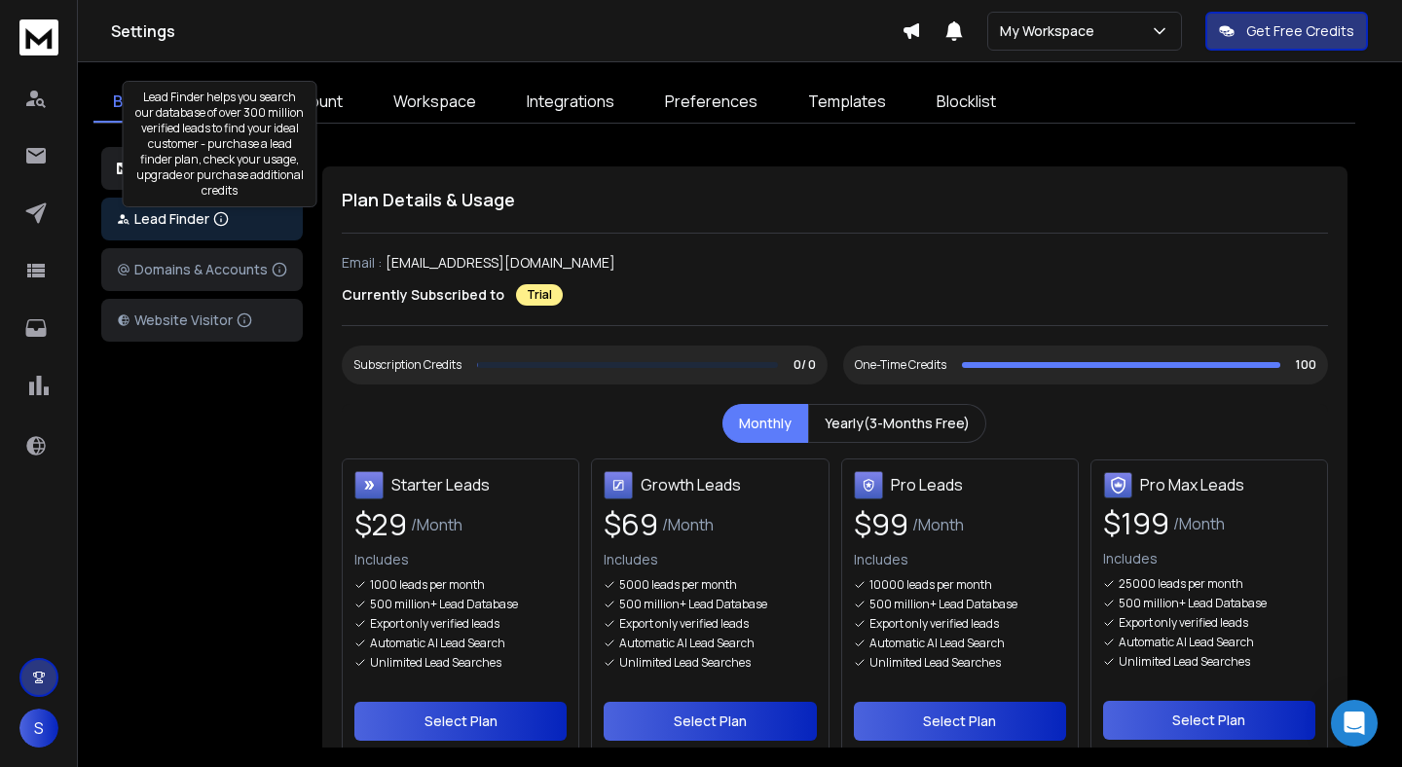
click at [211, 265] on button "Domains & Accounts" at bounding box center [202, 269] width 202 height 43
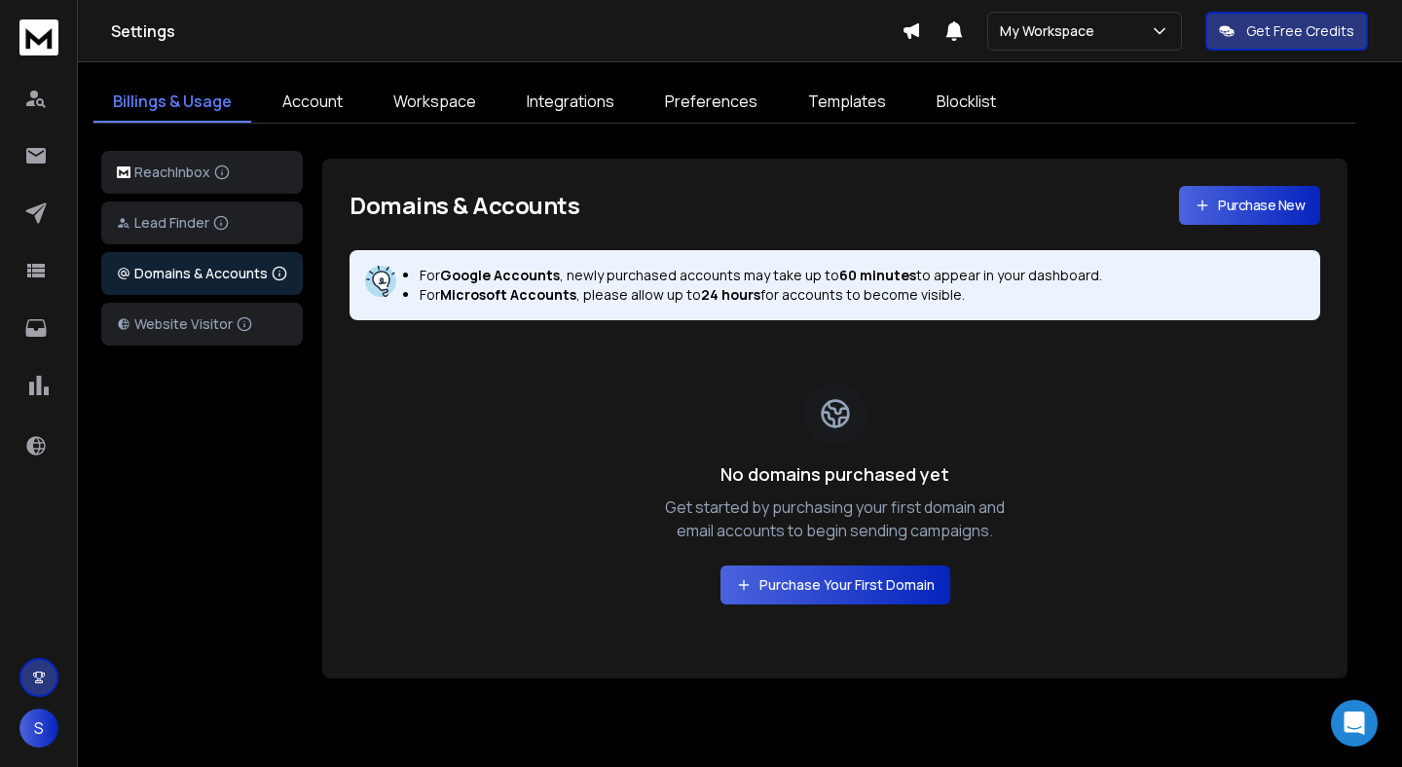
click at [218, 312] on button "Website Visitor" at bounding box center [202, 324] width 202 height 43
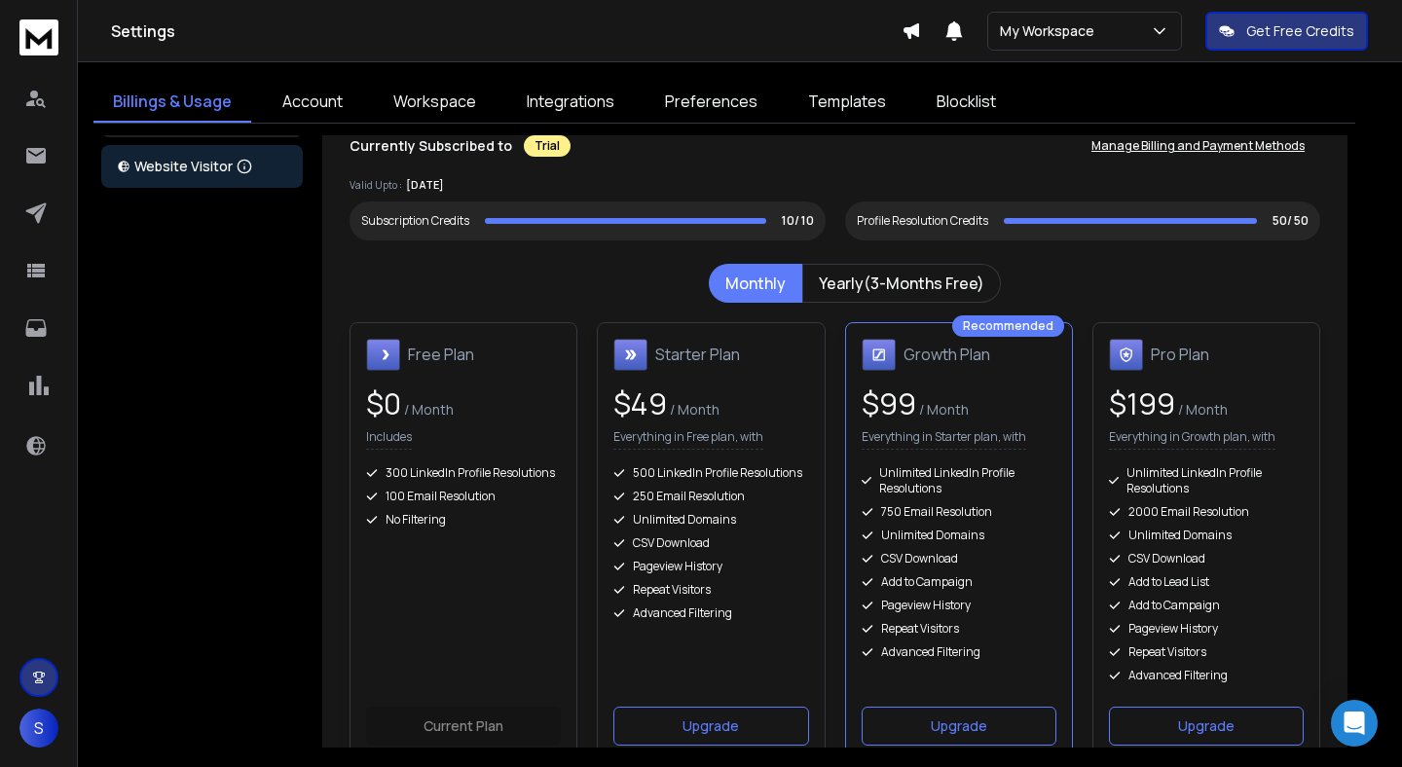
scroll to position [159, 0]
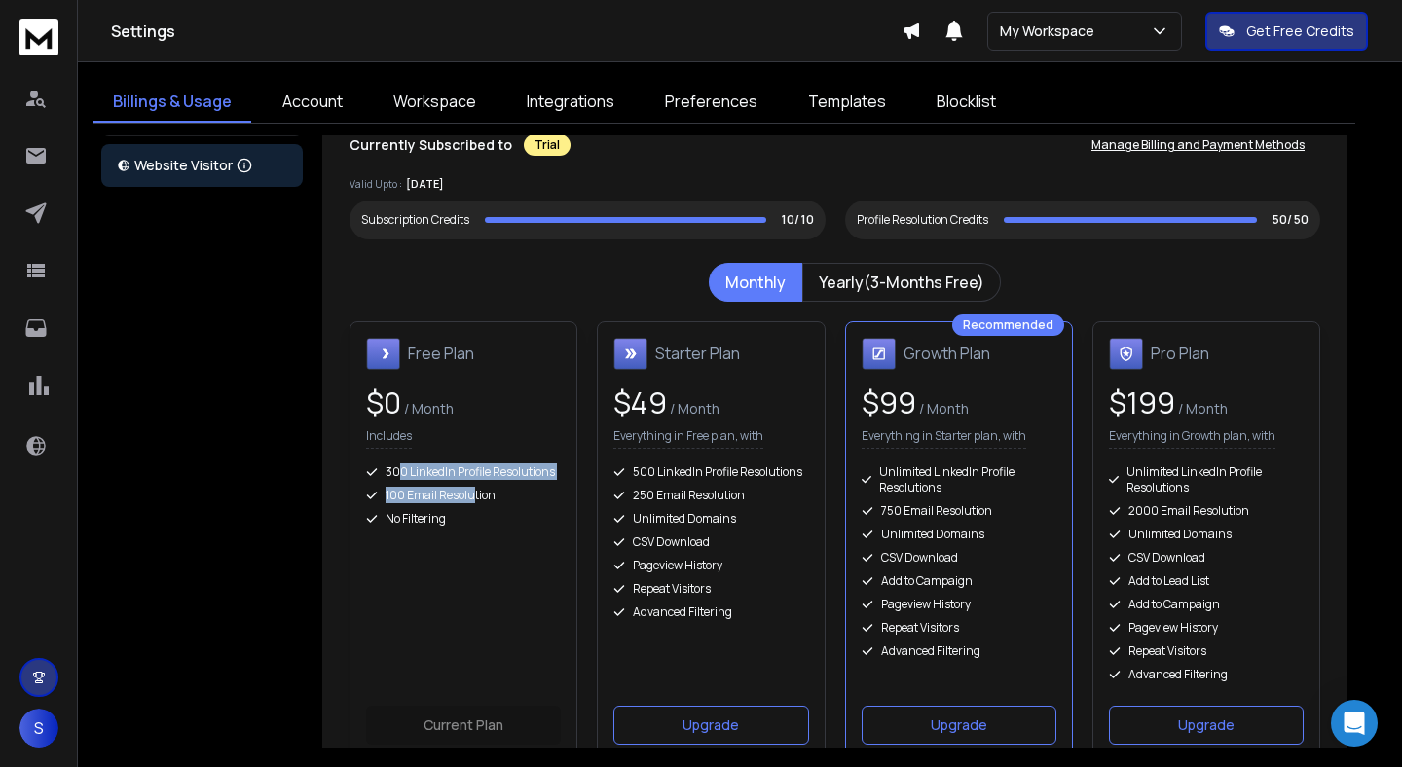
drag, startPoint x: 396, startPoint y: 475, endPoint x: 472, endPoint y: 503, distance: 81.0
click at [472, 503] on ul "300 LinkedIn Profile Resolutions 100 Email Resolution No Filtering" at bounding box center [463, 492] width 195 height 70
click at [469, 514] on div "No Filtering" at bounding box center [463, 519] width 195 height 16
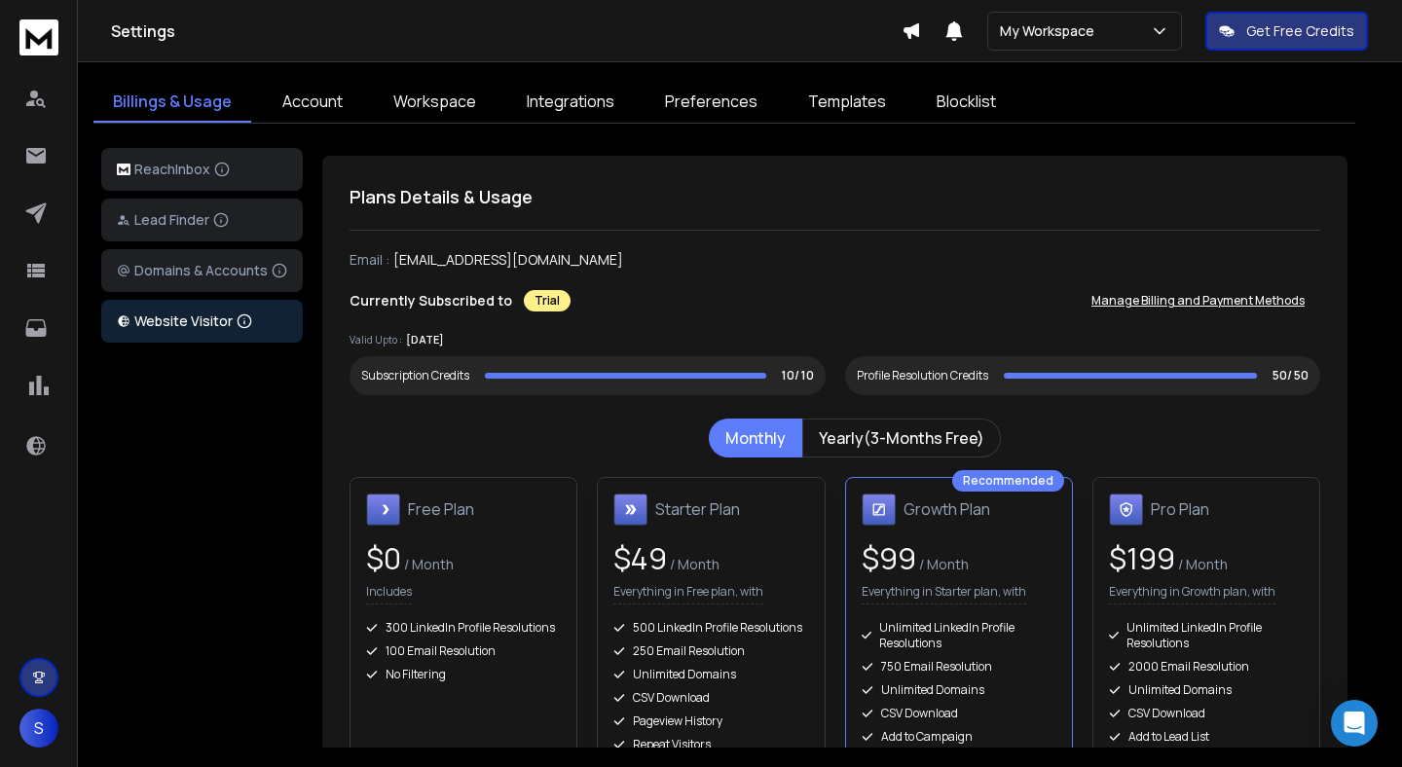
scroll to position [0, 0]
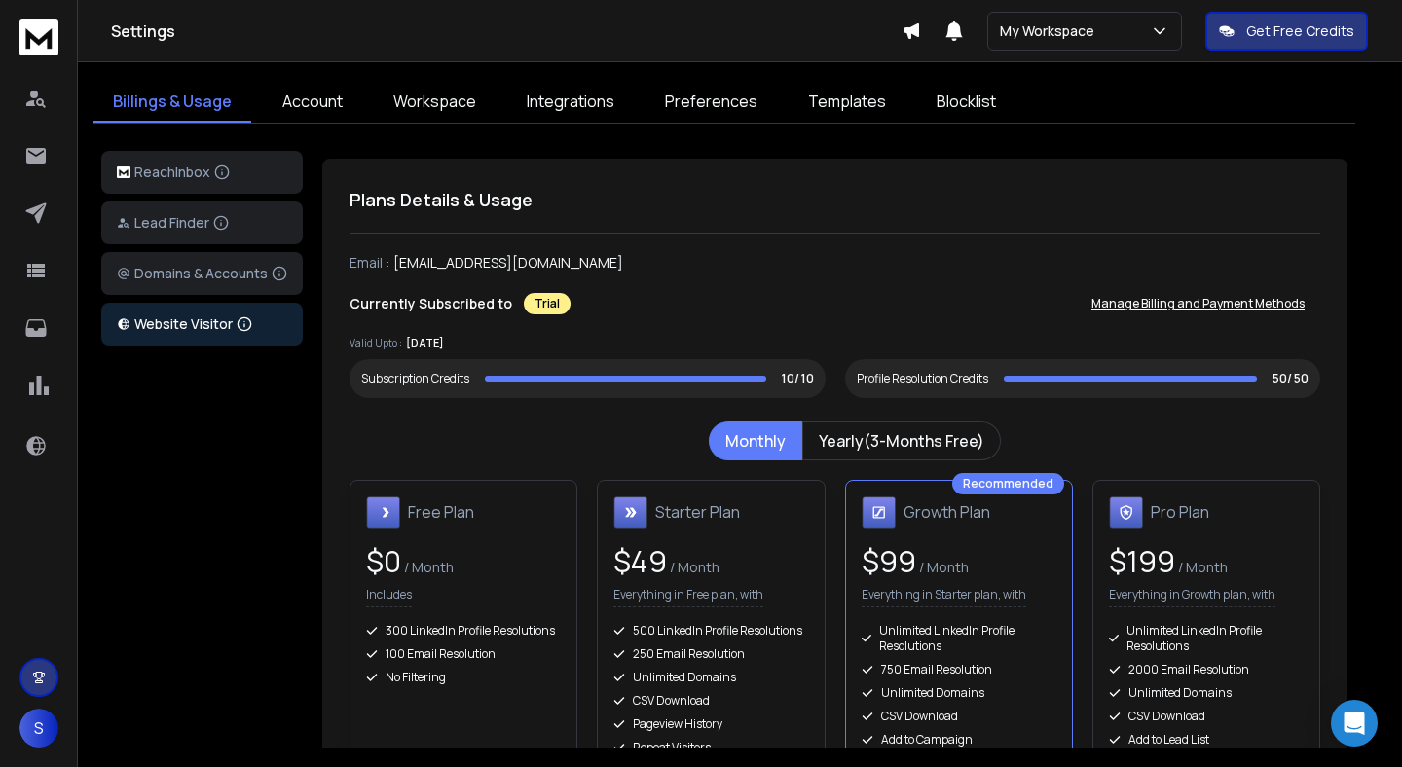
drag, startPoint x: 392, startPoint y: 346, endPoint x: 501, endPoint y: 347, distance: 109.1
click at [501, 346] on div "Valid Upto : 27 Aug, 2025" at bounding box center [835, 343] width 971 height 17
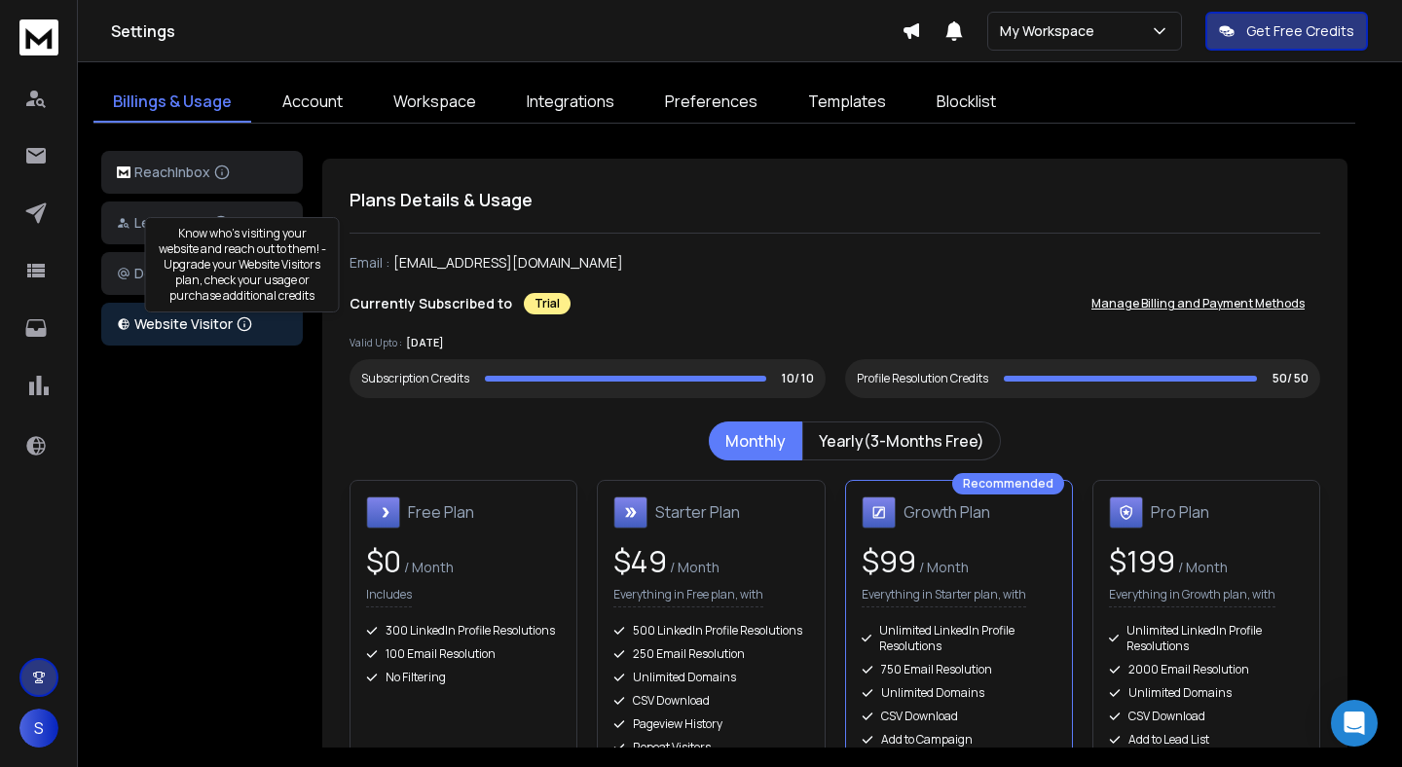
click at [204, 284] on div "Know who's visiting your website and reach out to them! - Upgrade your Website …" at bounding box center [242, 264] width 195 height 95
click at [173, 272] on div "Know who's visiting your website and reach out to them! - Upgrade your Website …" at bounding box center [242, 264] width 195 height 95
click at [130, 252] on button "Domains & Accounts" at bounding box center [202, 273] width 202 height 43
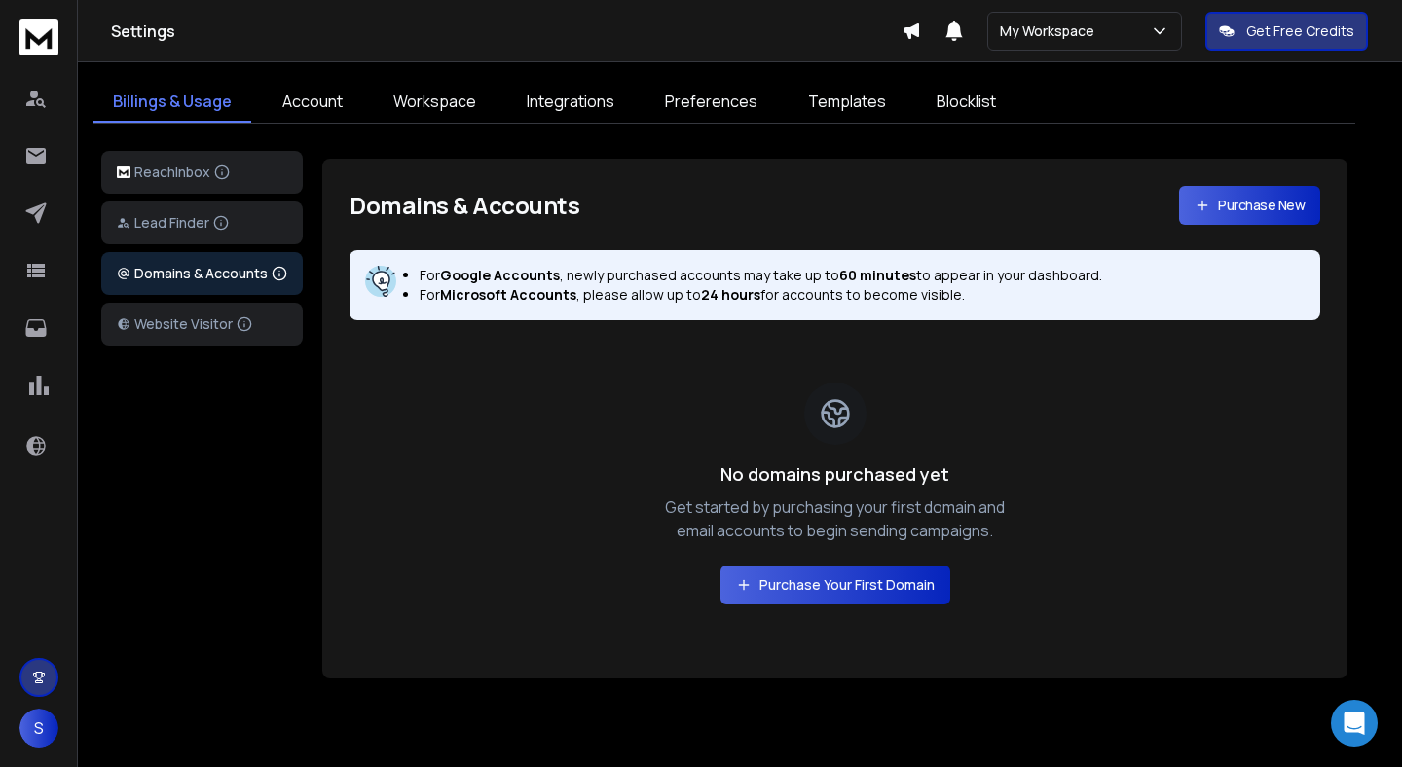
click at [232, 319] on button "Website Visitor" at bounding box center [202, 324] width 202 height 43
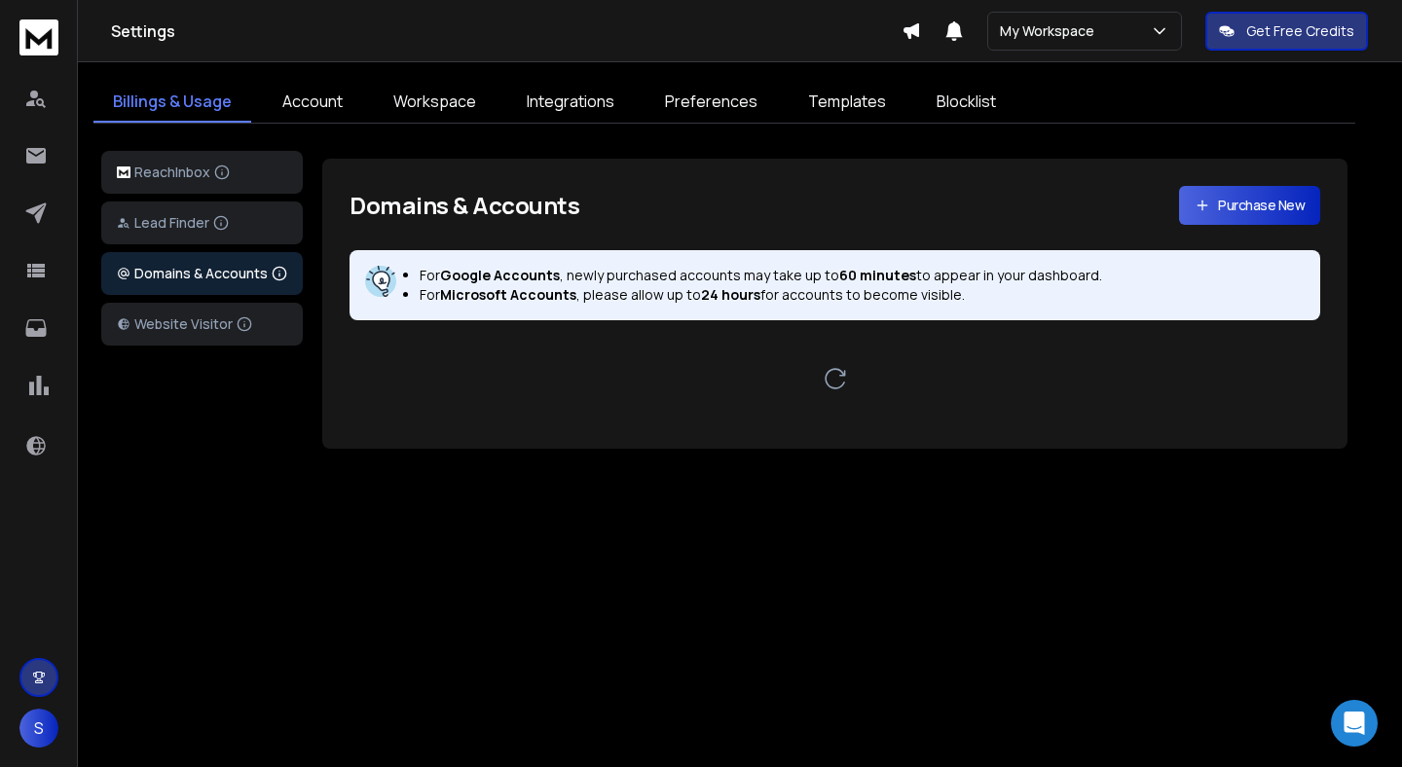
click at [135, 283] on button "Domains & Accounts" at bounding box center [202, 273] width 202 height 43
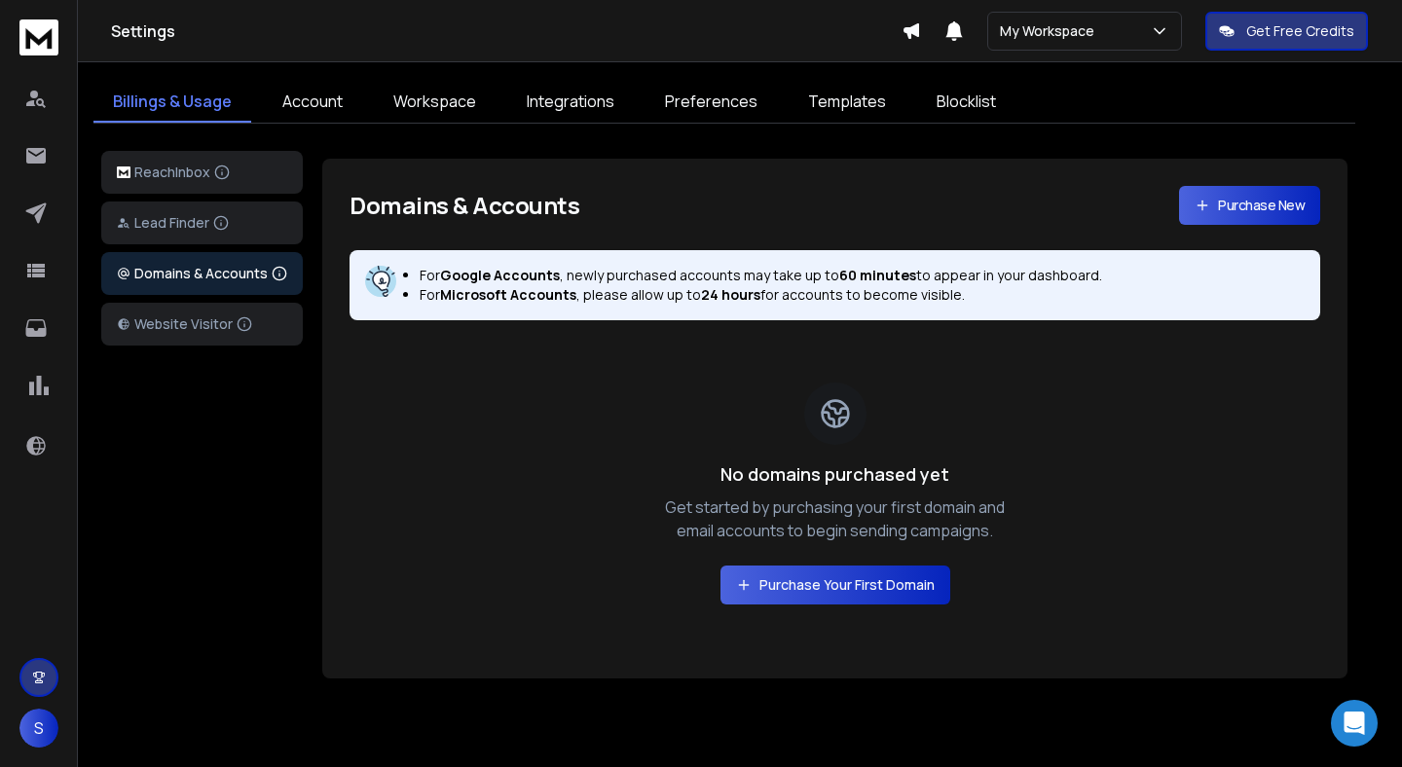
click at [374, 94] on link "Workspace" at bounding box center [435, 102] width 122 height 41
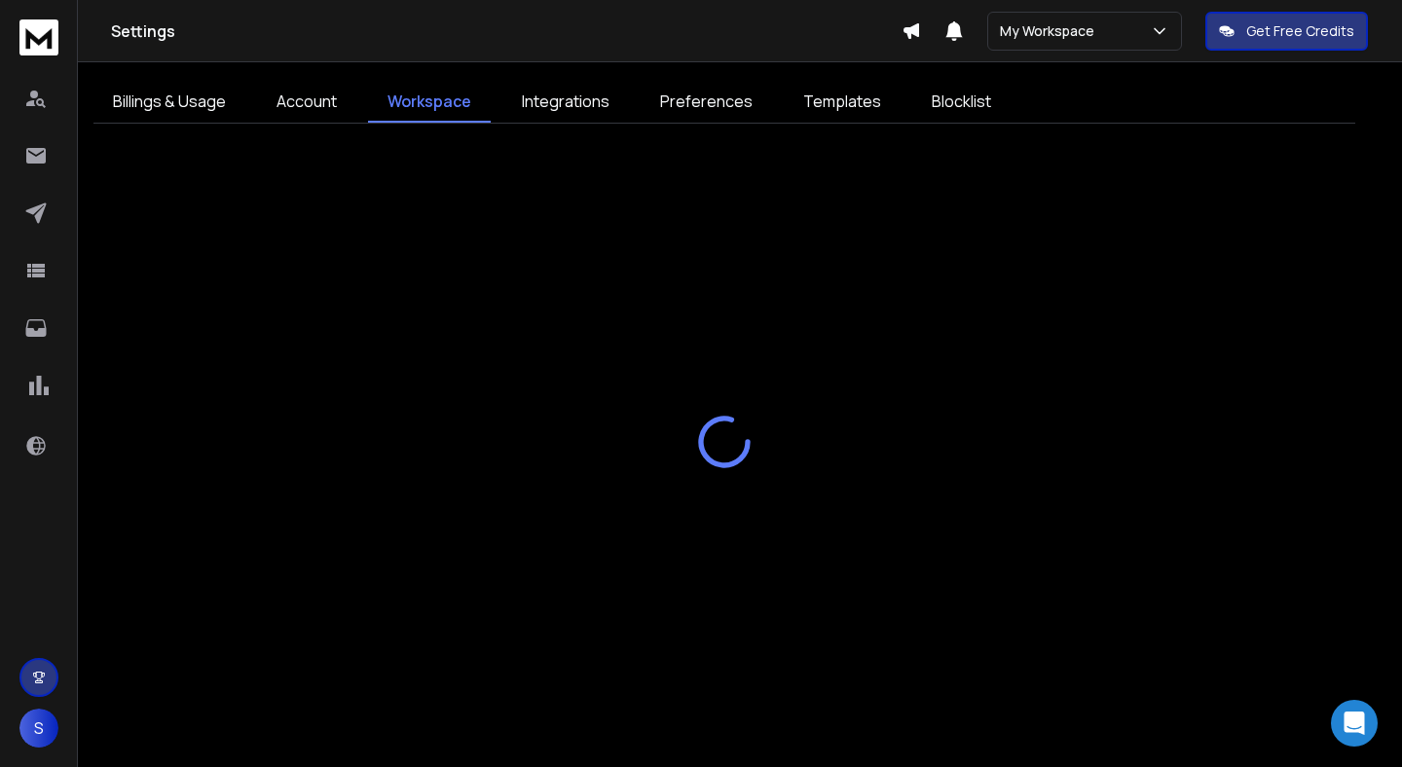
click at [520, 97] on link "Integrations" at bounding box center [565, 102] width 127 height 41
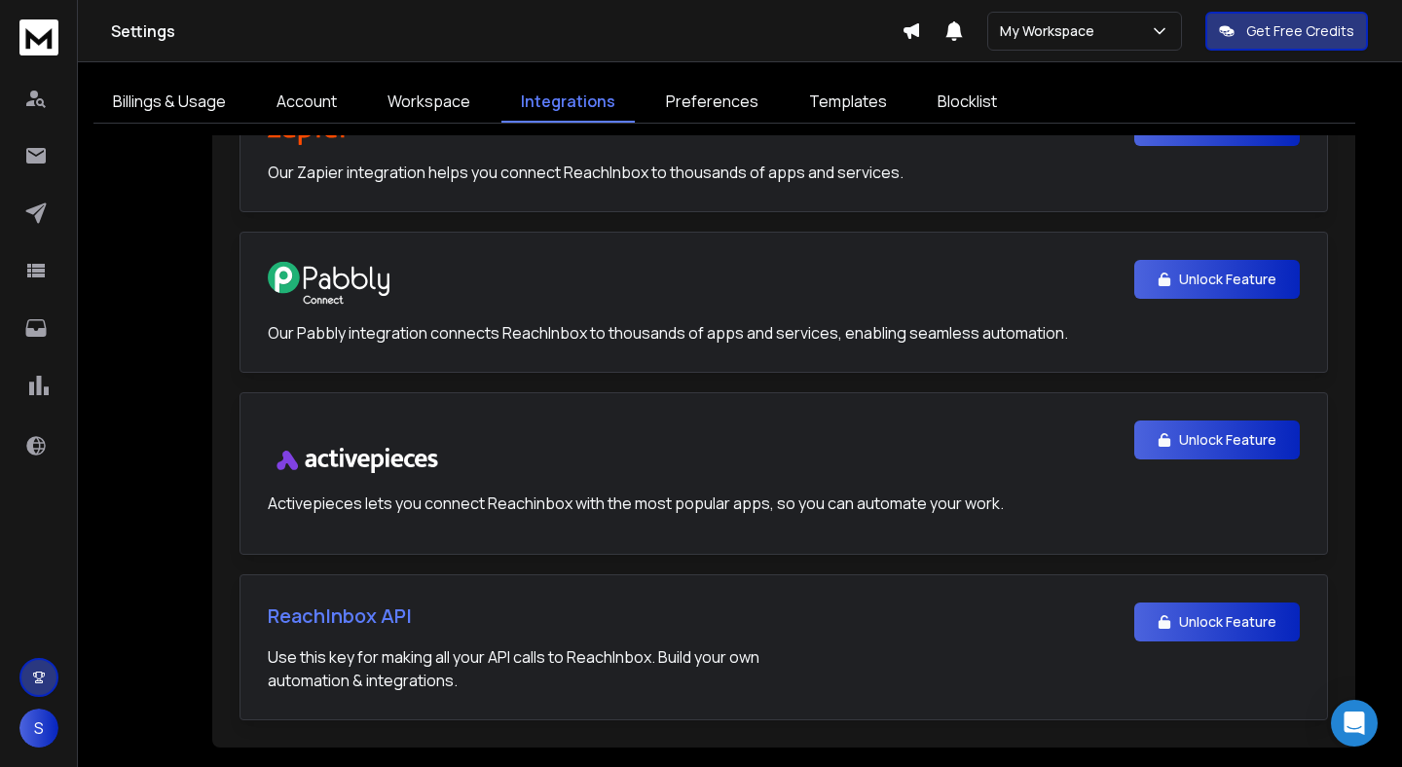
scroll to position [361, 0]
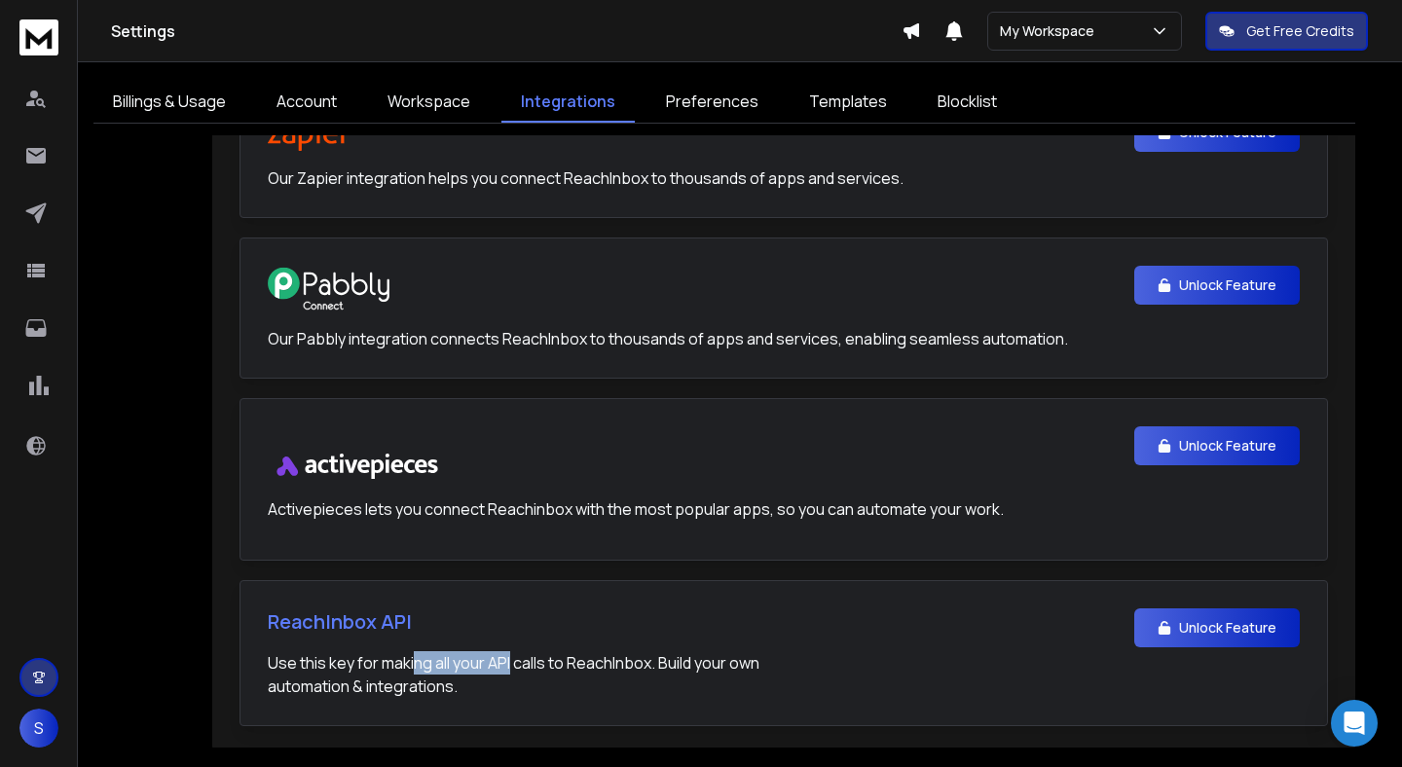
drag, startPoint x: 410, startPoint y: 668, endPoint x: 512, endPoint y: 672, distance: 102.3
click at [512, 672] on p "Use this key for making all your API calls to ReachInbox. Build your own automa…" at bounding box center [514, 674] width 492 height 47
click at [387, 508] on p "Activepieces lets you connect Reachinbox with the most popular apps, so you can…" at bounding box center [636, 509] width 736 height 23
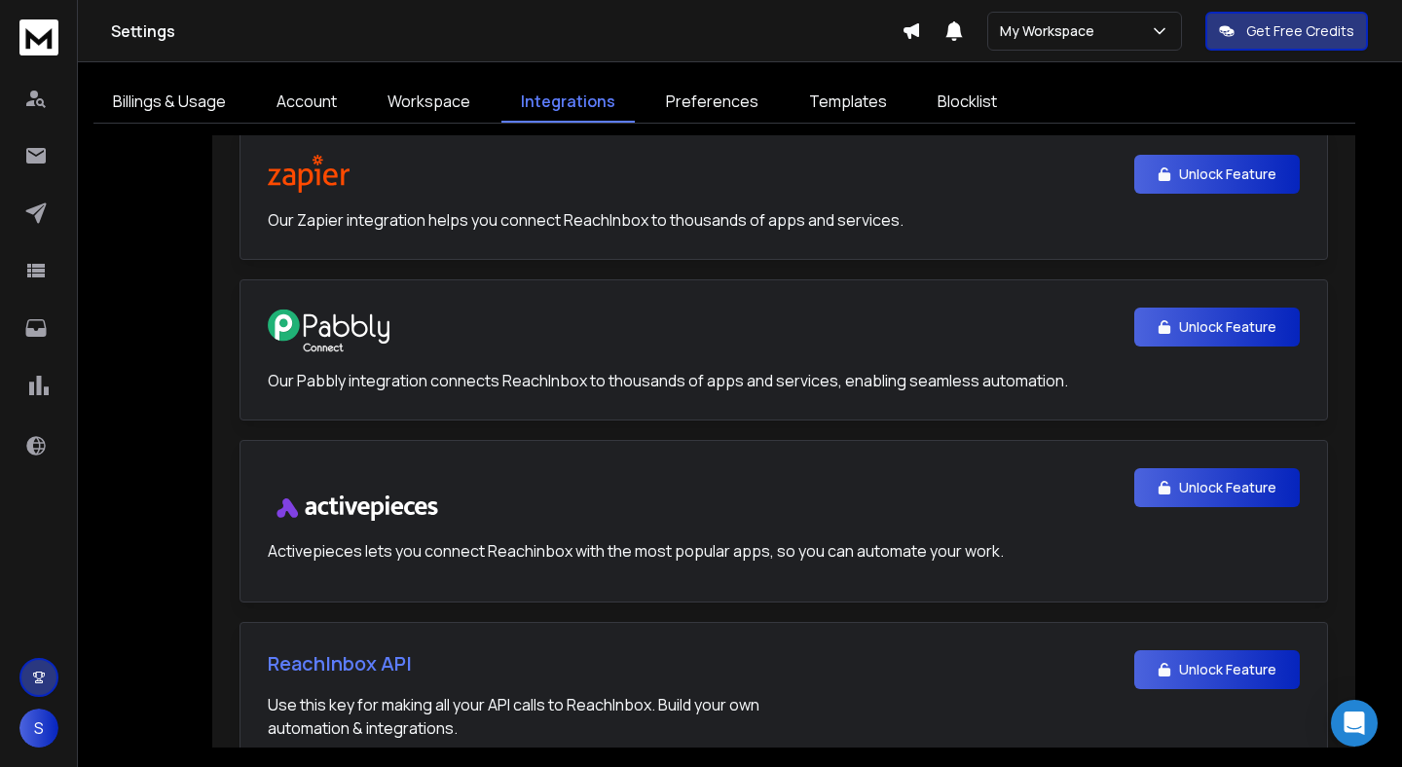
scroll to position [302, 0]
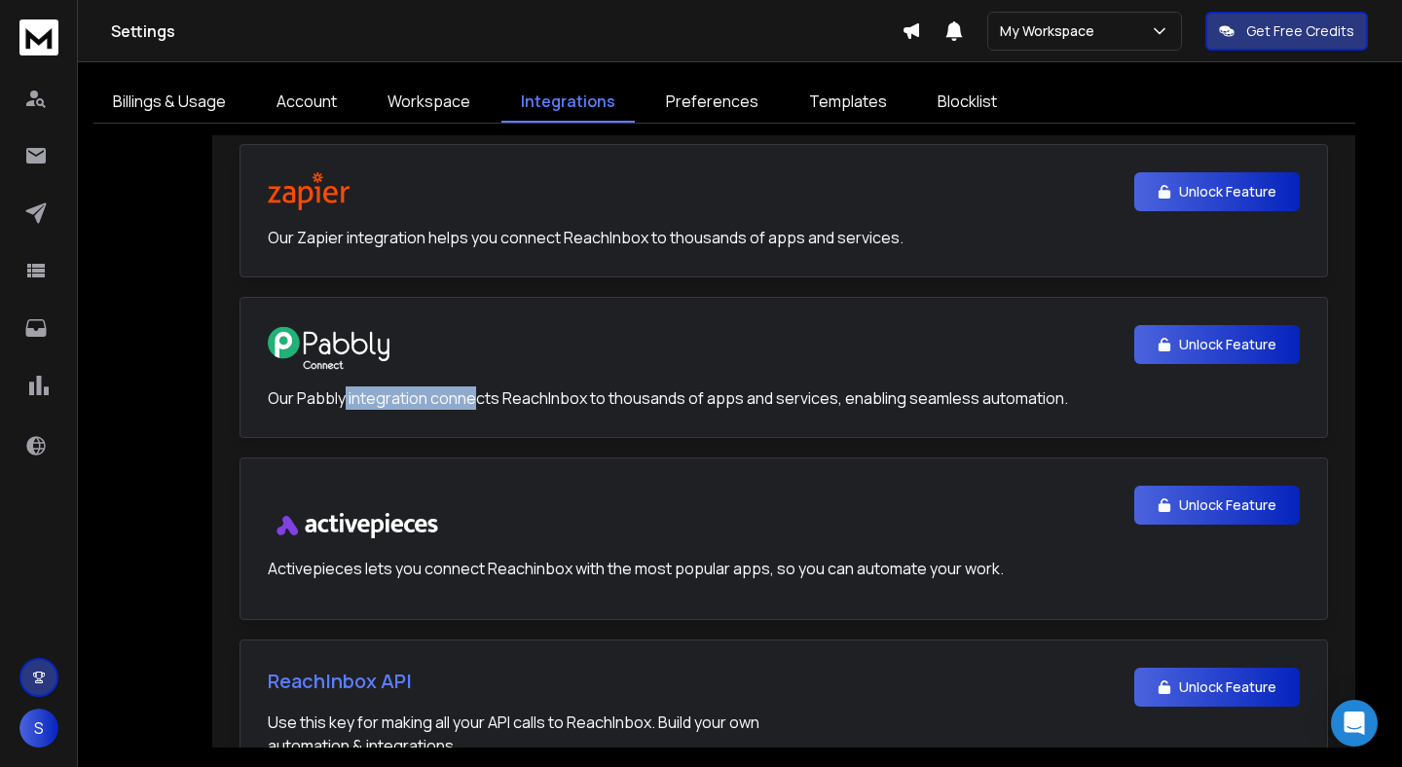
drag, startPoint x: 340, startPoint y: 401, endPoint x: 475, endPoint y: 405, distance: 135.4
click at [475, 405] on p "Our Pabbly integration connects ReachInbox to thousands of apps and services, e…" at bounding box center [668, 398] width 800 height 23
click at [492, 395] on p "Our Pabbly integration connects ReachInbox to thousands of apps and services, e…" at bounding box center [668, 398] width 800 height 23
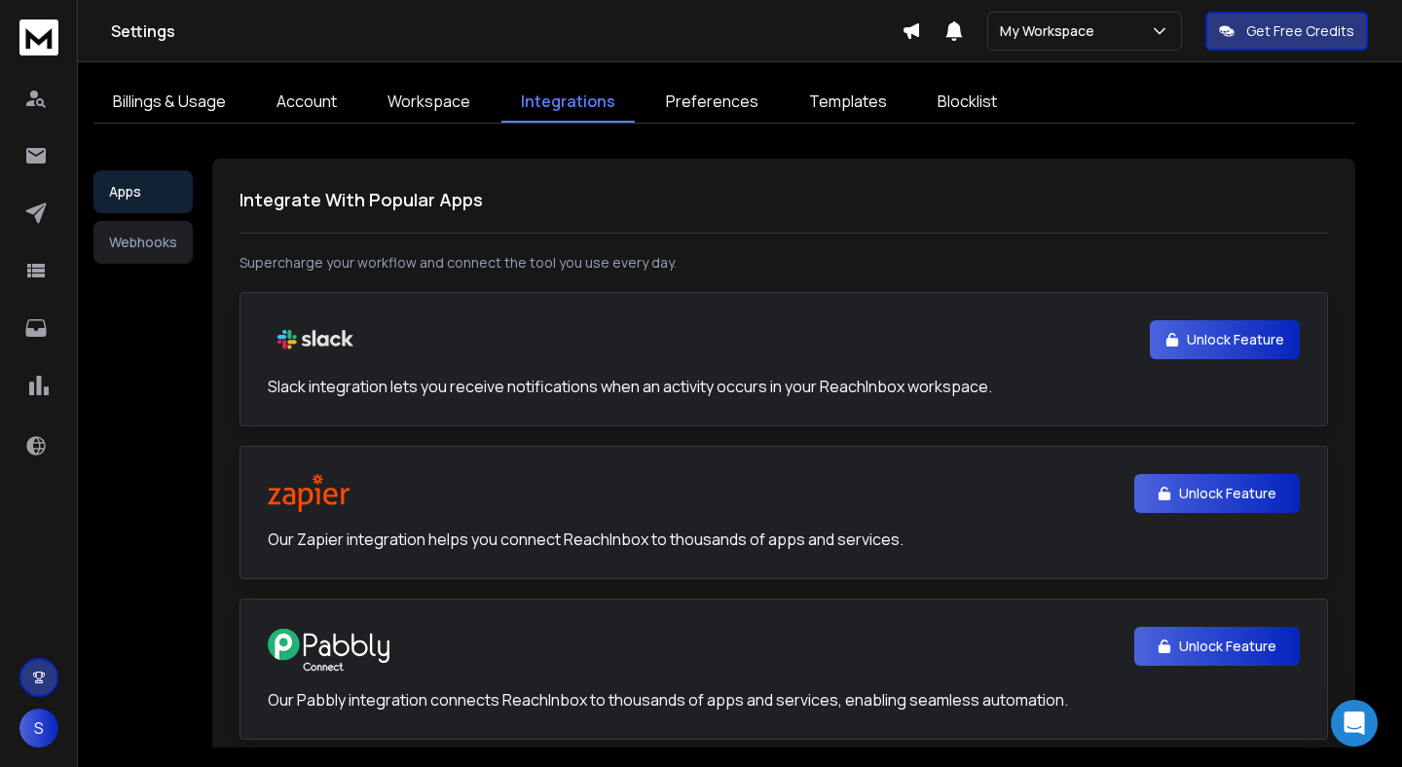
click at [678, 102] on link "Preferences" at bounding box center [712, 102] width 131 height 41
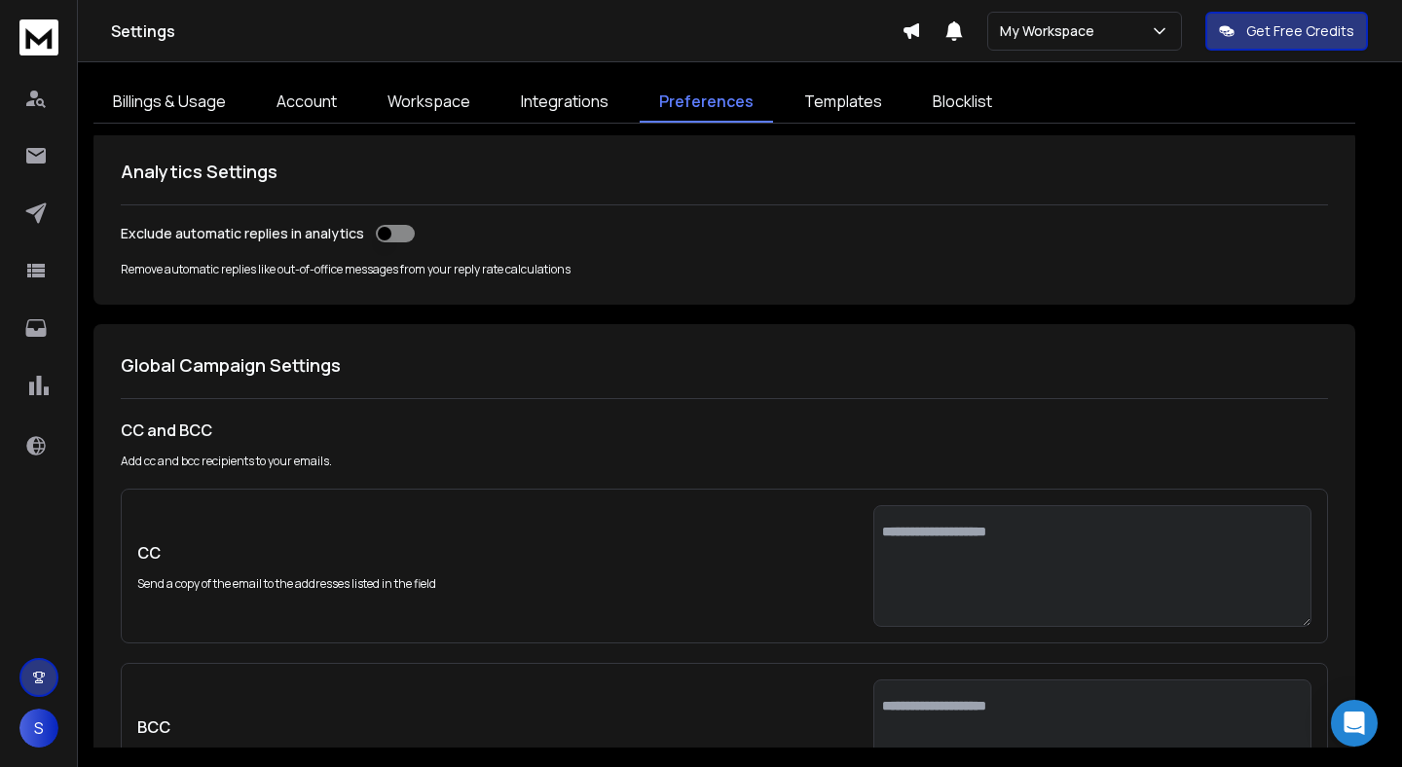
scroll to position [771, 0]
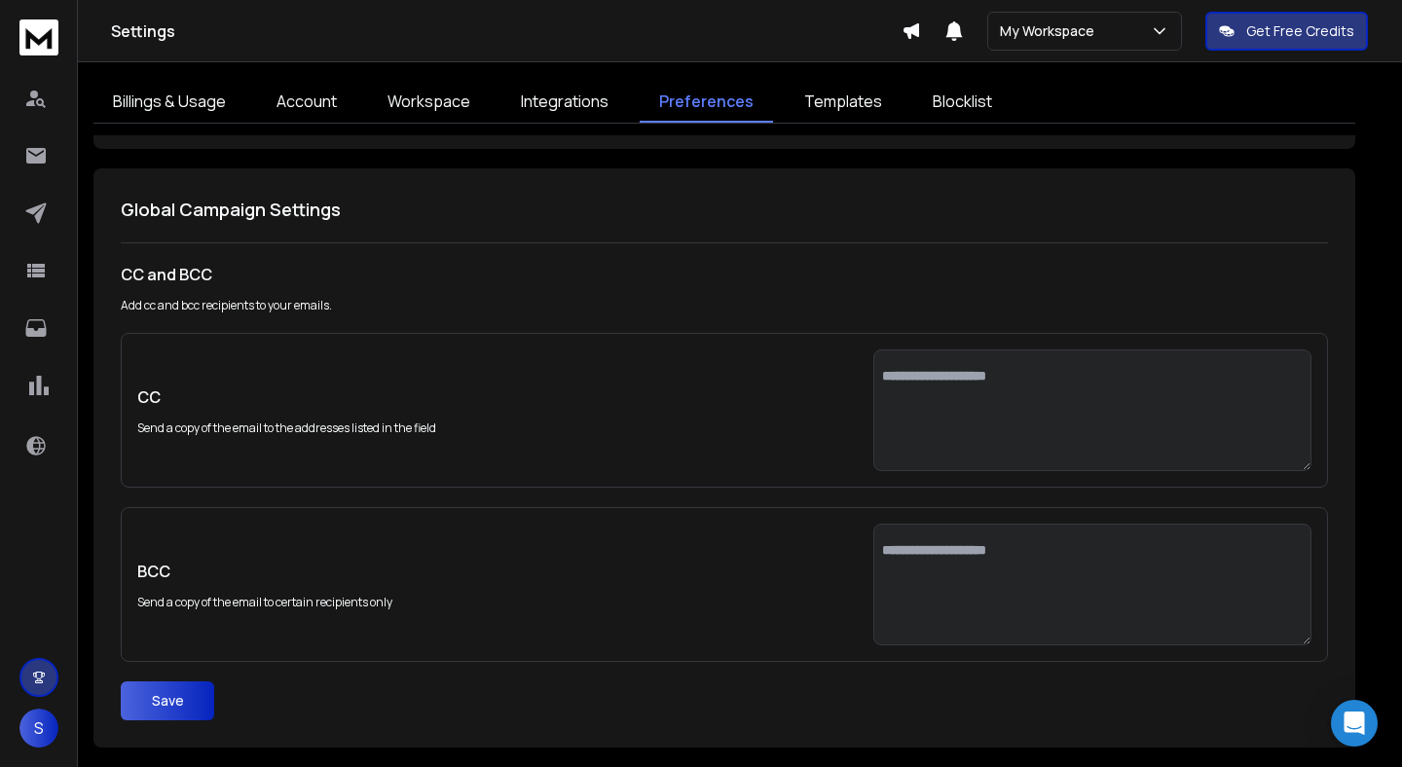
click at [167, 106] on link "Billings & Usage" at bounding box center [169, 102] width 152 height 41
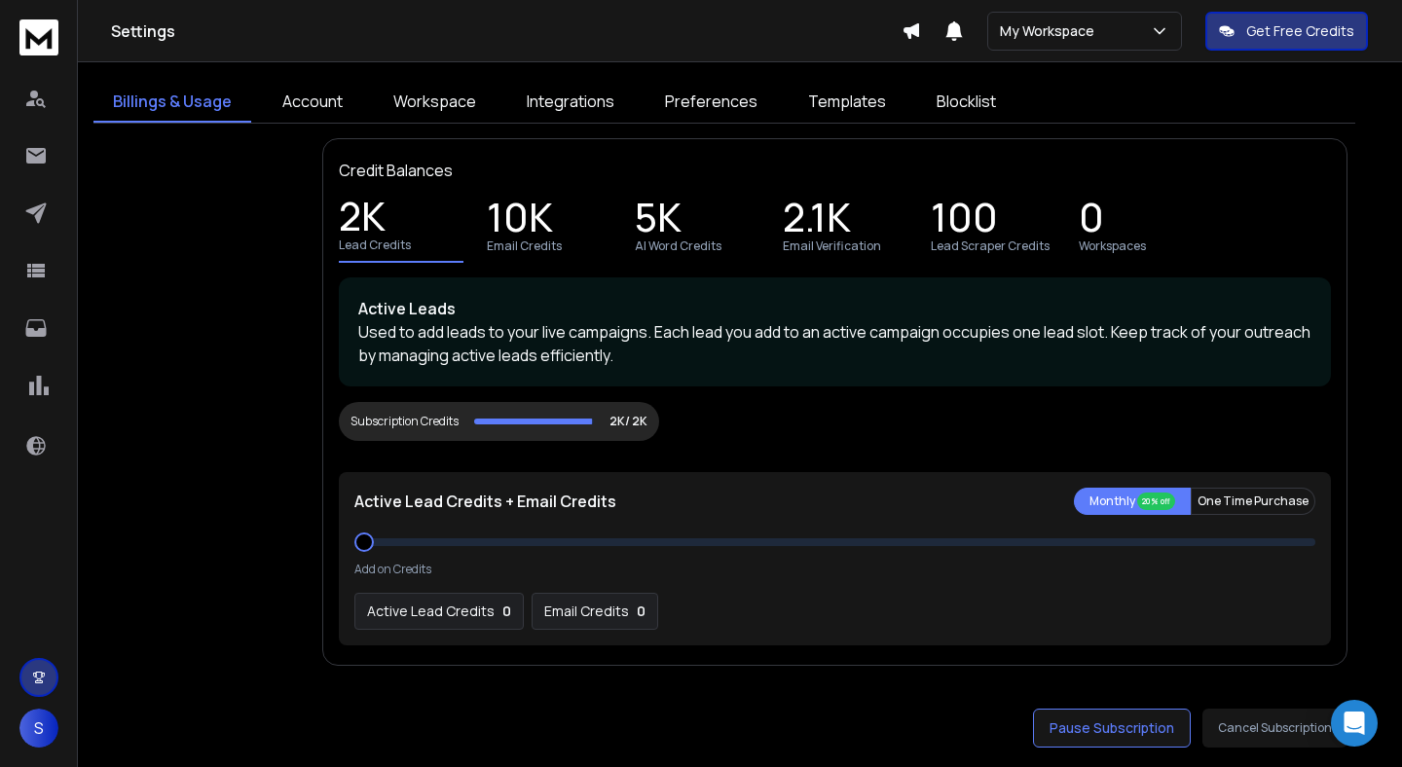
scroll to position [16, 0]
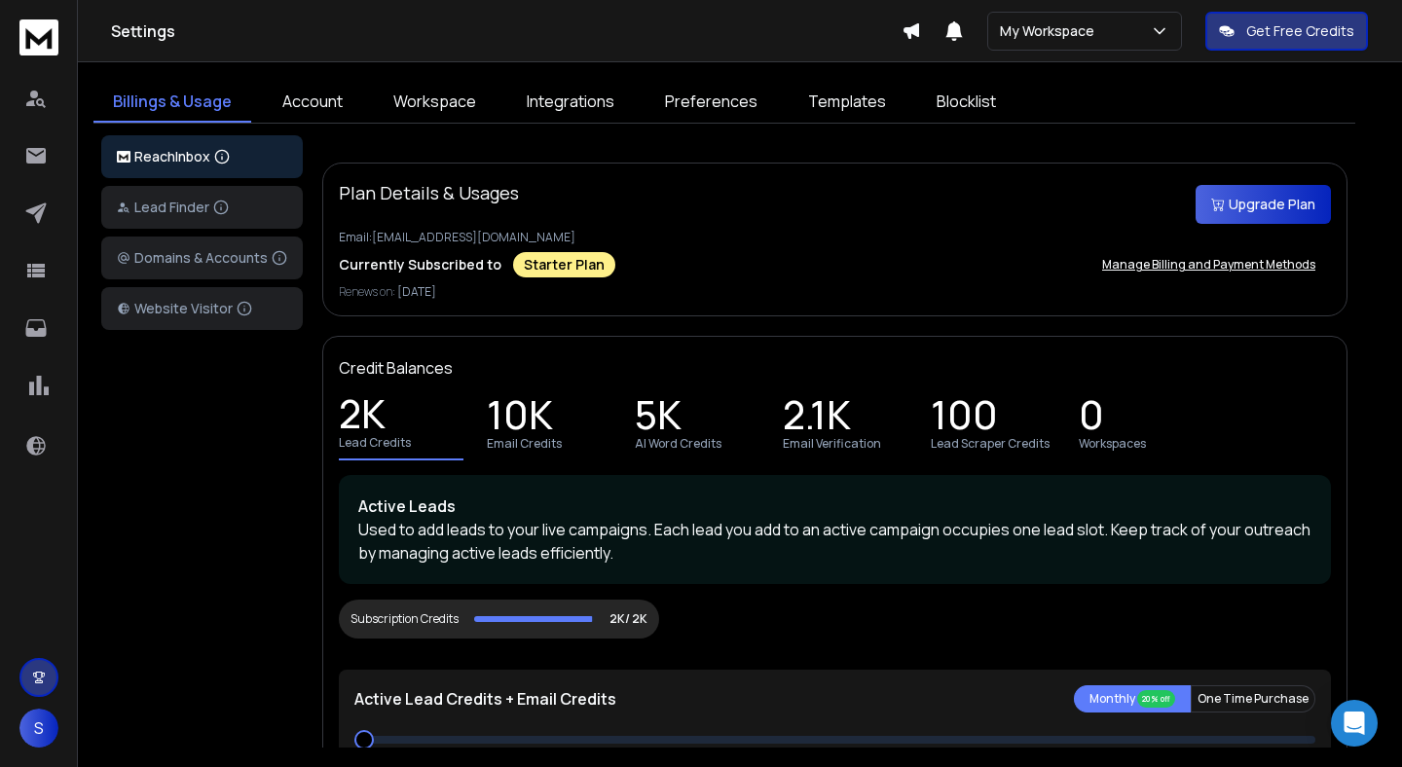
click at [552, 263] on div "Starter Plan" at bounding box center [564, 264] width 102 height 25
click at [537, 265] on div "Starter Plan" at bounding box center [564, 264] width 102 height 25
click at [414, 265] on p "Currently Subscribed to" at bounding box center [420, 264] width 163 height 19
drag, startPoint x: 388, startPoint y: 187, endPoint x: 1321, endPoint y: 187, distance: 933.8
click at [1250, 187] on div "Plan Details & Usages Upgrade Plan" at bounding box center [835, 204] width 992 height 51
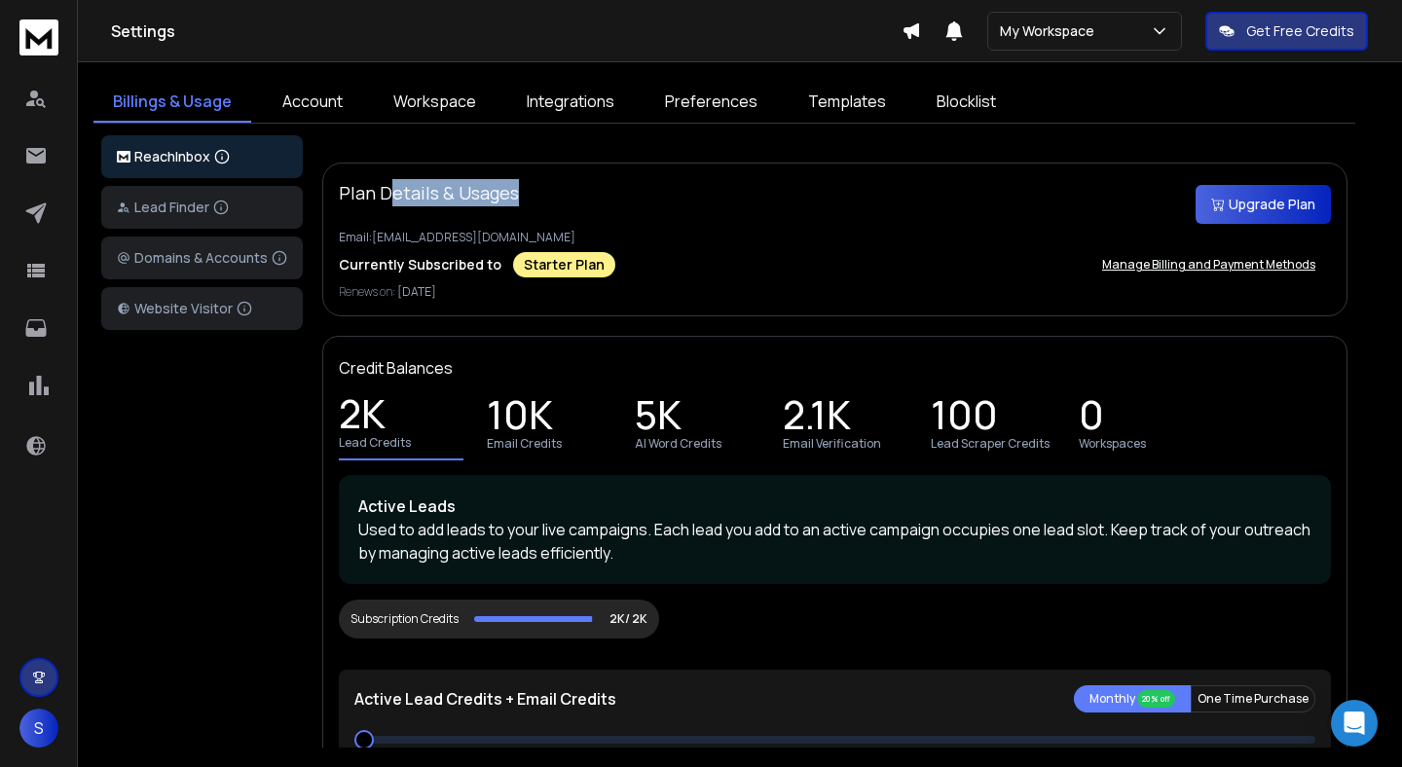
click at [1256, 212] on button "Upgrade Plan" at bounding box center [1263, 204] width 135 height 39
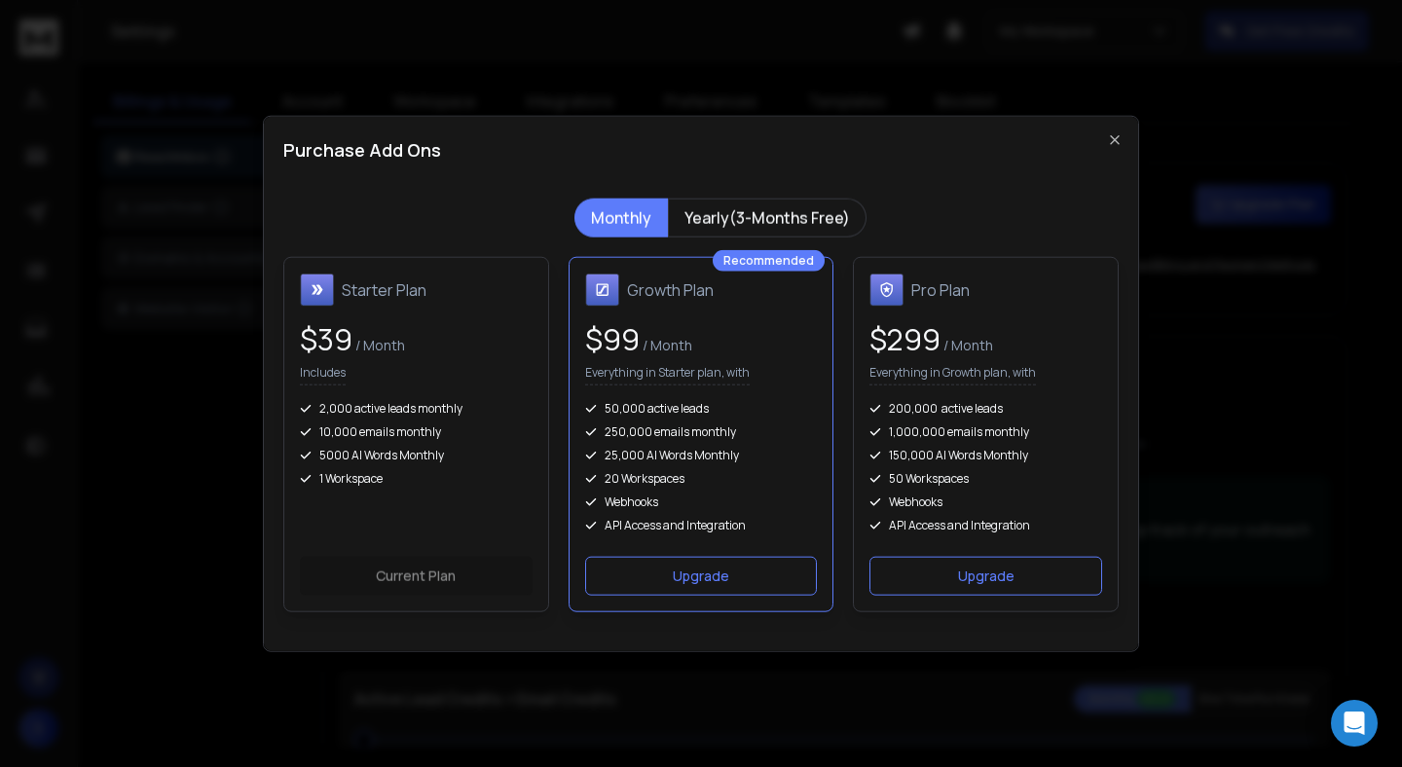
drag, startPoint x: 885, startPoint y: 427, endPoint x: 1039, endPoint y: 422, distance: 154.0
click at [1039, 422] on ul "200,000 active leads 1,000,000 emails monthly 150,000 AI Words Monthly 50 Works…" at bounding box center [986, 462] width 233 height 140
click at [735, 204] on button "Yearly(3-Months Free)" at bounding box center [767, 218] width 199 height 39
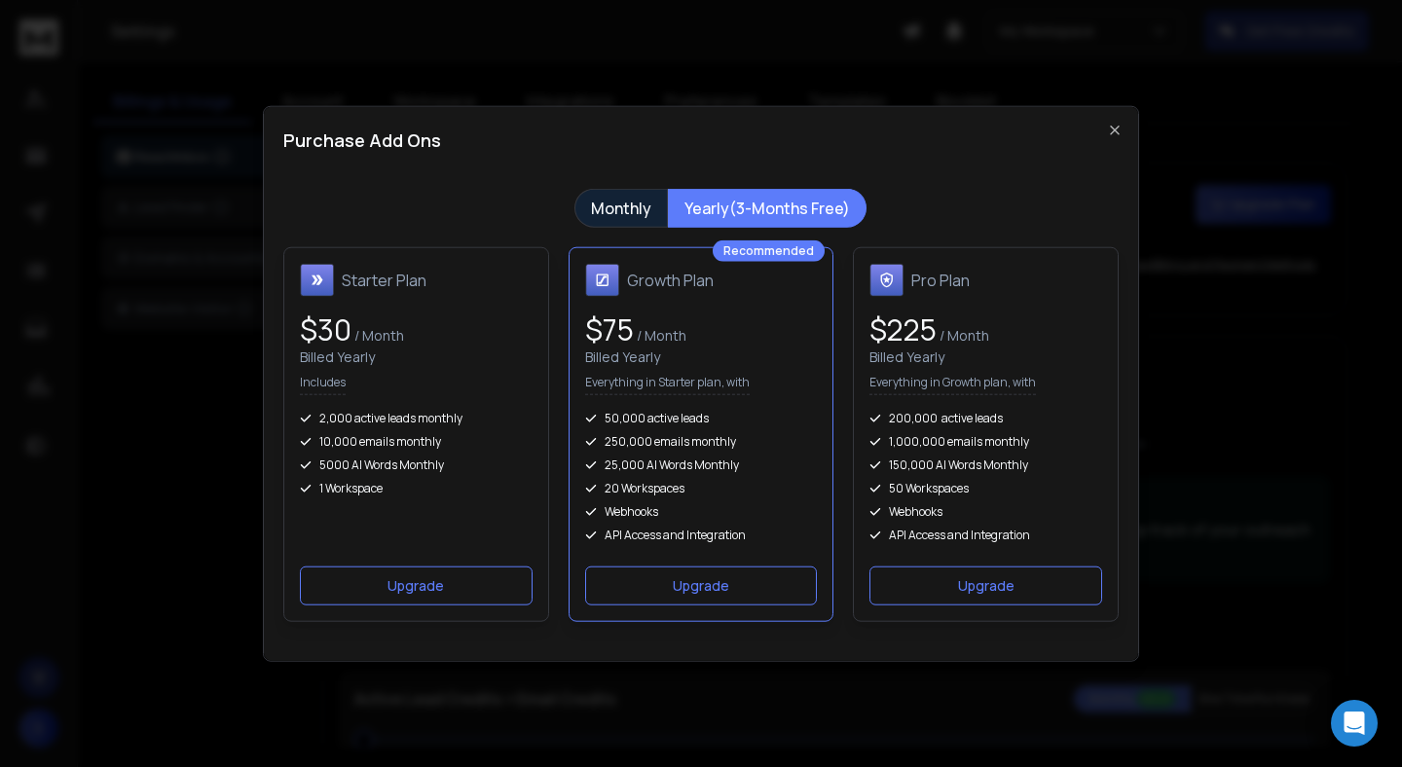
click at [619, 203] on button "Monthly" at bounding box center [621, 208] width 93 height 39
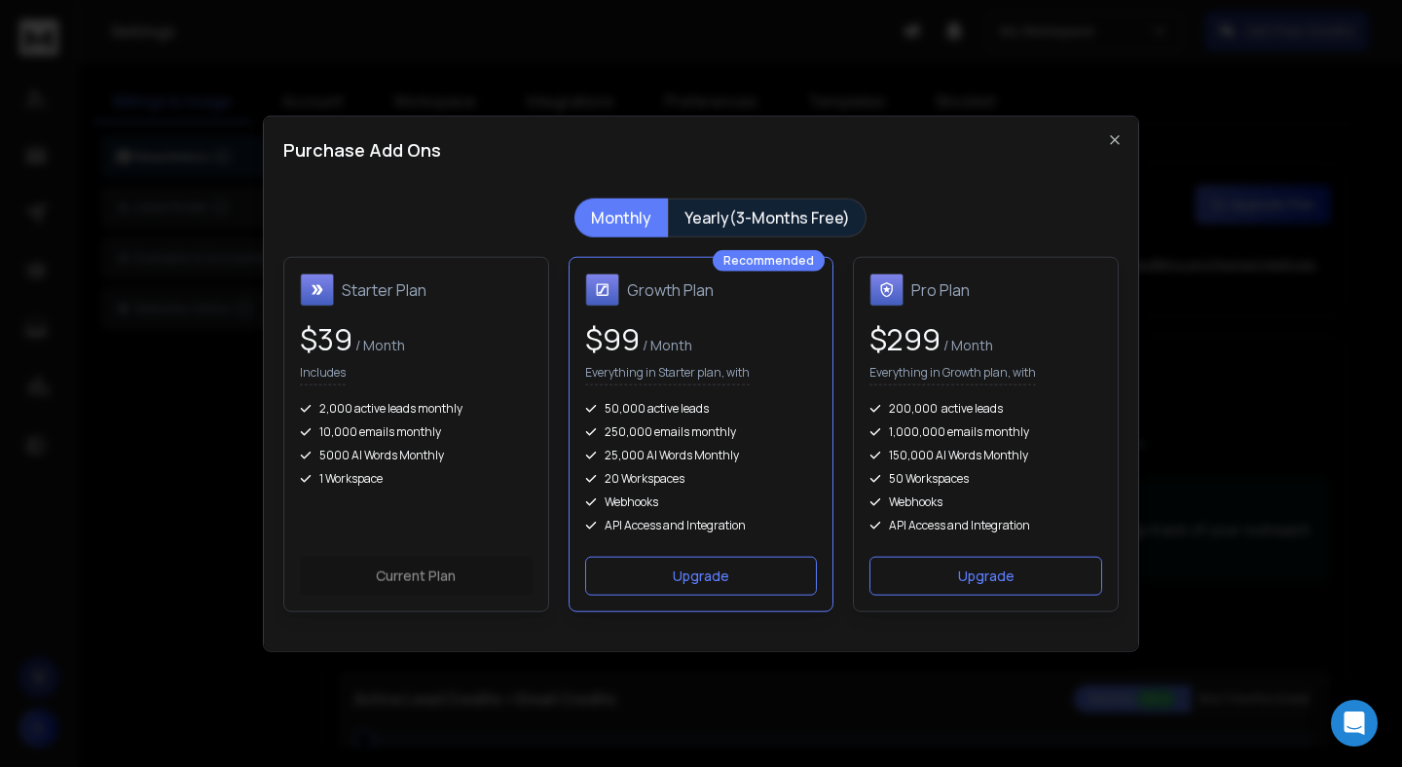
click at [732, 203] on button "Yearly(3-Months Free)" at bounding box center [767, 218] width 199 height 39
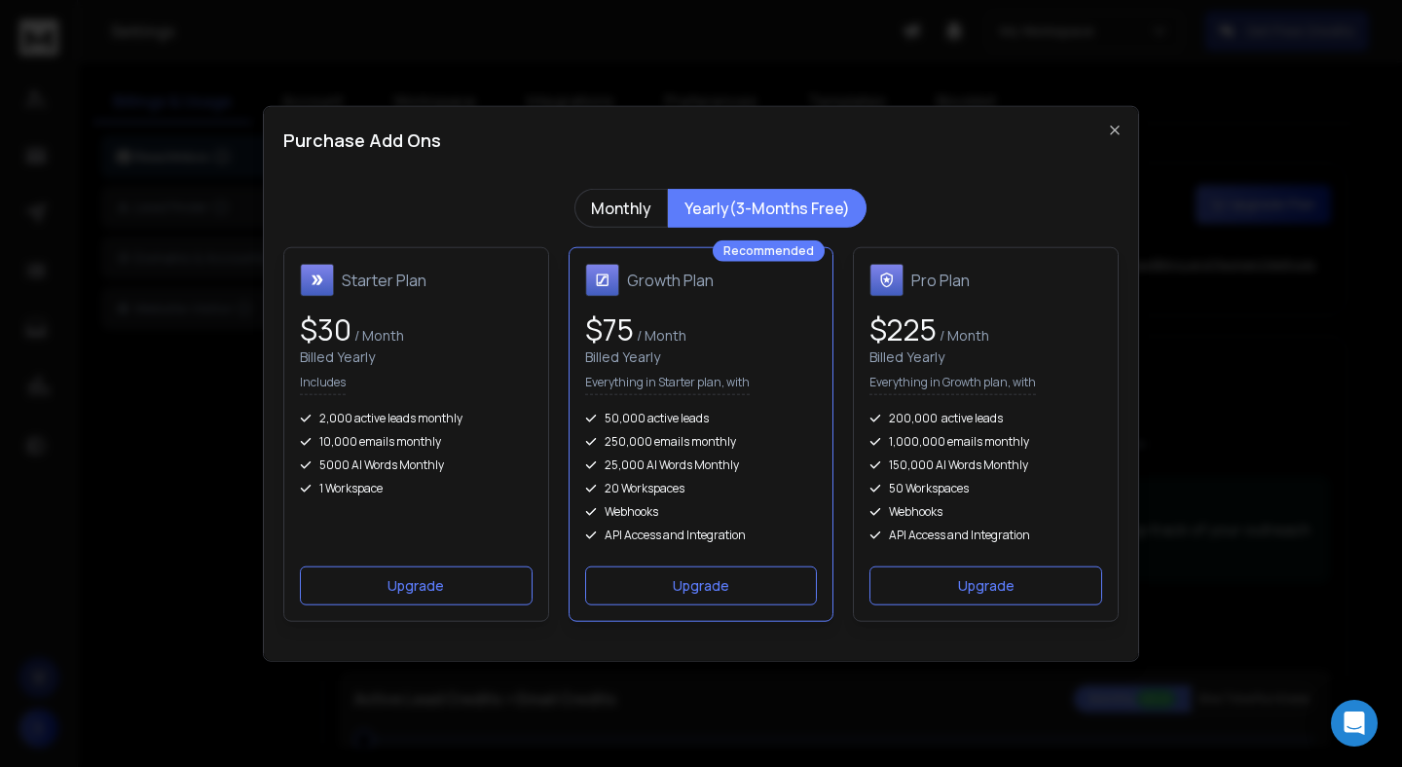
click at [1114, 140] on div "Purchase Add Ons" at bounding box center [700, 140] width 835 height 27
click at [1114, 133] on icon "button" at bounding box center [1115, 131] width 16 height 16
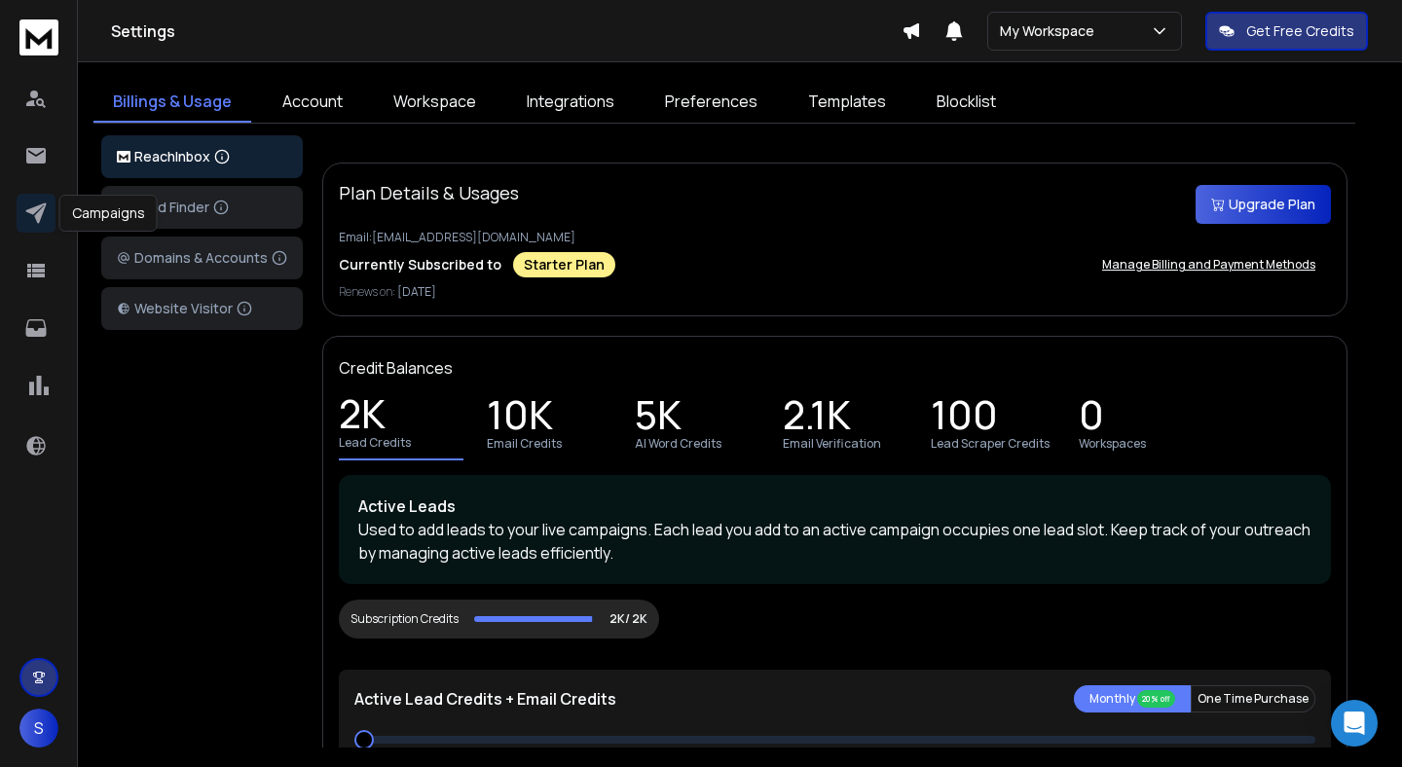
click at [51, 206] on link at bounding box center [36, 213] width 39 height 39
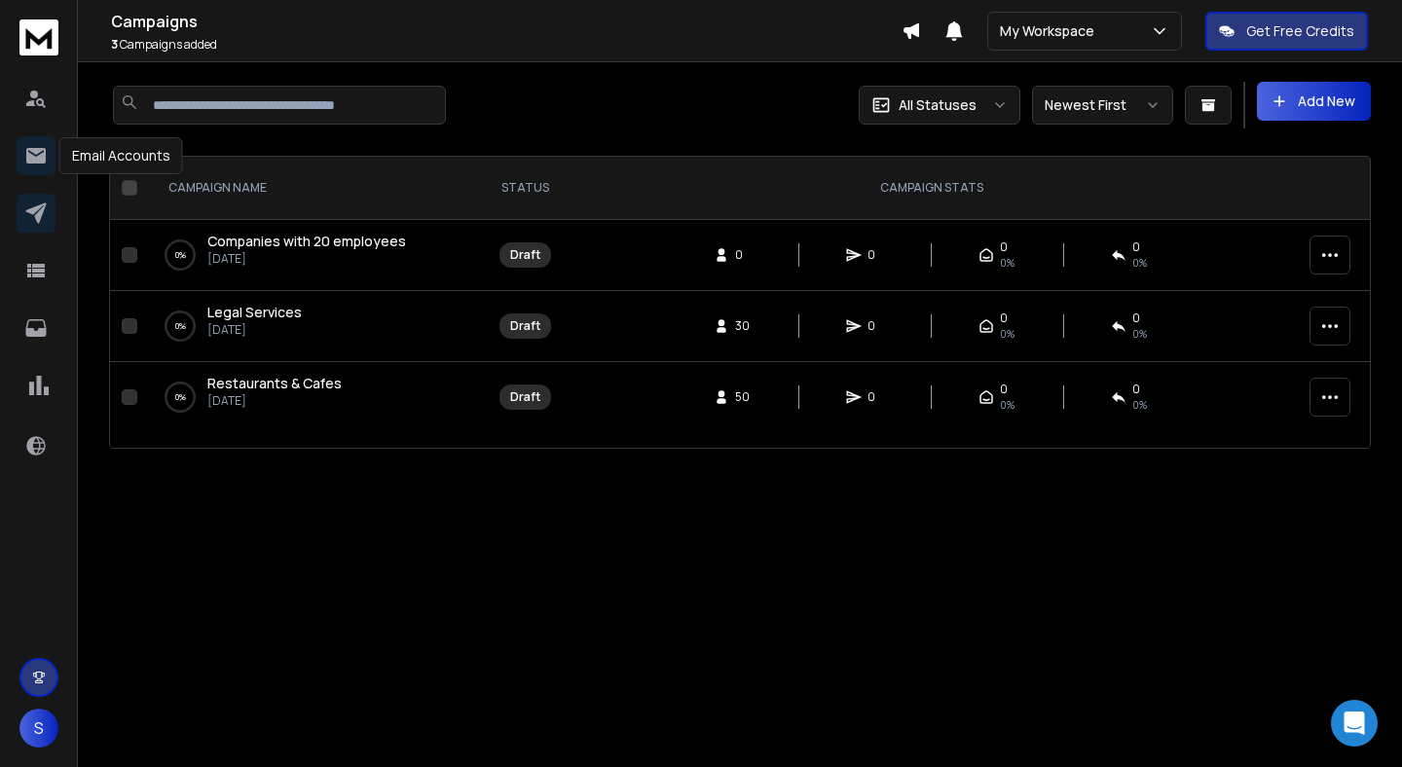
click at [39, 163] on icon at bounding box center [35, 156] width 19 height 16
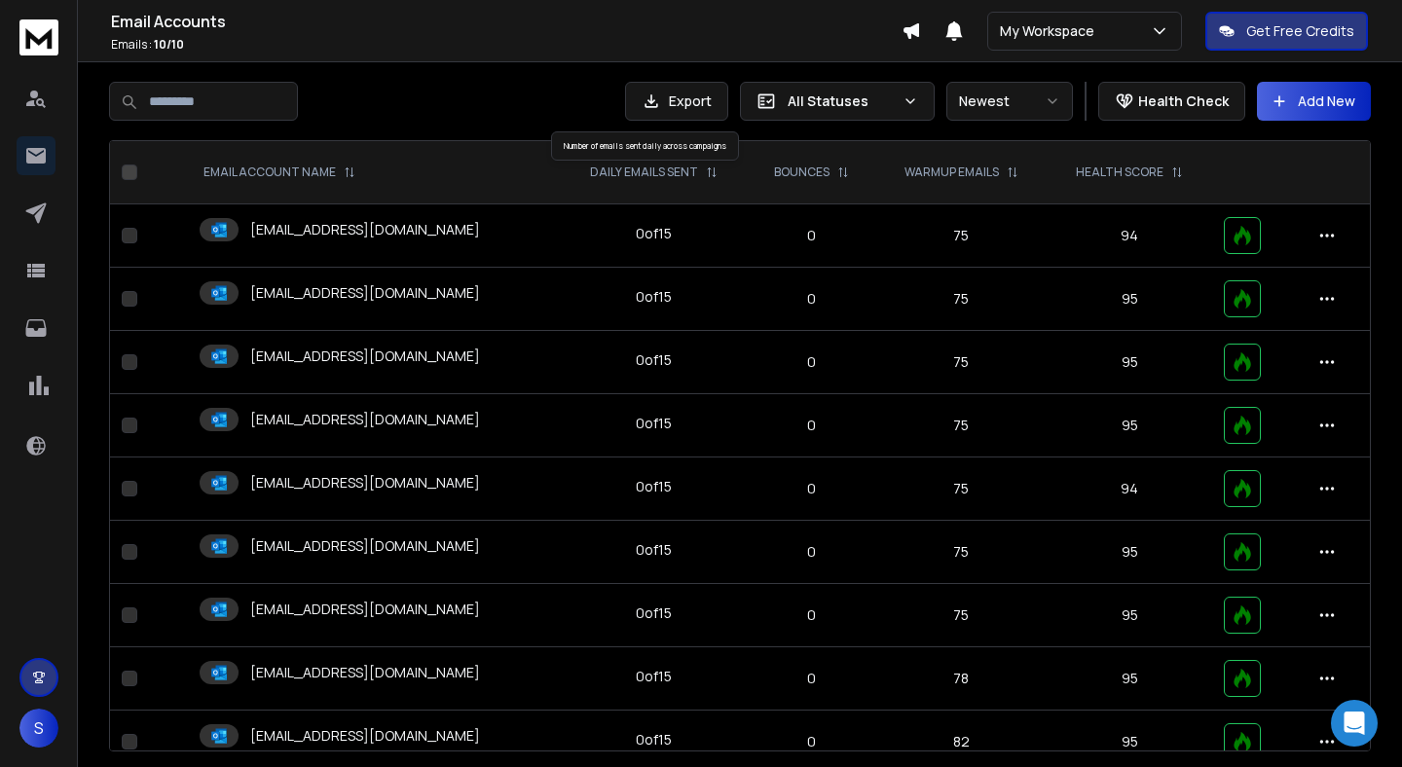
click at [633, 174] on p "DAILY EMAILS SENT" at bounding box center [644, 173] width 108 height 16
click at [686, 174] on p "DAILY EMAILS SENT" at bounding box center [644, 173] width 108 height 16
click at [33, 225] on link at bounding box center [36, 213] width 39 height 39
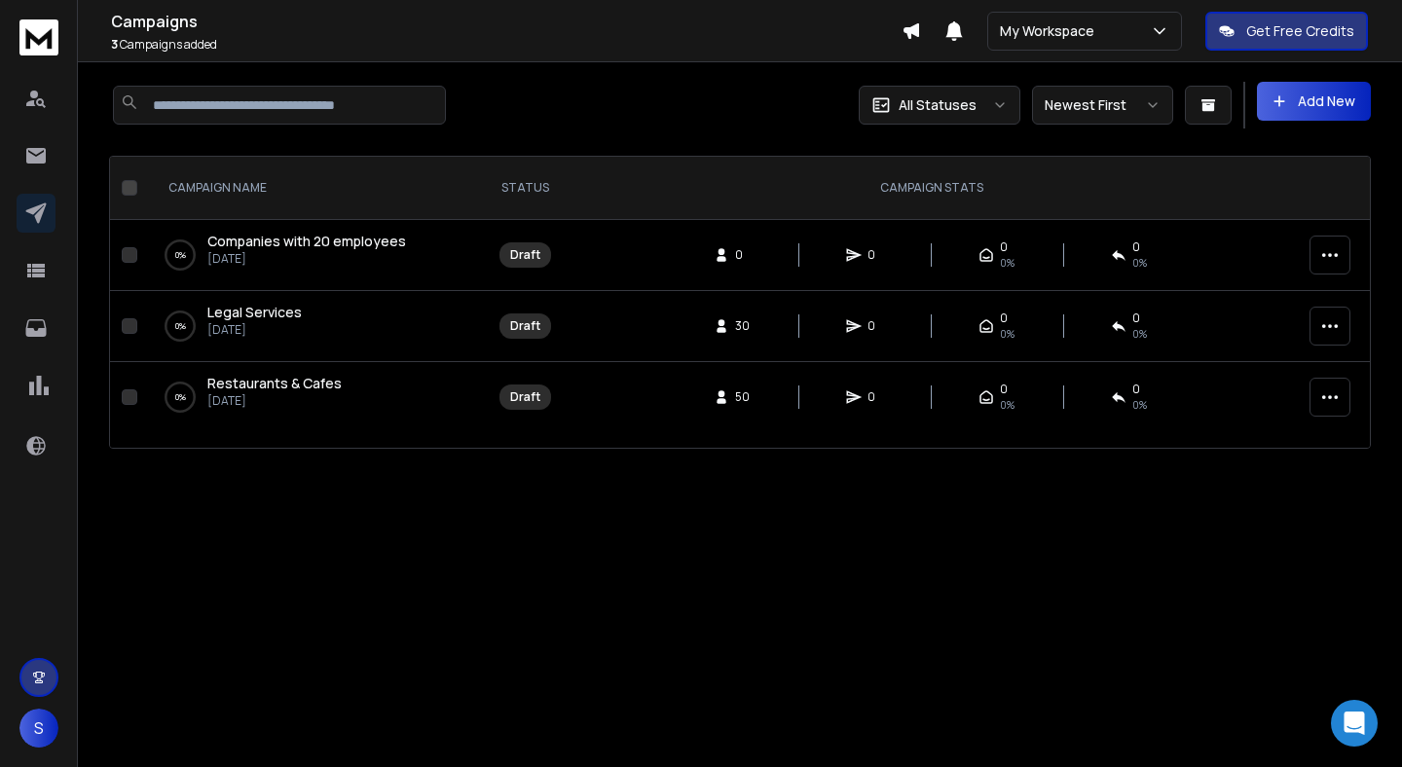
click at [288, 251] on p "[DATE]" at bounding box center [306, 259] width 199 height 16
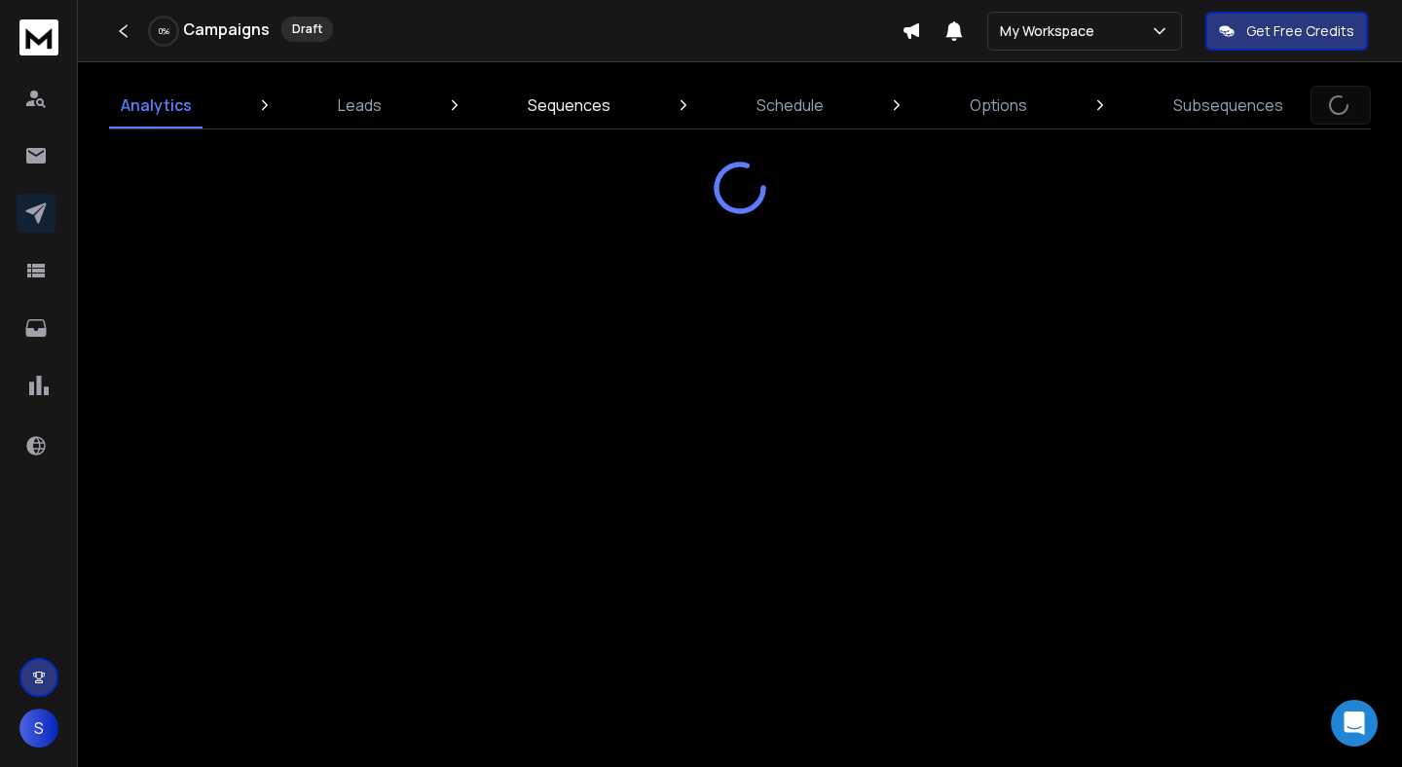
click at [580, 113] on p "Sequences" at bounding box center [569, 104] width 83 height 23
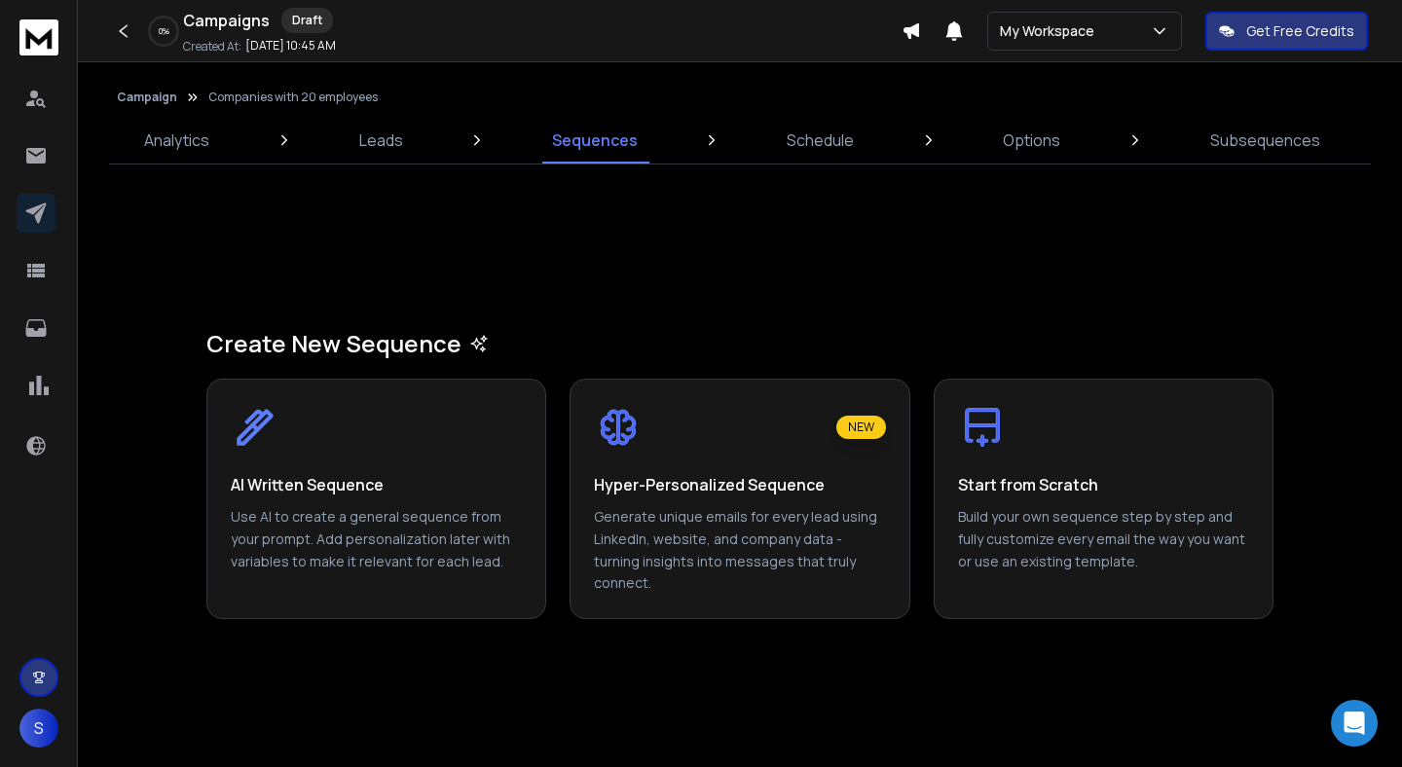
click at [32, 718] on span "S" at bounding box center [38, 728] width 39 height 39
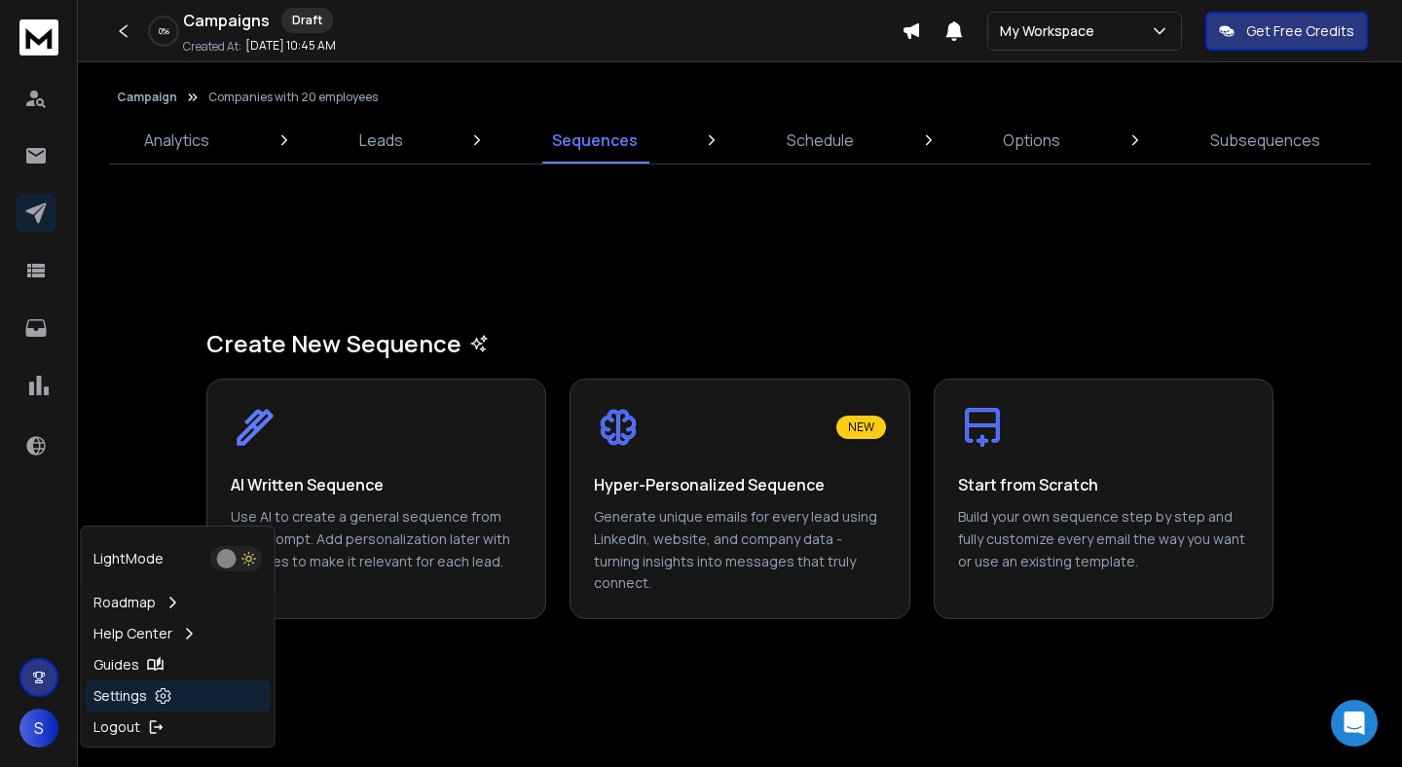
click at [133, 694] on p "Settings" at bounding box center [120, 695] width 54 height 19
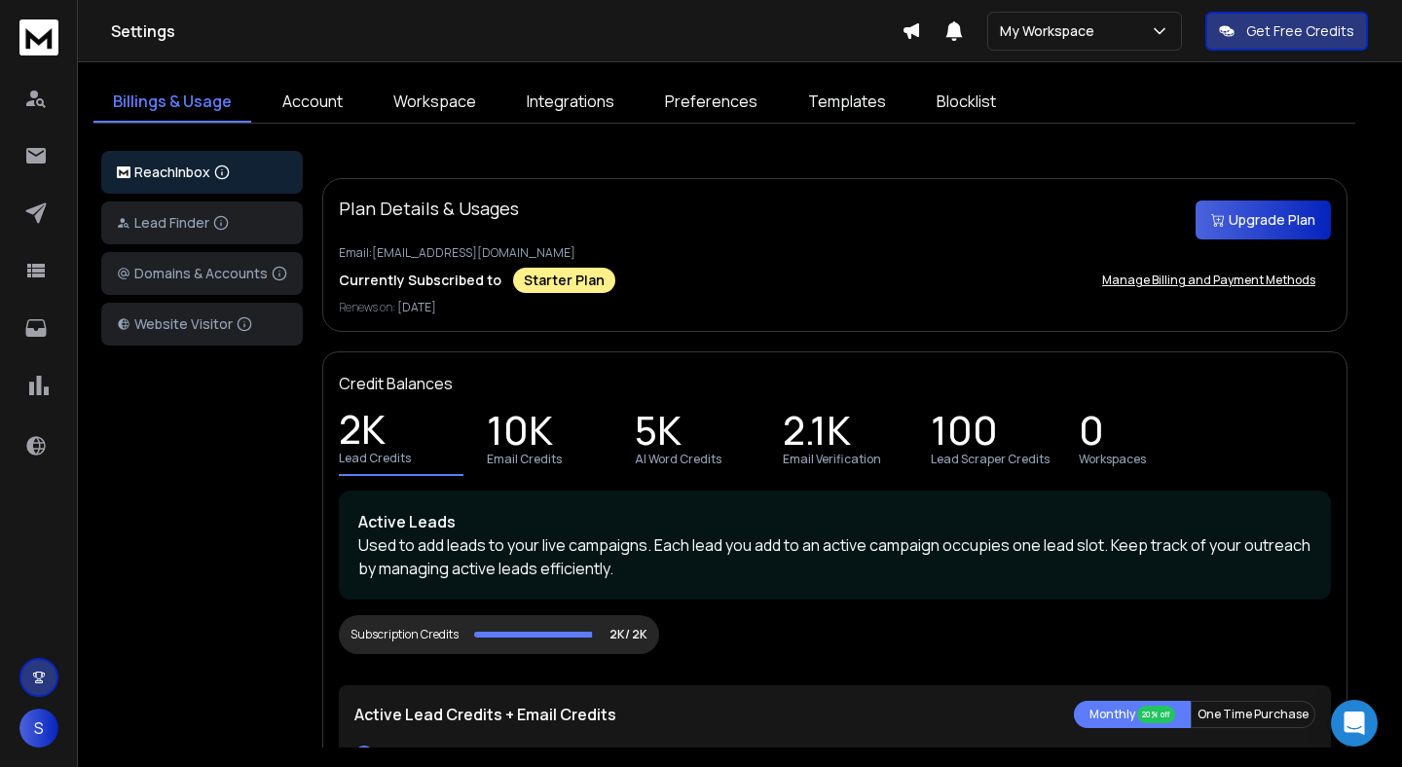
click at [1293, 238] on button "Upgrade Plan" at bounding box center [1263, 220] width 135 height 39
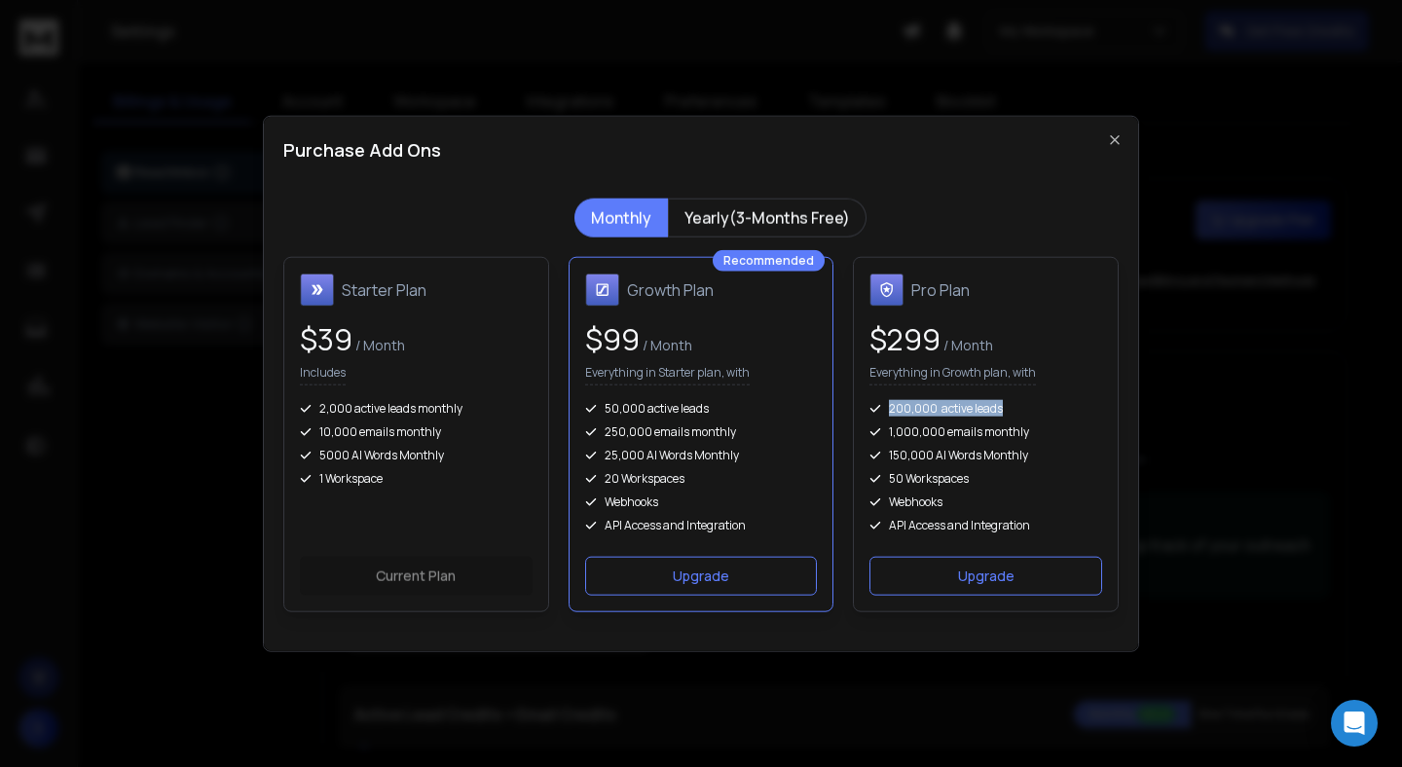
drag, startPoint x: 879, startPoint y: 406, endPoint x: 1008, endPoint y: 418, distance: 129.1
click at [1008, 418] on ul "200,000 active leads 1,000,000 emails monthly 150,000 AI Words Monthly 50 Works…" at bounding box center [986, 462] width 233 height 140
drag, startPoint x: 887, startPoint y: 433, endPoint x: 1011, endPoint y: 433, distance: 123.7
click at [1011, 433] on div "1,000,000 emails monthly" at bounding box center [986, 432] width 233 height 16
drag, startPoint x: 874, startPoint y: 340, endPoint x: 1009, endPoint y: 355, distance: 135.3
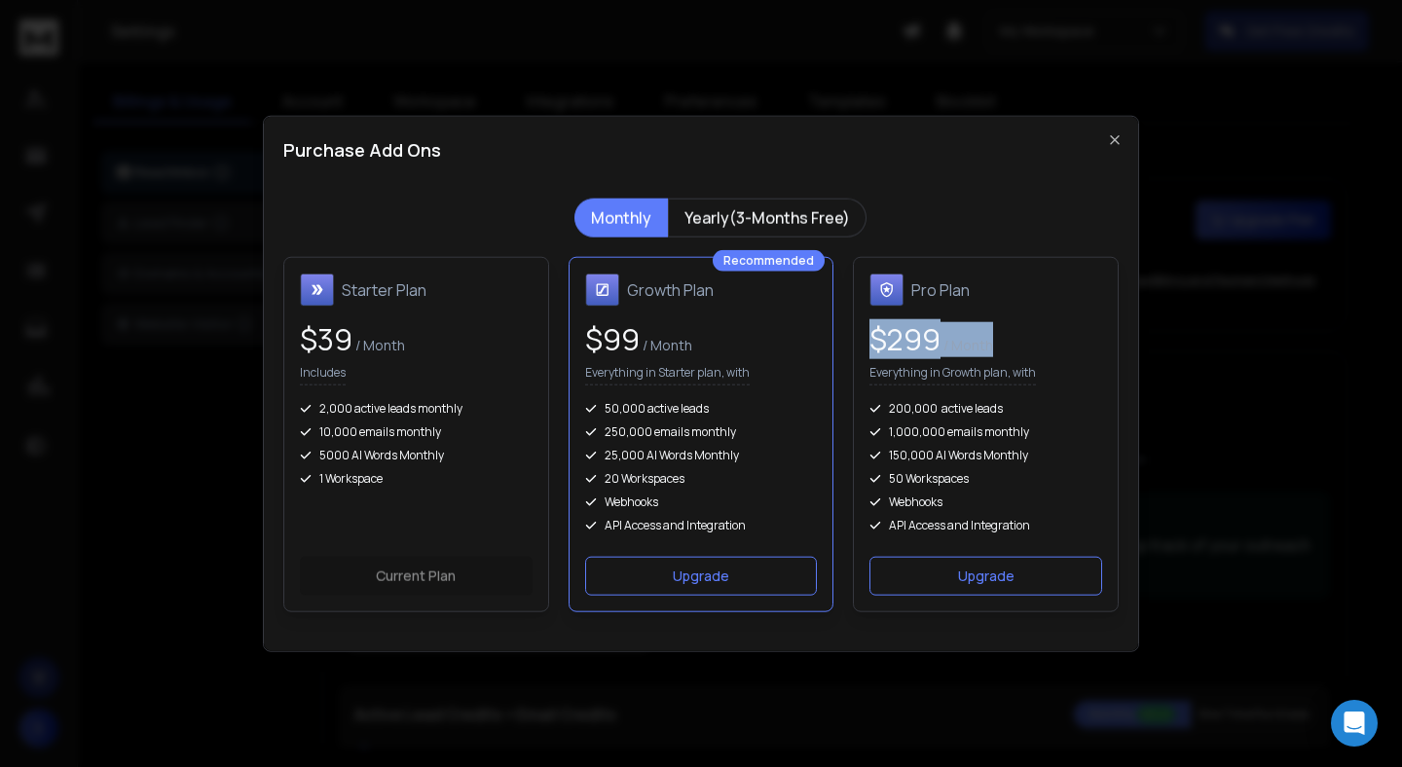
click at [1009, 355] on div "$ 299 / Month" at bounding box center [986, 338] width 233 height 35
click at [1119, 140] on icon "button" at bounding box center [1115, 140] width 16 height 16
